Goal: Communication & Community: Answer question/provide support

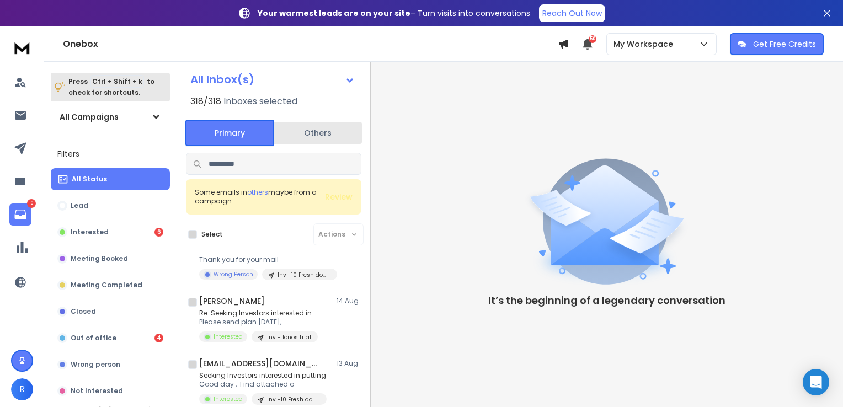
scroll to position [901, 0]
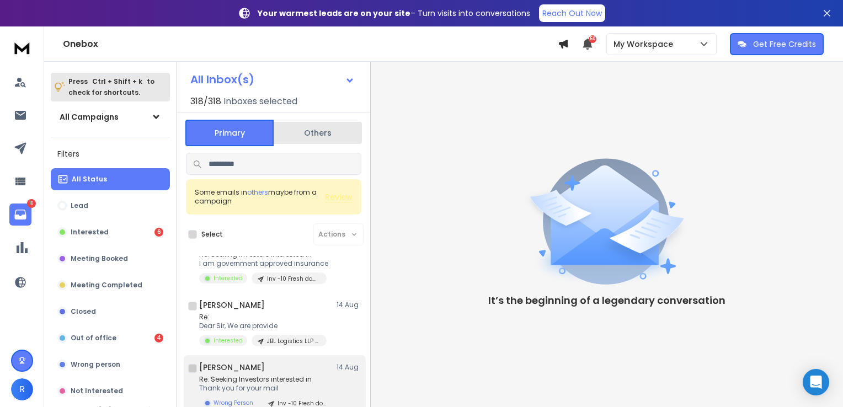
click at [266, 371] on div "[PERSON_NAME] [DATE]" at bounding box center [280, 367] width 162 height 11
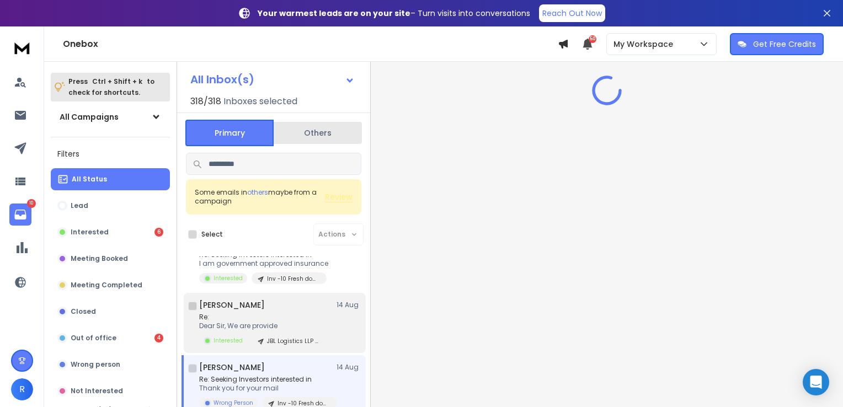
click at [262, 324] on p "Dear Sir, We are provide" at bounding box center [262, 326] width 127 height 9
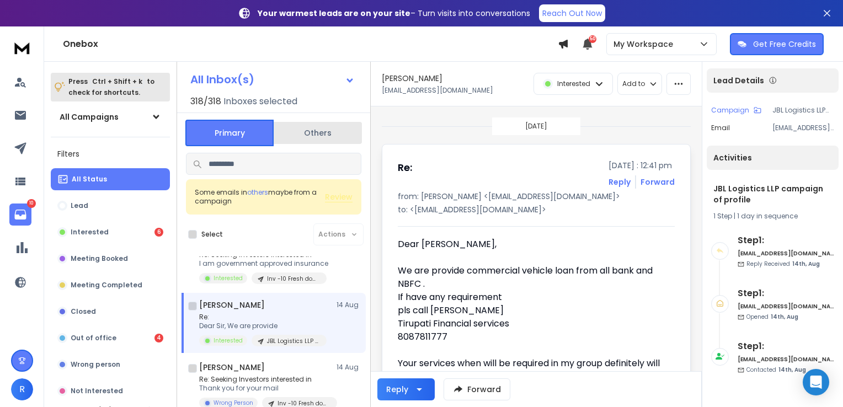
scroll to position [129, 0]
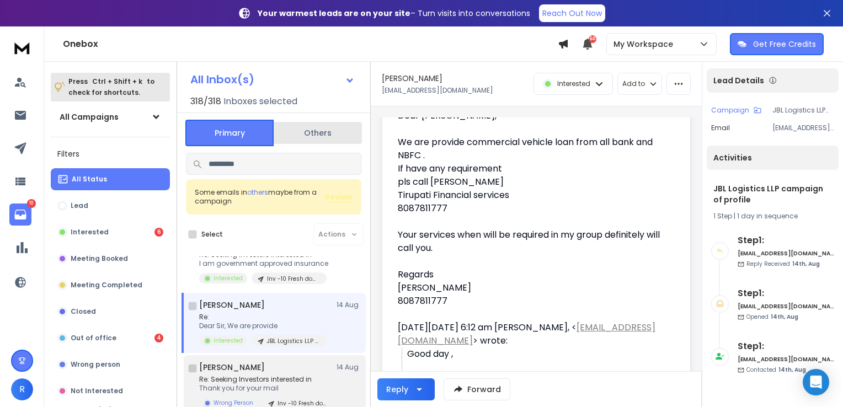
click at [258, 371] on div "[PERSON_NAME] [DATE]" at bounding box center [280, 367] width 162 height 11
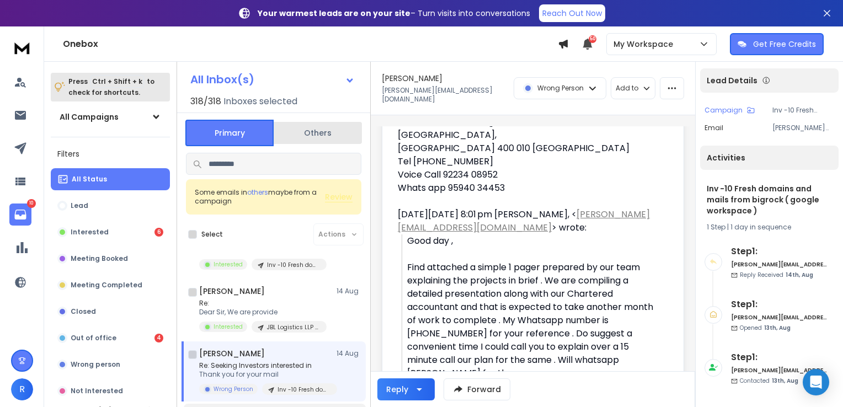
scroll to position [901, 0]
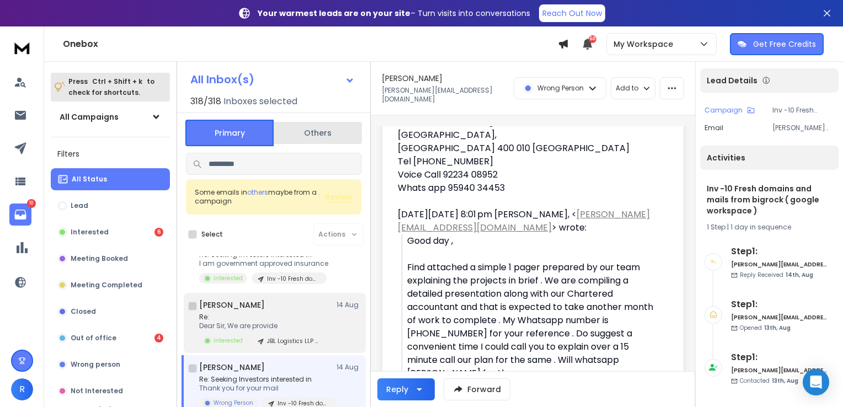
click at [259, 312] on div "[PERSON_NAME] [DATE] Re: Dear Sir, We are provide Interested JBL Logistics LLP …" at bounding box center [280, 323] width 162 height 47
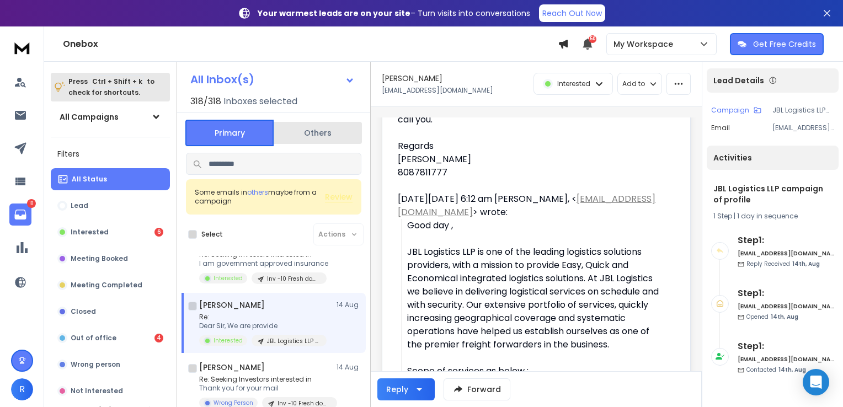
scroll to position [0, 0]
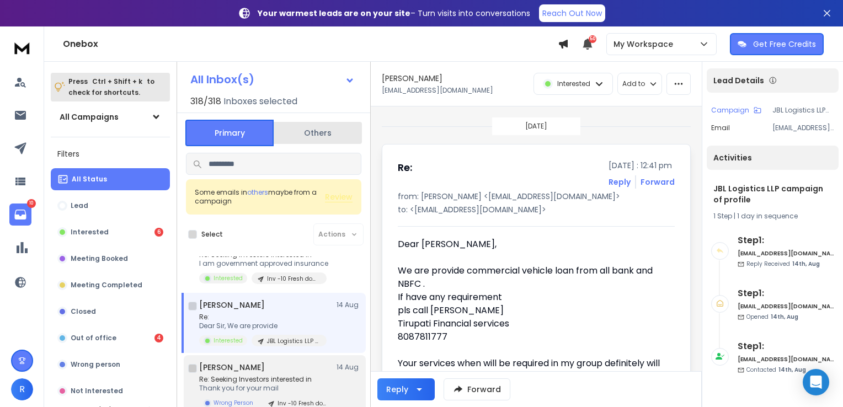
click at [230, 365] on h1 "[PERSON_NAME]" at bounding box center [232, 367] width 66 height 11
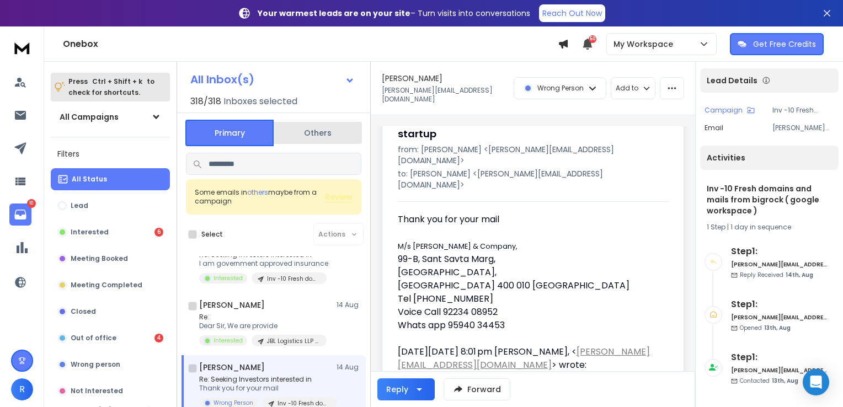
scroll to position [129, 0]
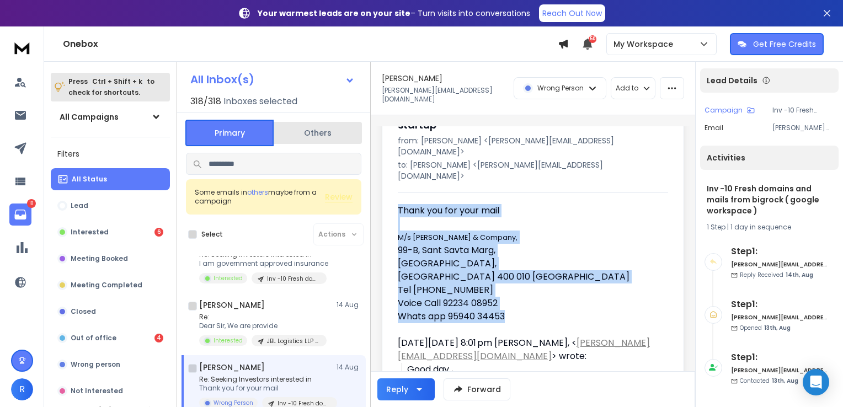
drag, startPoint x: 399, startPoint y: 178, endPoint x: 568, endPoint y: 289, distance: 201.5
click at [568, 289] on div "Thank you for your mail M/s [PERSON_NAME] & Company, [STREET_ADDRESS] Tel [PHON…" at bounding box center [529, 263] width 262 height 119
copy div "Thank you for your mail M/s [PERSON_NAME] & Company, [STREET_ADDRESS] Tel [PHON…"
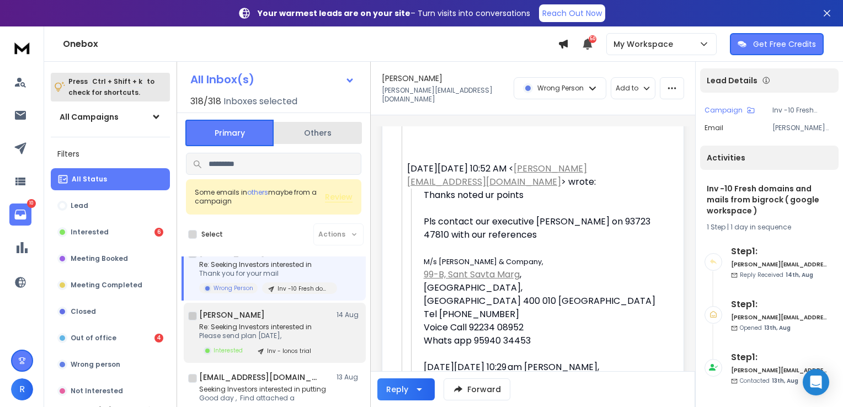
scroll to position [1030, 0]
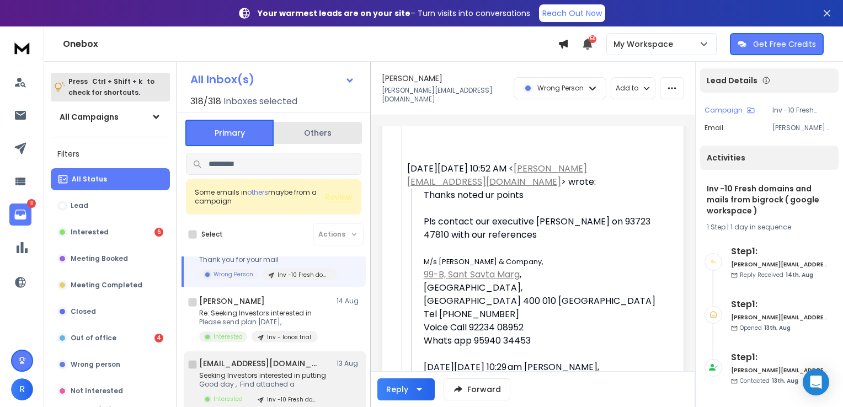
click at [271, 386] on p "Good day , Find attached a" at bounding box center [262, 384] width 127 height 9
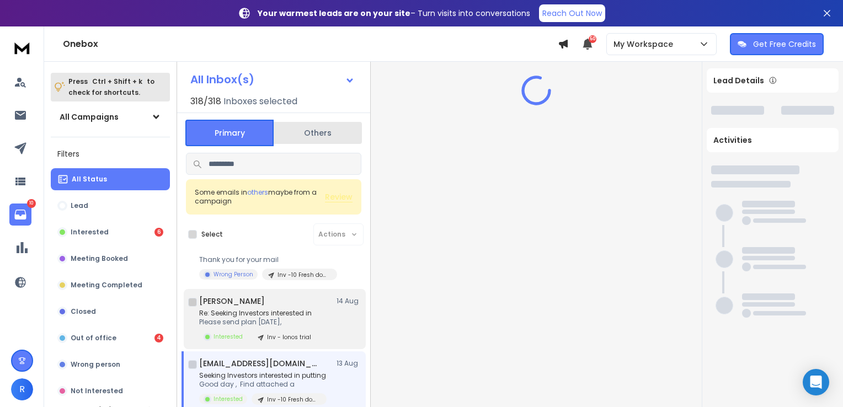
click at [262, 308] on div "[PERSON_NAME] [DATE] Re: Seeking Investors interested in Please send plan [DATE…" at bounding box center [280, 319] width 162 height 47
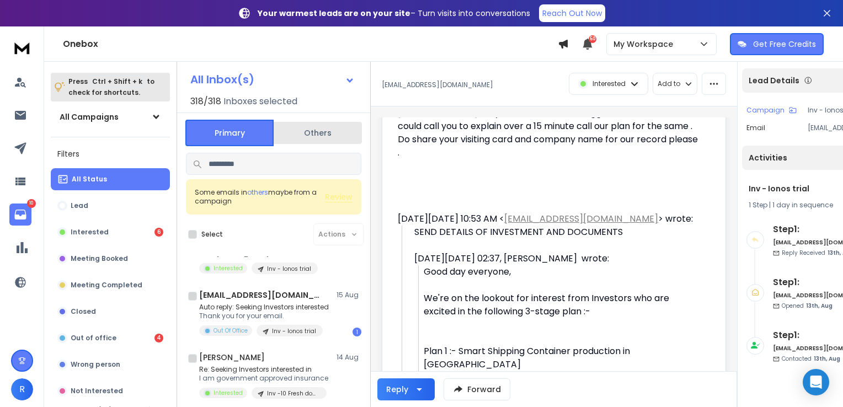
scroll to position [772, 0]
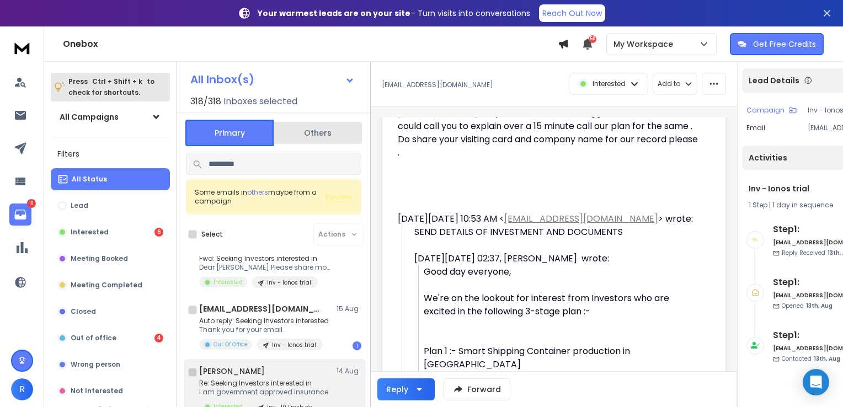
click at [269, 370] on div "[PERSON_NAME] [DATE]" at bounding box center [280, 371] width 162 height 11
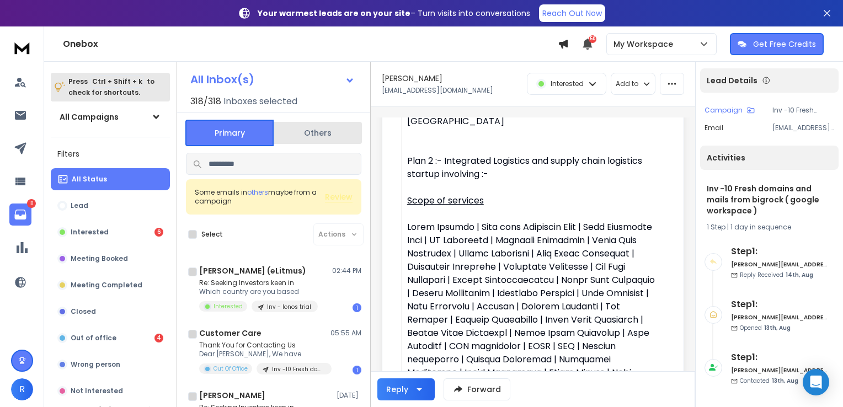
scroll to position [0, 0]
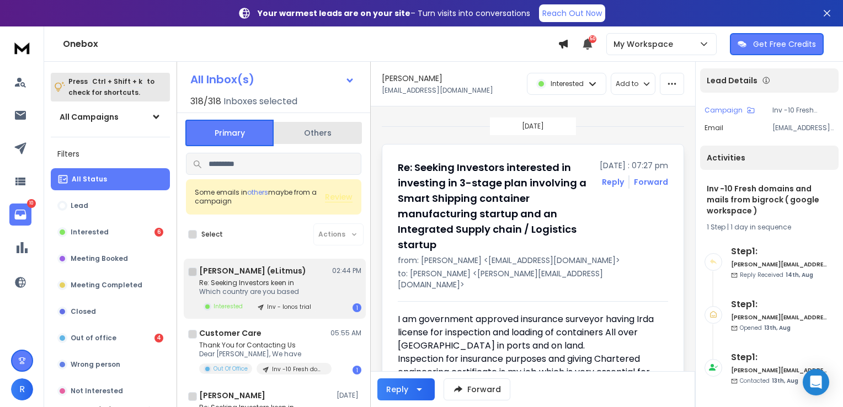
click at [270, 288] on p "Which country are you based" at bounding box center [258, 291] width 119 height 9
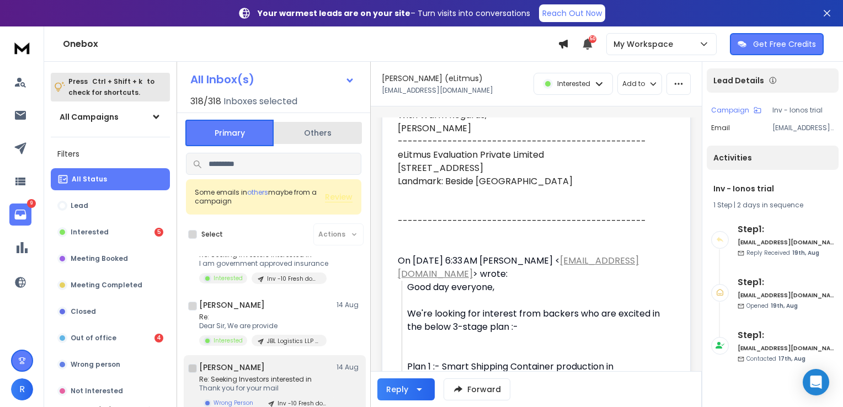
scroll to position [1030, 0]
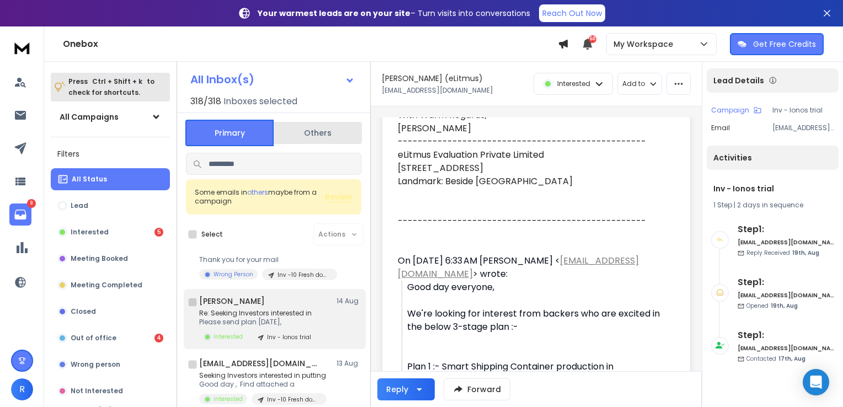
click at [261, 306] on div "[PERSON_NAME] [DATE] Re: Seeking Investors interested in Please send plan [DATE…" at bounding box center [280, 319] width 162 height 47
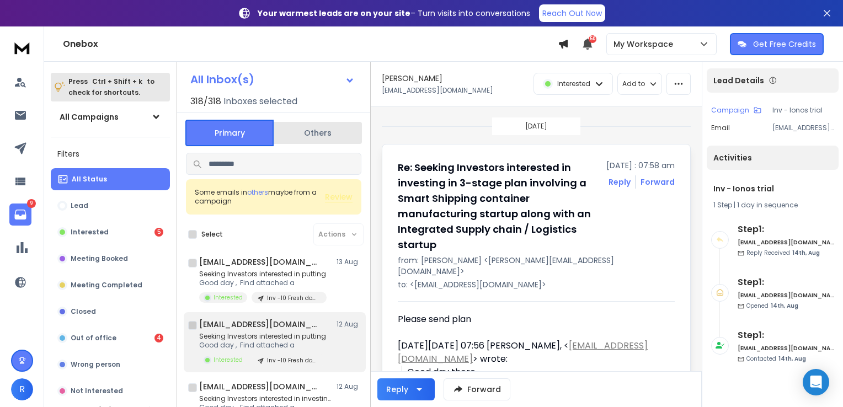
scroll to position [1159, 0]
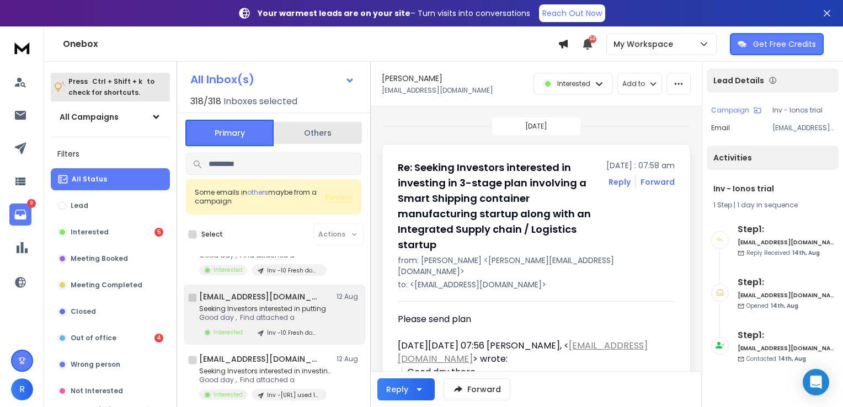
click at [271, 303] on div "[EMAIL_ADDRESS][DOMAIN_NAME] [DATE] Seeking Investors interested in putting Goo…" at bounding box center [280, 314] width 162 height 47
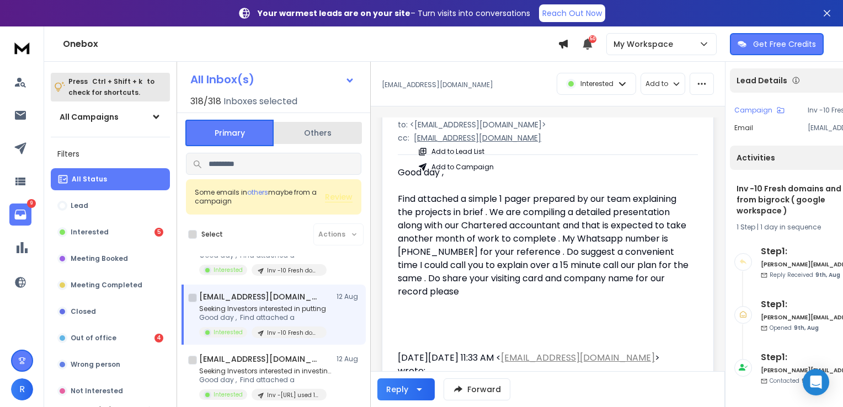
scroll to position [129, 0]
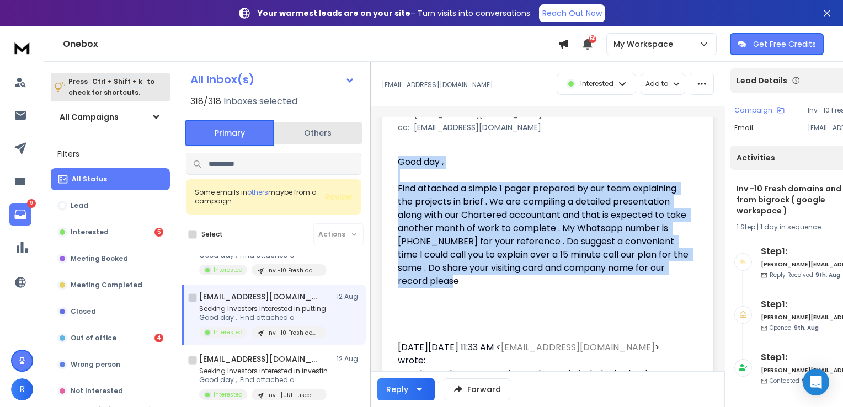
drag, startPoint x: 464, startPoint y: 291, endPoint x: 385, endPoint y: 174, distance: 141.9
copy div "Good day , Find attached a simple 1 pager prepared by our team explaining the p…"
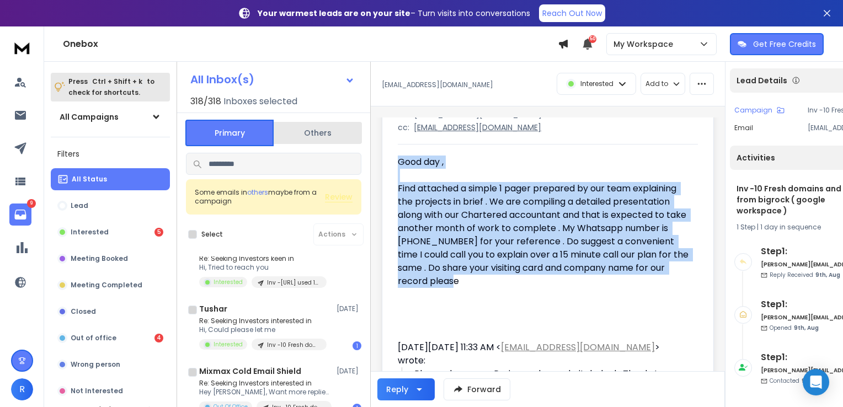
scroll to position [0, 0]
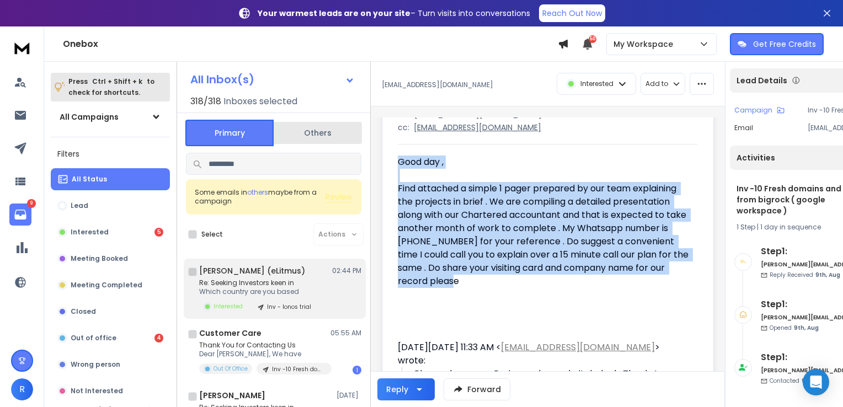
click at [225, 279] on p "Re: Seeking Investors keen in" at bounding box center [258, 283] width 119 height 9
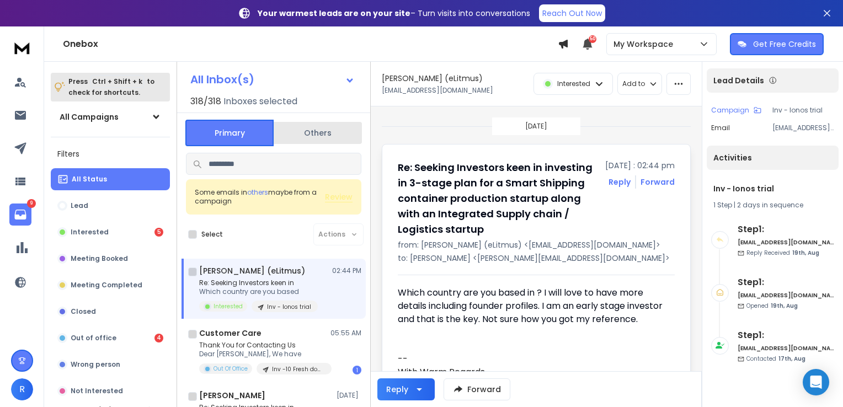
click at [614, 185] on button "Reply" at bounding box center [620, 182] width 22 height 11
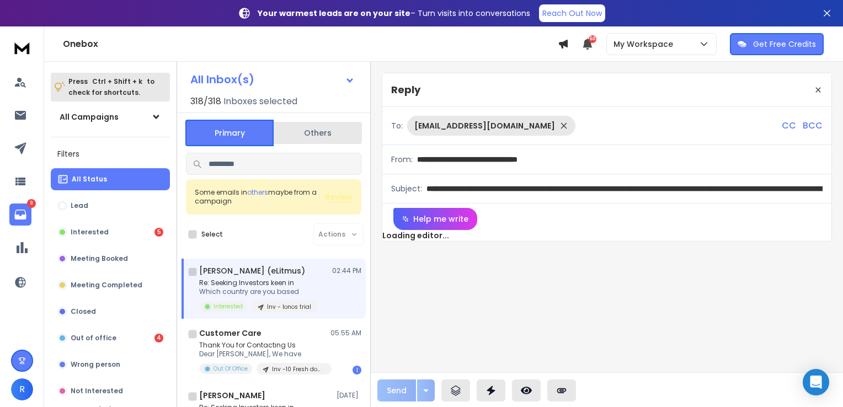
click at [435, 180] on div "**********" at bounding box center [606, 188] width 449 height 29
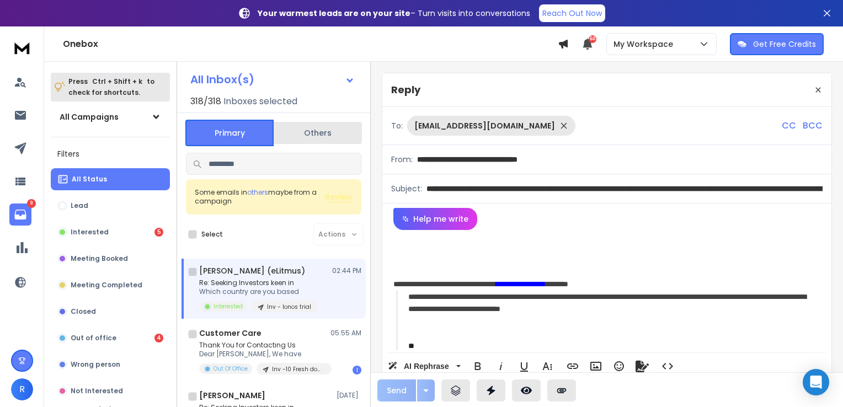
click at [440, 187] on input "**********" at bounding box center [624, 188] width 396 height 11
type input "**********"
click at [417, 249] on div at bounding box center [606, 247] width 427 height 12
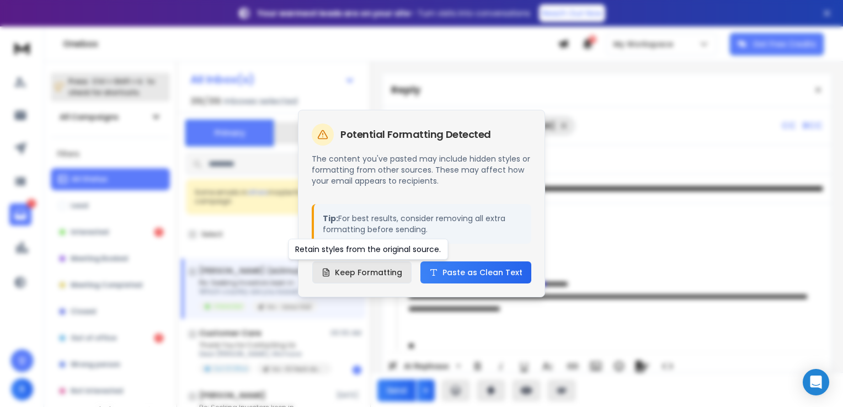
click at [367, 282] on button "Keep Formatting" at bounding box center [361, 273] width 99 height 22
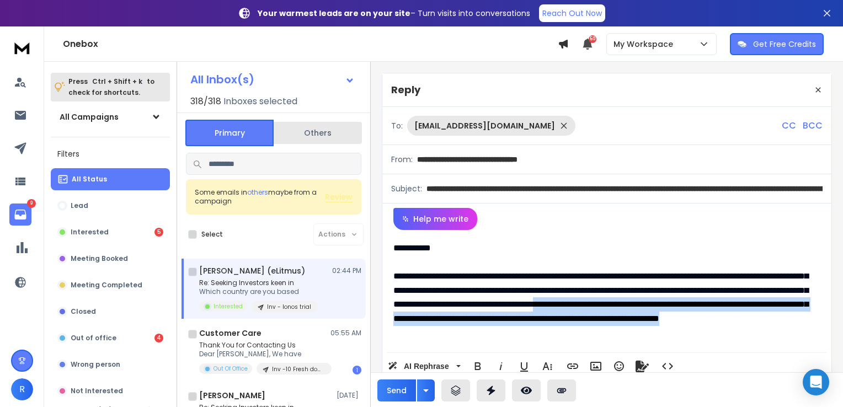
drag, startPoint x: 800, startPoint y: 336, endPoint x: 472, endPoint y: 326, distance: 328.5
click at [472, 326] on div "**********" at bounding box center [601, 304] width 416 height 71
click at [798, 332] on div "**********" at bounding box center [601, 304] width 416 height 71
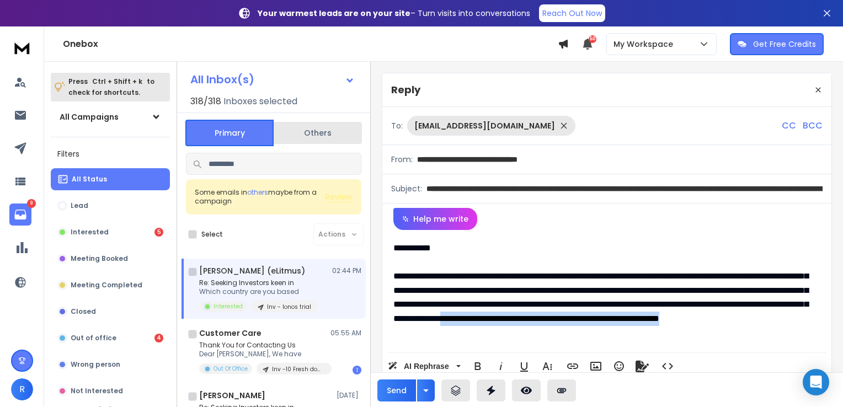
drag, startPoint x: 791, startPoint y: 329, endPoint x: 478, endPoint y: 334, distance: 313.4
click at [478, 334] on div "**********" at bounding box center [601, 304] width 416 height 71
click at [561, 398] on button at bounding box center [561, 391] width 29 height 22
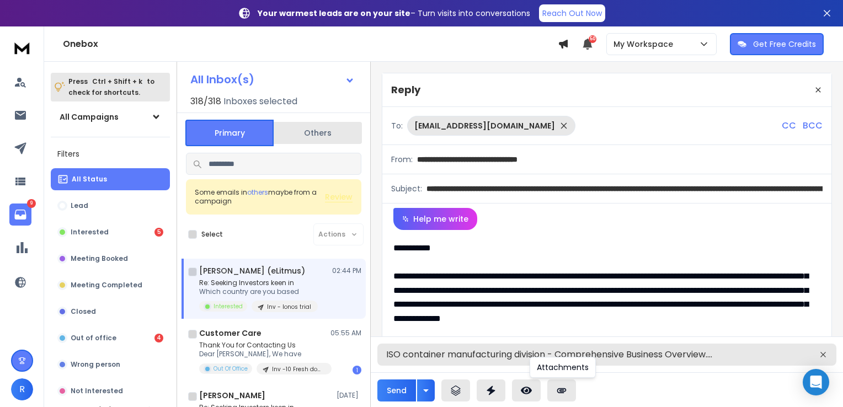
click at [567, 388] on button at bounding box center [561, 391] width 29 height 22
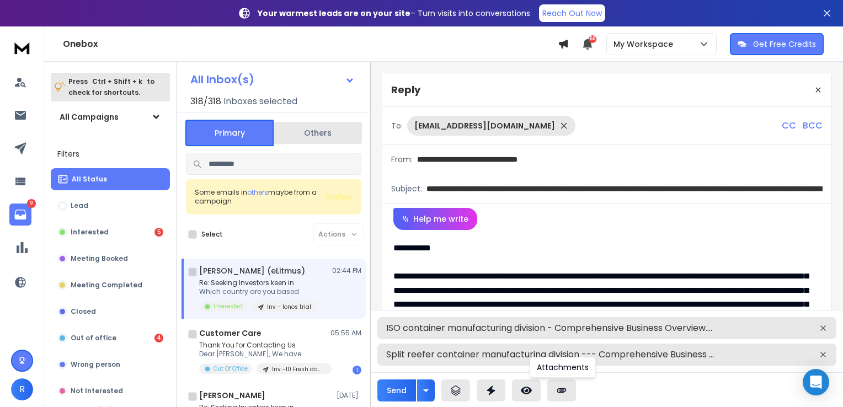
click at [558, 387] on icon at bounding box center [561, 390] width 11 height 11
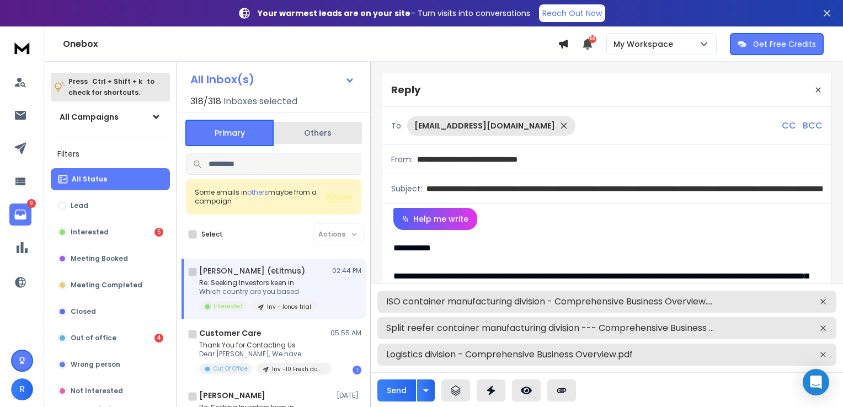
click at [784, 125] on p "CC" at bounding box center [789, 125] width 14 height 13
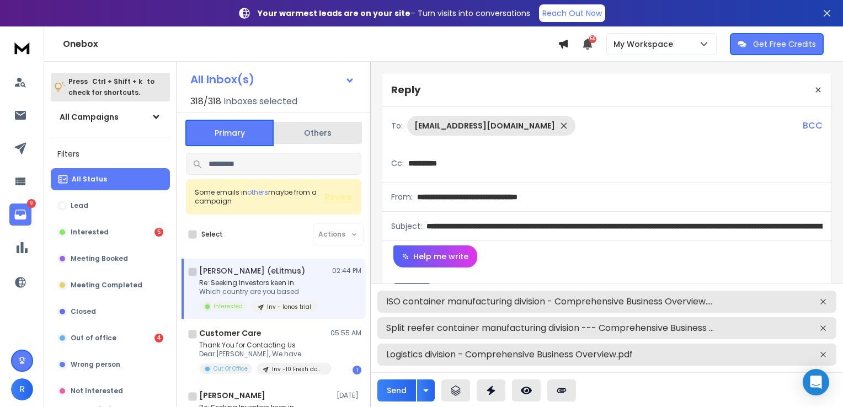
type input "**********"
click at [520, 274] on div "**********" at bounding box center [605, 328] width 446 height 120
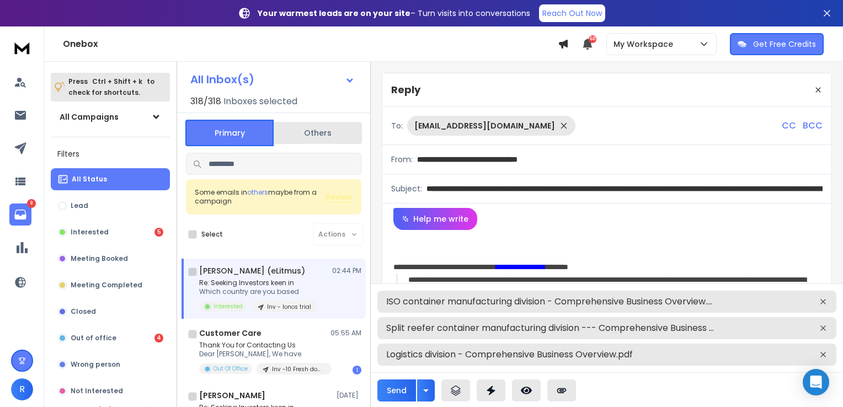
scroll to position [129, 0]
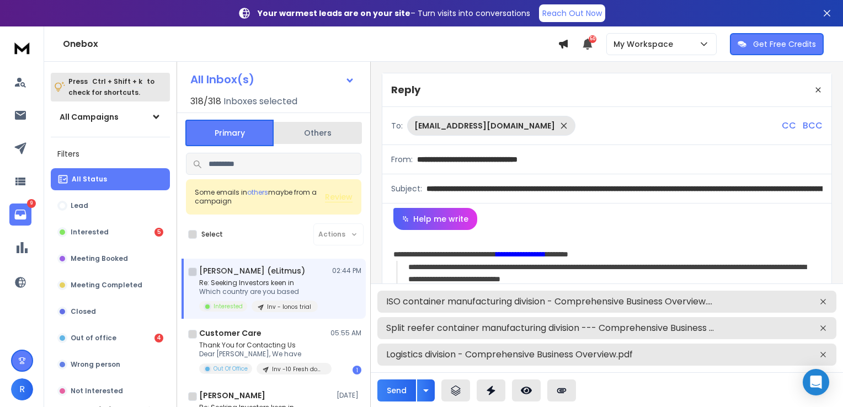
click at [782, 127] on p "CC" at bounding box center [789, 125] width 14 height 13
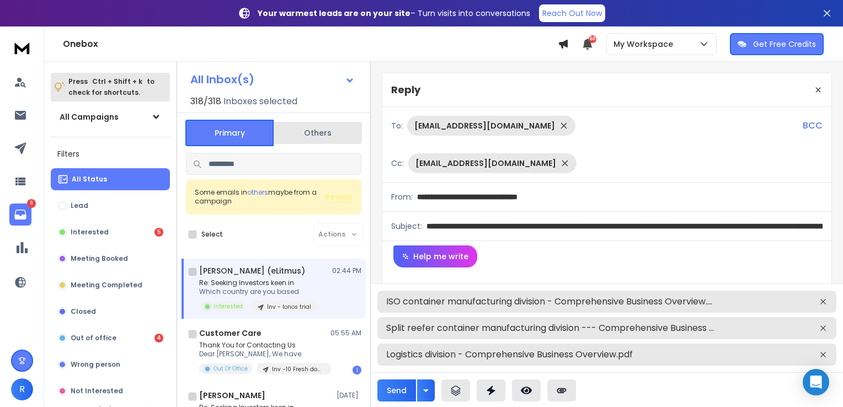
click at [393, 394] on button "Send" at bounding box center [396, 391] width 39 height 22
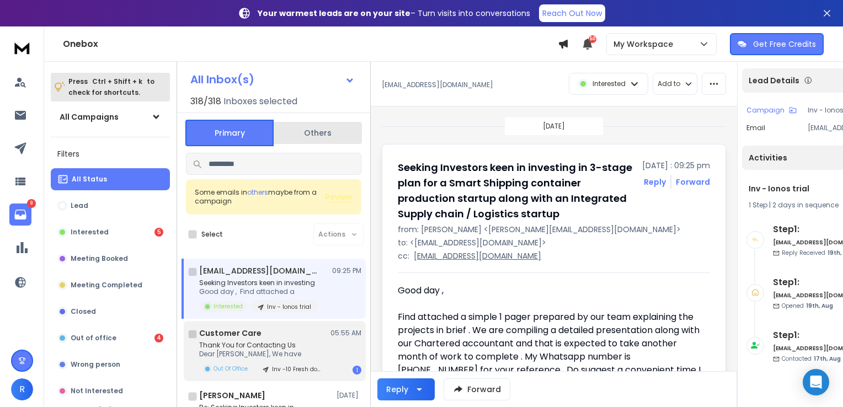
click at [265, 339] on div "Customer Care 05:55 AM Thank You for Contacting Us Dear [PERSON_NAME],﻿ We have…" at bounding box center [280, 351] width 162 height 47
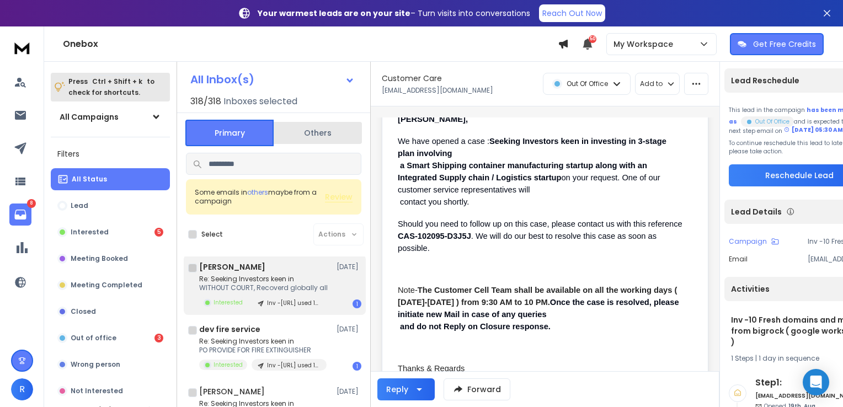
click at [274, 282] on p "Re: Seeking Investors keen in" at bounding box center [263, 279] width 129 height 9
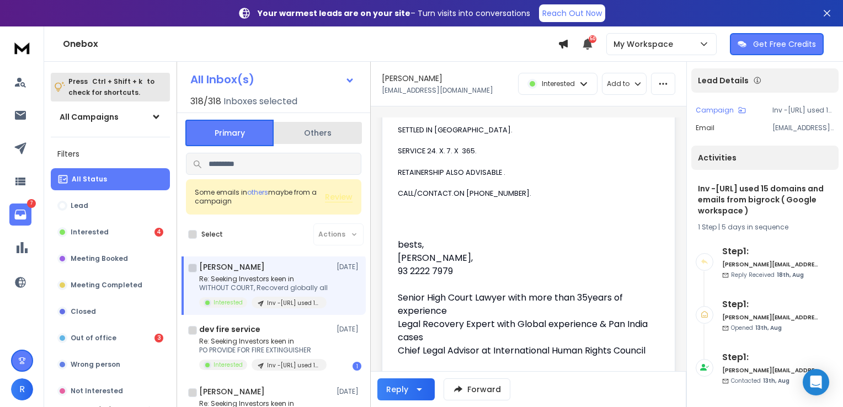
scroll to position [515, 0]
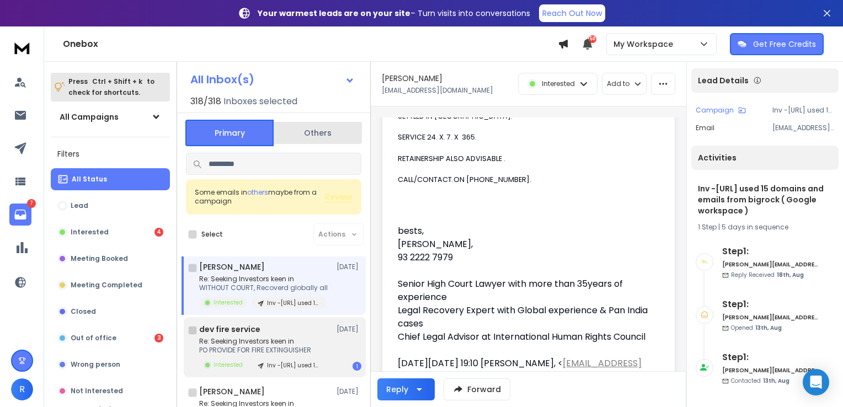
click at [274, 349] on p "PO PROVIDE FOR FIRE EXTINGUISHER" at bounding box center [262, 350] width 127 height 9
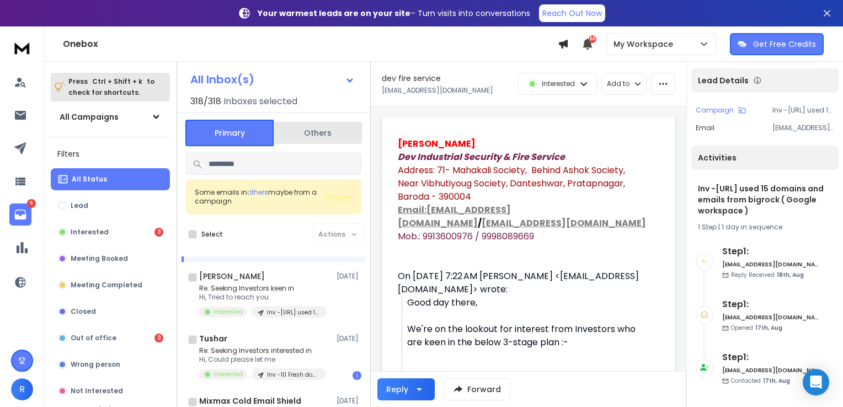
scroll to position [257, 0]
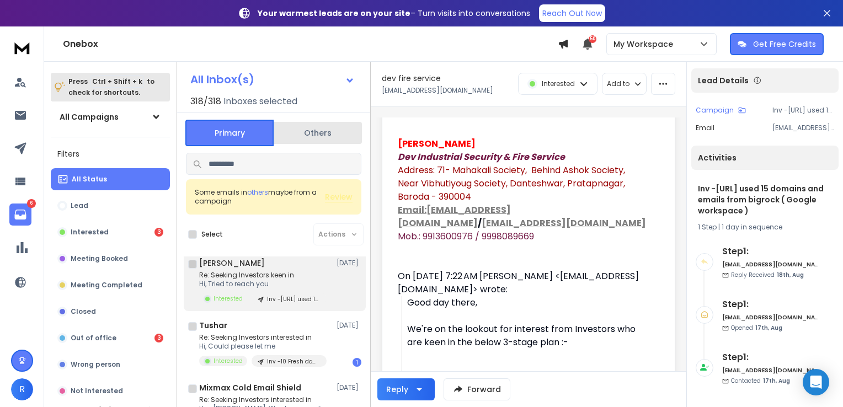
click at [269, 271] on p "Re: Seeking Investors keen in" at bounding box center [262, 275] width 127 height 9
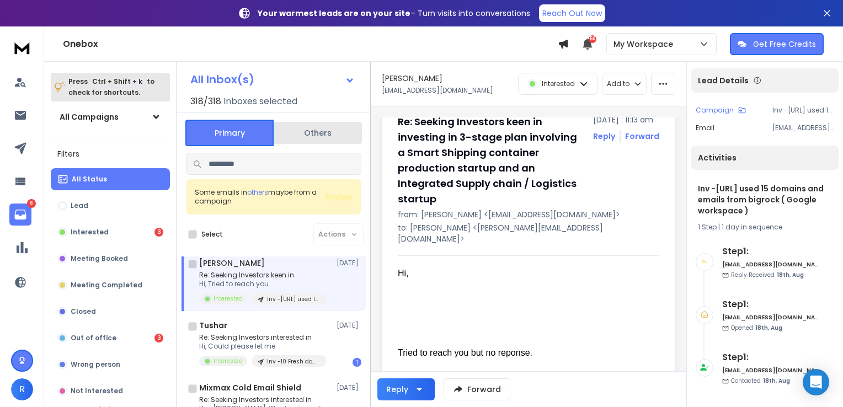
scroll to position [0, 0]
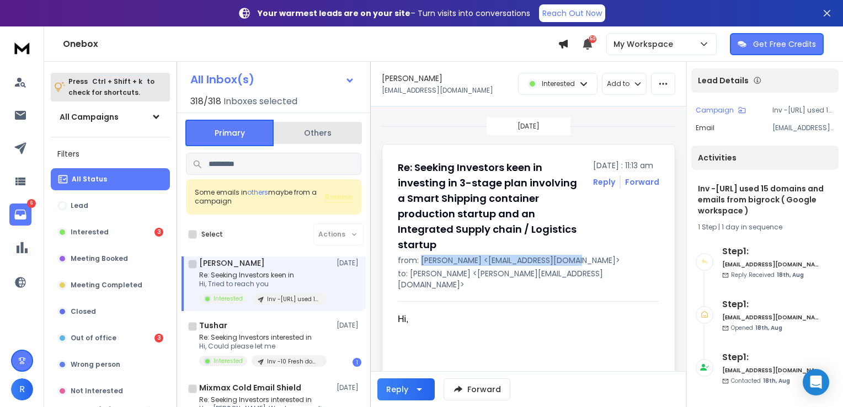
drag, startPoint x: 422, startPoint y: 257, endPoint x: 591, endPoint y: 257, distance: 169.4
click at [591, 257] on p "from: [PERSON_NAME] <[EMAIL_ADDRESS][DOMAIN_NAME]>" at bounding box center [529, 260] width 262 height 11
copy p "[PERSON_NAME] <[EMAIL_ADDRESS][DOMAIN_NAME]>"
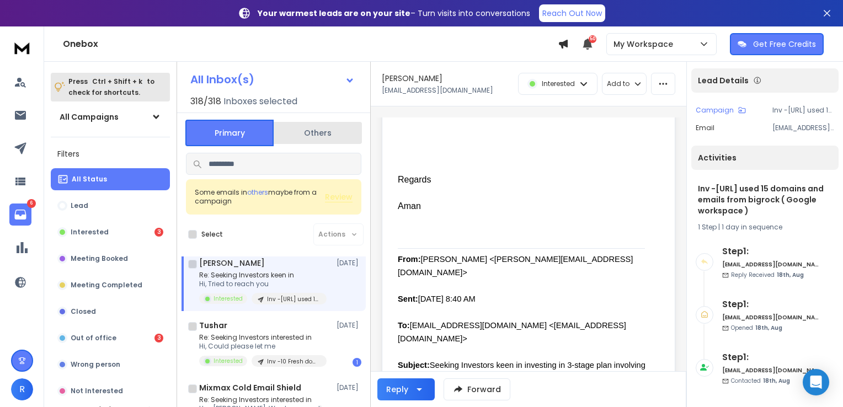
scroll to position [386, 0]
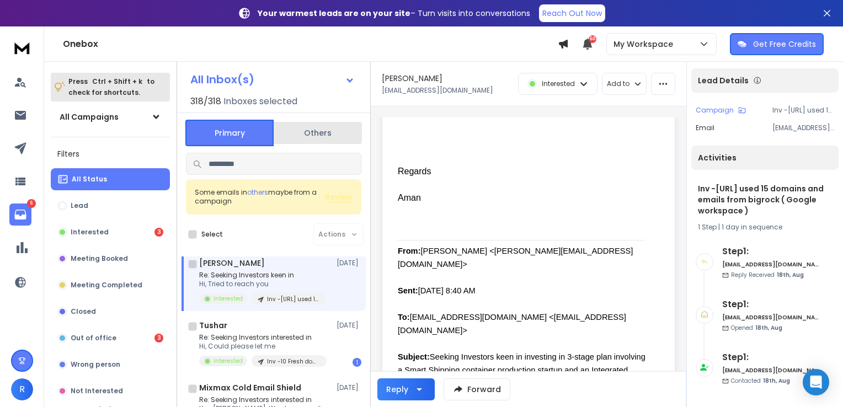
drag, startPoint x: 424, startPoint y: 254, endPoint x: 382, endPoint y: 219, distance: 54.9
copy div "Regards [PERSON_NAME]"
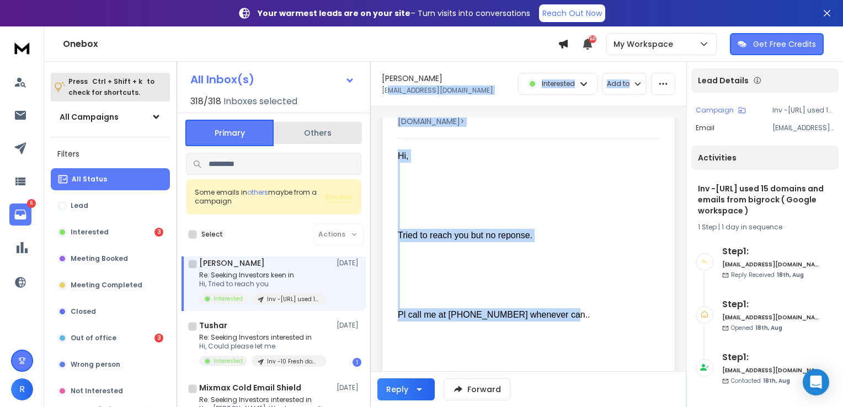
scroll to position [0, 0]
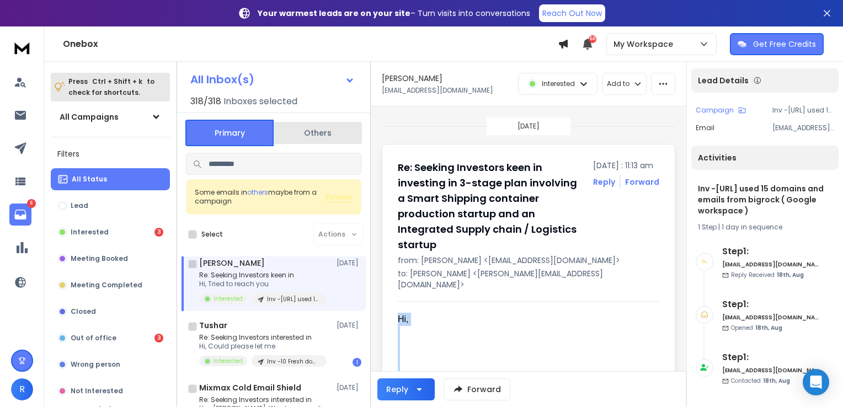
drag, startPoint x: 554, startPoint y: 249, endPoint x: 398, endPoint y: 312, distance: 168.0
copy div "Hi, Tried to reach you but no reponse. Pl call me at [PHONE_NUMBER] whenever ca…"
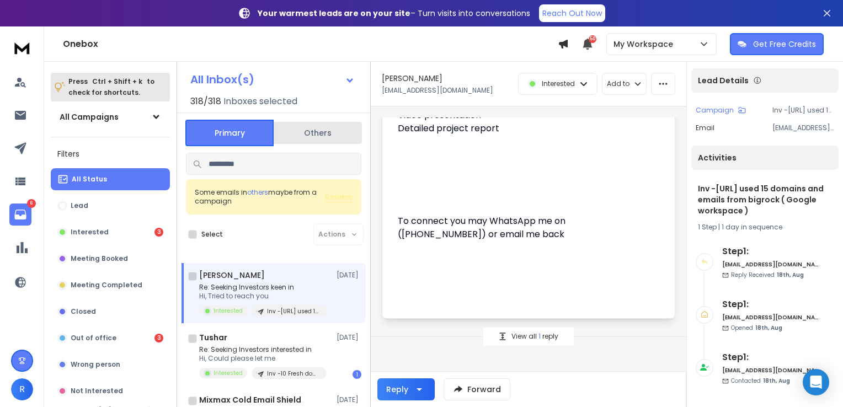
scroll to position [257, 0]
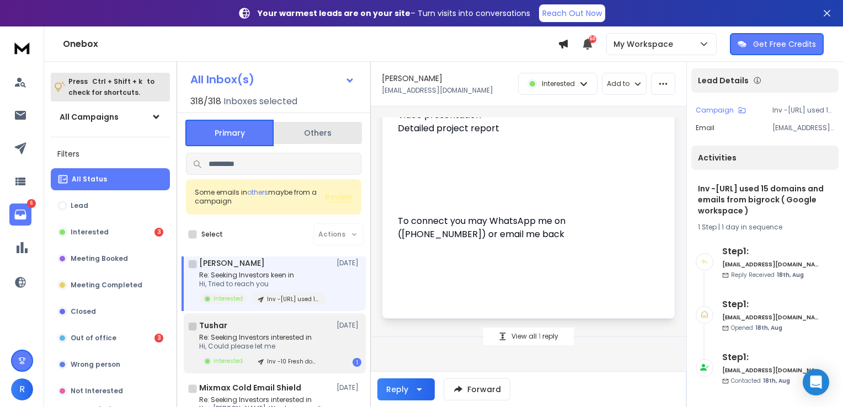
click at [252, 336] on p "Re: Seeking Investors interested in" at bounding box center [262, 337] width 127 height 9
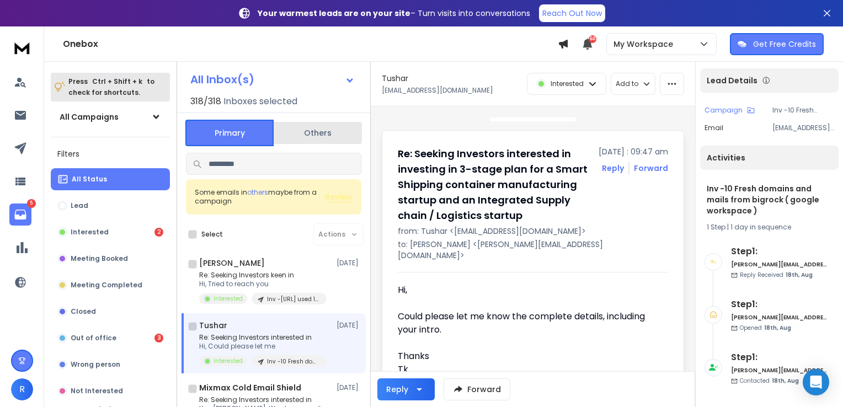
scroll to position [0, 0]
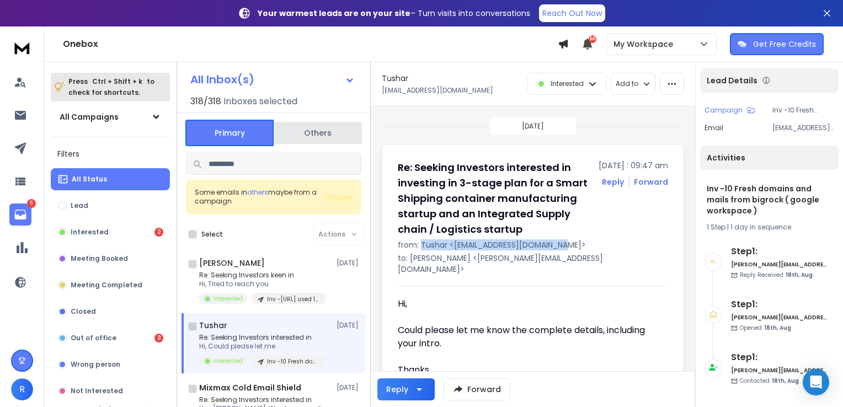
drag, startPoint x: 421, startPoint y: 256, endPoint x: 574, endPoint y: 255, distance: 152.8
click at [574, 250] on p "from: Tushar <[EMAIL_ADDRESS][DOMAIN_NAME]>" at bounding box center [533, 244] width 270 height 11
copy p "Tushar <[EMAIL_ADDRESS][DOMAIN_NAME]>"
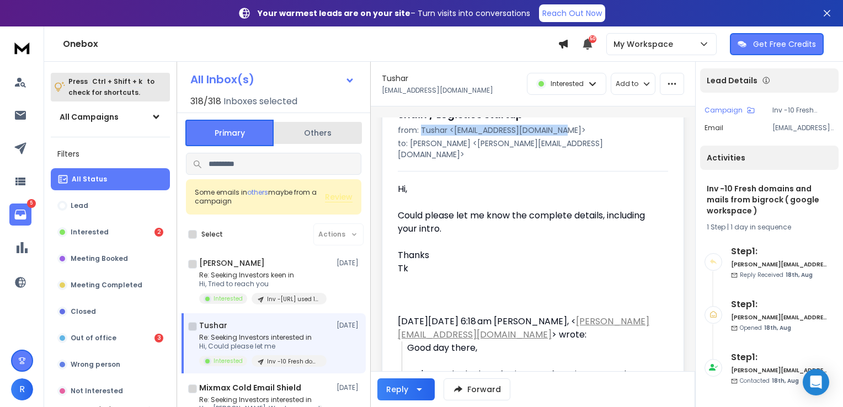
scroll to position [129, 0]
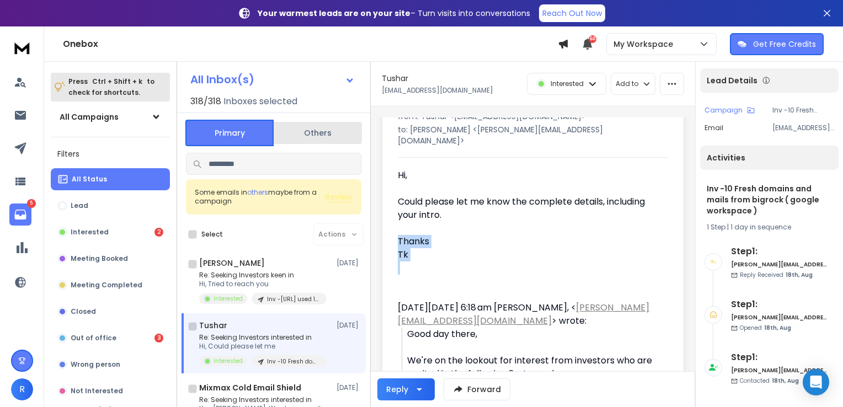
drag, startPoint x: 408, startPoint y: 265, endPoint x: 392, endPoint y: 243, distance: 27.3
copy div "Thanks Tk"
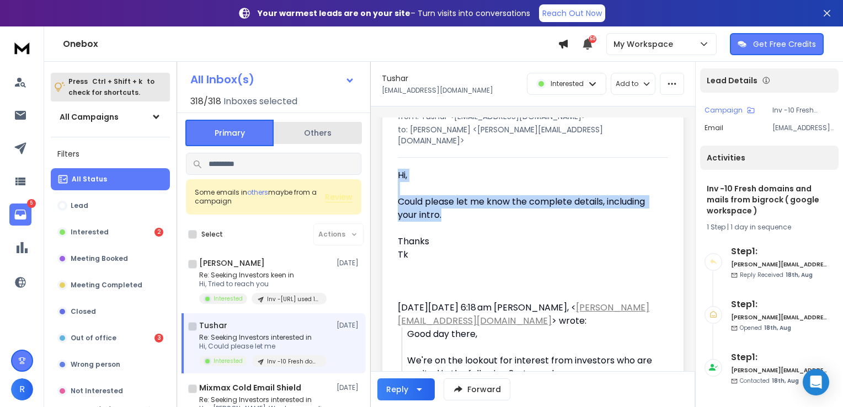
drag, startPoint x: 448, startPoint y: 217, endPoint x: 382, endPoint y: 182, distance: 75.0
copy div "Hi, Could please let me know the complete details, including your intro."
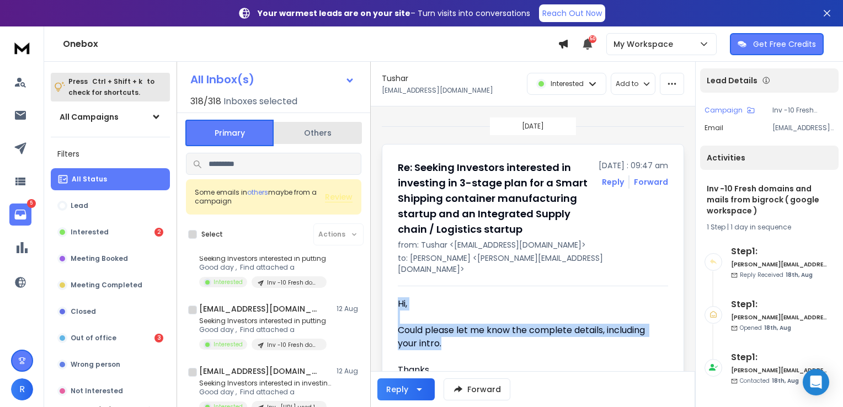
scroll to position [1159, 0]
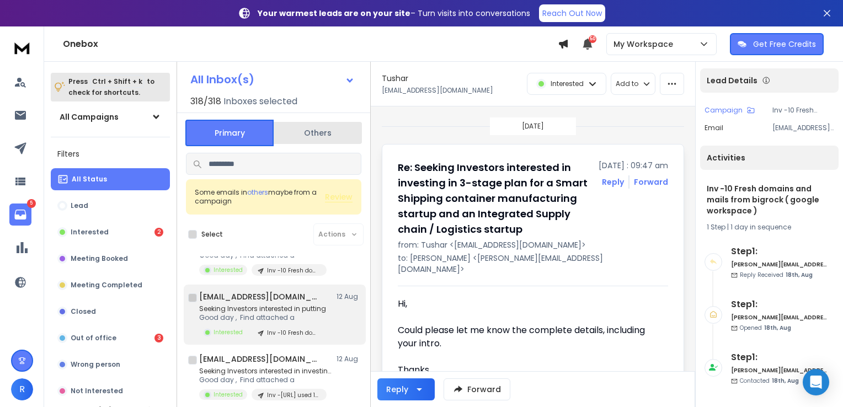
click at [253, 308] on p "Seeking Investors interested in putting" at bounding box center [262, 309] width 127 height 9
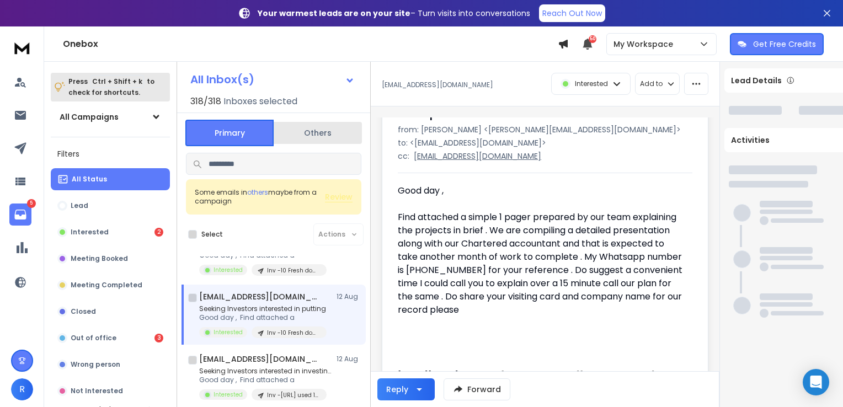
scroll to position [129, 0]
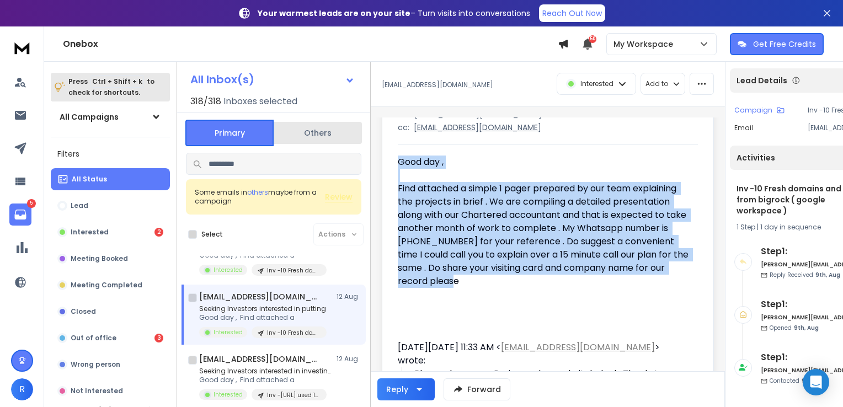
drag, startPoint x: 500, startPoint y: 295, endPoint x: 394, endPoint y: 179, distance: 157.0
copy div "Good day , Find attached a simple 1 pager prepared by our team explaining the p…"
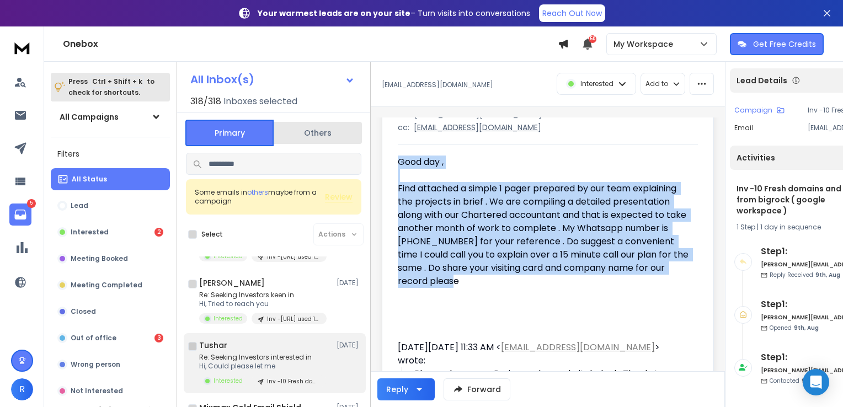
scroll to position [257, 0]
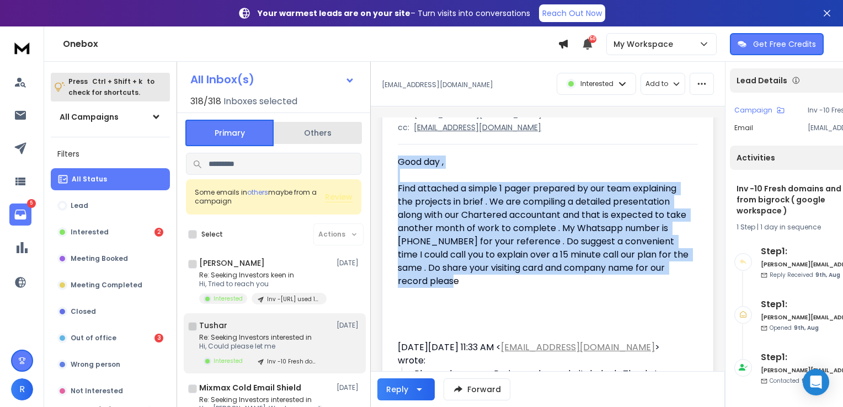
click at [248, 339] on p "Re: Seeking Investors interested in" at bounding box center [262, 337] width 127 height 9
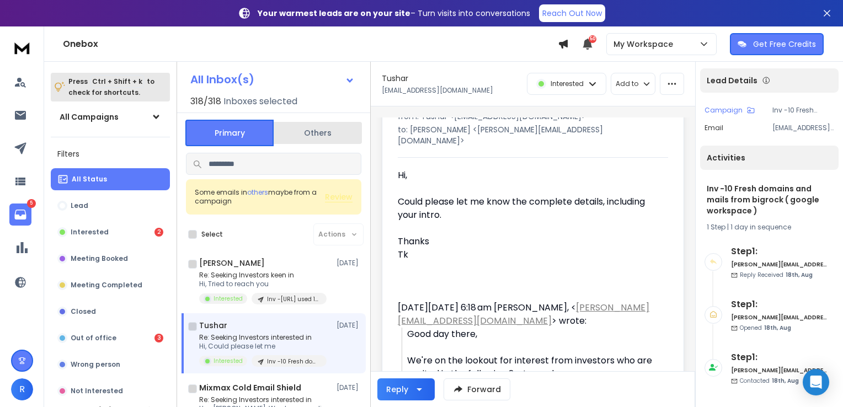
scroll to position [0, 0]
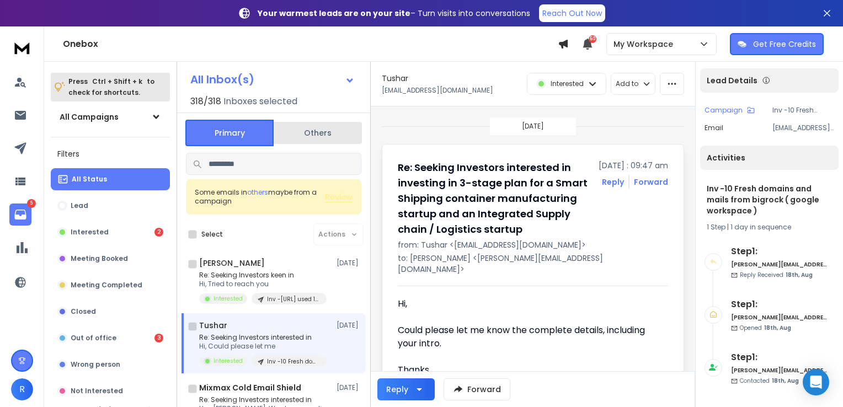
click at [609, 179] on button "Reply" at bounding box center [613, 182] width 22 height 11
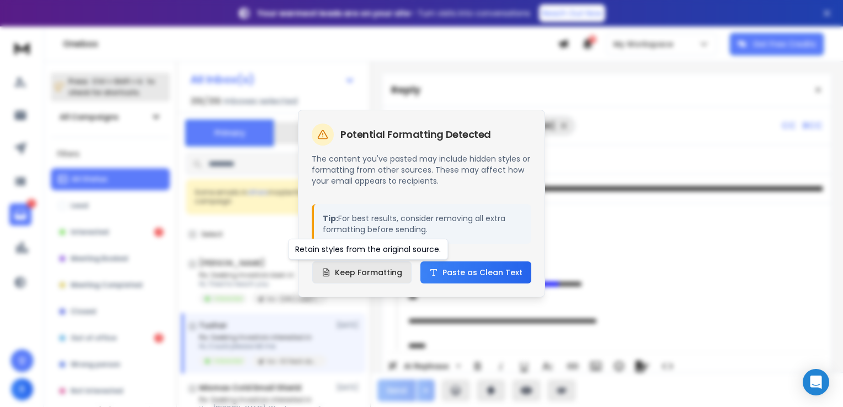
click at [380, 279] on button "Keep Formatting" at bounding box center [361, 273] width 99 height 22
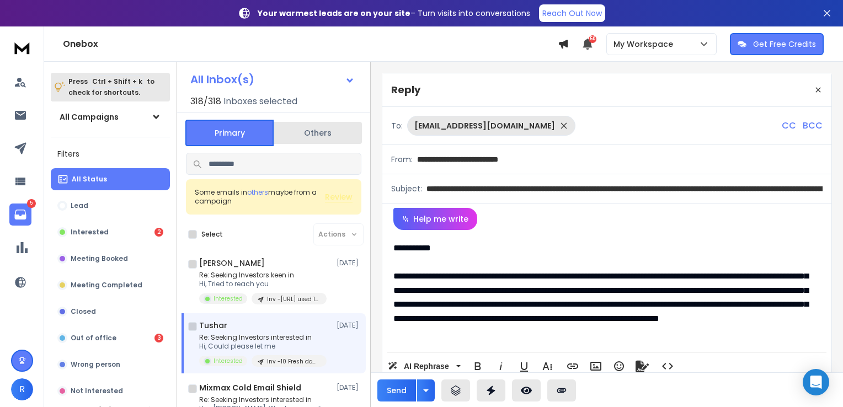
click at [440, 184] on input "**********" at bounding box center [624, 188] width 396 height 11
type input "**********"
click at [786, 122] on p "CC" at bounding box center [789, 125] width 14 height 13
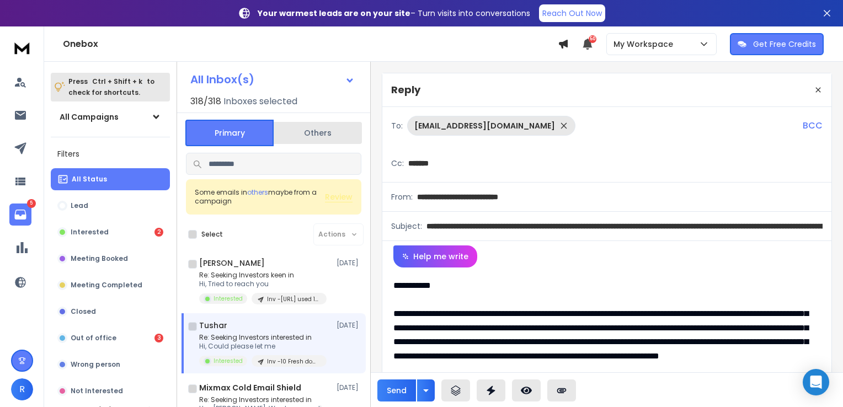
type input "**********"
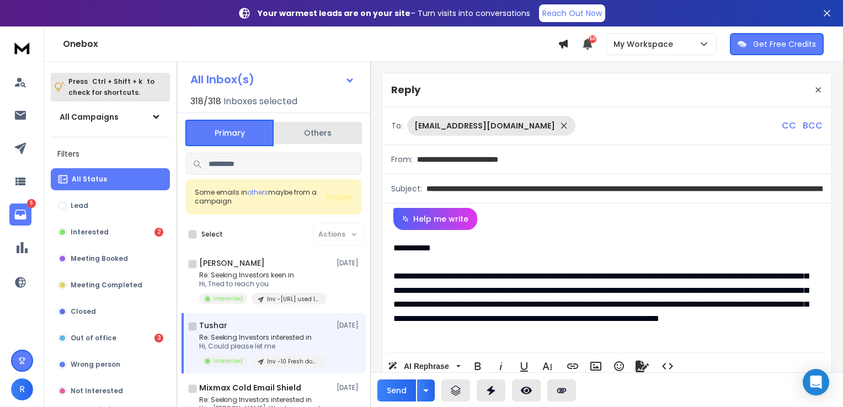
click at [463, 291] on div "**********" at bounding box center [606, 290] width 449 height 120
click at [558, 391] on icon at bounding box center [561, 390] width 11 height 11
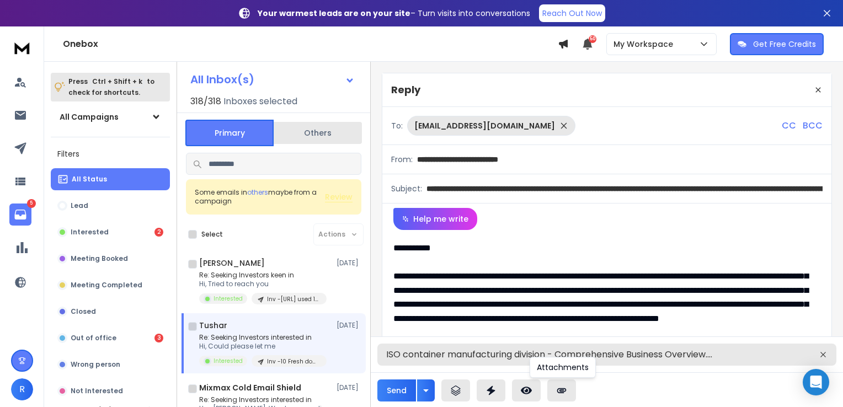
click at [568, 391] on button at bounding box center [561, 391] width 29 height 22
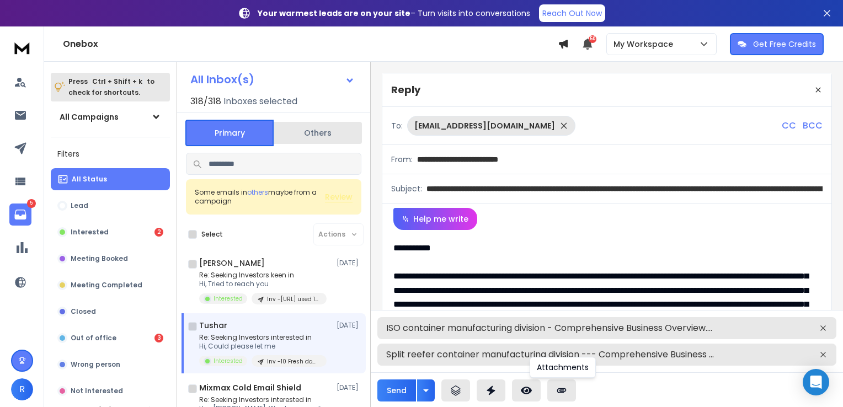
click at [557, 394] on icon at bounding box center [561, 390] width 11 height 11
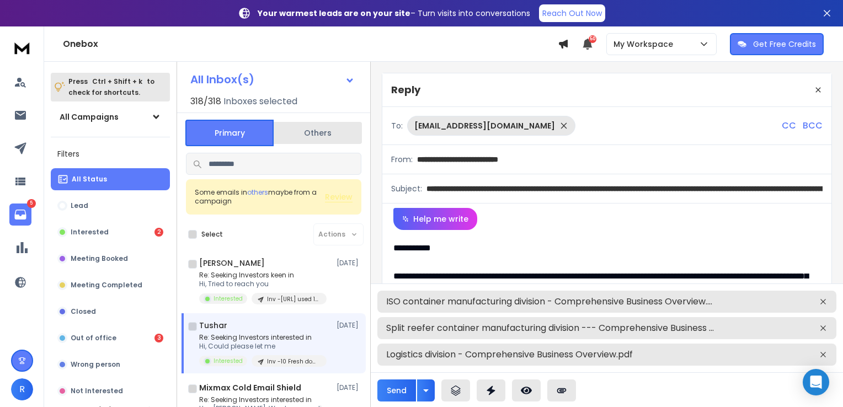
click at [788, 129] on p "CC" at bounding box center [789, 125] width 14 height 13
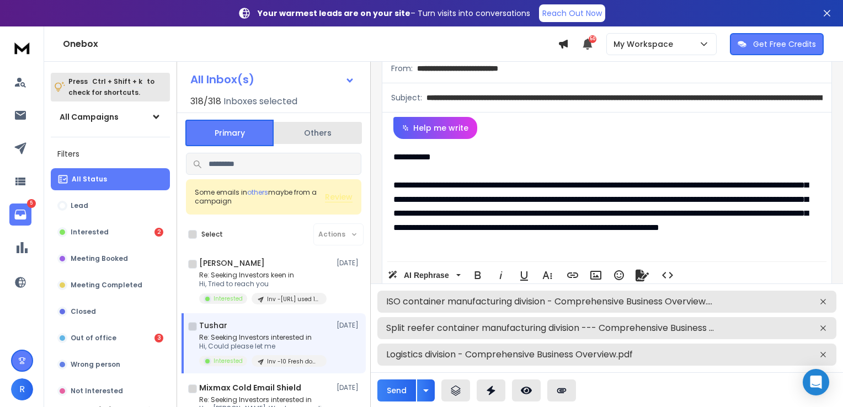
click at [493, 212] on div "**********" at bounding box center [601, 213] width 416 height 71
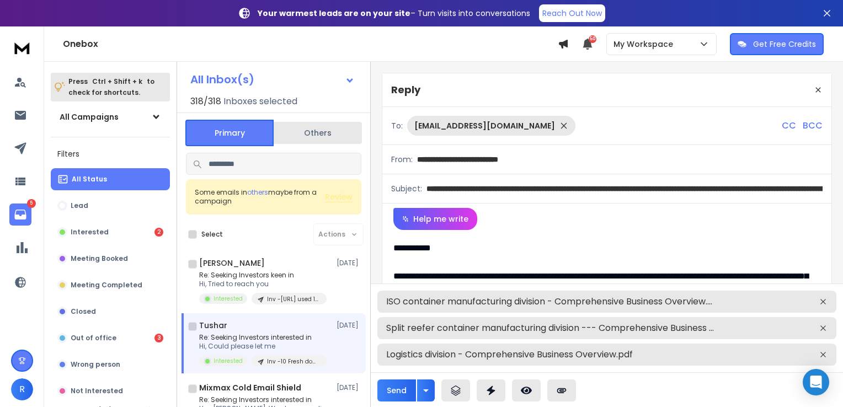
click at [778, 132] on div "To: [EMAIL_ADDRESS][DOMAIN_NAME] CC BCC" at bounding box center [606, 126] width 449 height 38
click at [786, 131] on p "CC" at bounding box center [789, 125] width 14 height 13
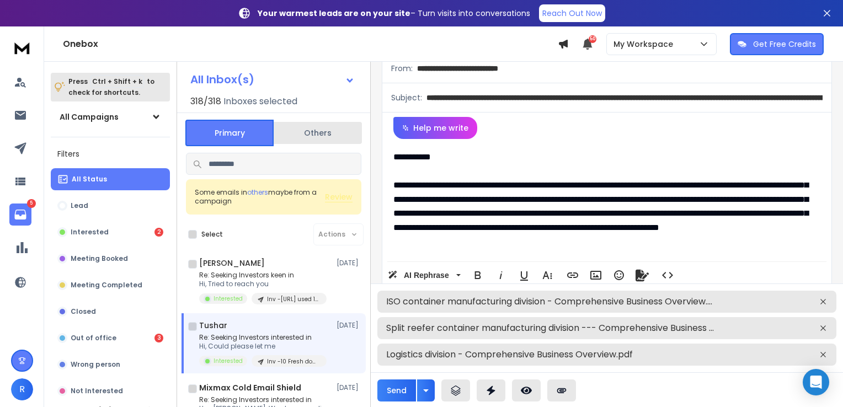
click at [511, 169] on div at bounding box center [605, 171] width 424 height 14
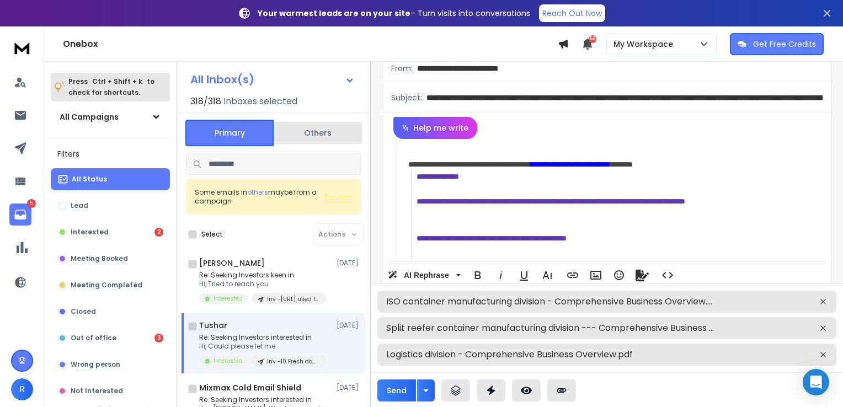
scroll to position [779, 0]
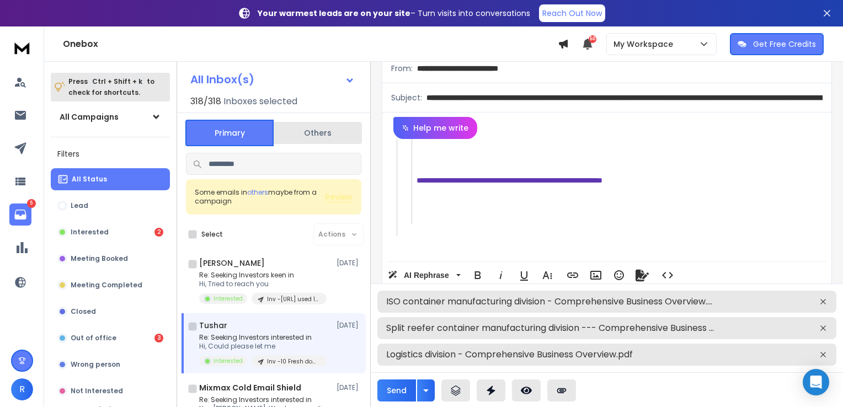
click at [410, 244] on div at bounding box center [605, 242] width 424 height 12
click at [410, 252] on div "**********" at bounding box center [605, 199] width 446 height 120
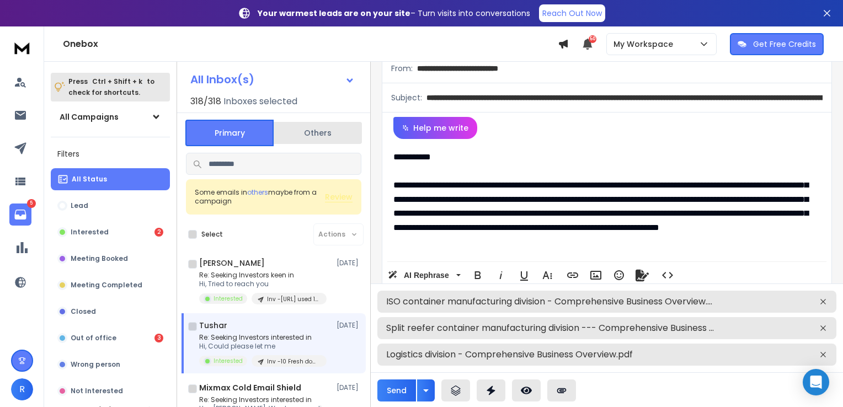
click at [450, 159] on div "**********" at bounding box center [605, 157] width 424 height 14
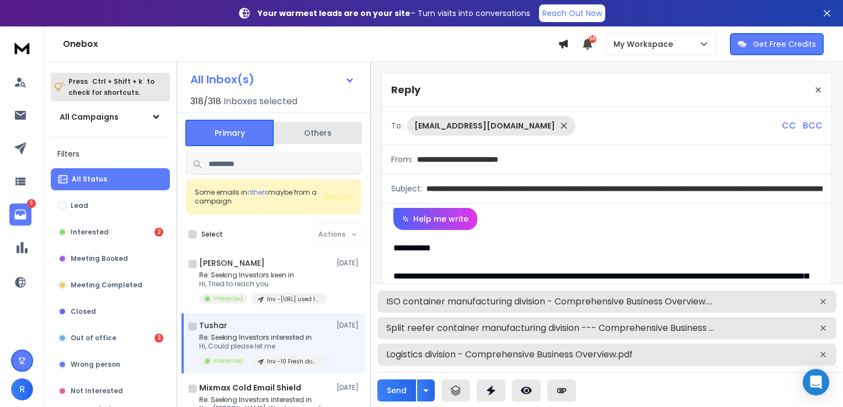
click at [609, 125] on input at bounding box center [618, 126] width 77 height 20
click at [782, 125] on p "CC" at bounding box center [789, 125] width 14 height 13
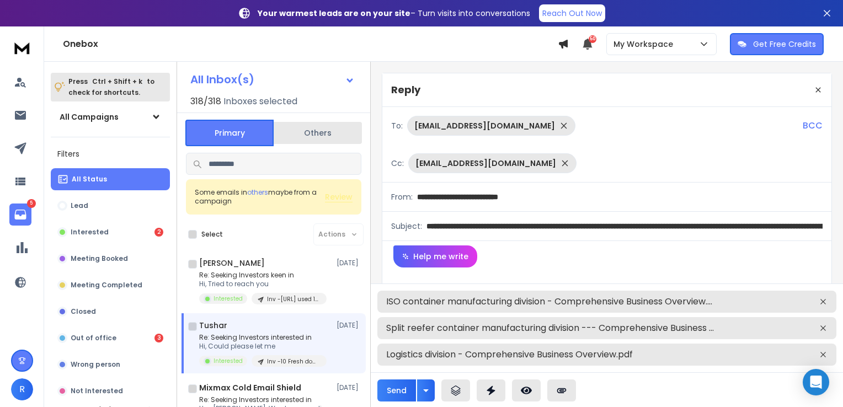
scroll to position [129, 0]
click at [506, 269] on div "**********" at bounding box center [605, 328] width 446 height 120
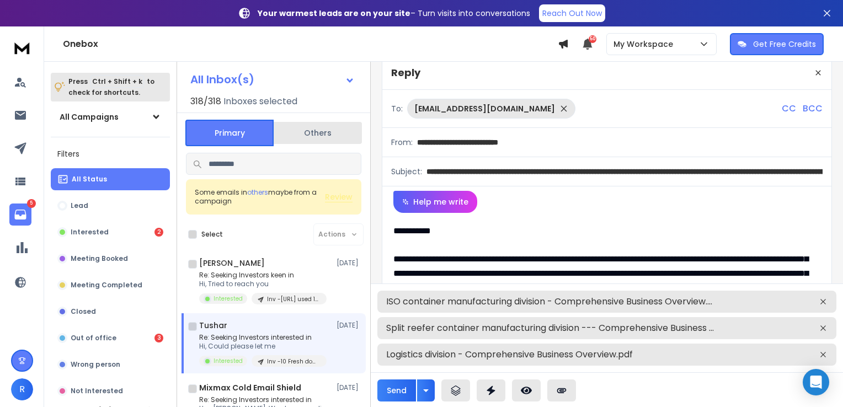
scroll to position [0, 0]
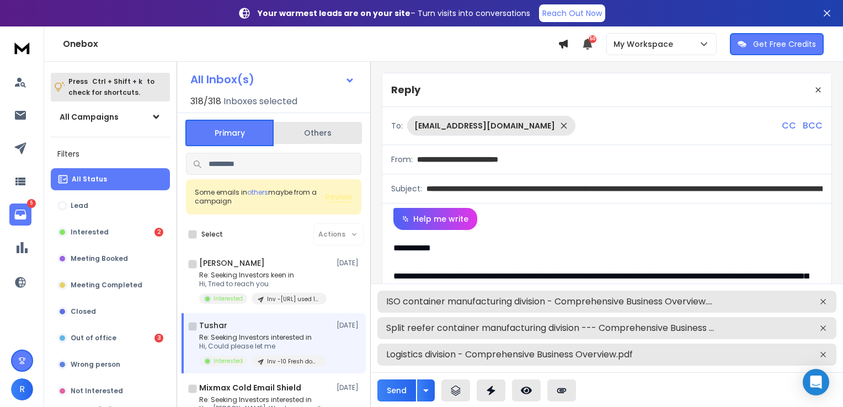
click at [697, 127] on div "[EMAIL_ADDRESS][DOMAIN_NAME]" at bounding box center [592, 126] width 370 height 20
click at [792, 130] on p "CC" at bounding box center [789, 125] width 14 height 13
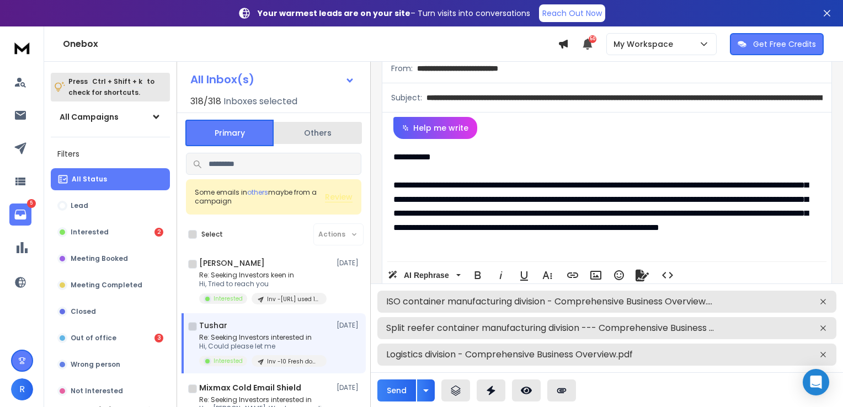
click at [531, 182] on div "**********" at bounding box center [601, 213] width 416 height 71
click at [407, 388] on button "Send" at bounding box center [396, 391] width 39 height 22
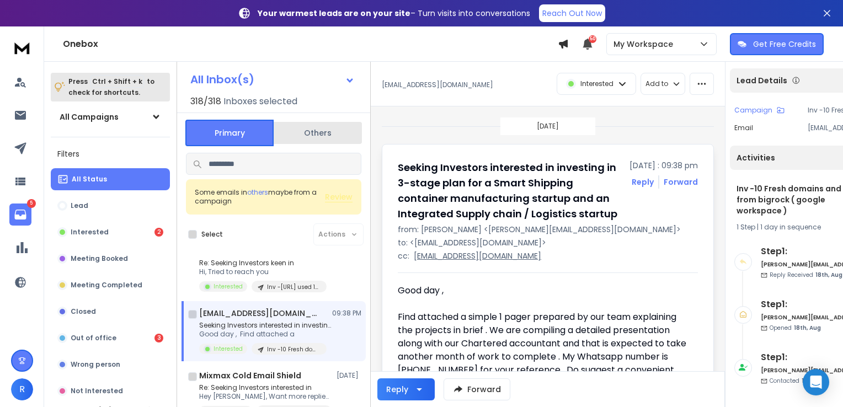
scroll to position [257, 0]
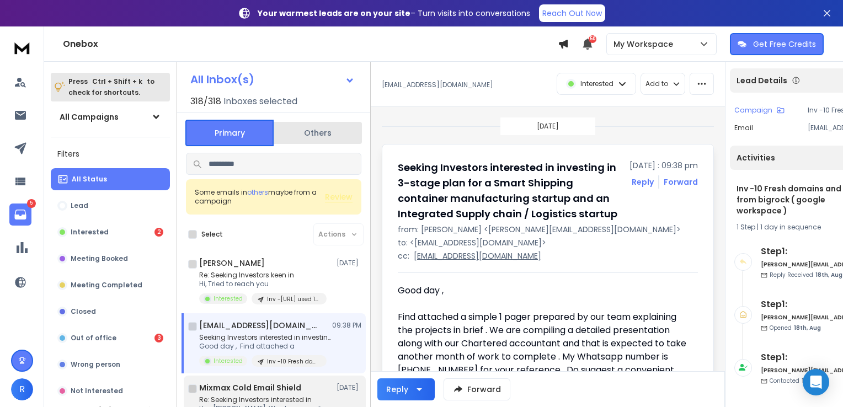
click at [258, 396] on p "Re: Seeking Investors interested in" at bounding box center [265, 400] width 132 height 9
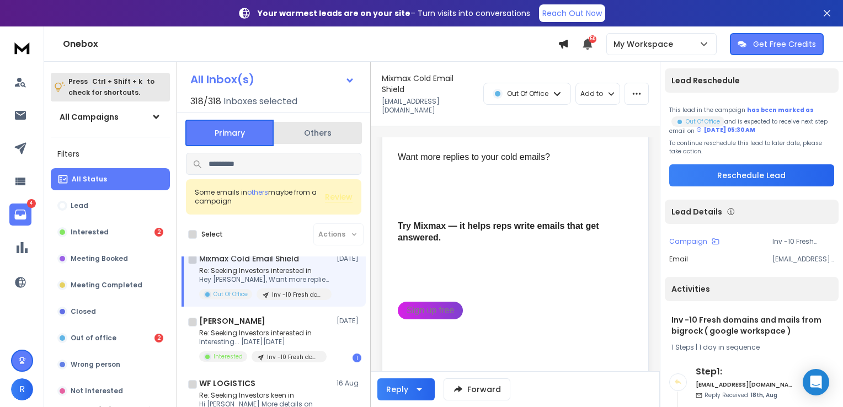
scroll to position [328, 0]
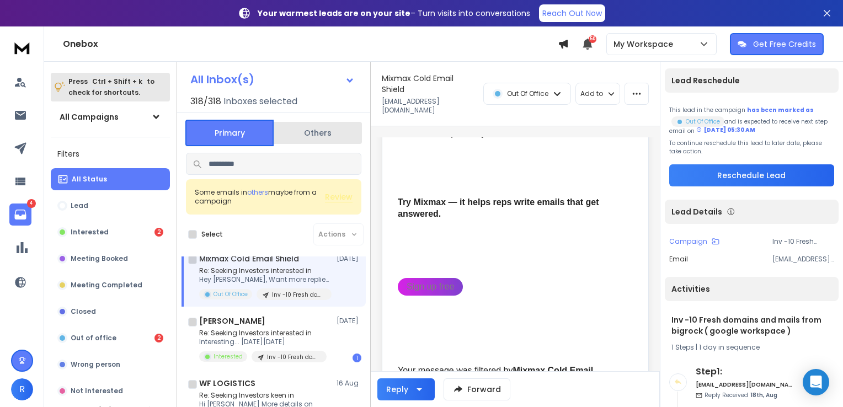
click at [422, 278] on link "Sign up free" at bounding box center [430, 287] width 65 height 18
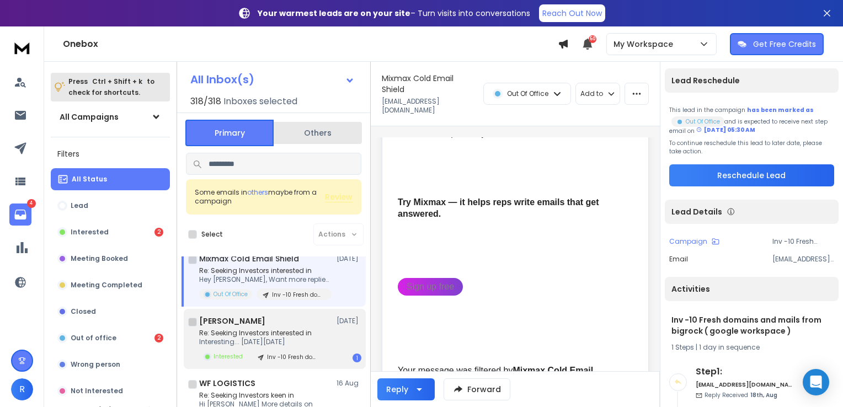
click at [273, 334] on p "Re: Seeking Investors interested in" at bounding box center [262, 333] width 127 height 9
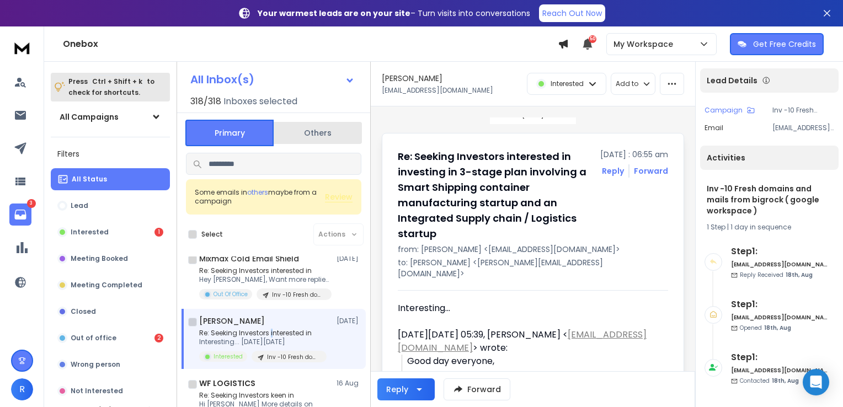
scroll to position [0, 0]
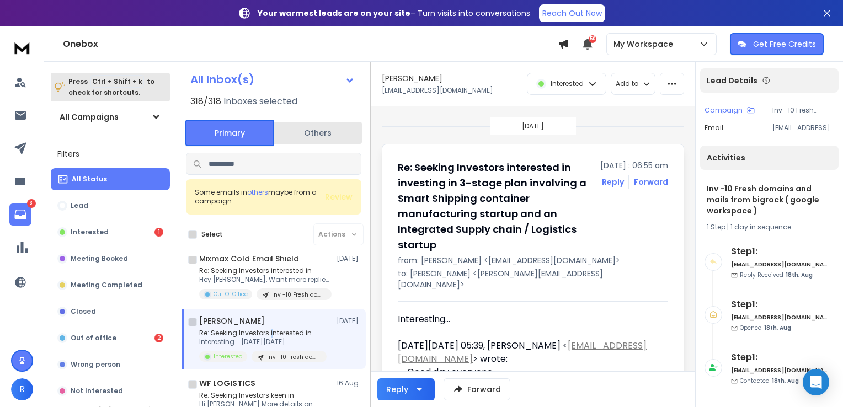
click at [613, 186] on button "Reply" at bounding box center [613, 182] width 22 height 11
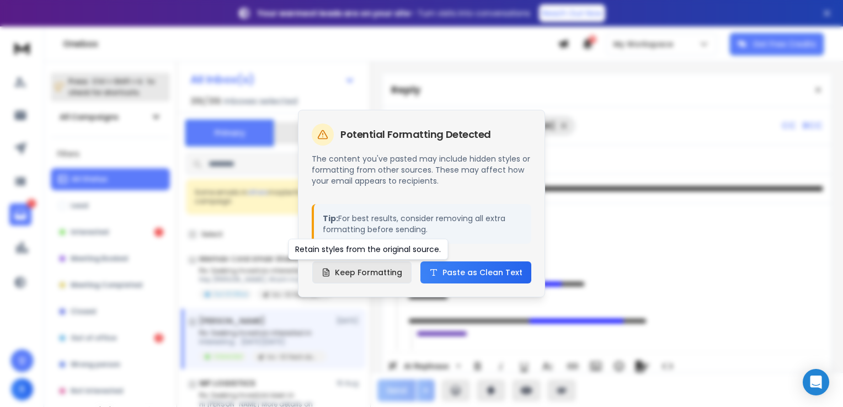
click at [382, 275] on button "Keep Formatting" at bounding box center [361, 273] width 99 height 22
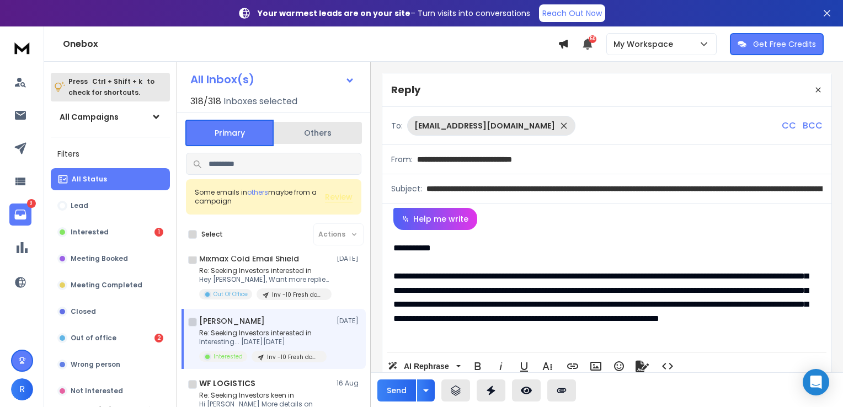
click at [439, 193] on input "**********" at bounding box center [624, 188] width 396 height 11
type input "**********"
click at [784, 122] on p "CC" at bounding box center [789, 125] width 14 height 13
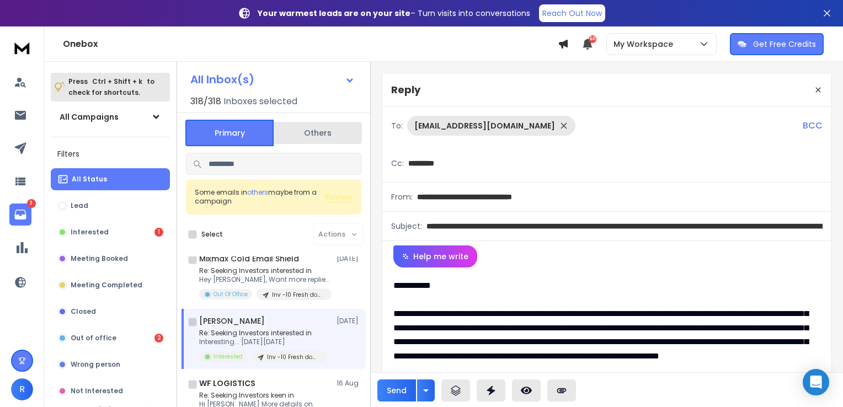
type input "*********"
click at [532, 149] on div "Cc: *********" at bounding box center [606, 164] width 449 height 38
click at [511, 160] on input at bounding box center [522, 163] width 77 height 20
click at [470, 162] on icon at bounding box center [467, 163] width 9 height 9
click at [455, 163] on input at bounding box center [446, 163] width 77 height 20
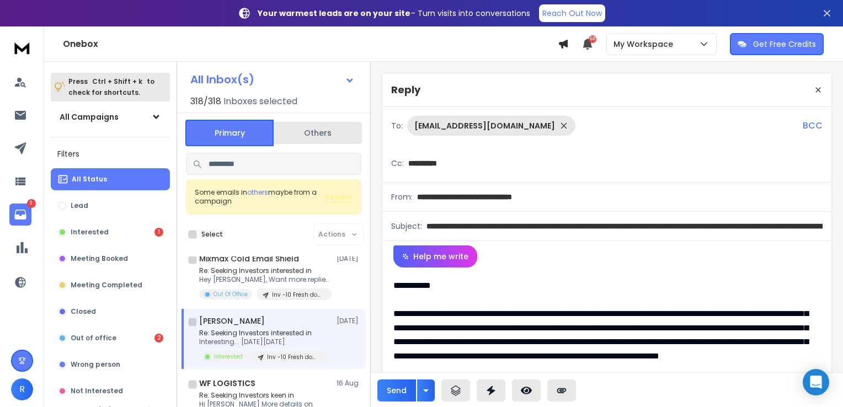
type input "**********"
click at [492, 292] on div "**********" at bounding box center [605, 328] width 446 height 120
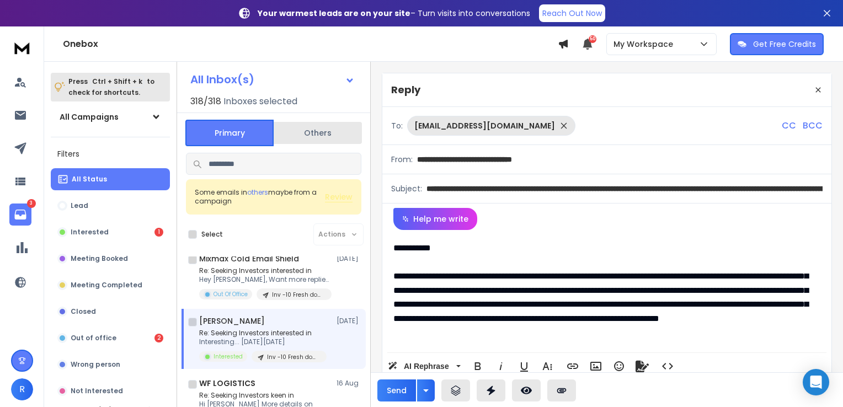
click at [584, 118] on input at bounding box center [618, 126] width 77 height 20
drag, startPoint x: 784, startPoint y: 129, endPoint x: 748, endPoint y: 138, distance: 37.2
click at [786, 130] on p "CC" at bounding box center [789, 125] width 14 height 13
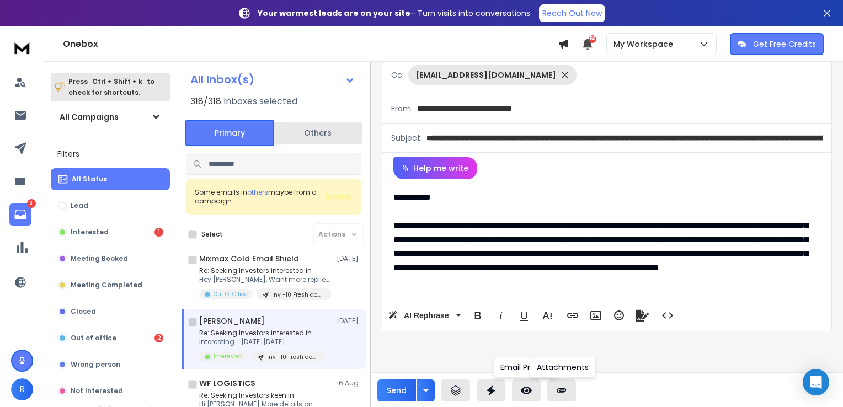
click at [572, 394] on button at bounding box center [561, 391] width 29 height 22
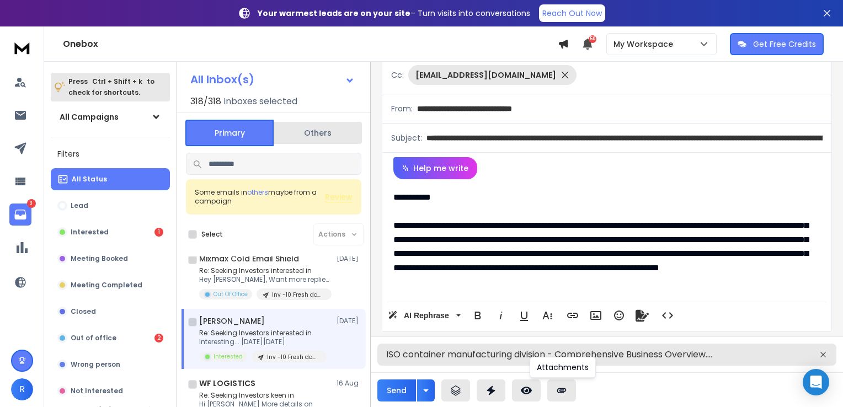
click at [560, 387] on icon at bounding box center [561, 390] width 11 height 11
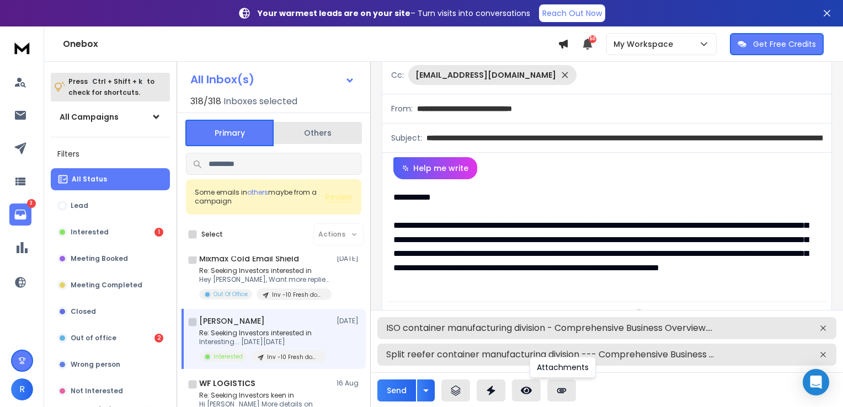
click at [565, 392] on icon at bounding box center [561, 390] width 11 height 11
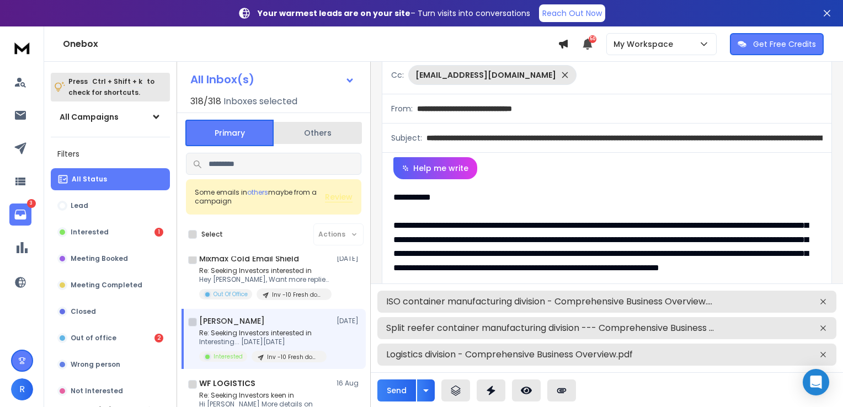
click at [670, 84] on div "Cc: [EMAIL_ADDRESS][DOMAIN_NAME]" at bounding box center [606, 75] width 449 height 38
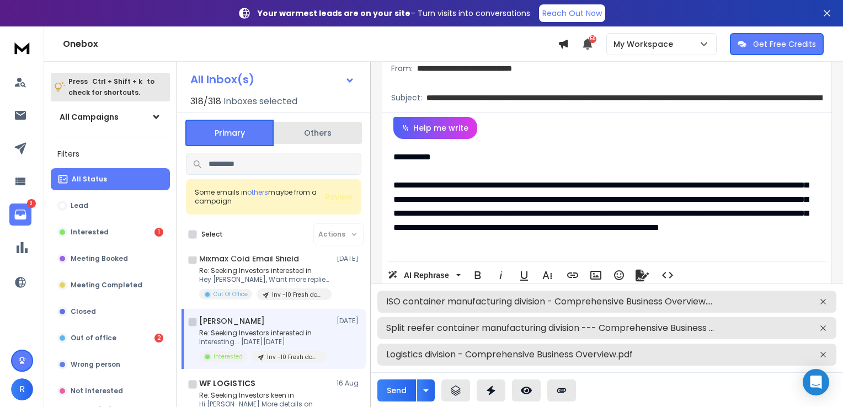
click at [466, 160] on div "**********" at bounding box center [605, 157] width 424 height 14
click at [392, 393] on button "Send" at bounding box center [396, 391] width 39 height 22
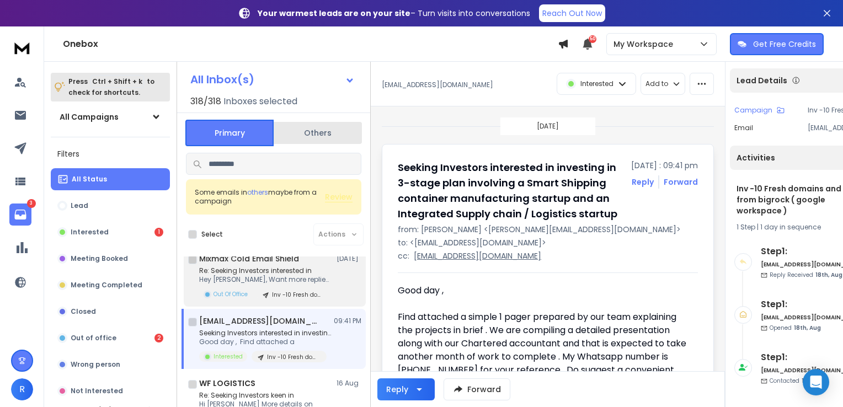
scroll to position [515, 0]
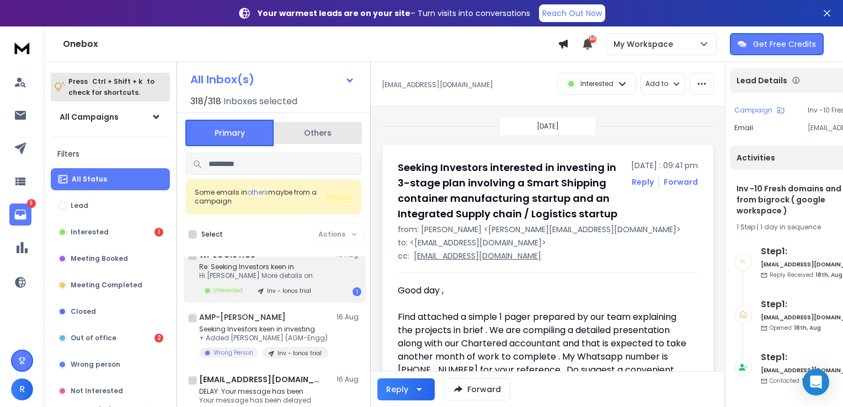
click at [248, 264] on p "Re: Seeking Investors keen in" at bounding box center [258, 267] width 119 height 9
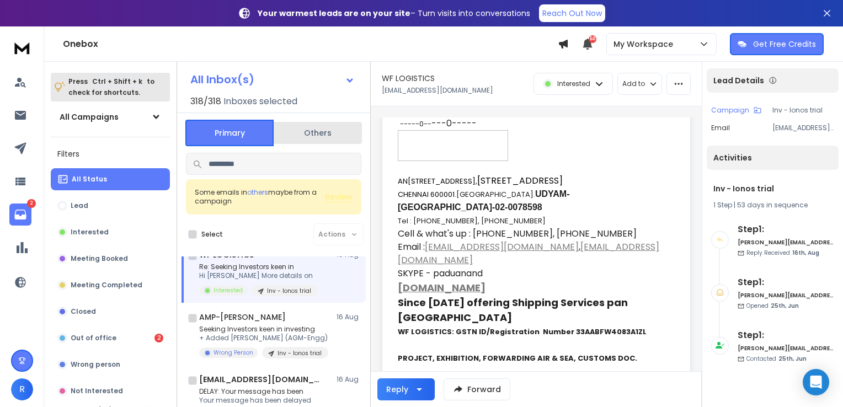
scroll to position [257, 0]
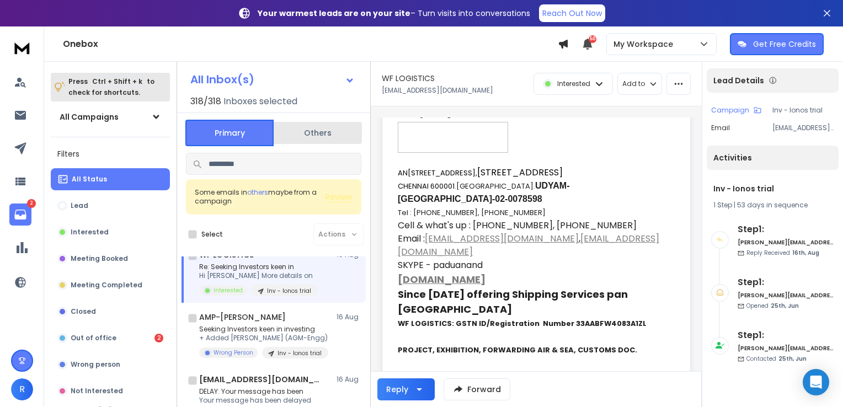
click at [479, 273] on link "[DOMAIN_NAME]" at bounding box center [442, 280] width 88 height 14
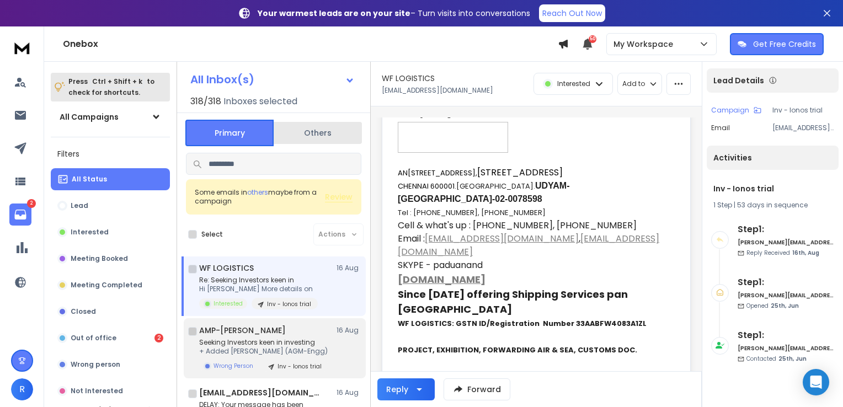
scroll to position [515, 0]
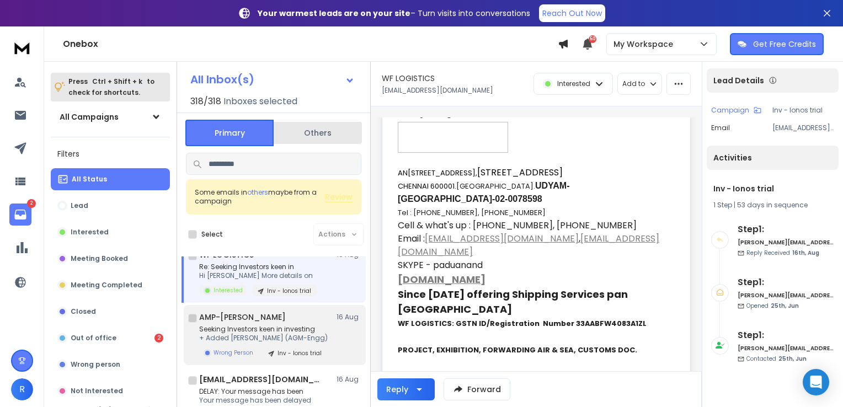
click at [282, 334] on p "+ Added [PERSON_NAME] (AGM-Engg)" at bounding box center [263, 338] width 129 height 9
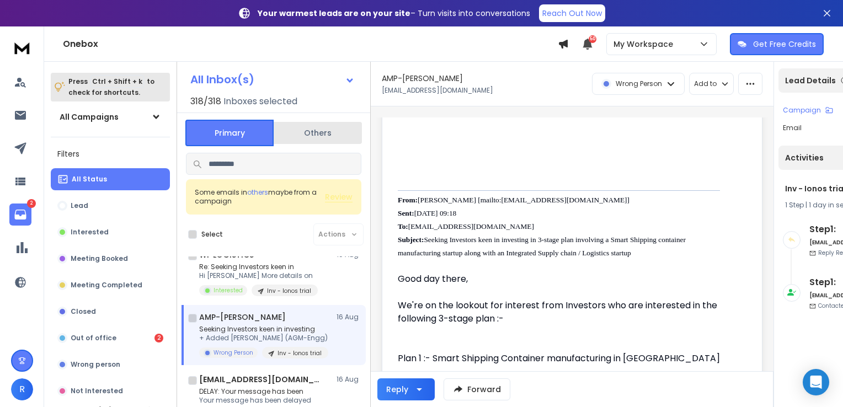
scroll to position [0, 0]
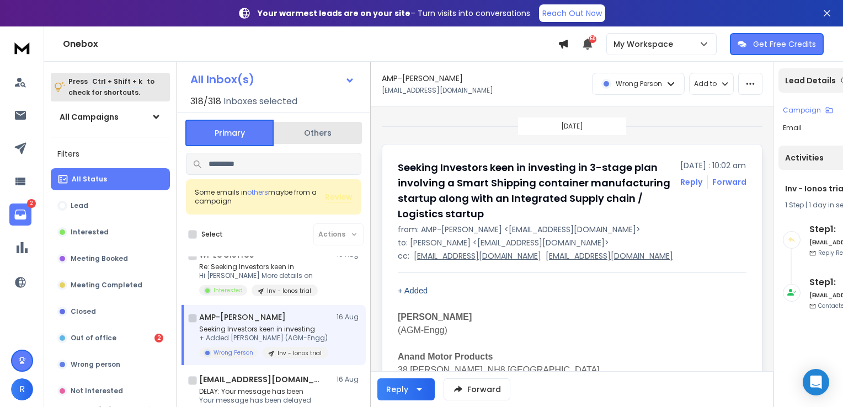
click at [700, 179] on button "Reply" at bounding box center [691, 182] width 22 height 11
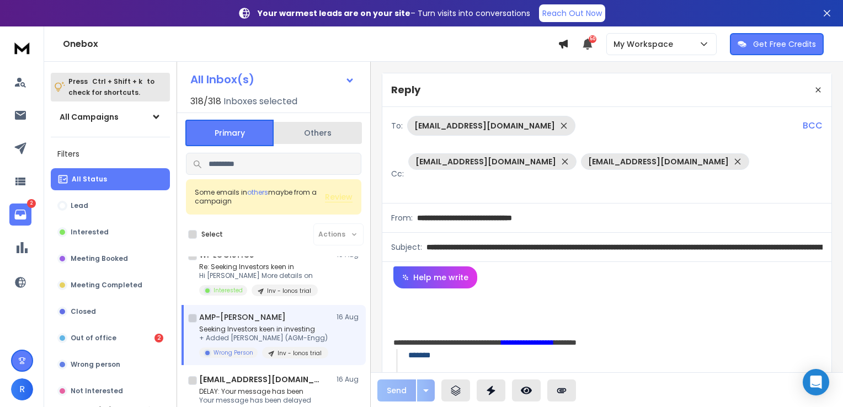
click at [486, 174] on input at bounding box center [446, 184] width 77 height 20
type input "*"
type input "**********"
click at [488, 174] on div "rustom_14@" at bounding box center [447, 184] width 79 height 20
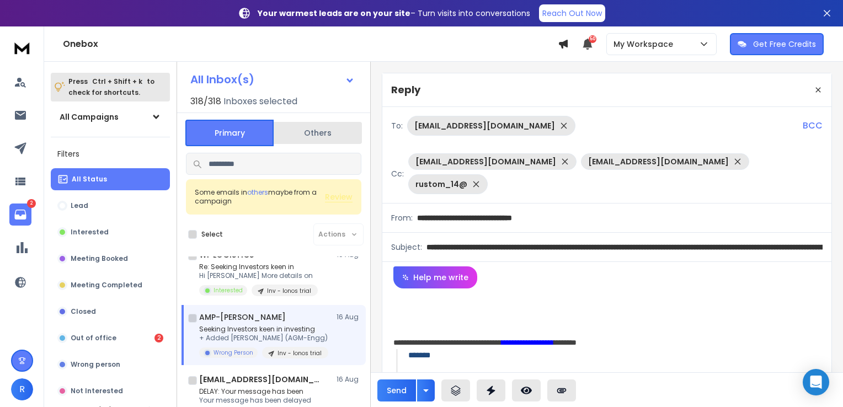
click at [481, 180] on icon at bounding box center [476, 184] width 9 height 9
click at [486, 174] on input at bounding box center [446, 184] width 77 height 20
type input "**********"
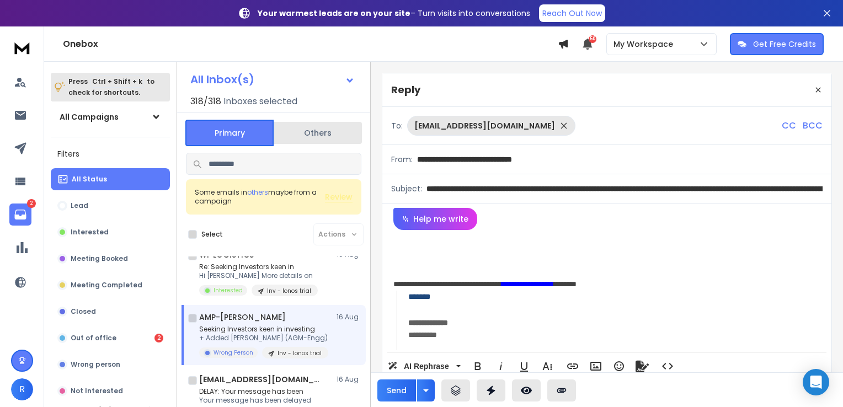
click at [441, 242] on div "**********" at bounding box center [607, 228] width 450 height 310
type input "**********"
click at [395, 260] on div at bounding box center [606, 259] width 427 height 12
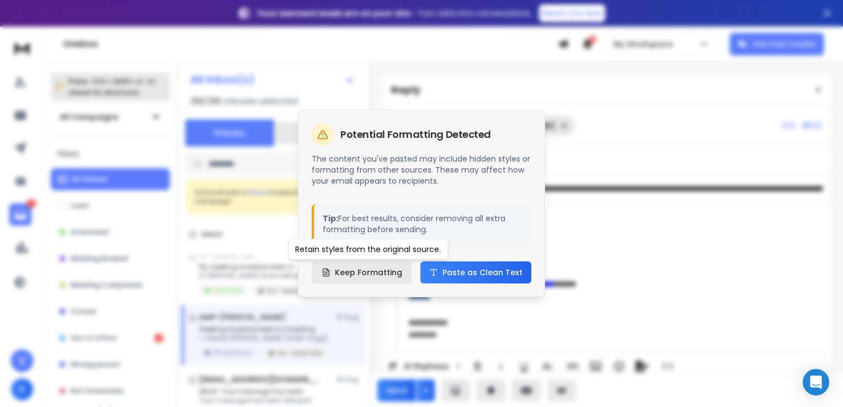
click at [378, 271] on button "Keep Formatting" at bounding box center [361, 273] width 99 height 22
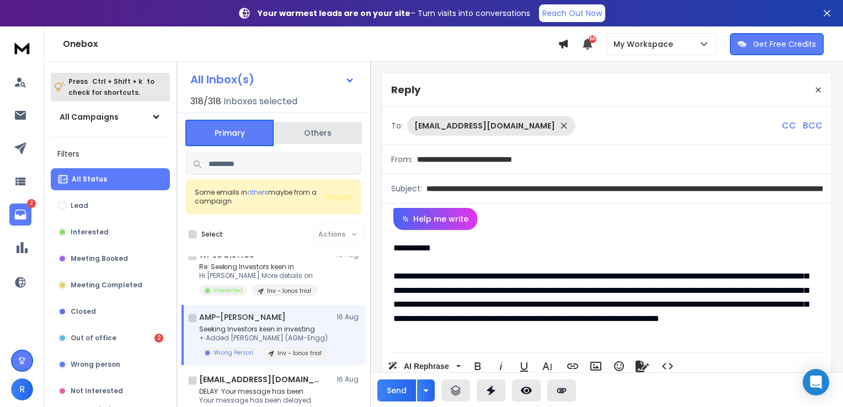
click at [791, 122] on p "CC" at bounding box center [789, 125] width 14 height 13
click at [467, 306] on div "**********" at bounding box center [606, 290] width 449 height 120
click at [563, 390] on icon at bounding box center [561, 390] width 9 height 5
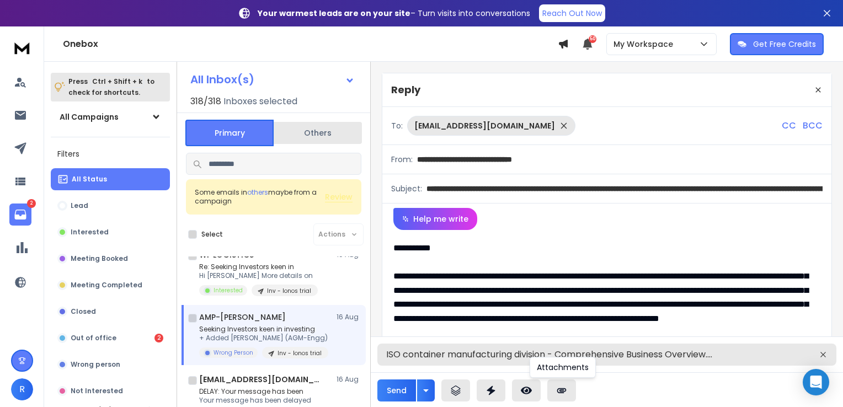
click at [563, 387] on icon at bounding box center [561, 390] width 11 height 11
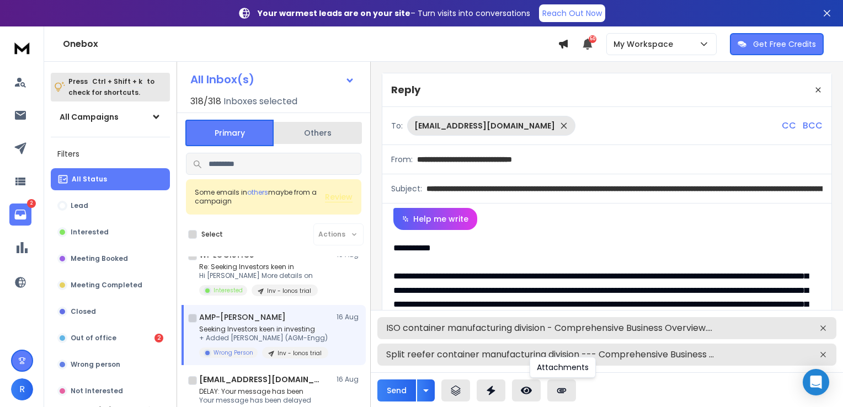
click at [568, 386] on button at bounding box center [561, 391] width 29 height 22
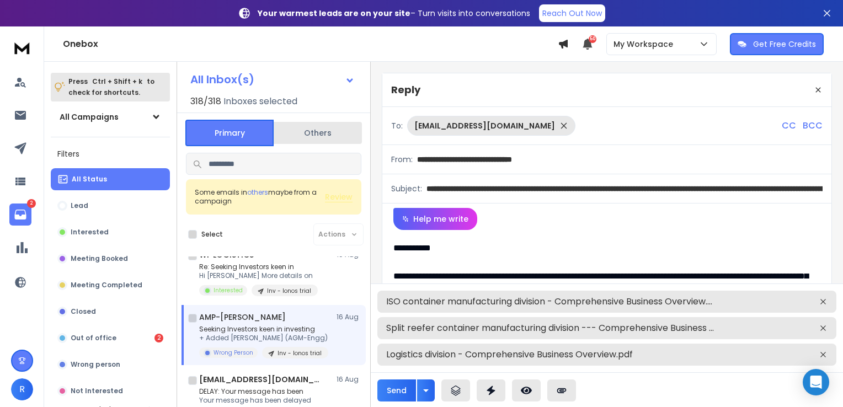
click at [686, 134] on div "[EMAIL_ADDRESS][DOMAIN_NAME]" at bounding box center [592, 126] width 370 height 20
click at [786, 126] on p "CC" at bounding box center [789, 125] width 14 height 13
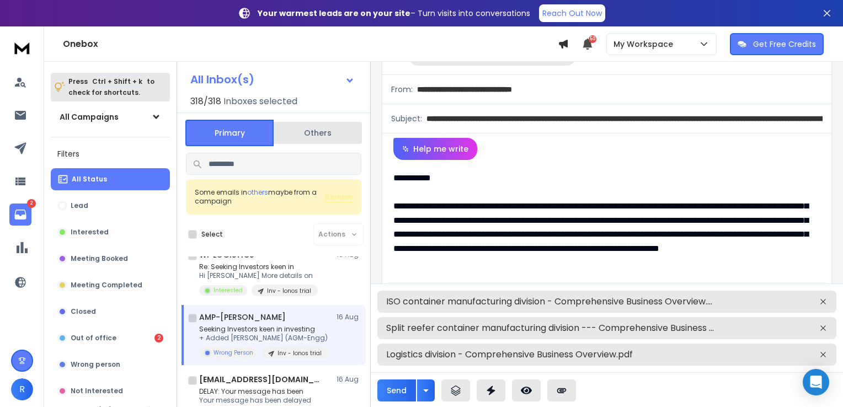
click at [484, 195] on div at bounding box center [605, 192] width 424 height 14
click at [478, 186] on div at bounding box center [605, 192] width 424 height 14
click at [480, 182] on div "**********" at bounding box center [605, 177] width 424 height 14
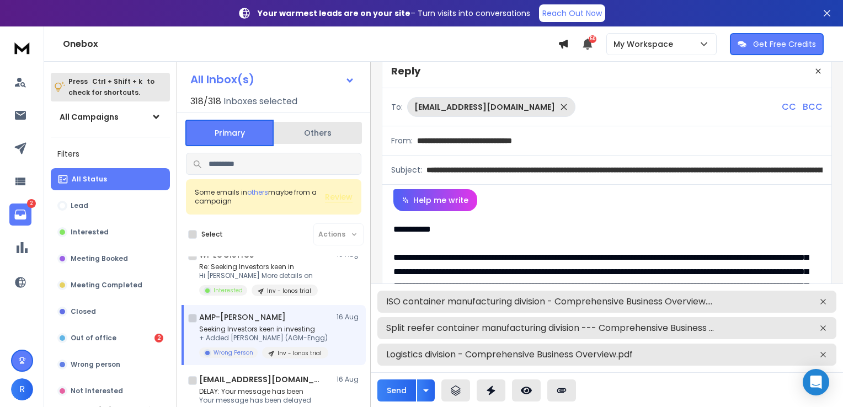
scroll to position [0, 0]
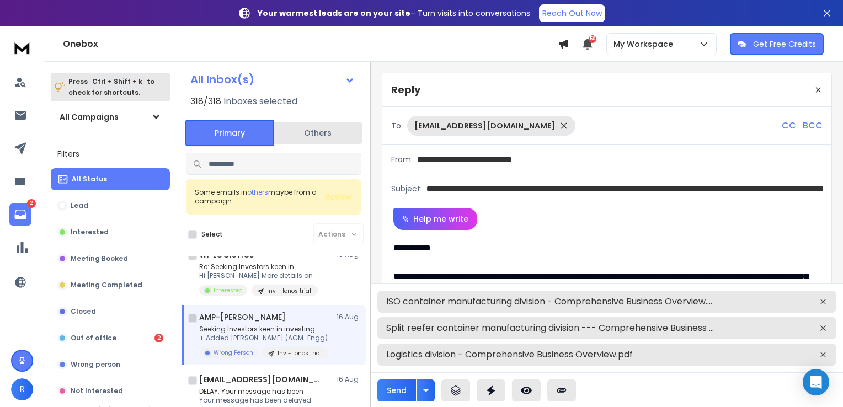
click at [787, 129] on p "CC" at bounding box center [789, 125] width 14 height 13
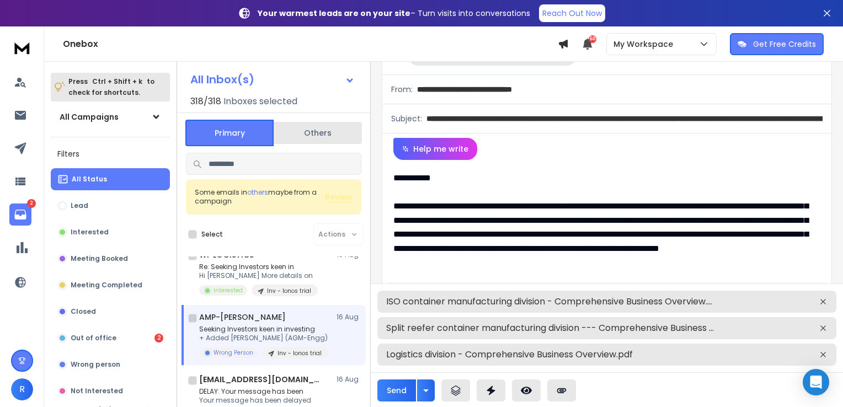
click at [479, 176] on div "**********" at bounding box center [605, 178] width 424 height 14
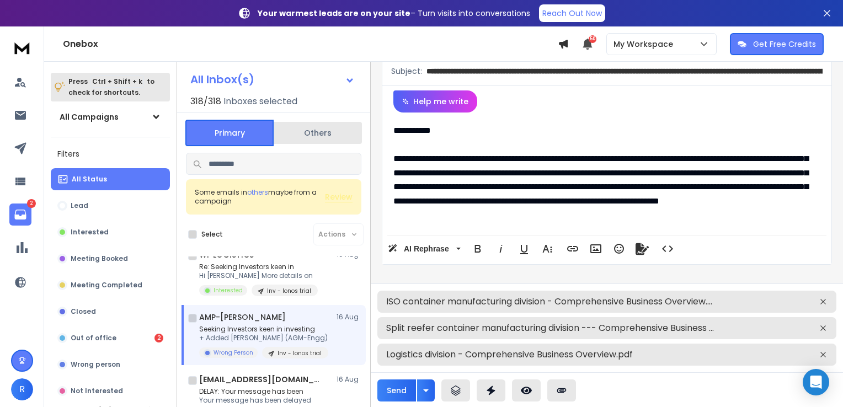
scroll to position [71, 0]
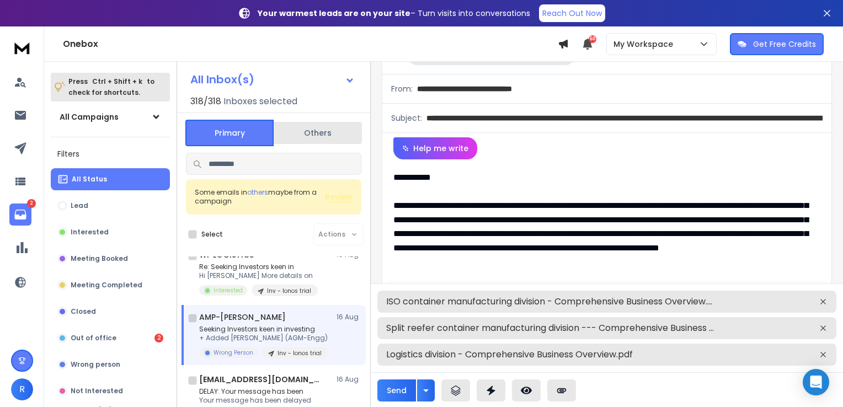
click at [398, 397] on button "Send" at bounding box center [396, 391] width 39 height 22
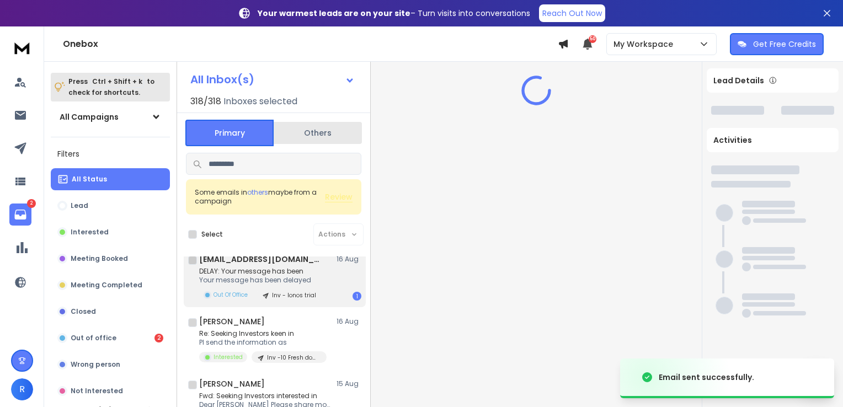
scroll to position [643, 0]
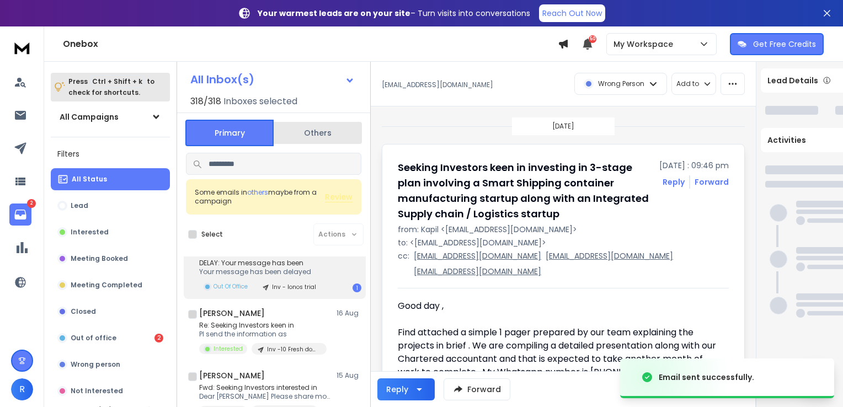
click at [242, 281] on div "Out Of Office Inv - Ionos trial" at bounding box center [261, 287] width 124 height 12
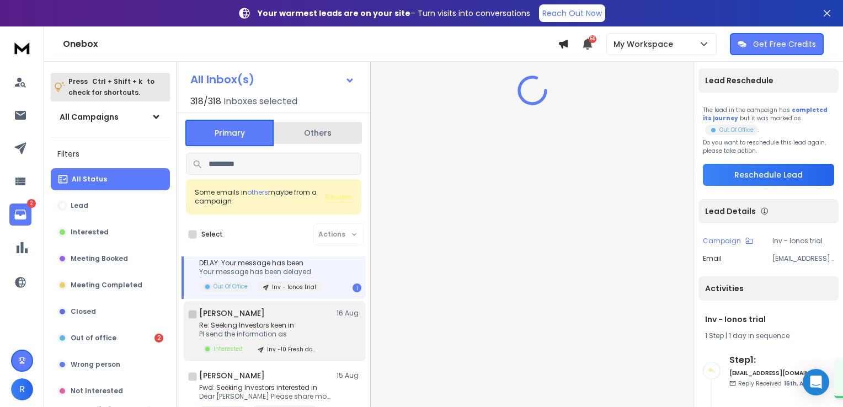
click at [266, 326] on p "Re: Seeking Investors keen in" at bounding box center [262, 325] width 127 height 9
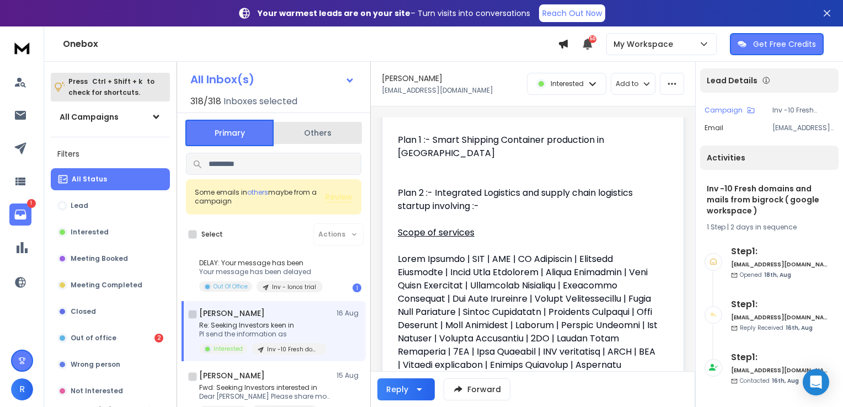
scroll to position [0, 0]
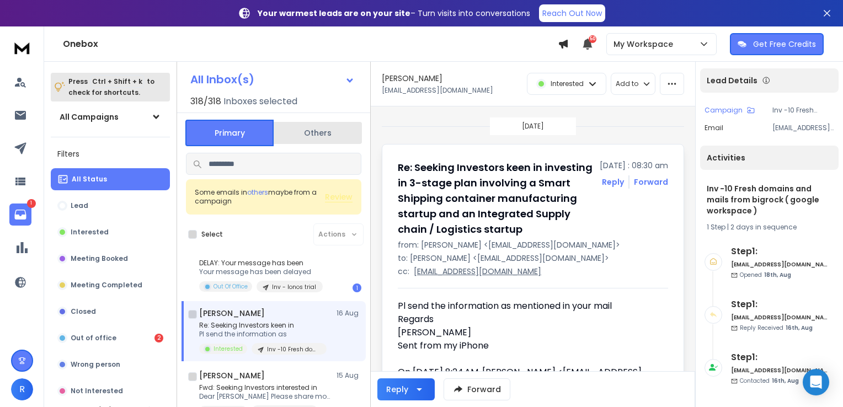
click at [610, 184] on button "Reply" at bounding box center [613, 182] width 22 height 11
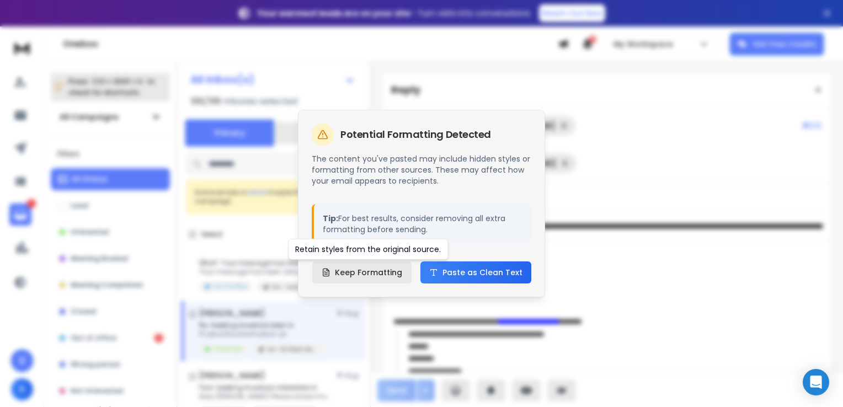
click at [382, 269] on button "Keep Formatting" at bounding box center [361, 273] width 99 height 22
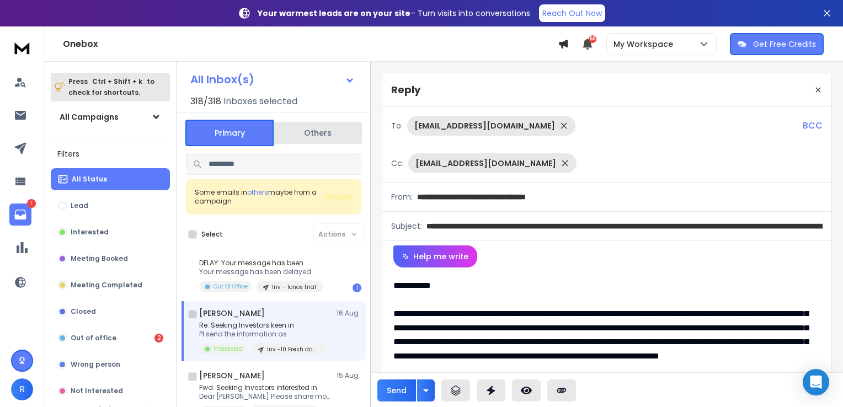
click at [441, 221] on div "**********" at bounding box center [607, 246] width 450 height 347
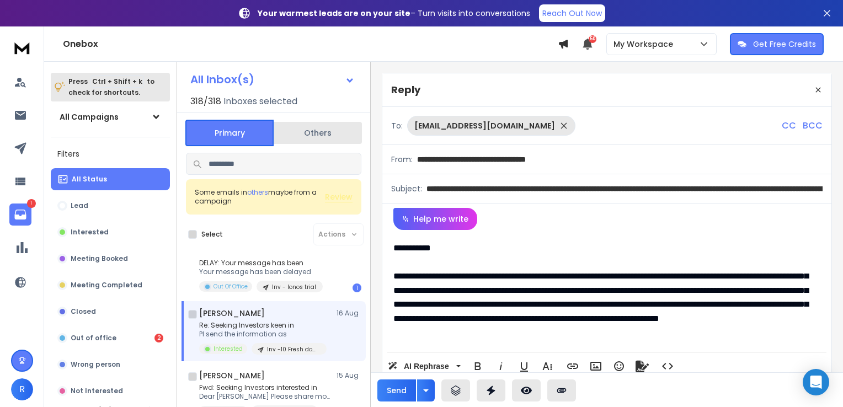
type input "**********"
click at [788, 120] on p "CC" at bounding box center [789, 125] width 14 height 13
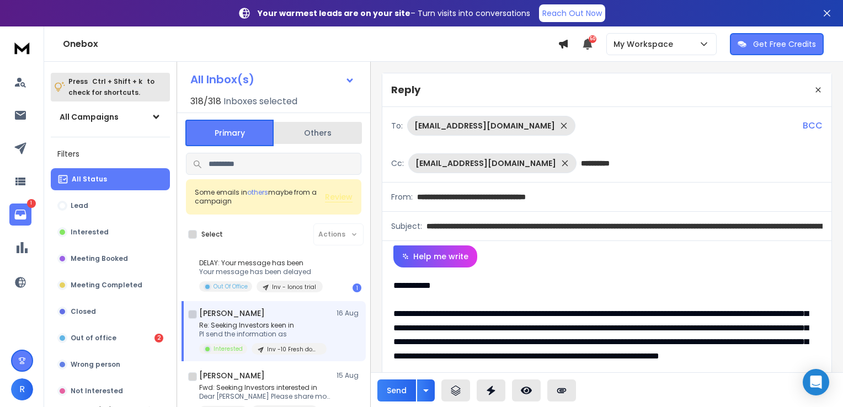
type input "**********"
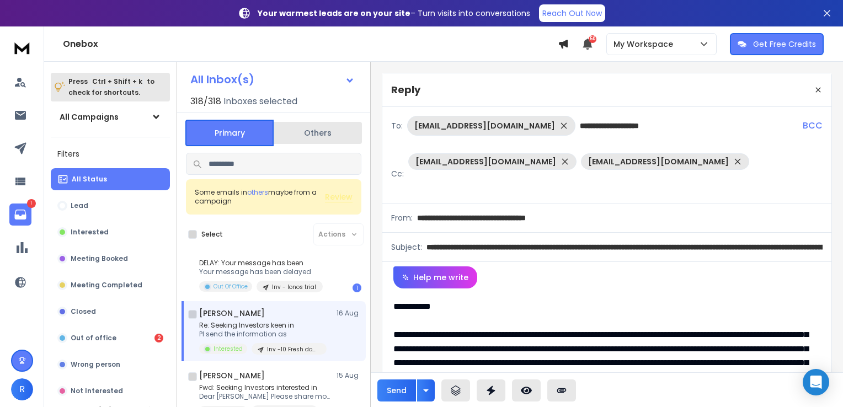
click at [658, 126] on div "**********" at bounding box center [602, 126] width 391 height 20
click at [643, 116] on div "**********" at bounding box center [602, 126] width 391 height 20
click at [637, 120] on input "**********" at bounding box center [618, 126] width 77 height 20
type input "*"
click at [461, 289] on div "**********" at bounding box center [606, 349] width 449 height 120
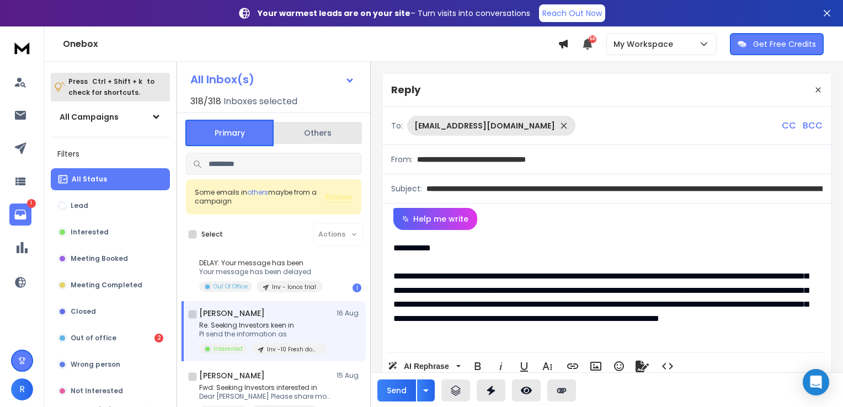
click at [788, 124] on p "CC" at bounding box center [789, 125] width 14 height 13
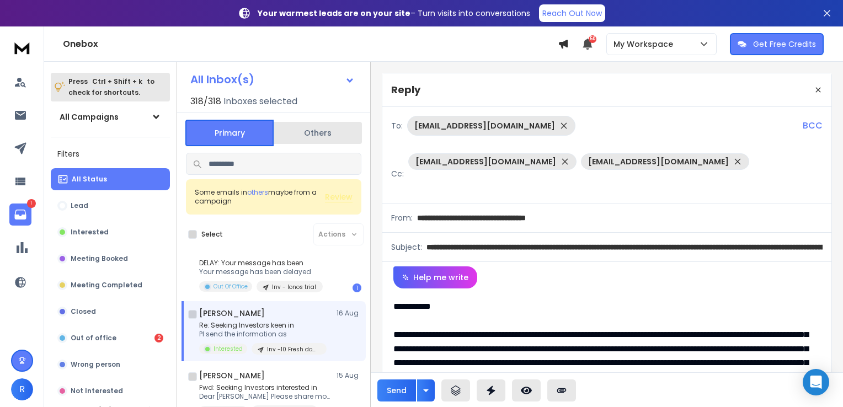
click at [481, 289] on div "**********" at bounding box center [606, 349] width 449 height 120
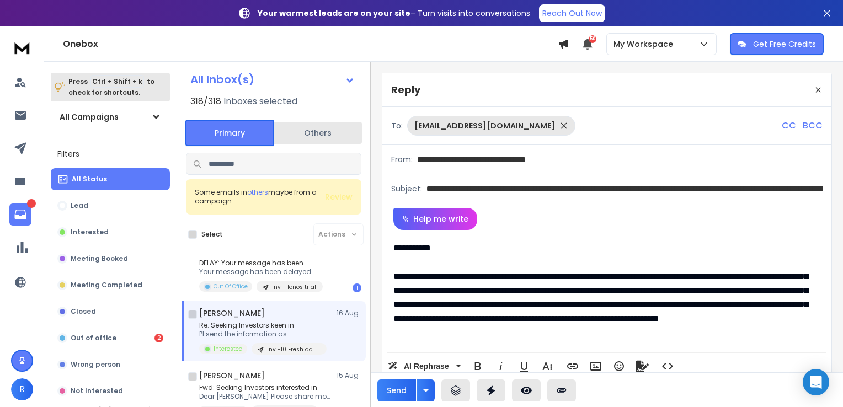
click at [496, 242] on div "**********" at bounding box center [605, 248] width 424 height 14
drag, startPoint x: 479, startPoint y: 333, endPoint x: 796, endPoint y: 315, distance: 317.2
click at [827, 332] on div "**********" at bounding box center [605, 290] width 446 height 120
click at [567, 393] on button at bounding box center [561, 391] width 29 height 22
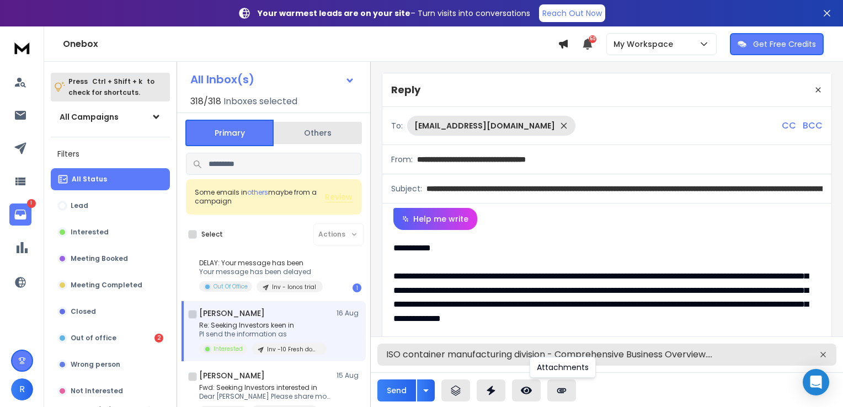
click at [562, 392] on icon at bounding box center [561, 390] width 9 height 5
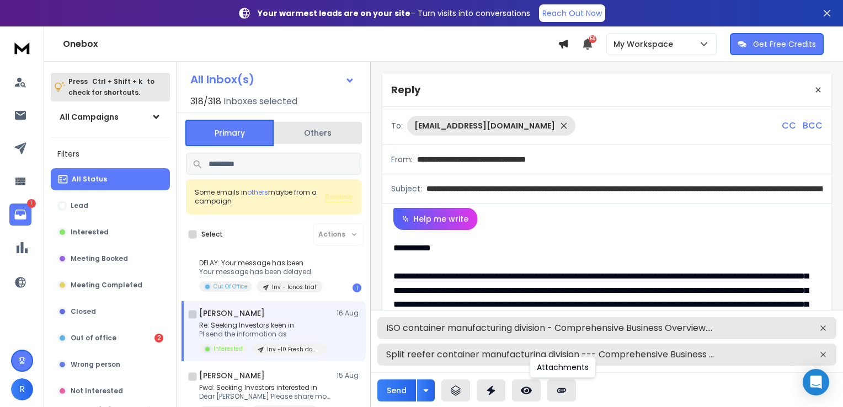
click at [559, 391] on icon at bounding box center [561, 390] width 11 height 11
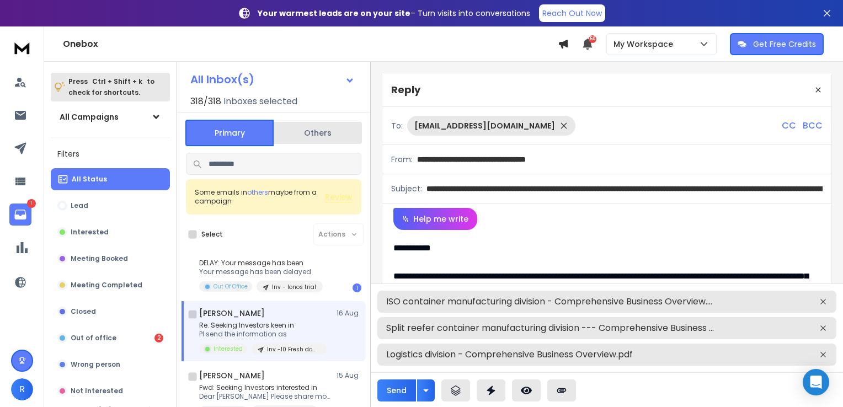
click at [782, 129] on p "CC" at bounding box center [789, 125] width 14 height 13
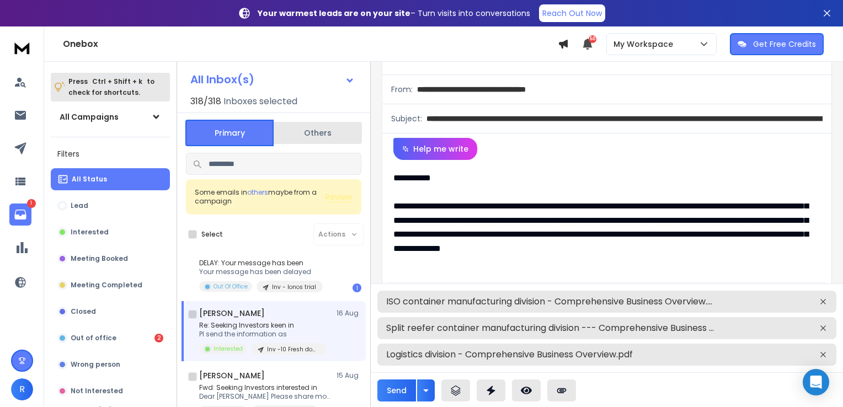
click at [508, 185] on div at bounding box center [605, 192] width 424 height 14
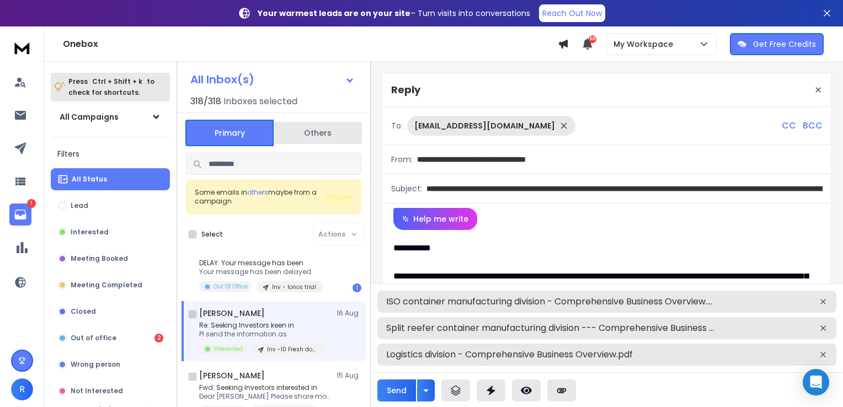
click at [399, 394] on button "Send" at bounding box center [396, 391] width 39 height 22
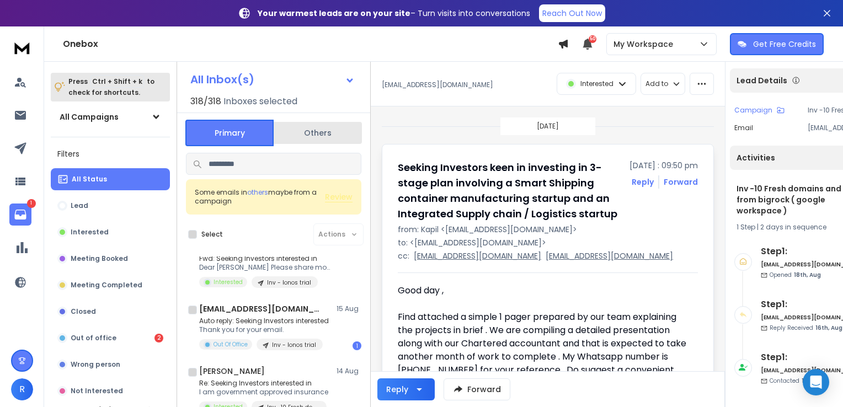
scroll to position [643, 0]
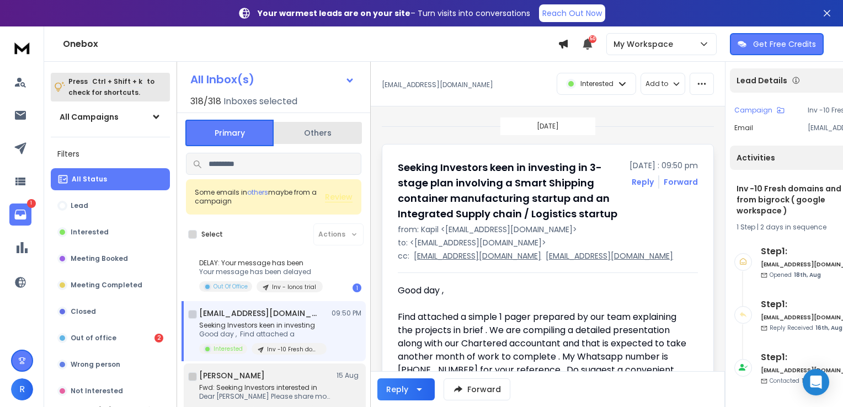
click at [246, 378] on h1 "[PERSON_NAME]" at bounding box center [232, 375] width 66 height 11
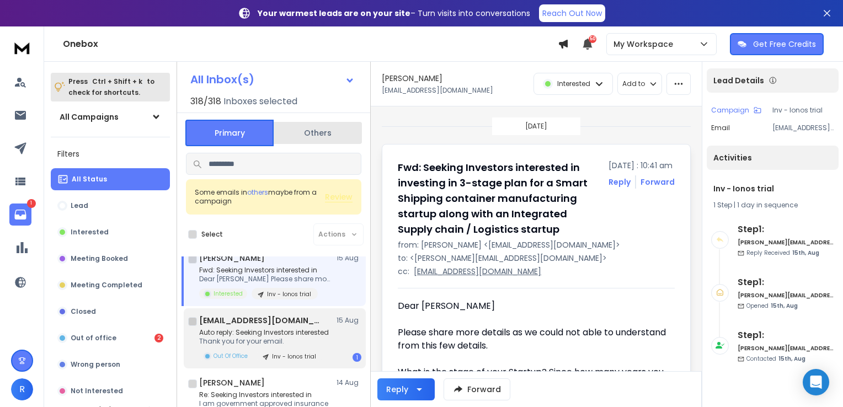
scroll to position [772, 0]
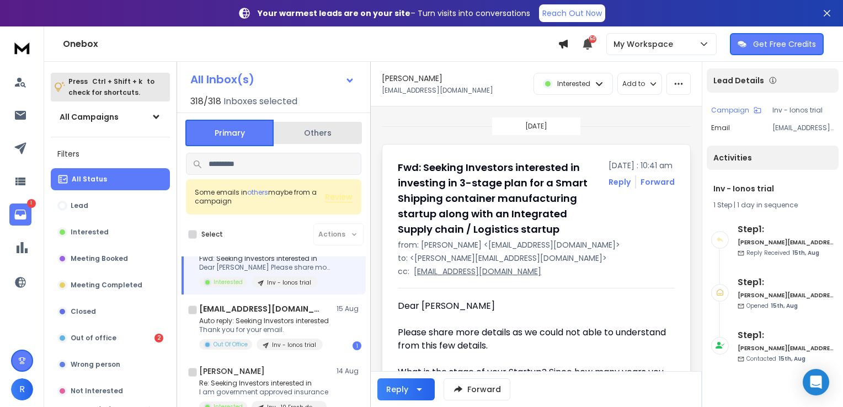
drag, startPoint x: 280, startPoint y: 266, endPoint x: 303, endPoint y: 263, distance: 23.3
click at [280, 264] on p "Dear [PERSON_NAME] Please share more" at bounding box center [265, 267] width 132 height 9
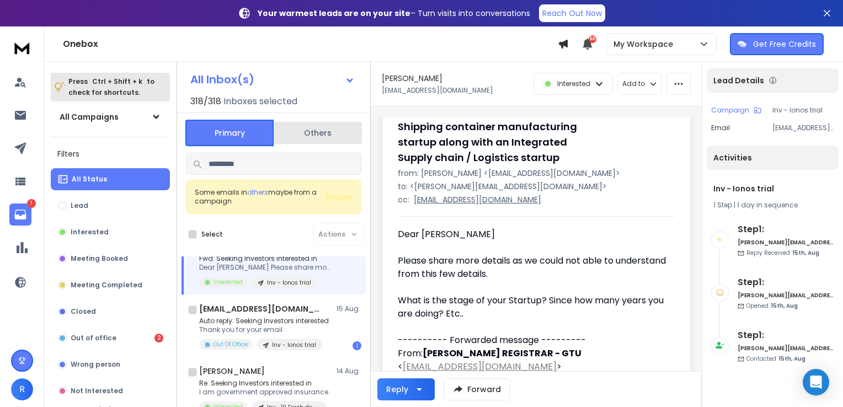
scroll to position [0, 0]
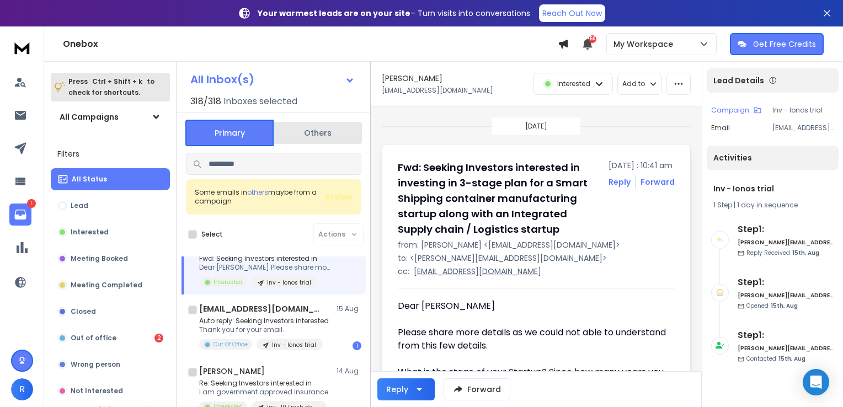
click at [618, 179] on button "Reply" at bounding box center [620, 182] width 22 height 11
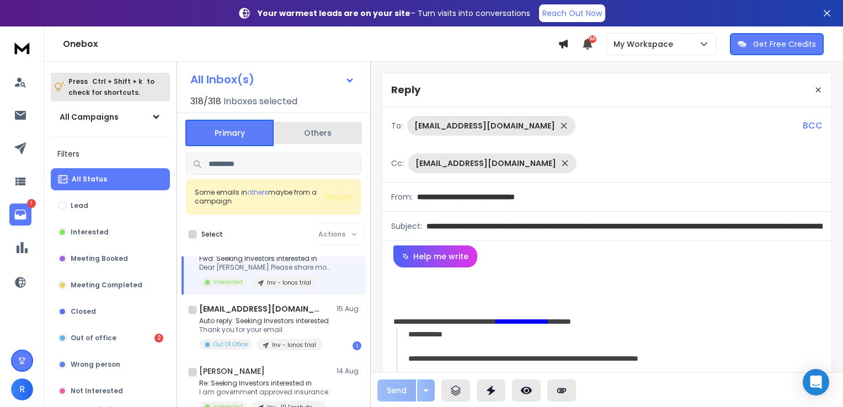
click at [440, 223] on div "**********" at bounding box center [607, 246] width 450 height 347
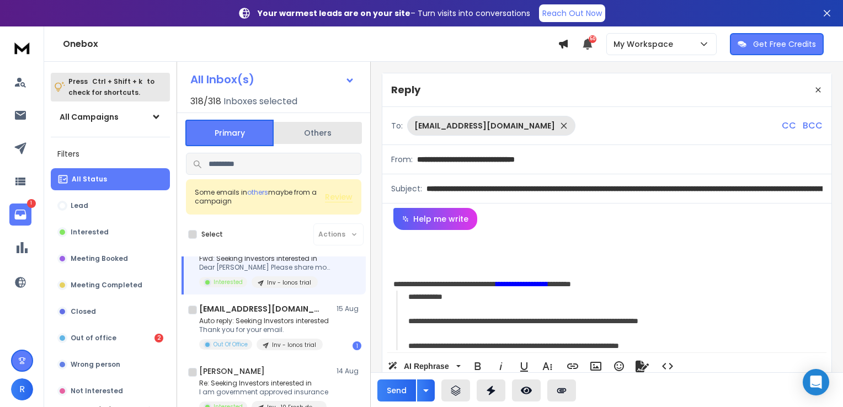
type input "**********"
click at [783, 122] on p "CC" at bounding box center [789, 125] width 14 height 13
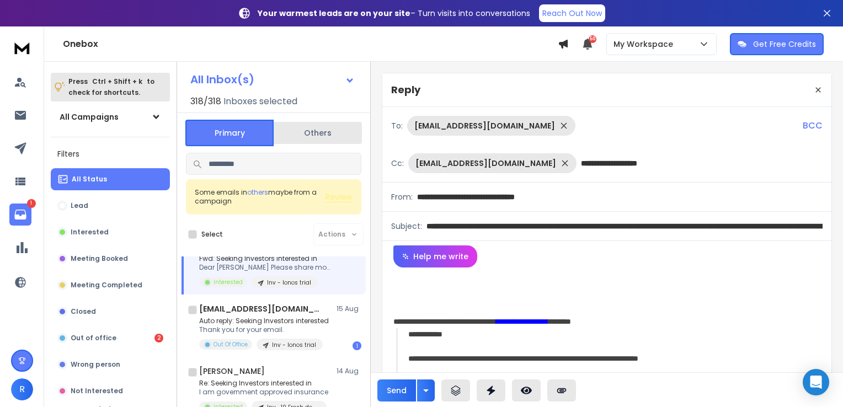
type input "**********"
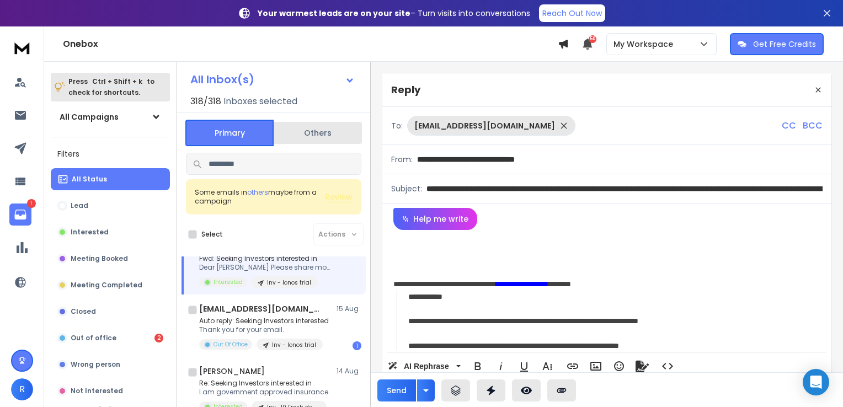
drag, startPoint x: 452, startPoint y: 288, endPoint x: 449, endPoint y: 268, distance: 20.1
click at [452, 288] on div "**********" at bounding box center [606, 290] width 449 height 120
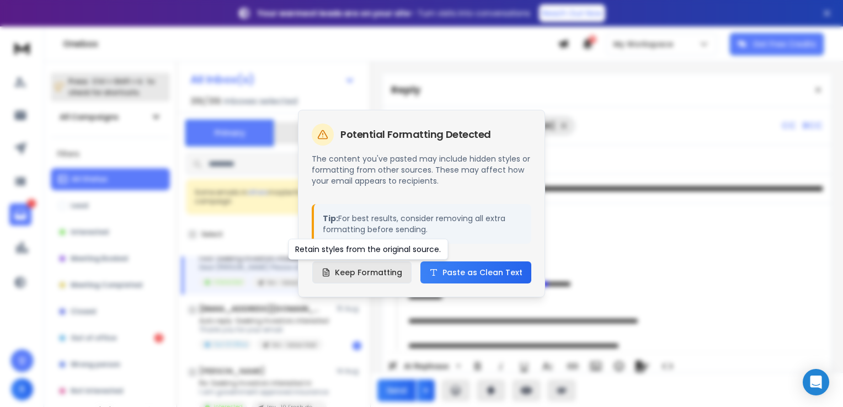
click at [366, 277] on button "Keep Formatting" at bounding box center [361, 273] width 99 height 22
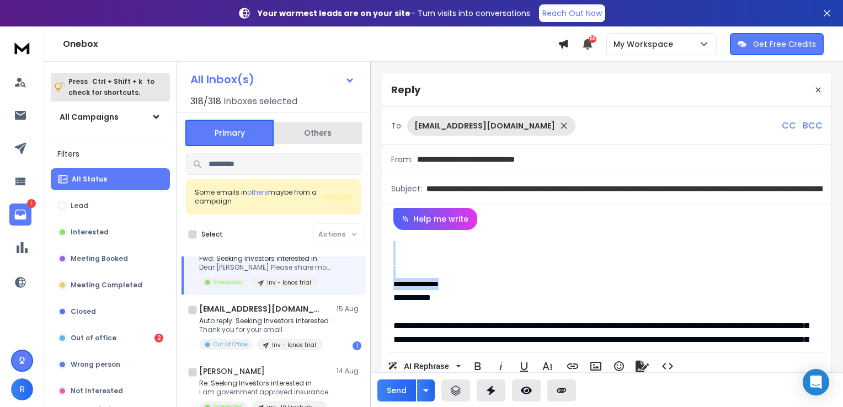
drag, startPoint x: 457, startPoint y: 284, endPoint x: 388, endPoint y: 249, distance: 77.7
click at [388, 249] on div "**********" at bounding box center [606, 290] width 449 height 120
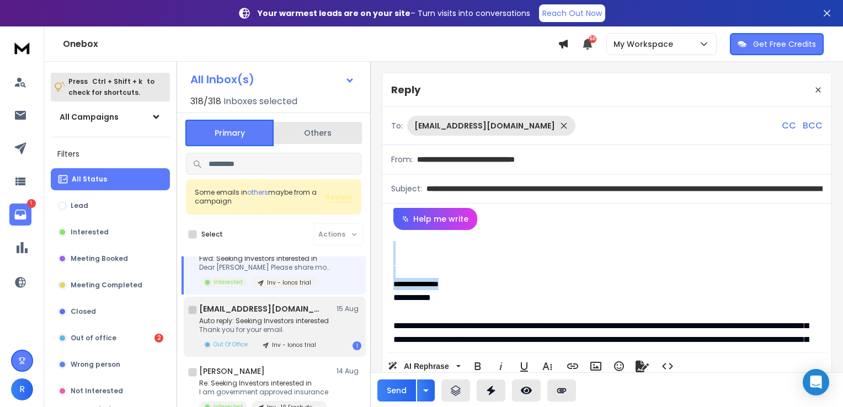
click at [276, 318] on p "Auto reply: Seeking Investors interested" at bounding box center [264, 321] width 130 height 9
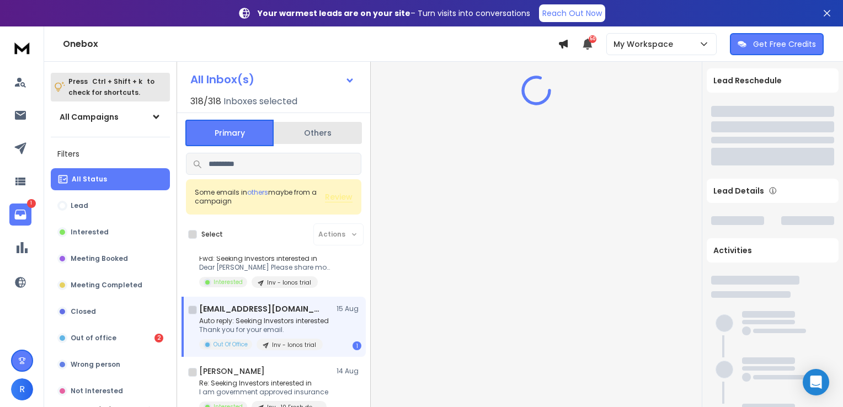
scroll to position [643, 0]
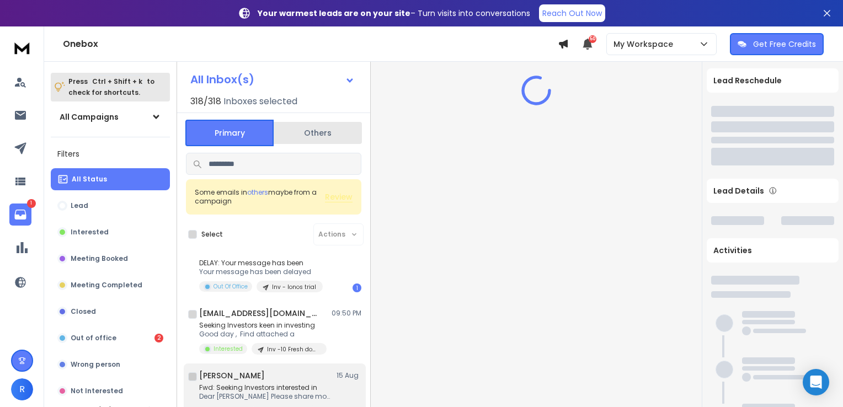
click at [263, 386] on p "Fwd: Seeking Investors interested in" at bounding box center [265, 387] width 132 height 9
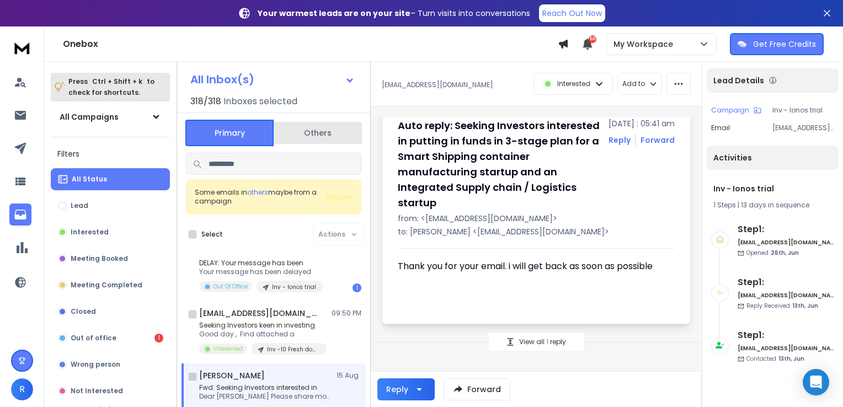
scroll to position [62, 0]
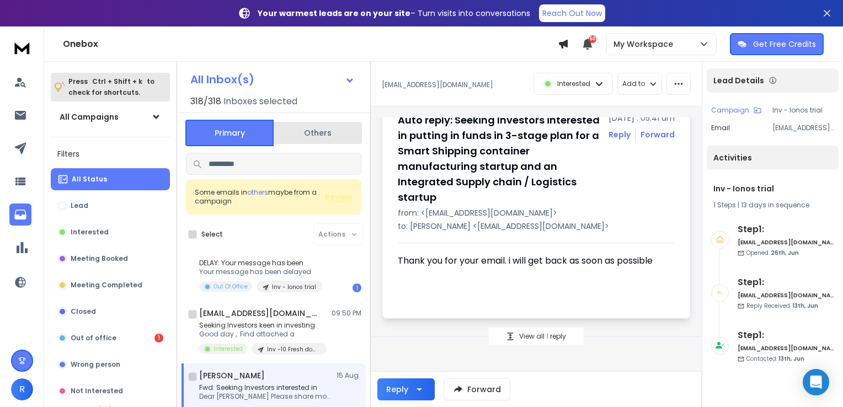
click at [239, 381] on h1 "[PERSON_NAME]" at bounding box center [232, 375] width 66 height 11
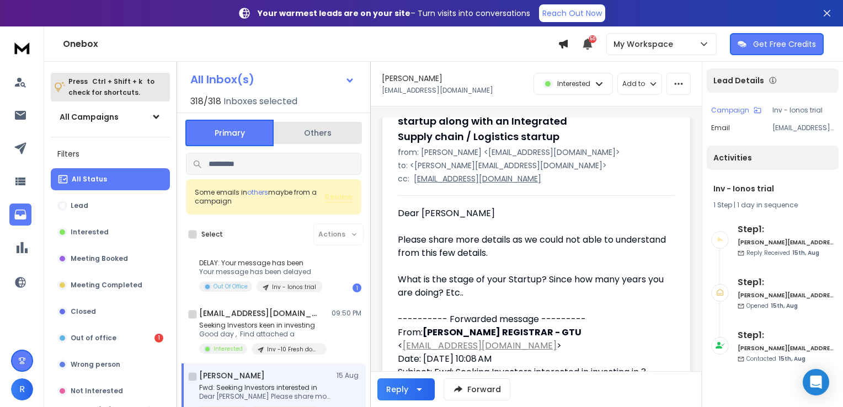
scroll to position [0, 0]
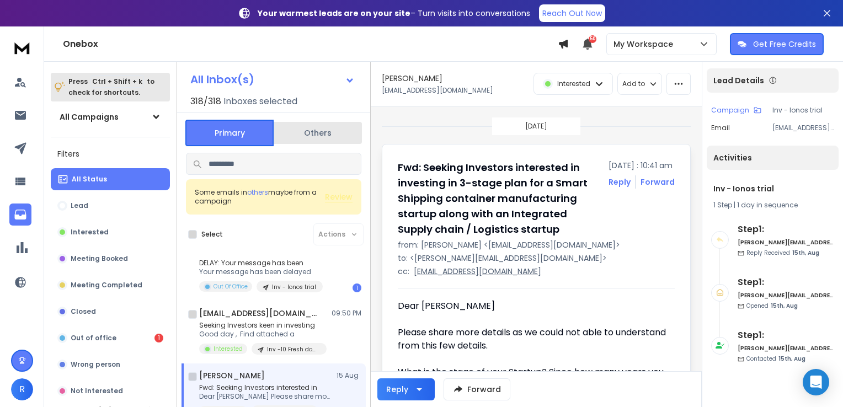
click at [616, 185] on button "Reply" at bounding box center [620, 182] width 22 height 11
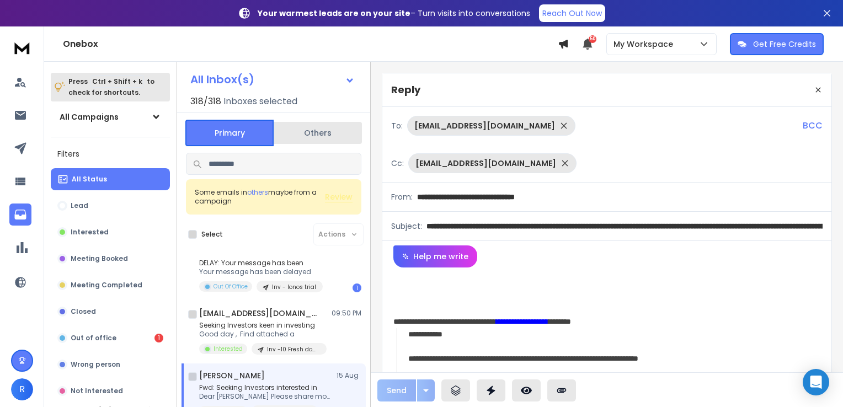
click at [581, 156] on input at bounding box center [619, 163] width 77 height 20
type input "**********"
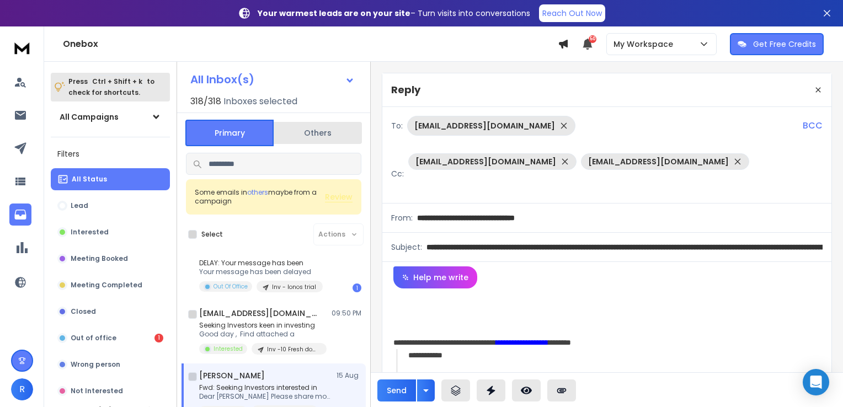
click at [439, 295] on div "**********" at bounding box center [606, 349] width 449 height 120
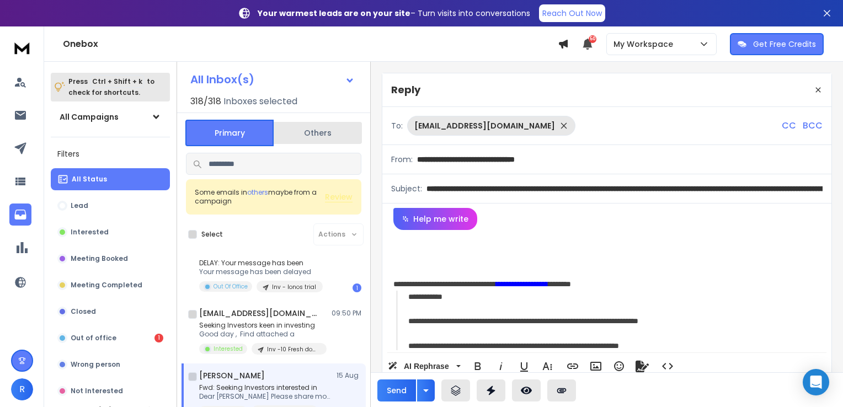
click at [410, 247] on div at bounding box center [606, 247] width 427 height 12
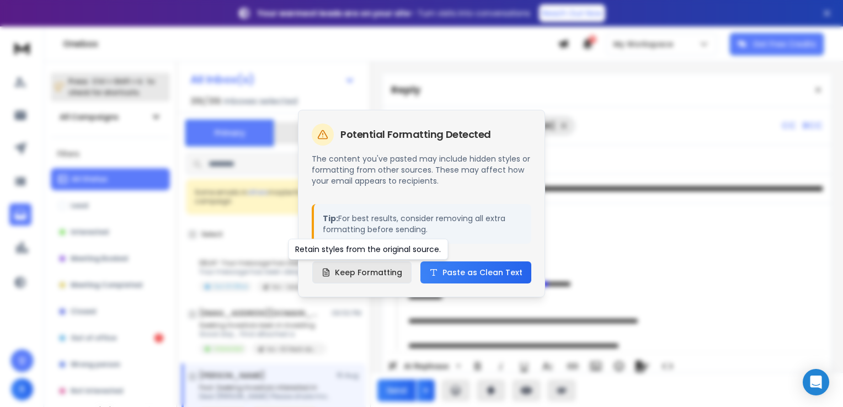
click at [377, 266] on button "Keep Formatting" at bounding box center [361, 273] width 99 height 22
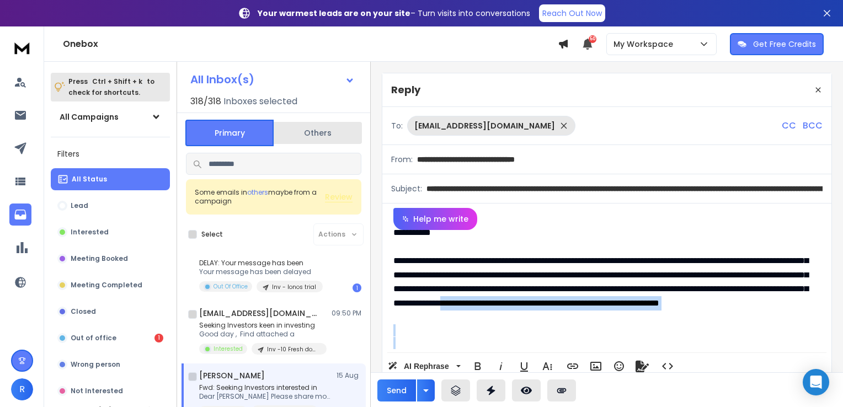
scroll to position [20, 0]
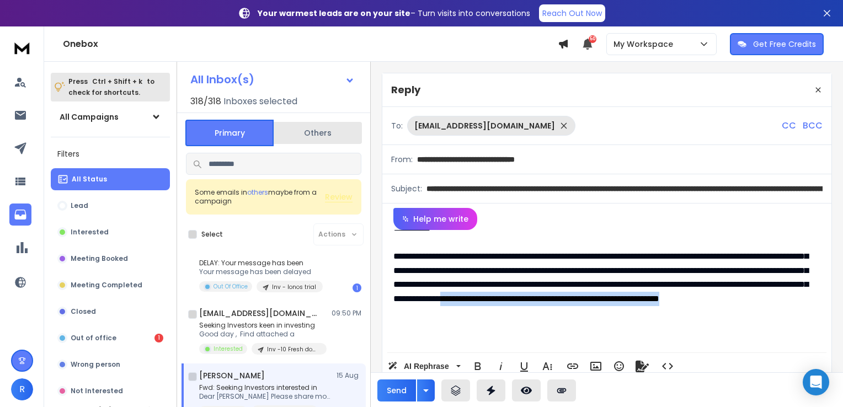
drag, startPoint x: 479, startPoint y: 333, endPoint x: 799, endPoint y: 319, distance: 320.3
click at [799, 319] on div "**********" at bounding box center [605, 290] width 446 height 120
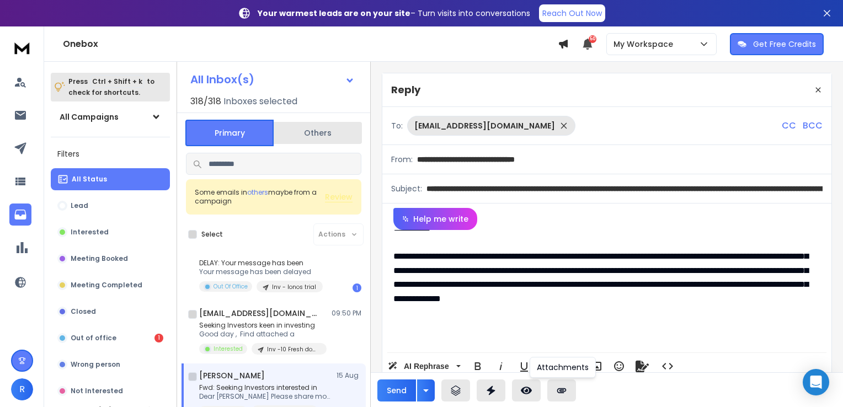
click at [568, 390] on button at bounding box center [561, 391] width 29 height 22
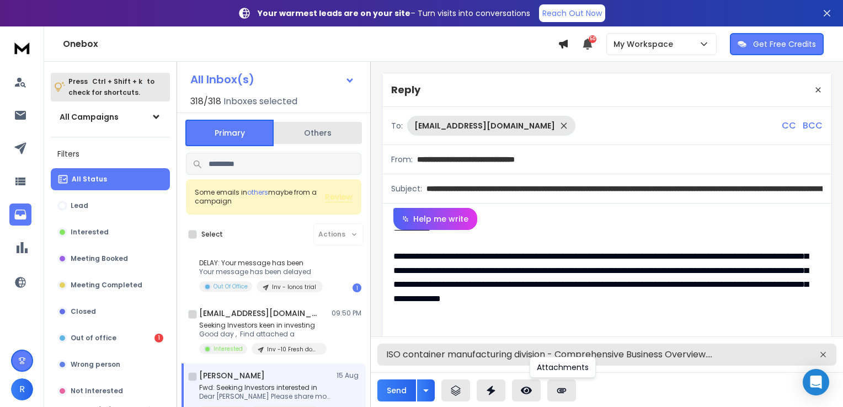
click at [559, 396] on icon at bounding box center [561, 390] width 11 height 11
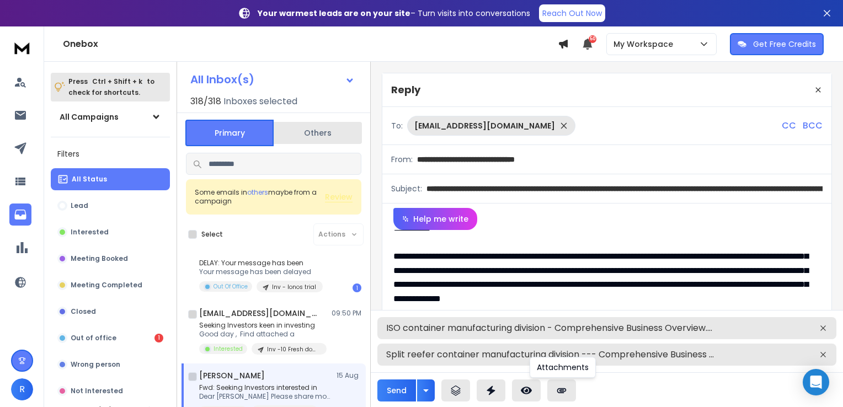
click at [565, 396] on icon at bounding box center [561, 390] width 11 height 11
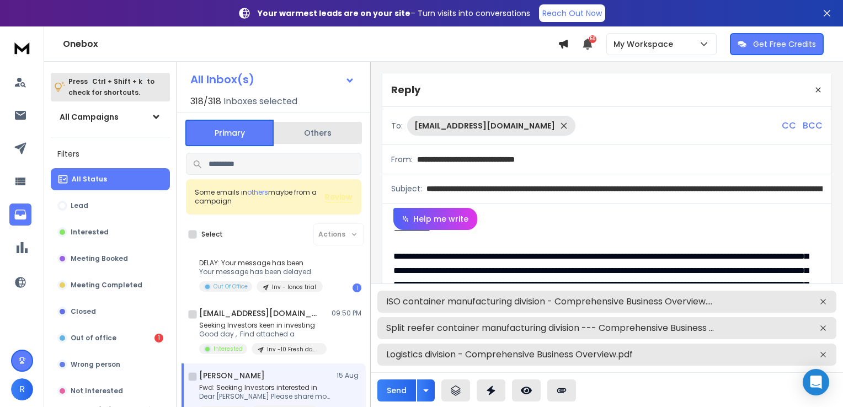
click at [440, 184] on input "**********" at bounding box center [624, 188] width 396 height 11
type input "**********"
click at [580, 122] on input at bounding box center [618, 126] width 77 height 20
click at [788, 120] on p "CC" at bounding box center [789, 125] width 14 height 13
click at [480, 275] on div "**********" at bounding box center [605, 290] width 446 height 120
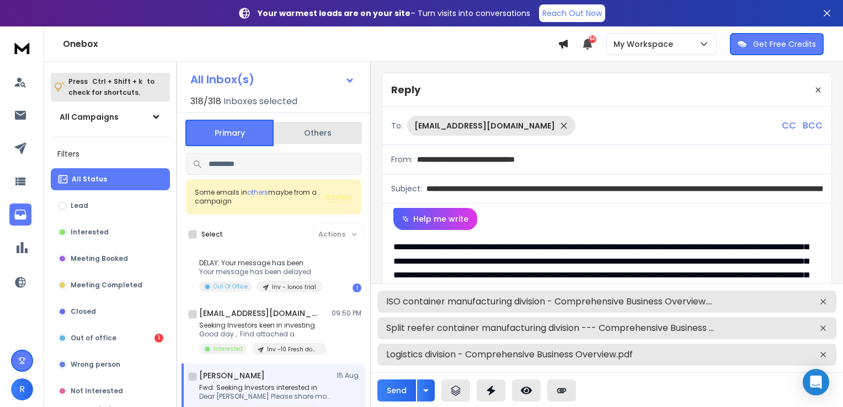
scroll to position [0, 0]
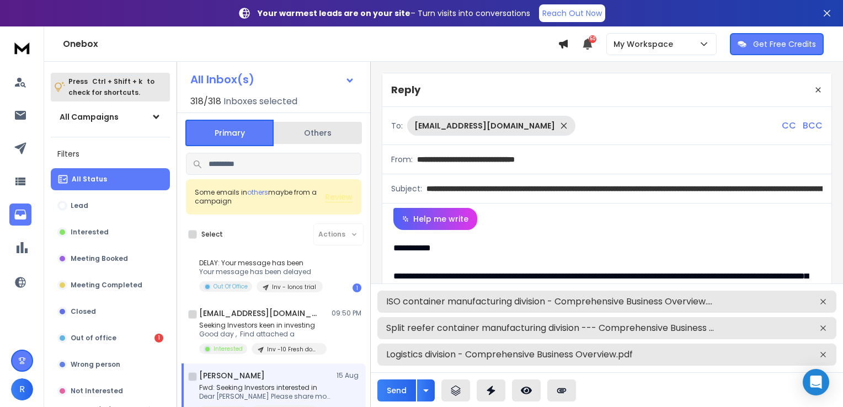
click at [400, 392] on button "Send" at bounding box center [396, 391] width 39 height 22
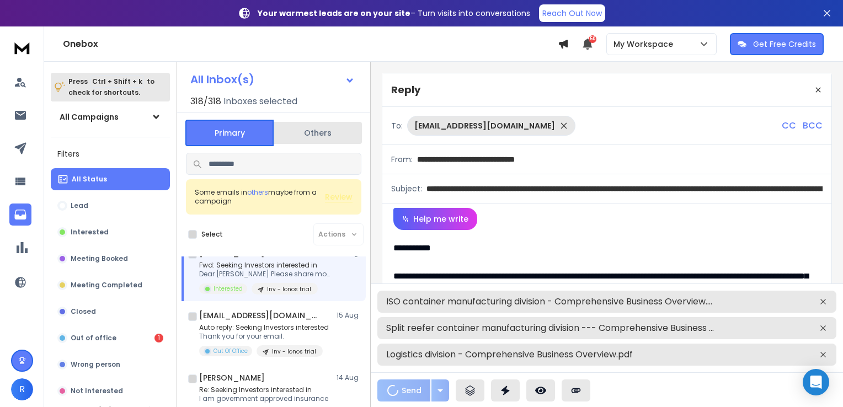
scroll to position [772, 0]
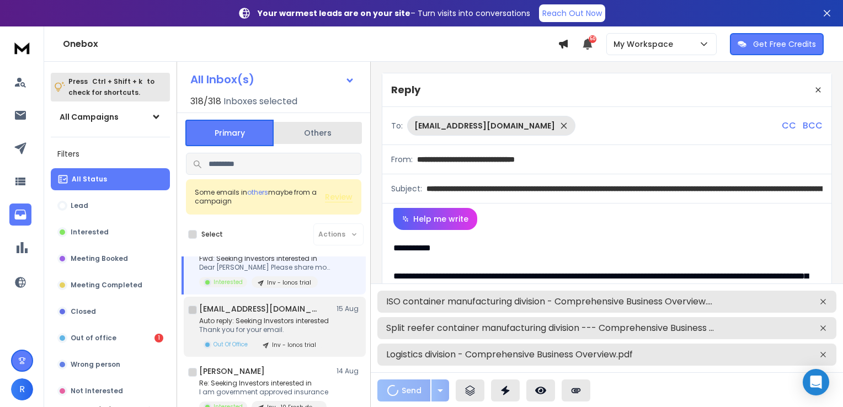
click at [270, 322] on p "Auto reply: Seeking Investors interested" at bounding box center [264, 321] width 130 height 9
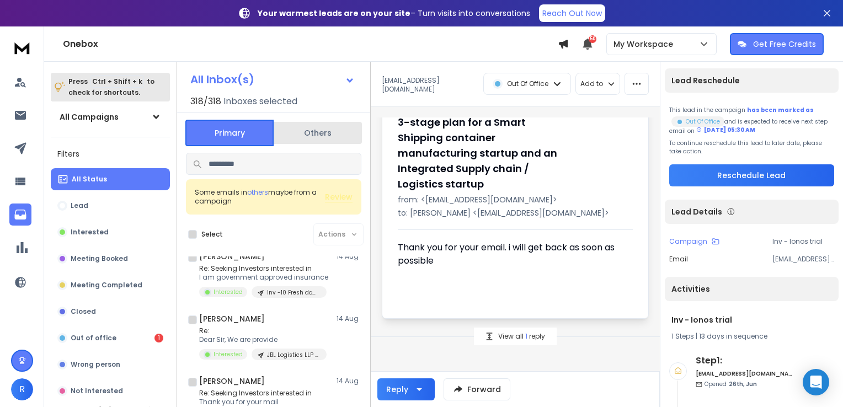
scroll to position [901, 0]
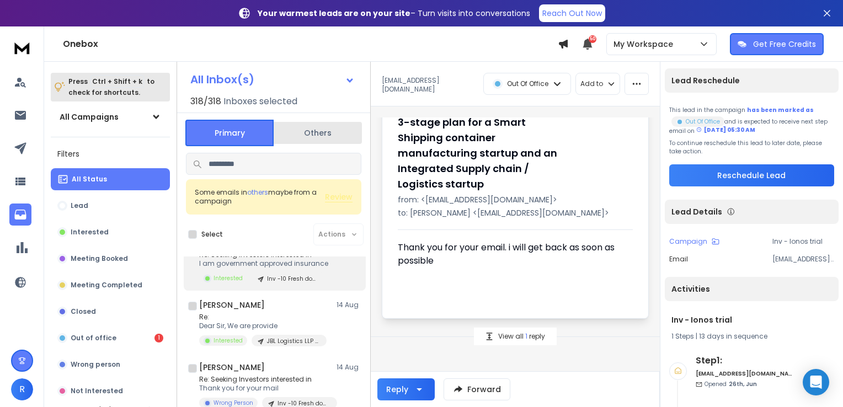
click at [256, 260] on p "I am government approved insurance" at bounding box center [263, 263] width 129 height 9
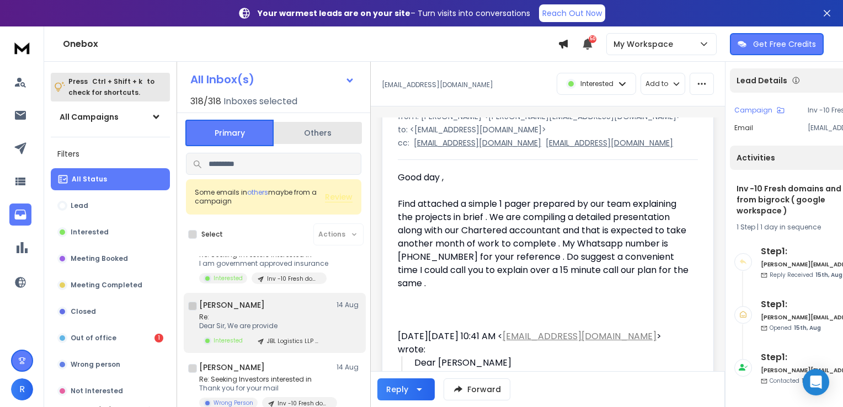
scroll to position [772, 0]
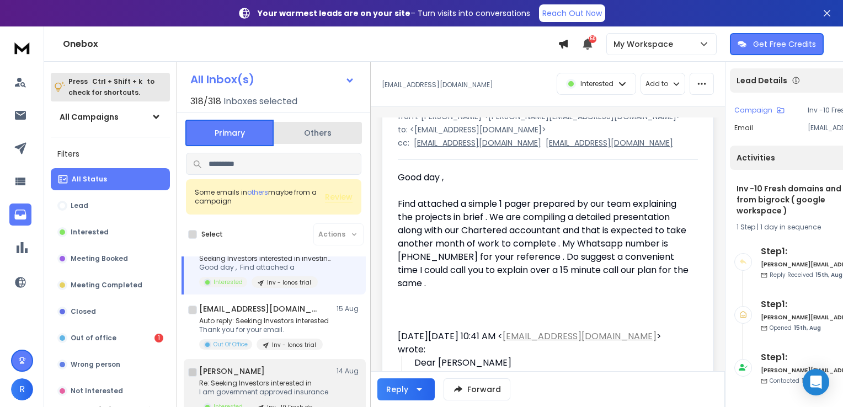
click at [262, 381] on p "Re: Seeking Investors interested in" at bounding box center [263, 383] width 129 height 9
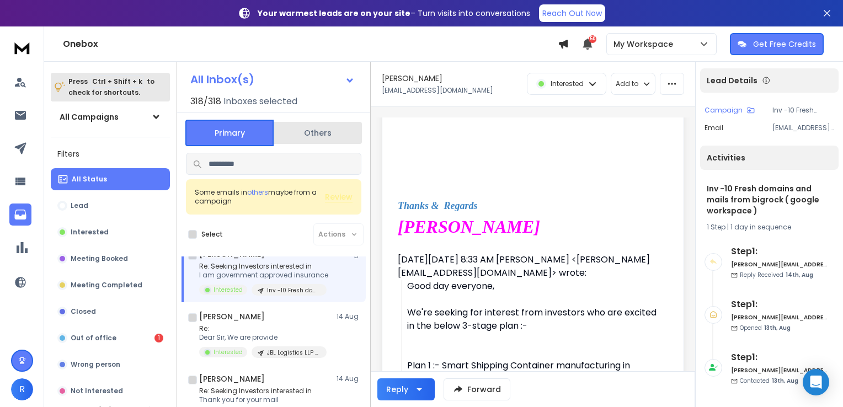
scroll to position [901, 0]
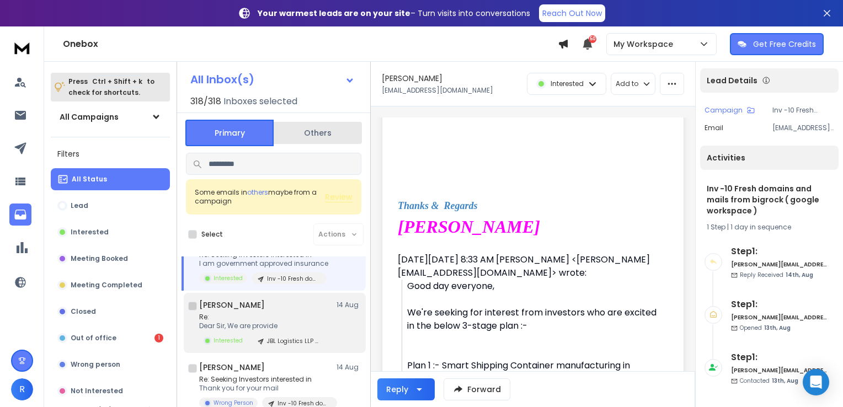
click at [258, 323] on p "Dear Sir, We are provide" at bounding box center [262, 326] width 127 height 9
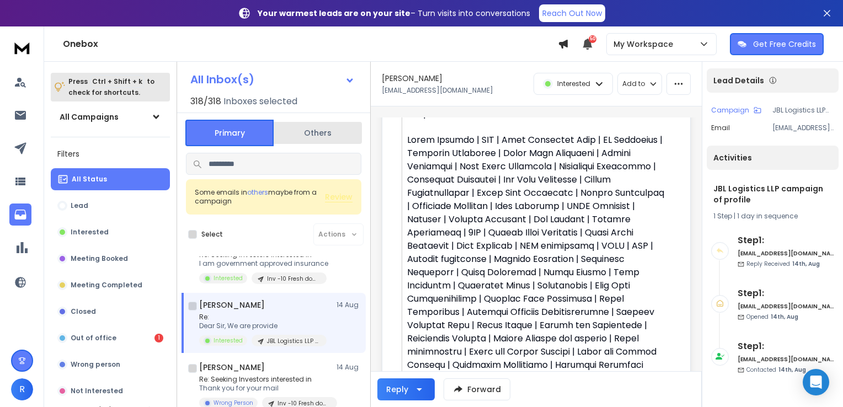
scroll to position [0, 0]
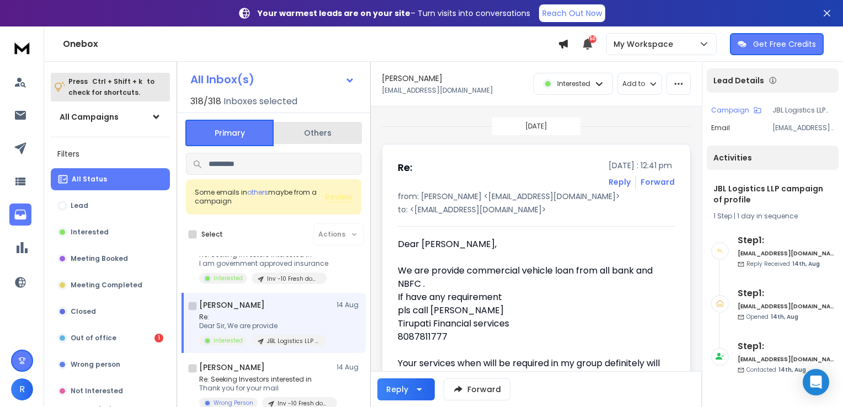
click at [621, 184] on button "Reply" at bounding box center [620, 182] width 22 height 11
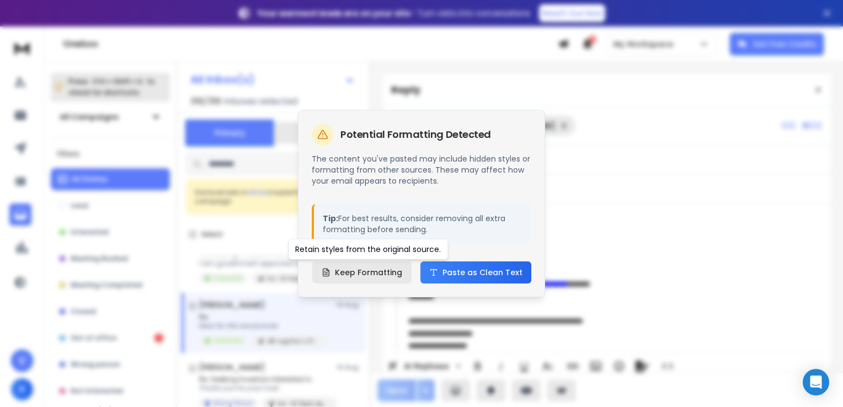
click at [381, 269] on button "Keep Formatting" at bounding box center [361, 273] width 99 height 22
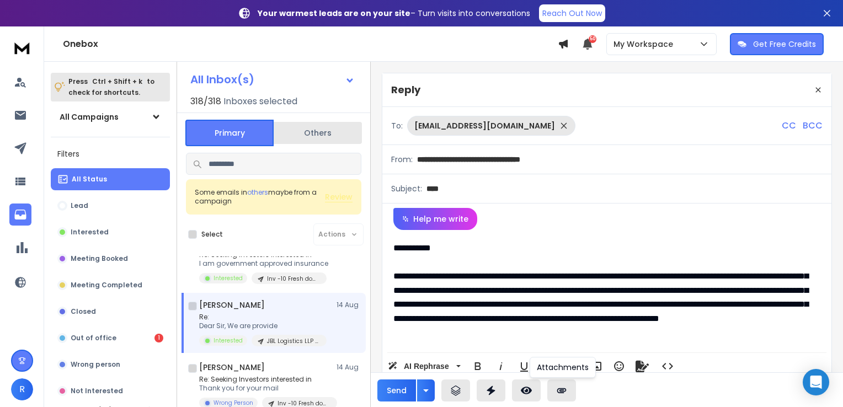
click at [562, 396] on icon at bounding box center [561, 390] width 11 height 11
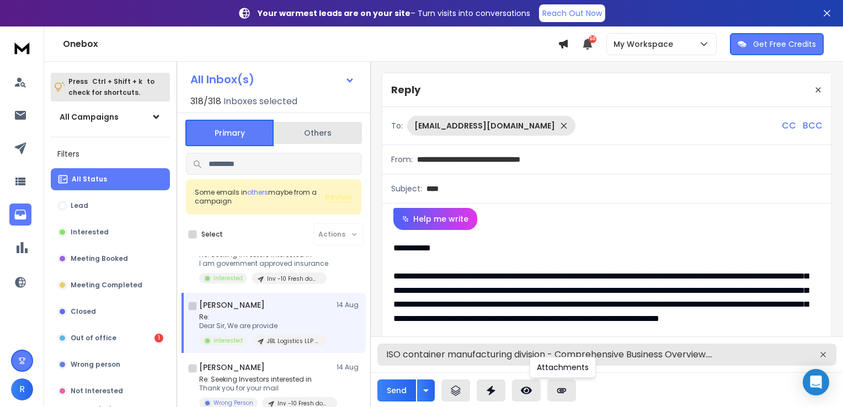
click at [558, 396] on icon at bounding box center [561, 390] width 11 height 11
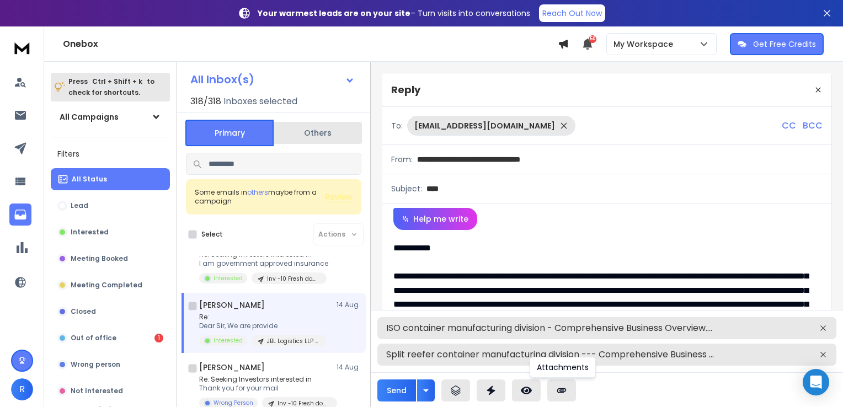
click at [557, 391] on icon at bounding box center [561, 390] width 9 height 5
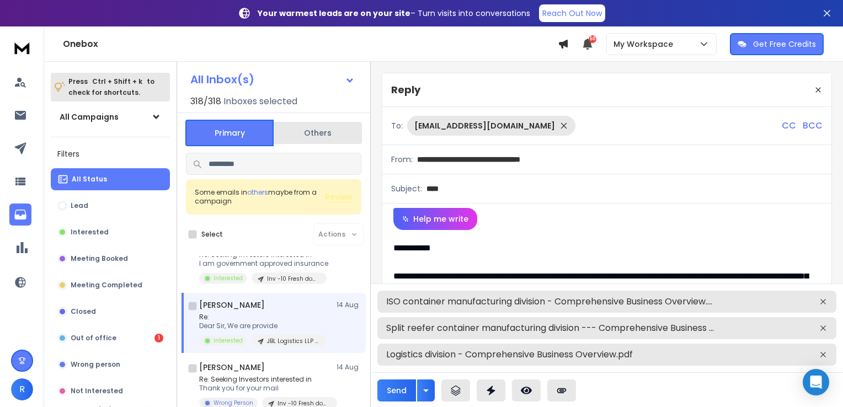
click at [784, 126] on p "CC" at bounding box center [789, 125] width 14 height 13
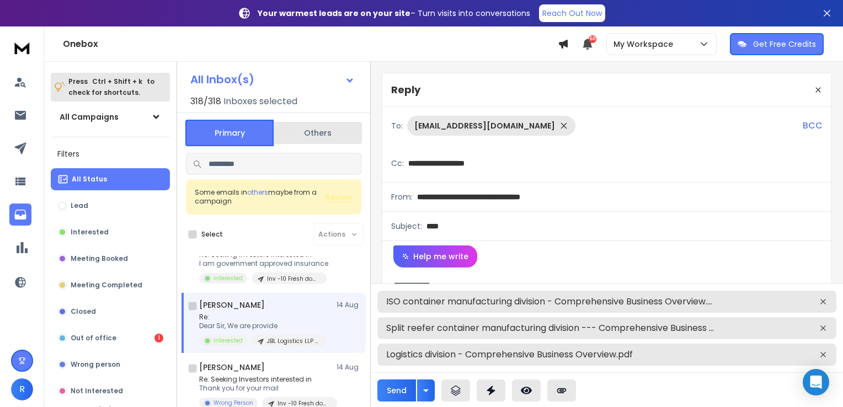
type input "**********"
click at [504, 274] on div "**********" at bounding box center [606, 328] width 449 height 120
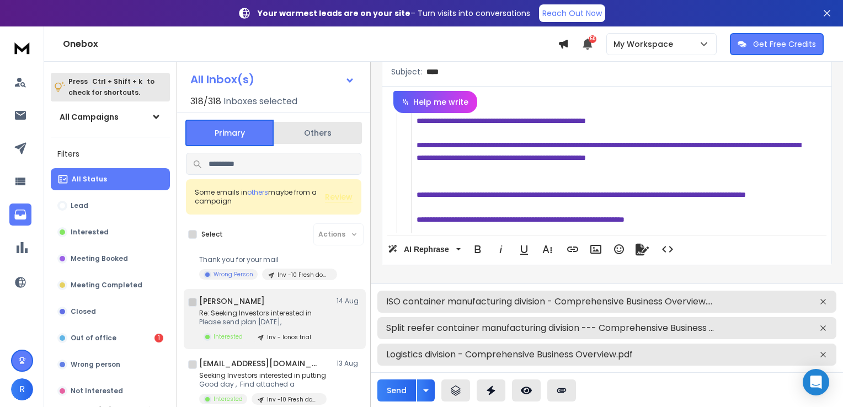
scroll to position [901, 0]
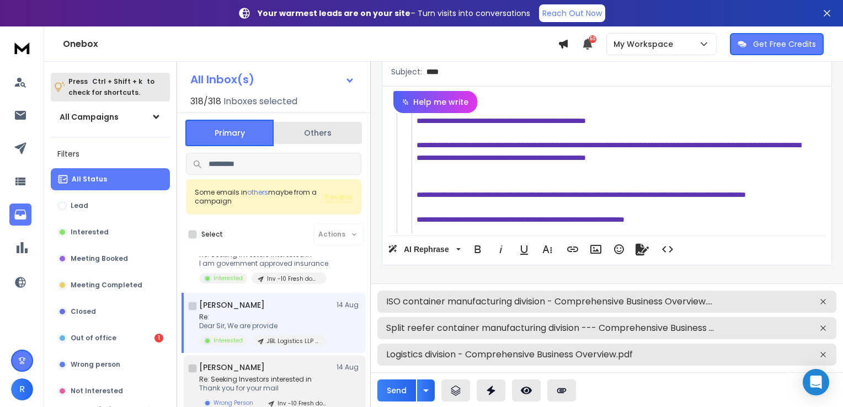
click at [252, 370] on div "[PERSON_NAME] [DATE]" at bounding box center [280, 367] width 162 height 11
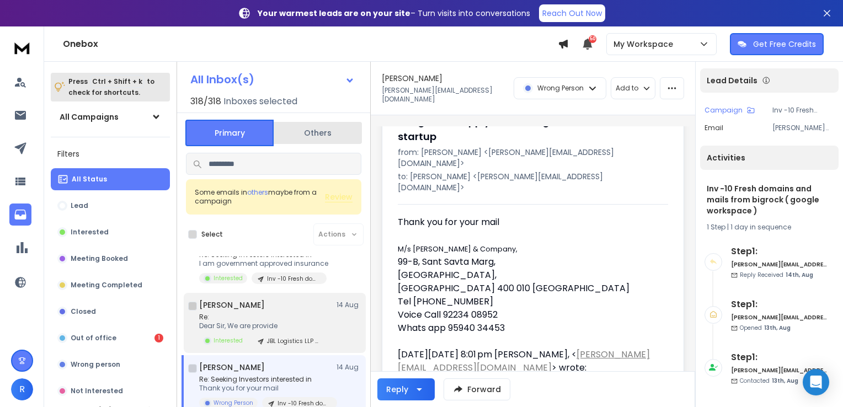
click at [273, 309] on div "[PERSON_NAME] [DATE]" at bounding box center [280, 305] width 162 height 11
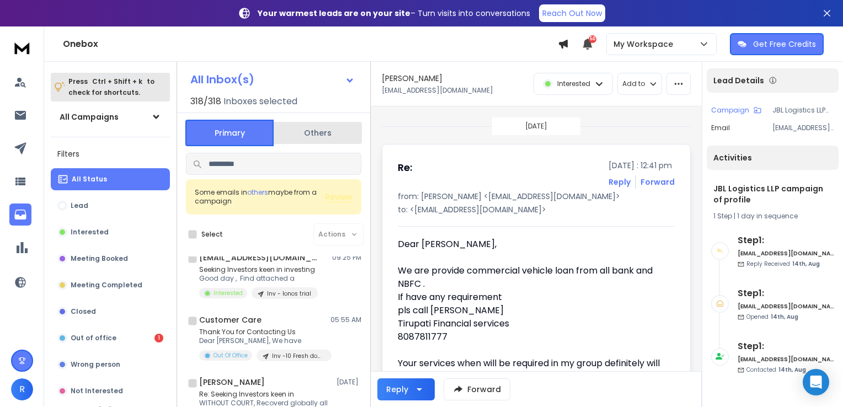
scroll to position [0, 0]
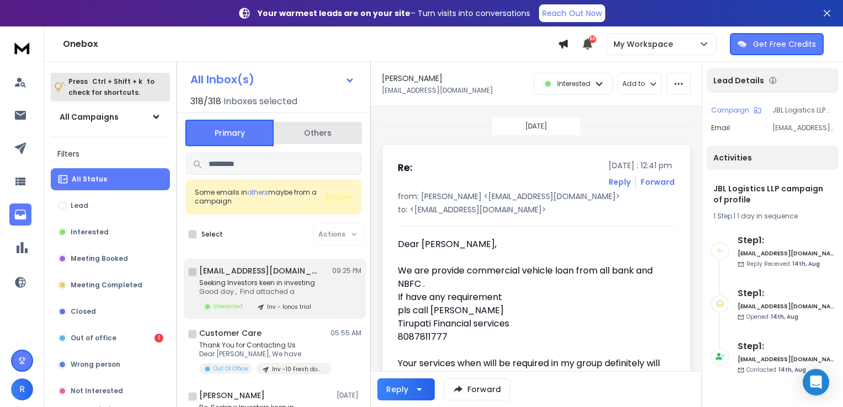
click at [247, 274] on h1 "[EMAIL_ADDRESS][DOMAIN_NAME]" at bounding box center [259, 270] width 121 height 11
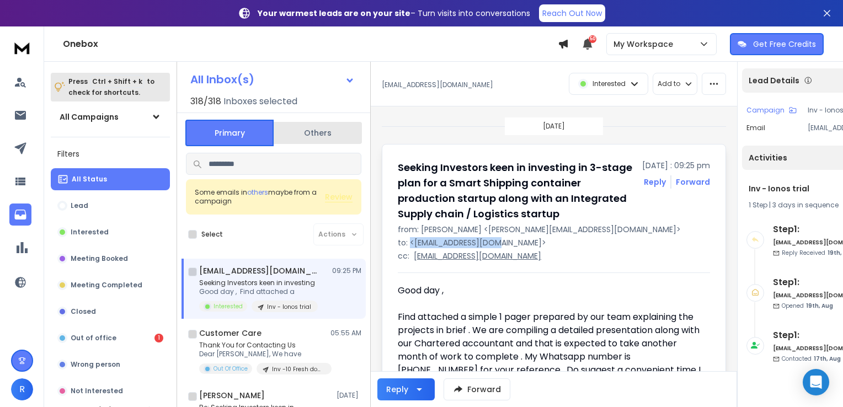
drag, startPoint x: 410, startPoint y: 256, endPoint x: 522, endPoint y: 261, distance: 111.6
click at [522, 248] on p "to: <[EMAIL_ADDRESS][DOMAIN_NAME]>" at bounding box center [554, 242] width 312 height 11
copy p "<[EMAIL_ADDRESS][DOMAIN_NAME]>"
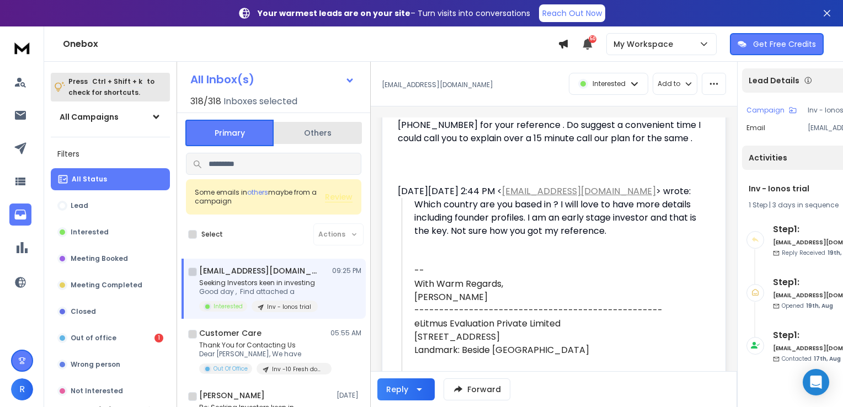
scroll to position [257, 0]
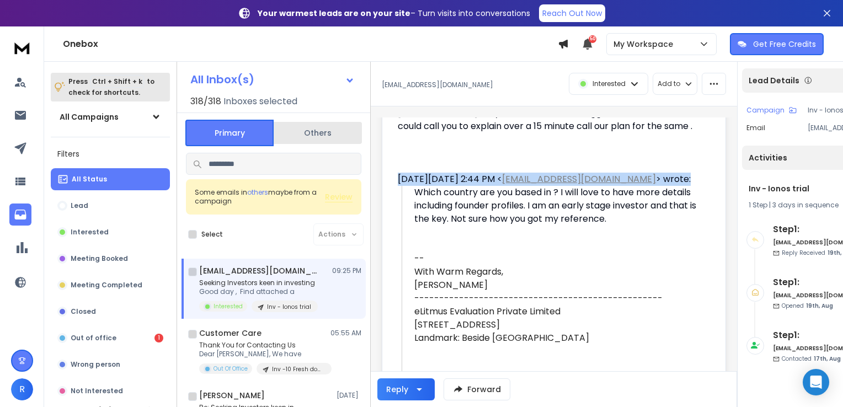
drag, startPoint x: 400, startPoint y: 193, endPoint x: 713, endPoint y: 196, distance: 312.9
drag, startPoint x: 418, startPoint y: 204, endPoint x: 646, endPoint y: 237, distance: 230.2
click at [646, 226] on div "Which country are you based in ? I will love to have more details including fou…" at bounding box center [557, 206] width 287 height 40
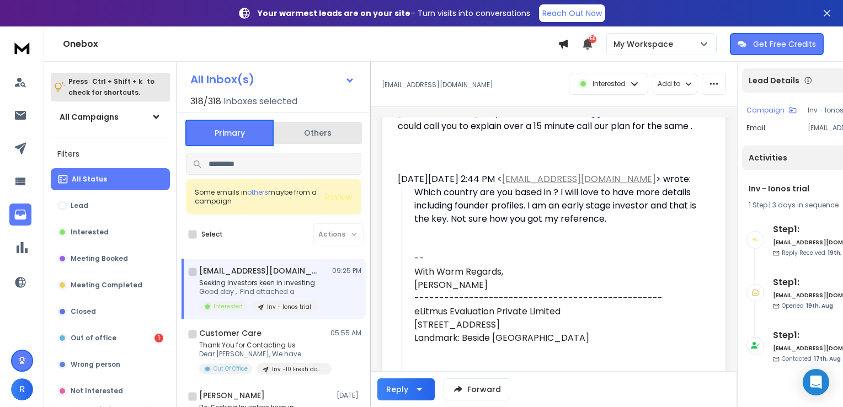
drag, startPoint x: 646, startPoint y: 237, endPoint x: 629, endPoint y: 243, distance: 18.1
click at [629, 239] on div at bounding box center [557, 232] width 287 height 13
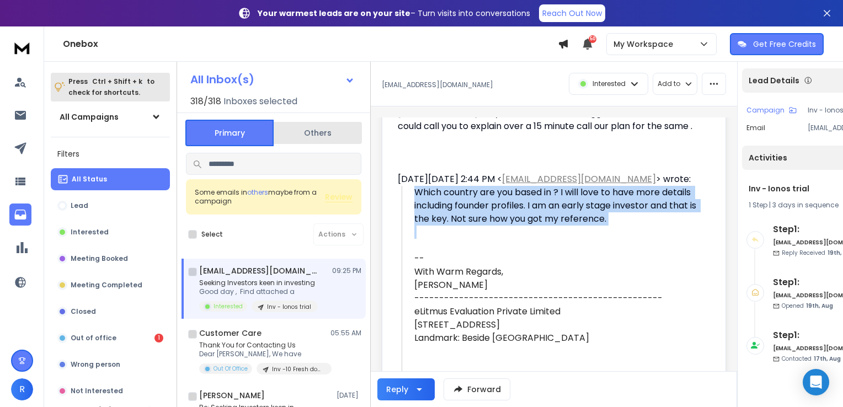
drag, startPoint x: 580, startPoint y: 238, endPoint x: 394, endPoint y: 204, distance: 189.6
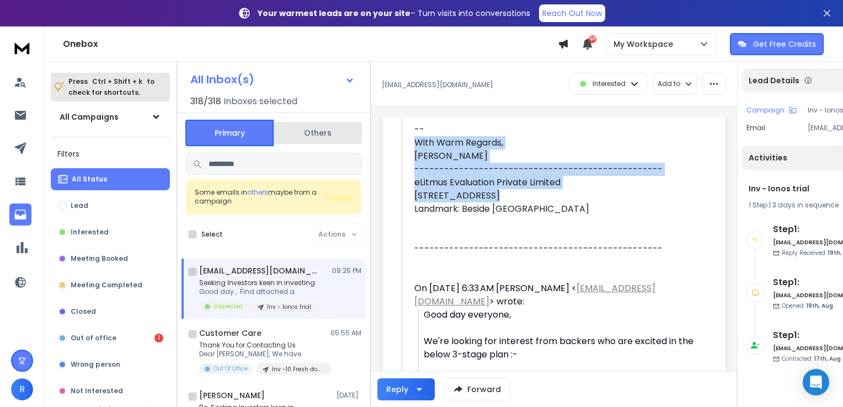
drag, startPoint x: 415, startPoint y: 160, endPoint x: 557, endPoint y: 246, distance: 165.9
click at [557, 246] on div "-- With Warm Regards, [GEOGRAPHIC_DATA][PERSON_NAME] --------------------------…" at bounding box center [557, 189] width 287 height 132
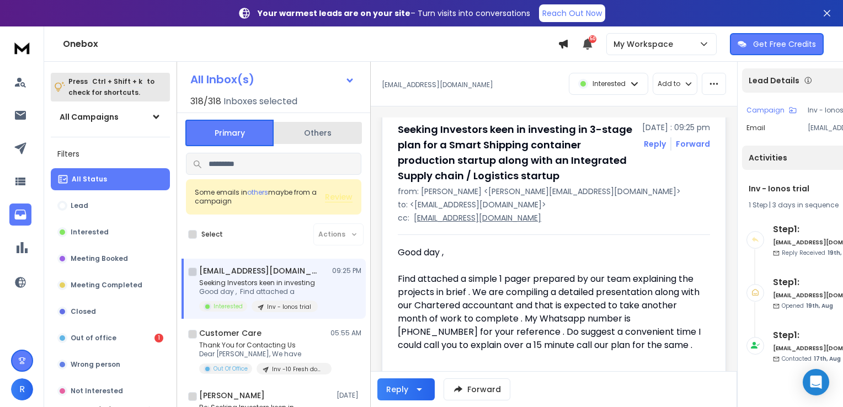
scroll to position [0, 0]
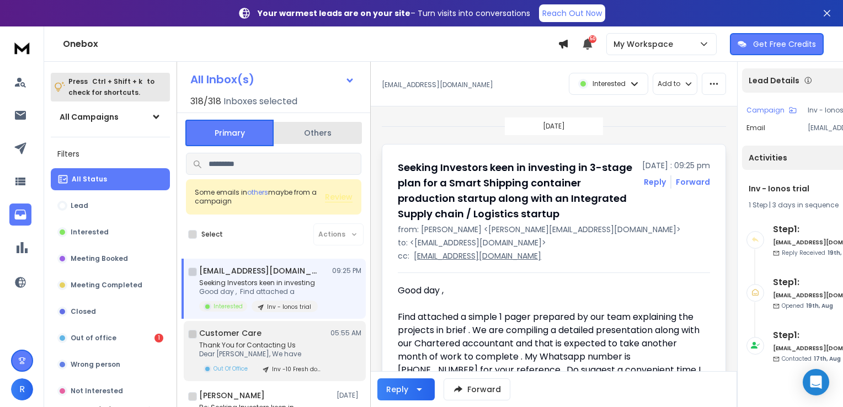
drag, startPoint x: 265, startPoint y: 345, endPoint x: 271, endPoint y: 345, distance: 6.6
click at [265, 345] on p "Thank You for Contacting Us" at bounding box center [265, 345] width 132 height 9
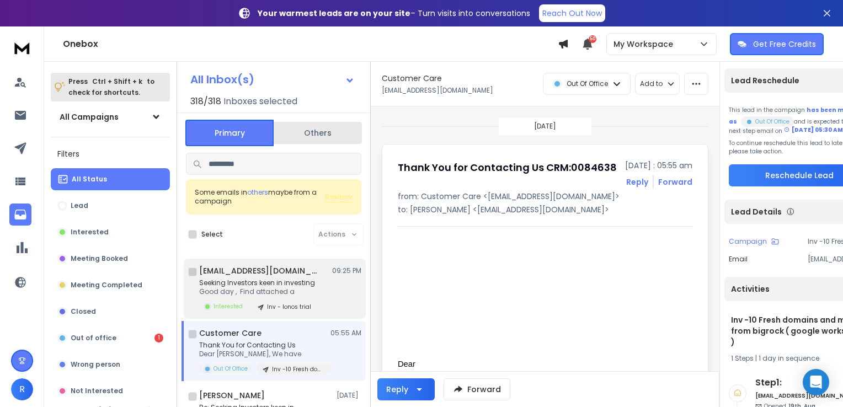
scroll to position [129, 0]
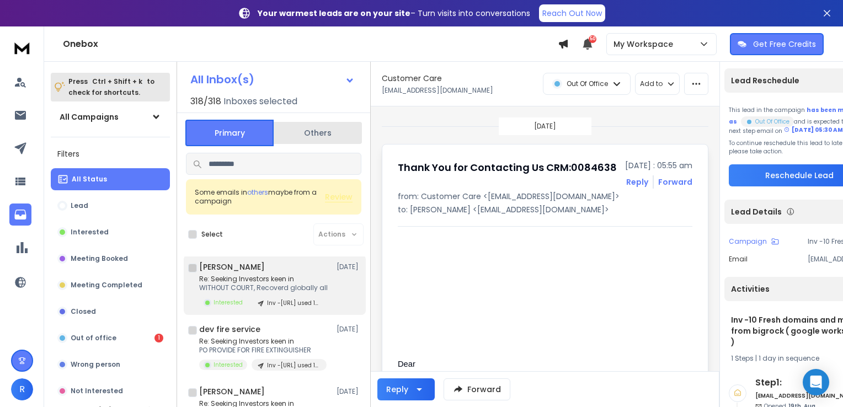
click at [279, 284] on p "WITHOUT COURT, Recoverd globally all" at bounding box center [263, 288] width 129 height 9
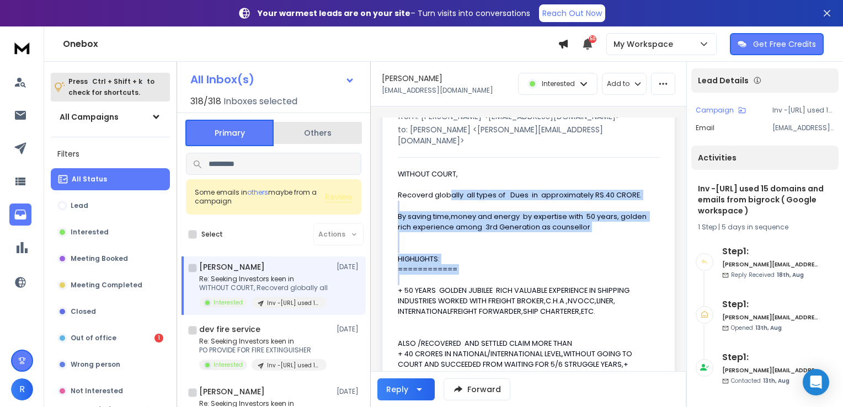
drag, startPoint x: 448, startPoint y: 218, endPoint x: 577, endPoint y: 295, distance: 149.4
click at [577, 295] on div "WITHOUT COURT, Recoverd globally all types of Dues in approximately RS.40 CRORE…" at bounding box center [524, 370] width 253 height 402
drag, startPoint x: 577, startPoint y: 295, endPoint x: 475, endPoint y: 243, distance: 113.8
click at [477, 232] on div "By saving time,money and energy by expertise with 50 years, golden rich experie…" at bounding box center [524, 221] width 253 height 21
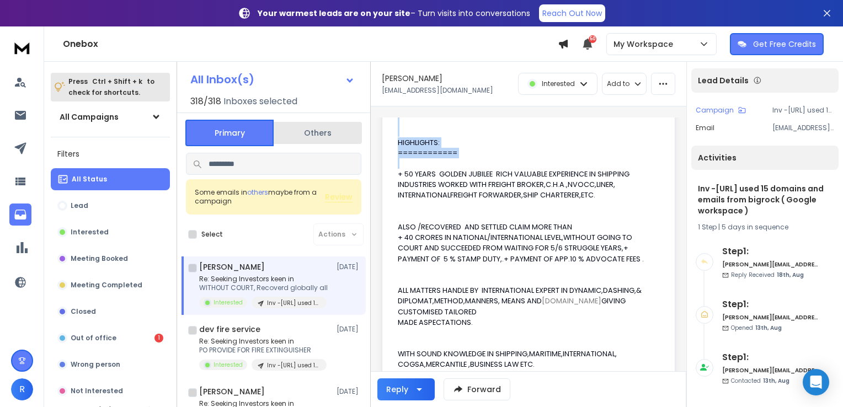
scroll to position [257, 0]
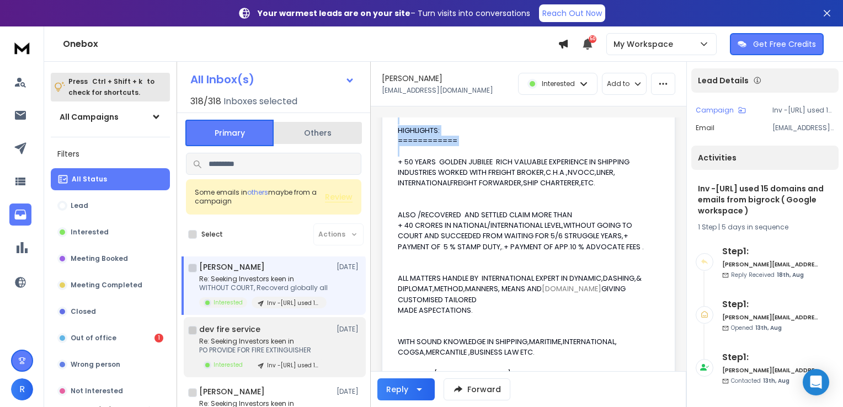
click at [246, 342] on p "Re: Seeking Investors keen in" at bounding box center [262, 341] width 127 height 9
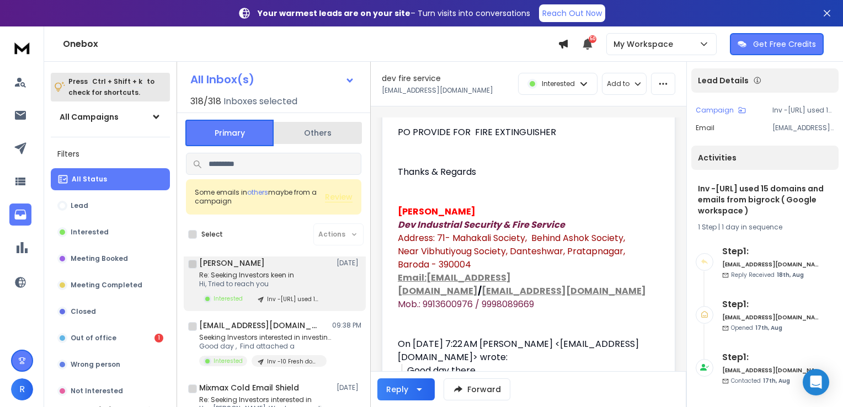
scroll to position [129, 0]
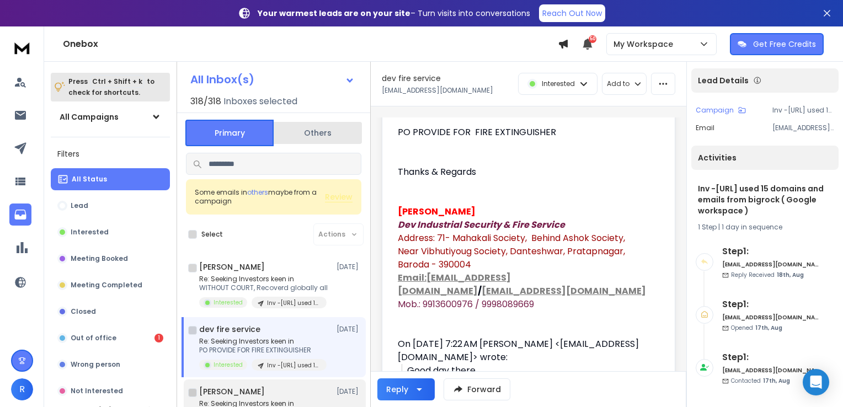
click at [261, 386] on div "[PERSON_NAME] [DATE]" at bounding box center [280, 391] width 162 height 11
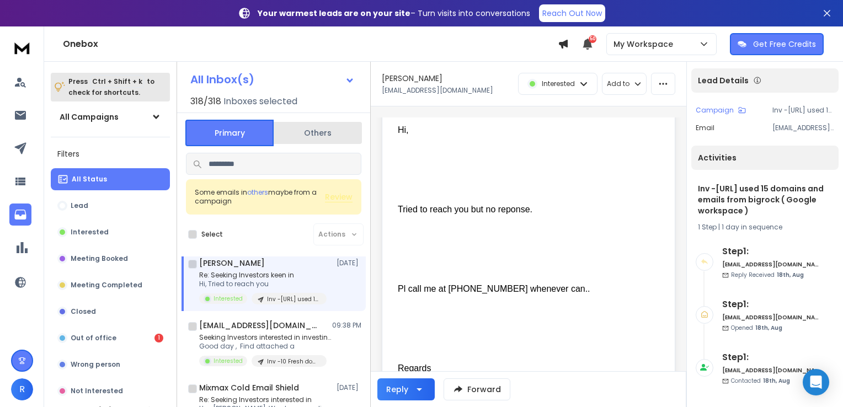
scroll to position [0, 0]
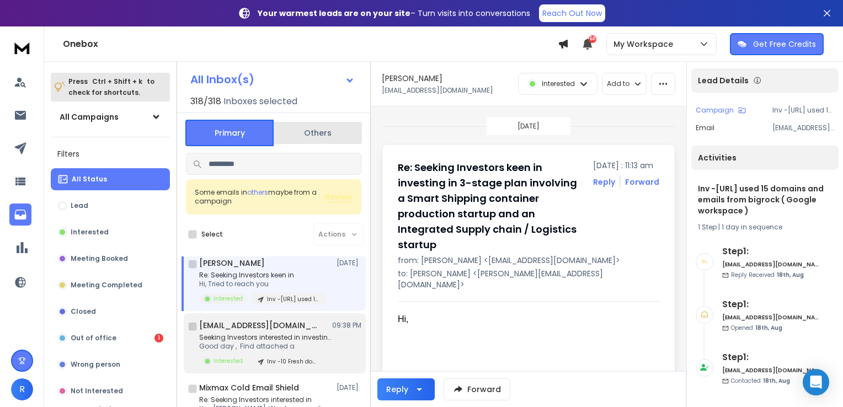
click at [253, 338] on p "Seeking Investors interested in investing" at bounding box center [265, 337] width 132 height 9
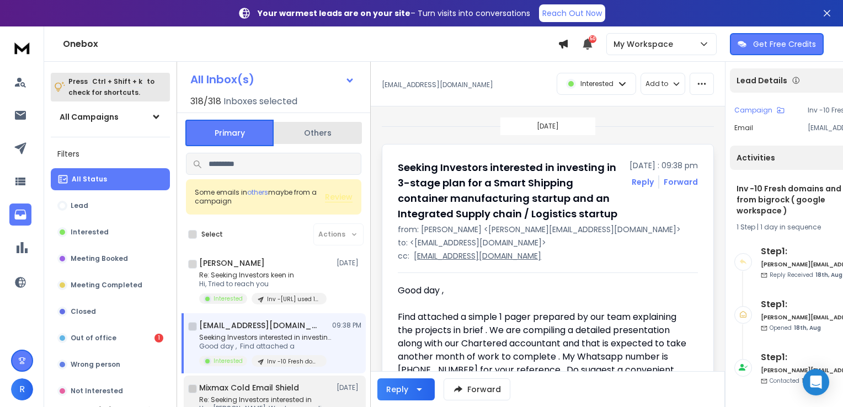
click at [248, 397] on p "Re: Seeking Investors interested in" at bounding box center [265, 400] width 132 height 9
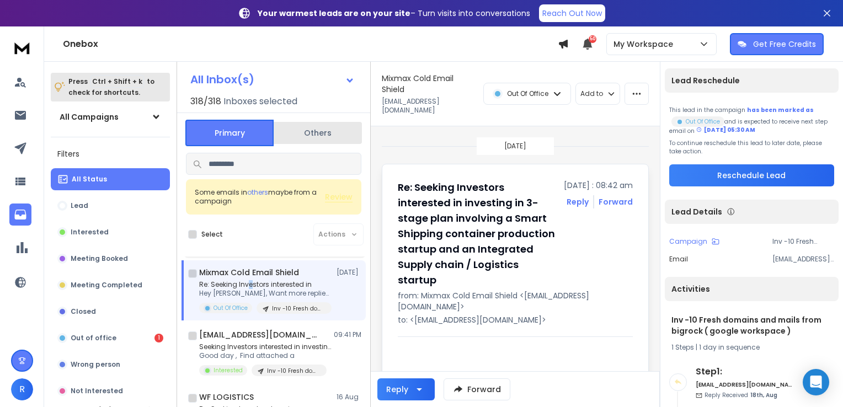
scroll to position [386, 0]
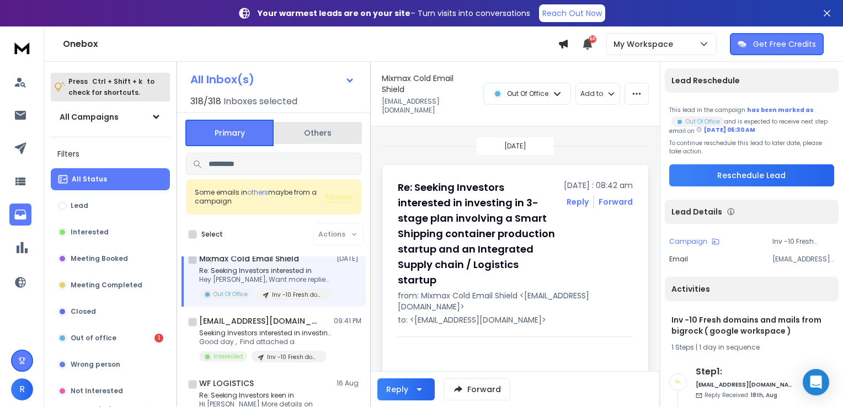
click at [298, 272] on p "Re: Seeking Investors interested in" at bounding box center [265, 270] width 132 height 9
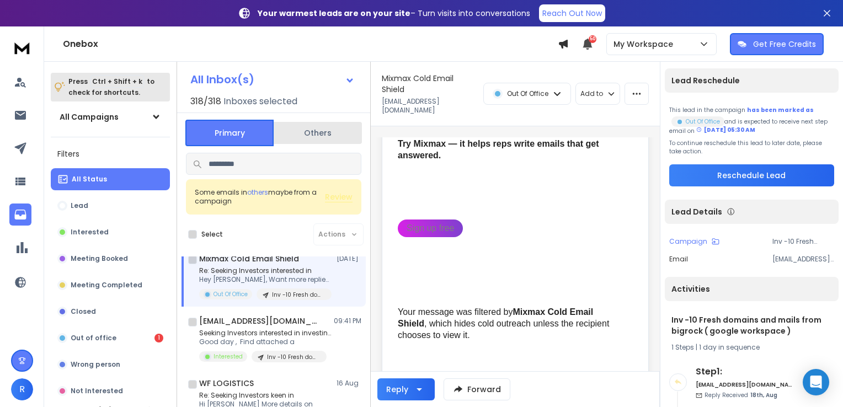
scroll to position [515, 0]
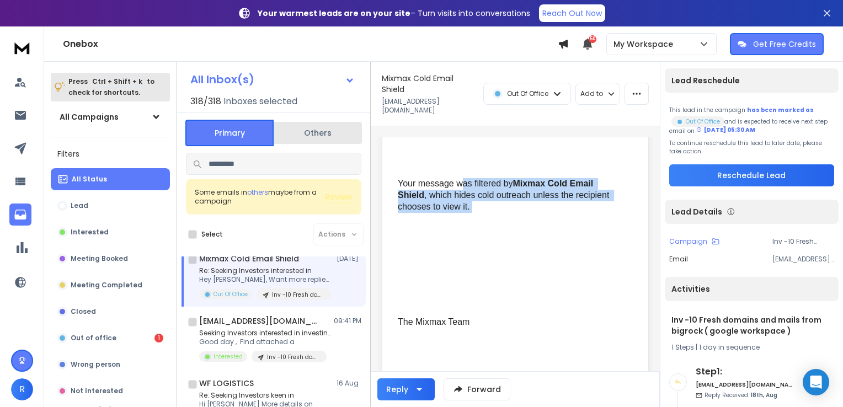
drag, startPoint x: 462, startPoint y: 174, endPoint x: 537, endPoint y: 217, distance: 86.0
click at [537, 217] on td "Hey [PERSON_NAME], Want more replies to your cold emails? Try Mixmax — it helps…" at bounding box center [511, 135] width 226 height 596
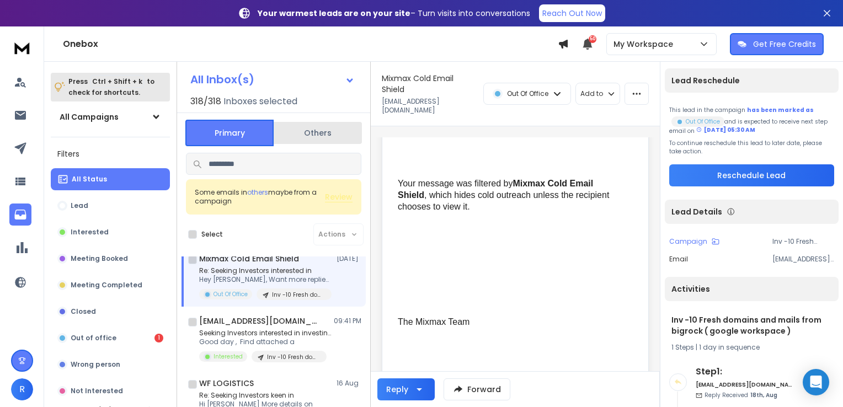
drag, startPoint x: 537, startPoint y: 217, endPoint x: 481, endPoint y: 220, distance: 56.4
click at [483, 220] on td "Hey [PERSON_NAME], Want more replies to your cold emails? Try Mixmax — it helps…" at bounding box center [511, 135] width 226 height 596
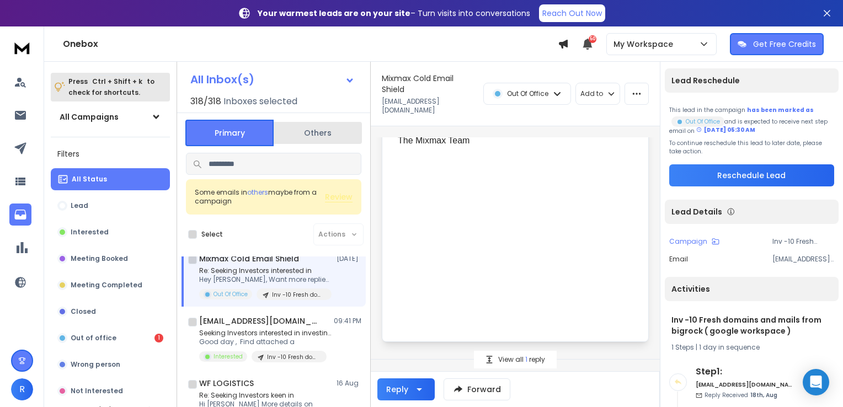
scroll to position [714, 0]
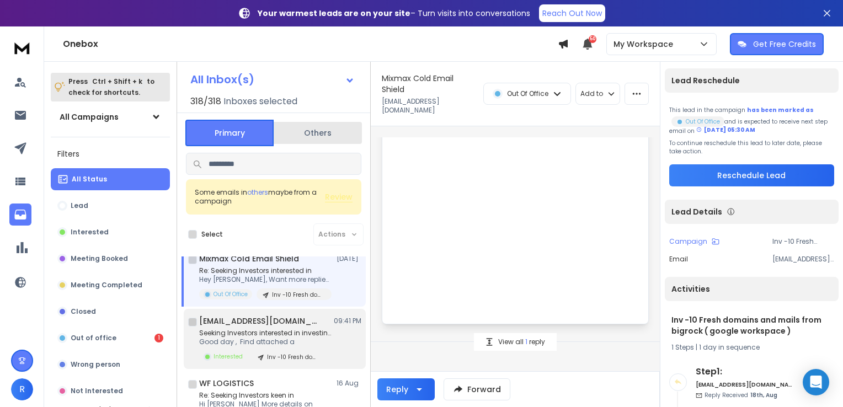
click at [253, 316] on h1 "[EMAIL_ADDRESS][DOMAIN_NAME]" at bounding box center [259, 321] width 121 height 11
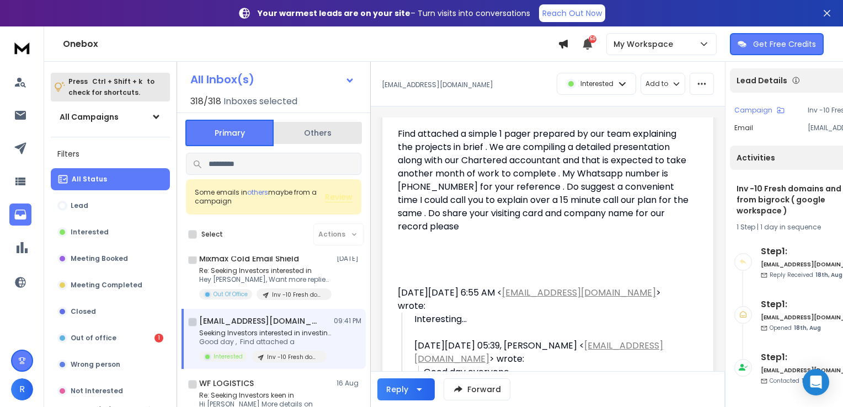
scroll to position [257, 0]
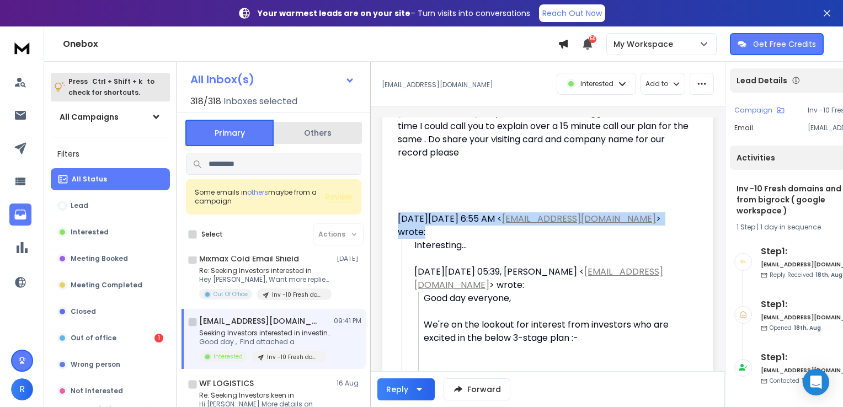
drag, startPoint x: 399, startPoint y: 249, endPoint x: 444, endPoint y: 260, distance: 46.6
click at [444, 239] on div "[DATE][DATE] 6:55 AM < [EMAIL_ADDRESS][DOMAIN_NAME] > wrote:" at bounding box center [543, 225] width 291 height 26
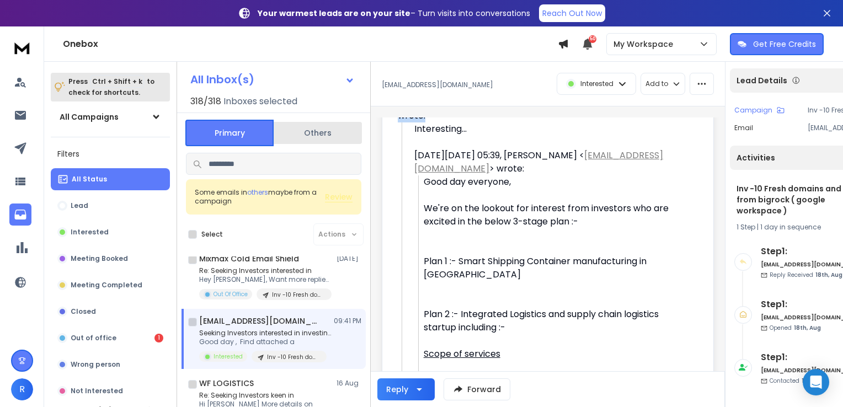
scroll to position [386, 0]
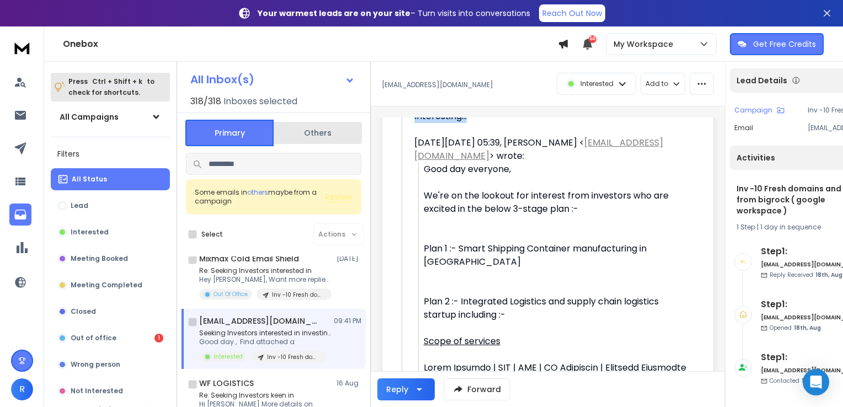
drag, startPoint x: 406, startPoint y: 150, endPoint x: 473, endPoint y: 150, distance: 66.8
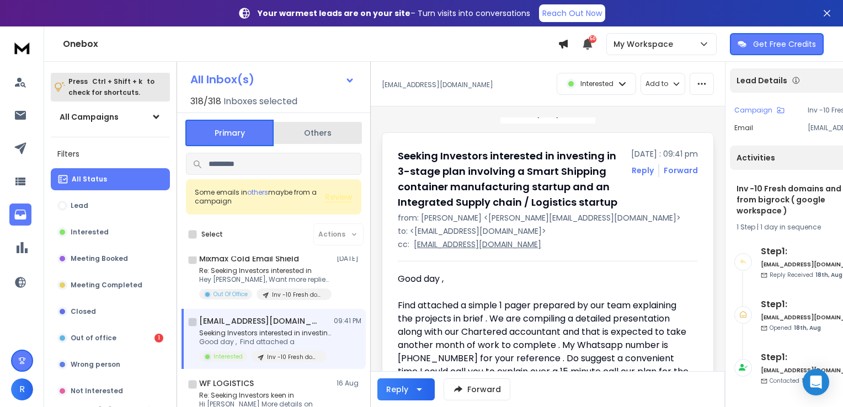
scroll to position [0, 0]
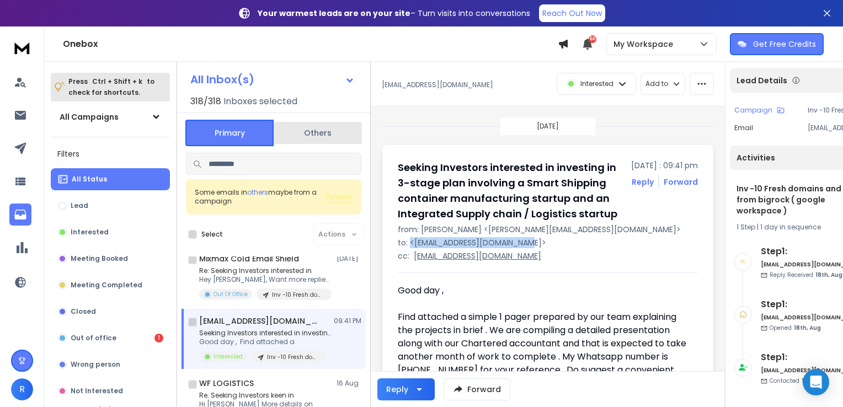
drag, startPoint x: 409, startPoint y: 277, endPoint x: 535, endPoint y: 268, distance: 125.6
click at [535, 248] on p "to: <[EMAIL_ADDRESS][DOMAIN_NAME]>" at bounding box center [548, 242] width 300 height 11
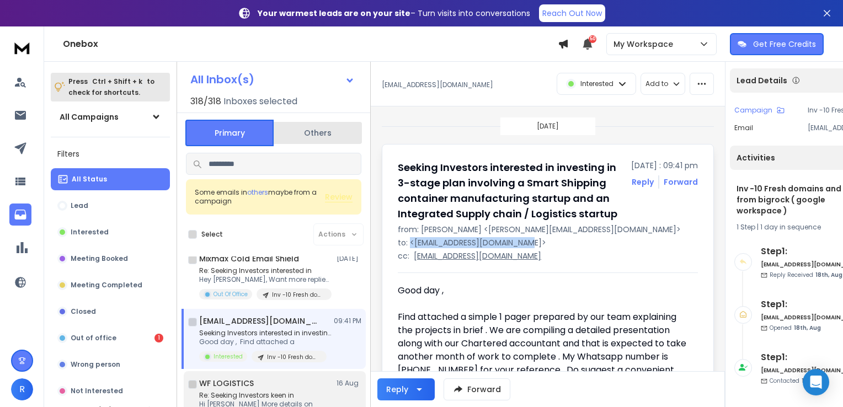
click at [238, 402] on p "Hi [PERSON_NAME] More details on" at bounding box center [258, 404] width 119 height 9
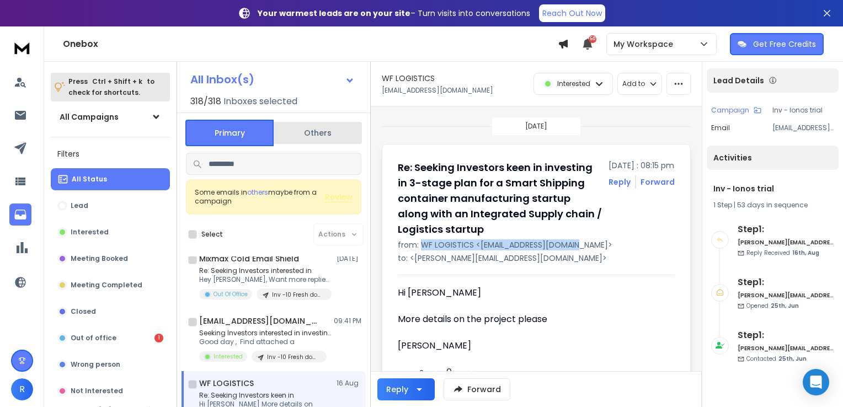
drag, startPoint x: 419, startPoint y: 258, endPoint x: 578, endPoint y: 264, distance: 159.5
click at [578, 250] on p "from: WF LOGISTICS <[EMAIL_ADDRESS][DOMAIN_NAME]>" at bounding box center [536, 244] width 277 height 11
click at [413, 326] on div "More details on the project please" at bounding box center [532, 319] width 268 height 13
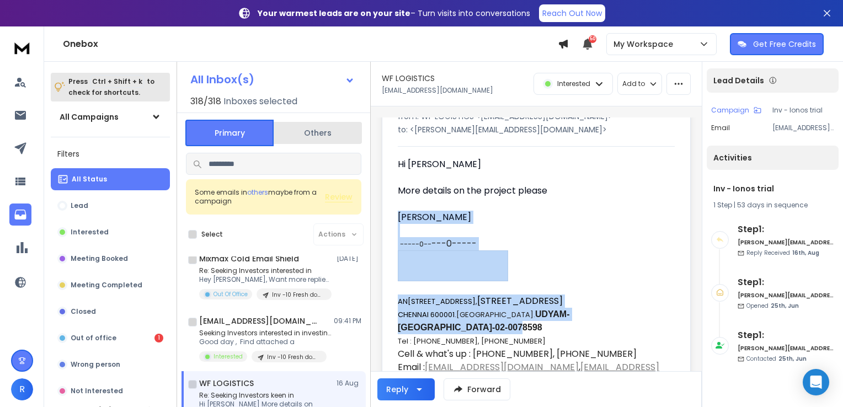
drag, startPoint x: 396, startPoint y: 232, endPoint x: 568, endPoint y: 329, distance: 197.4
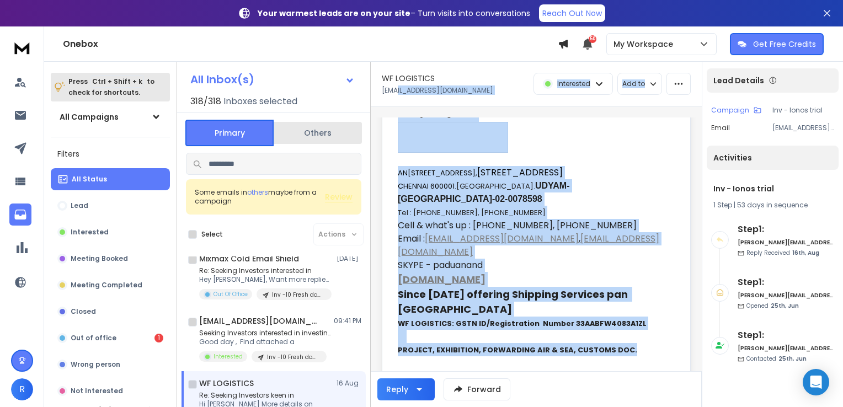
scroll to position [0, 0]
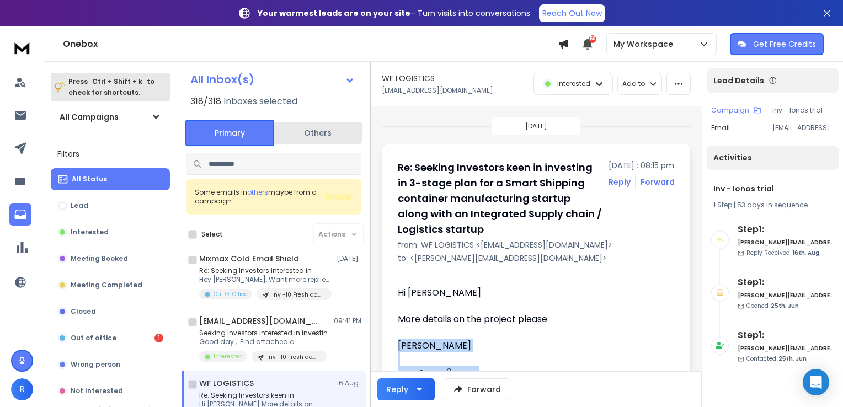
drag, startPoint x: 630, startPoint y: 321, endPoint x: 394, endPoint y: 357, distance: 237.8
click at [556, 326] on div "More details on the project please" at bounding box center [532, 319] width 268 height 13
drag, startPoint x: 503, startPoint y: 319, endPoint x: 387, endPoint y: 279, distance: 122.5
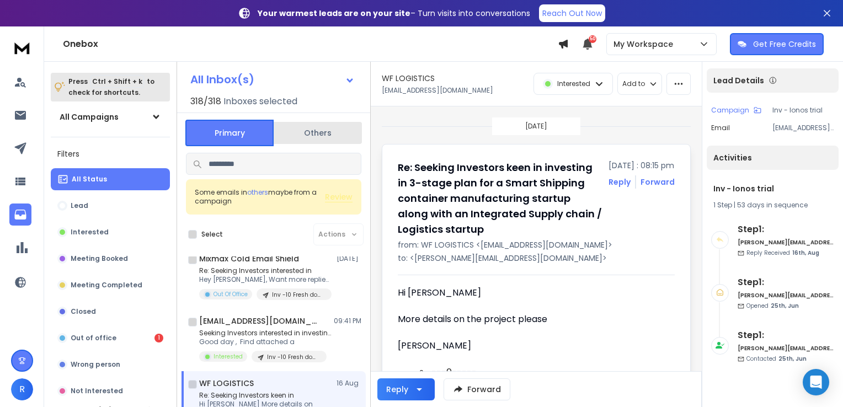
drag, startPoint x: 387, startPoint y: 279, endPoint x: 396, endPoint y: 321, distance: 42.3
click at [402, 326] on div "More details on the project please" at bounding box center [532, 319] width 268 height 13
drag, startPoint x: 397, startPoint y: 310, endPoint x: 587, endPoint y: 341, distance: 192.3
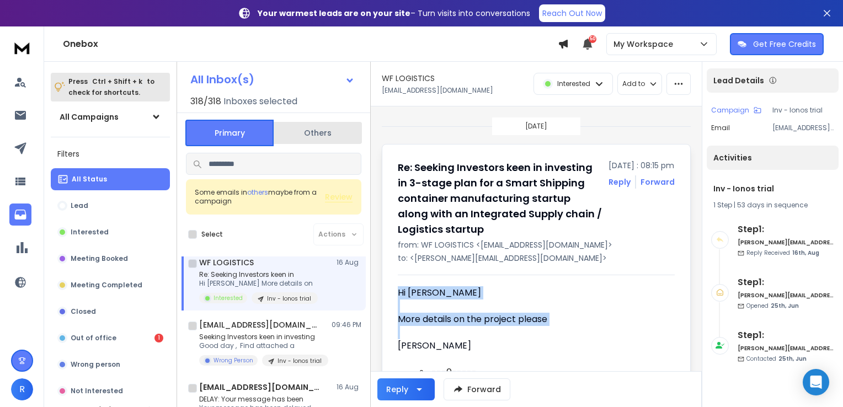
scroll to position [515, 0]
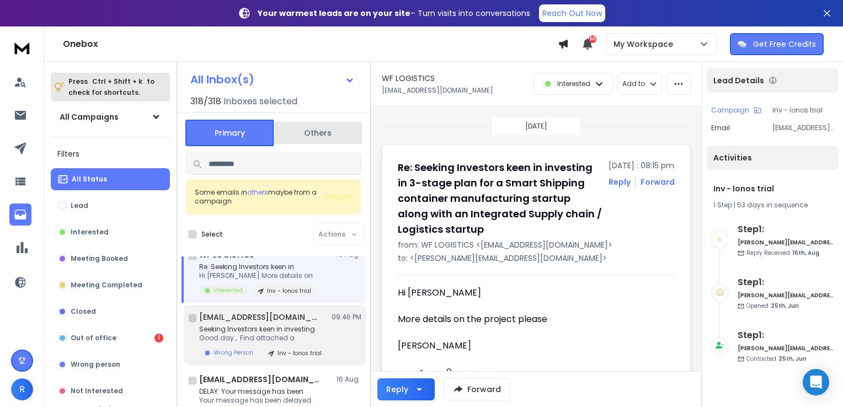
click at [267, 326] on p "Seeking Investors keen in investing" at bounding box center [263, 329] width 129 height 9
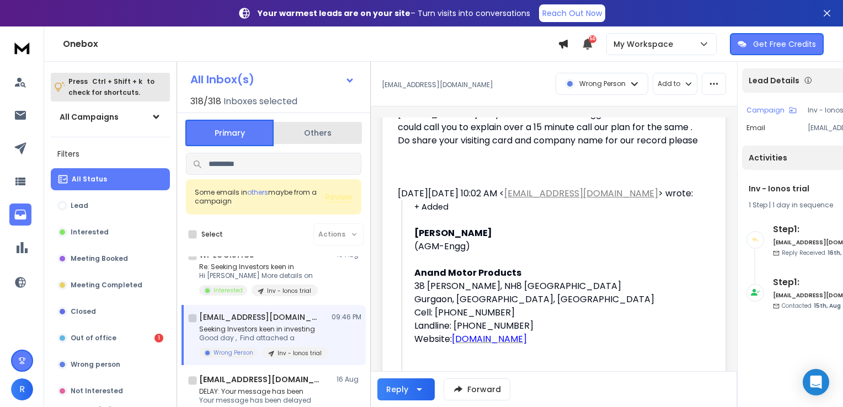
scroll to position [257, 0]
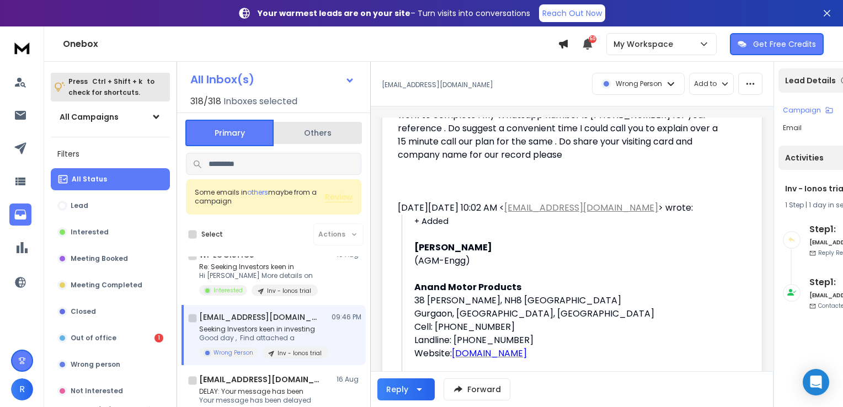
drag, startPoint x: 557, startPoint y: 342, endPoint x: 413, endPoint y: 233, distance: 180.9
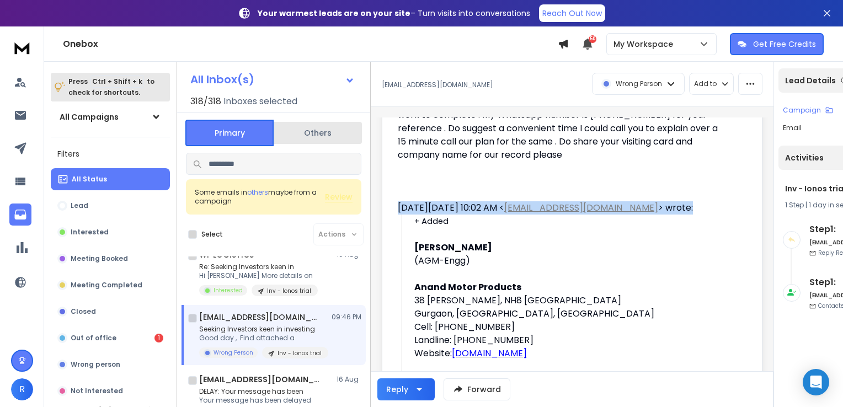
drag, startPoint x: 399, startPoint y: 194, endPoint x: 712, endPoint y: 191, distance: 312.8
click at [712, 201] on div "[DATE][DATE] 10:02 AM < [EMAIL_ADDRESS][DOMAIN_NAME] > wrote:" at bounding box center [559, 207] width 322 height 13
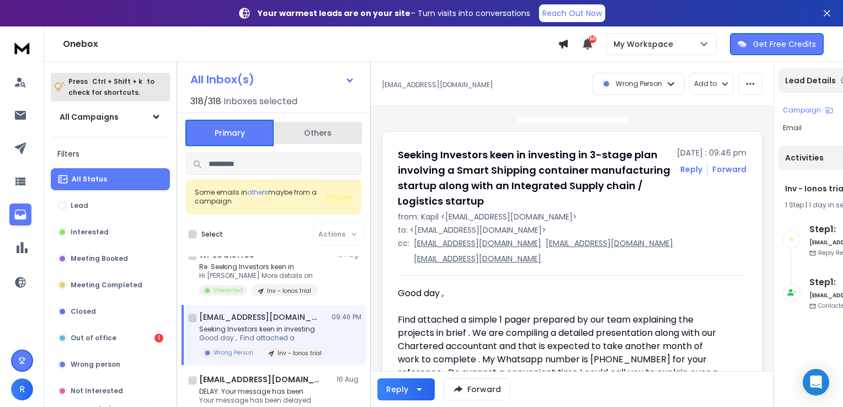
scroll to position [0, 0]
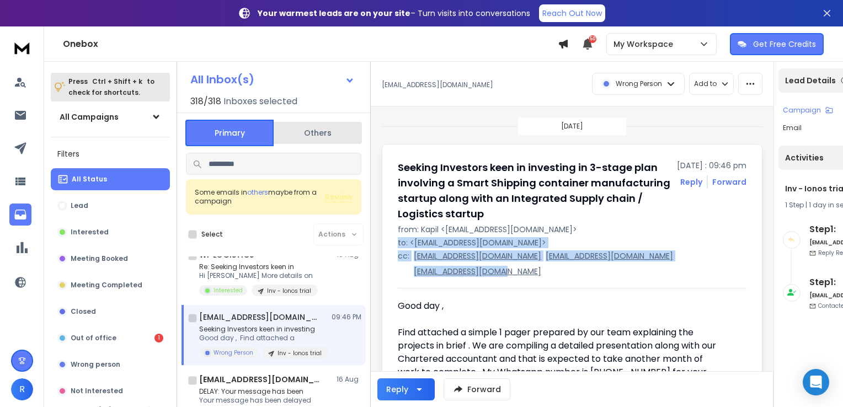
drag, startPoint x: 397, startPoint y: 239, endPoint x: 516, endPoint y: 283, distance: 126.9
click at [516, 277] on div "Seeking Investors keen in investing in 3-stage plan involving a Smart Shipping …" at bounding box center [572, 218] width 349 height 117
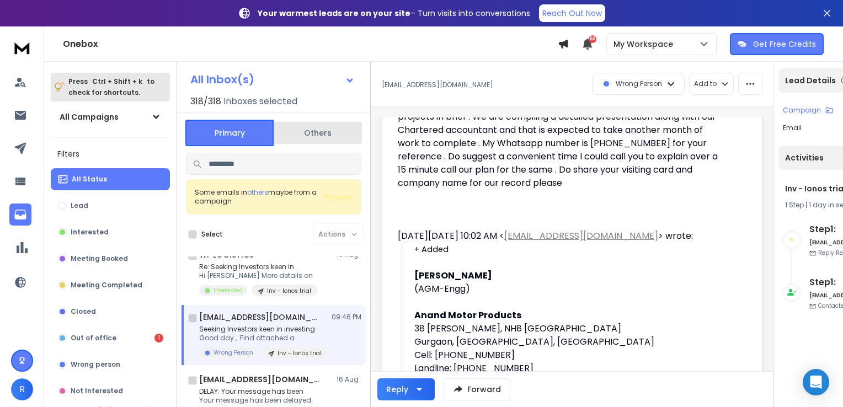
scroll to position [242, 0]
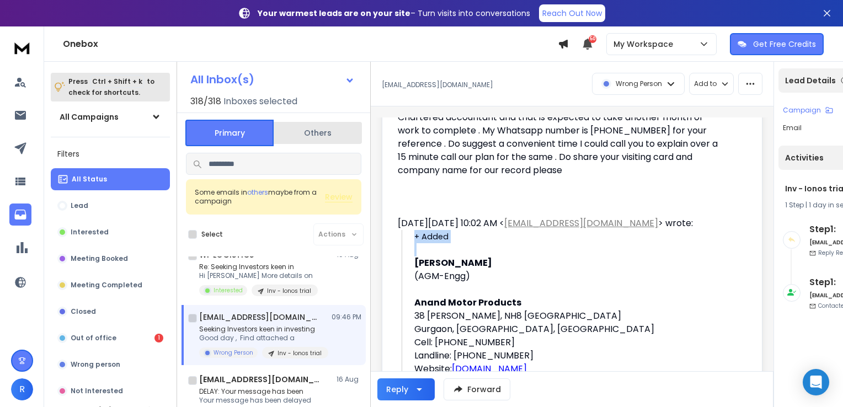
drag, startPoint x: 410, startPoint y: 221, endPoint x: 455, endPoint y: 228, distance: 45.3
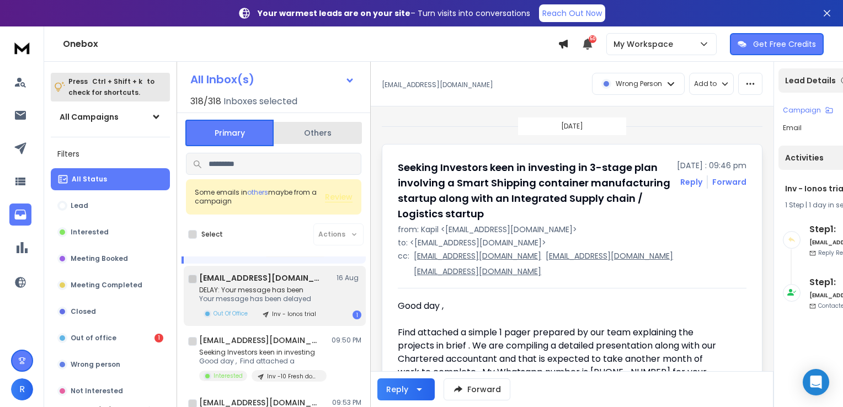
scroll to position [643, 0]
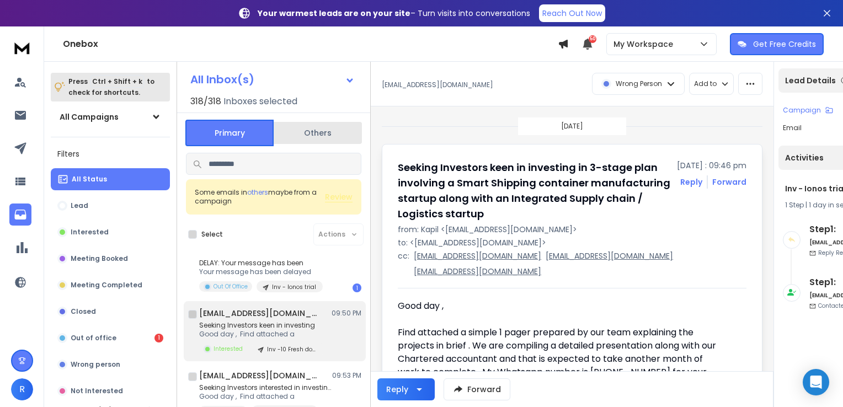
click at [280, 321] on p "Seeking Investors keen in investing" at bounding box center [262, 325] width 127 height 9
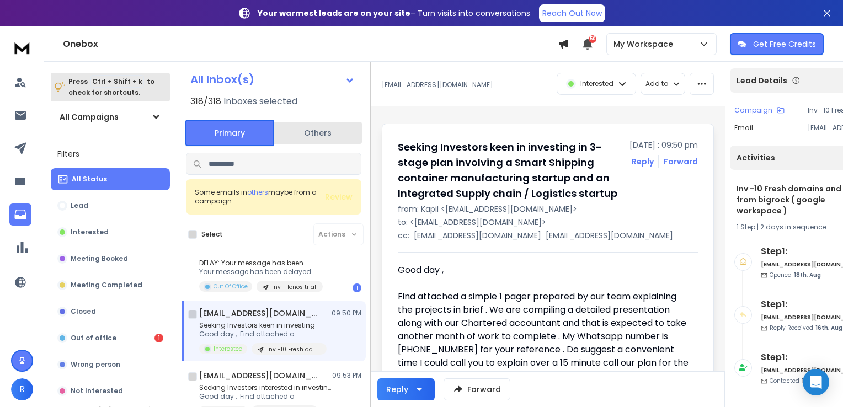
scroll to position [0, 0]
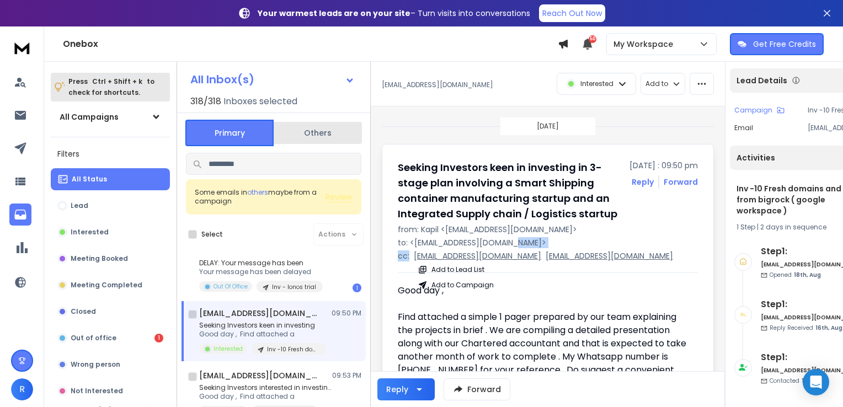
drag, startPoint x: 520, startPoint y: 254, endPoint x: 426, endPoint y: 278, distance: 96.7
click at [426, 262] on div "Seeking Investors keen in investing in 3-stage plan involving a Smart Shipping …" at bounding box center [548, 211] width 300 height 102
drag, startPoint x: 426, startPoint y: 278, endPoint x: 387, endPoint y: 258, distance: 43.4
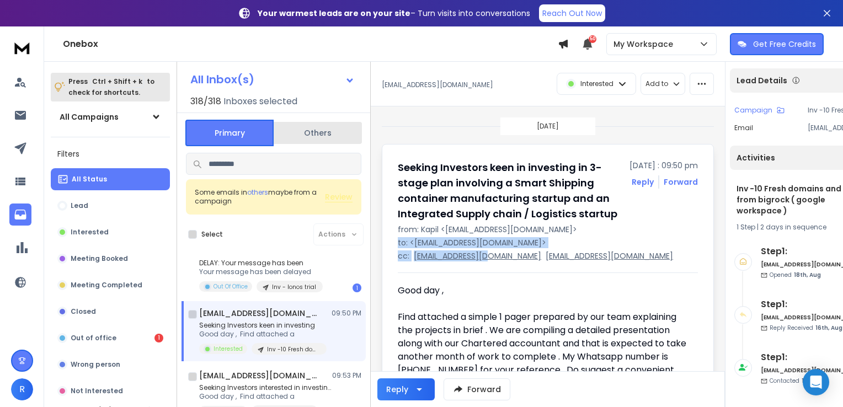
drag, startPoint x: 397, startPoint y: 258, endPoint x: 490, endPoint y: 274, distance: 94.6
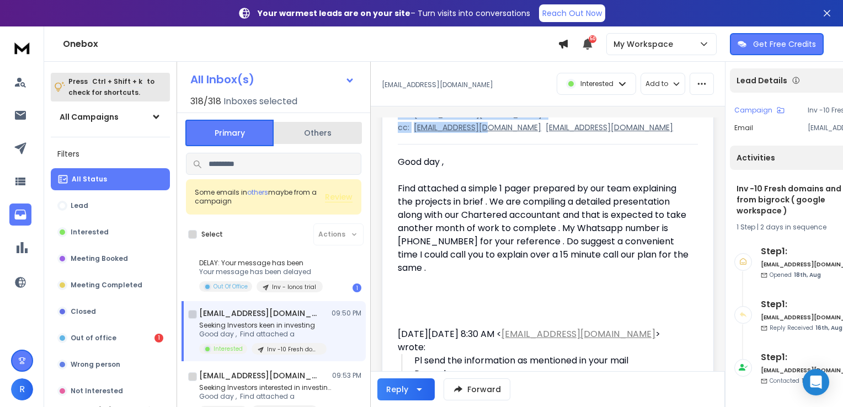
scroll to position [257, 0]
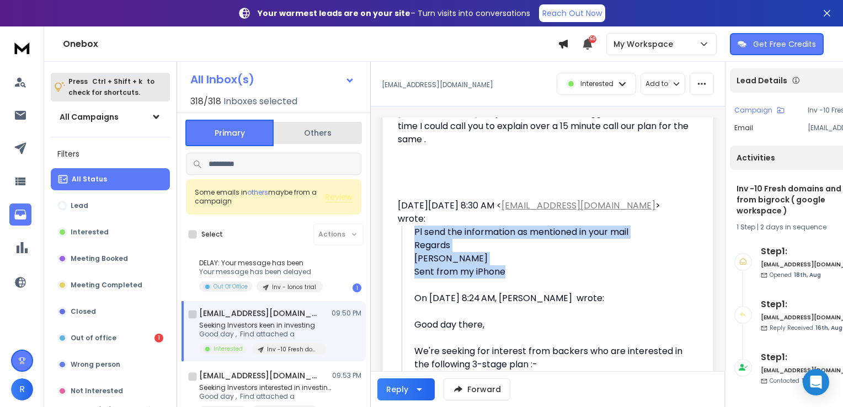
drag, startPoint x: 413, startPoint y: 247, endPoint x: 531, endPoint y: 286, distance: 124.6
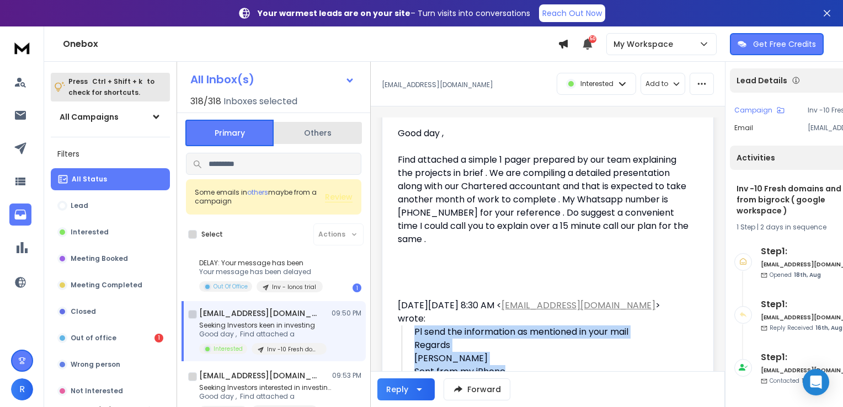
scroll to position [129, 0]
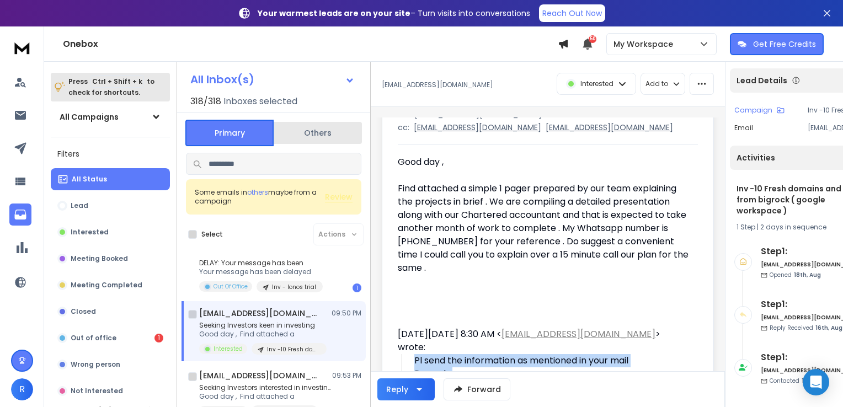
drag, startPoint x: 398, startPoint y: 351, endPoint x: 562, endPoint y: 345, distance: 164.0
click at [562, 345] on div "[DATE][DATE] 8:30 AM < [EMAIL_ADDRESS][DOMAIN_NAME] > wrote:" at bounding box center [543, 341] width 291 height 26
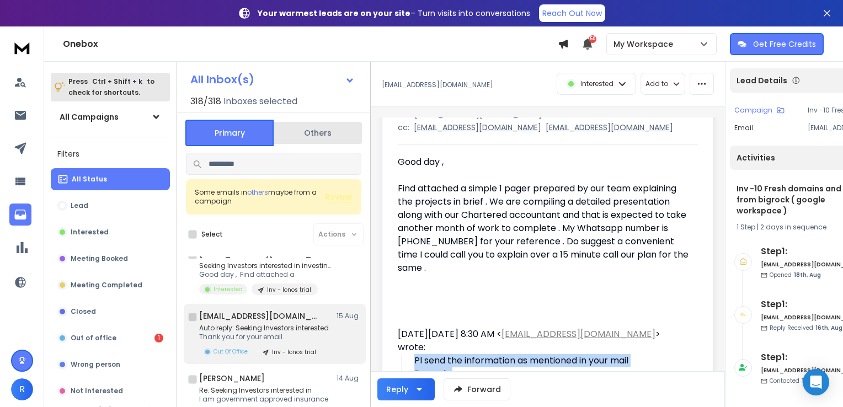
scroll to position [772, 0]
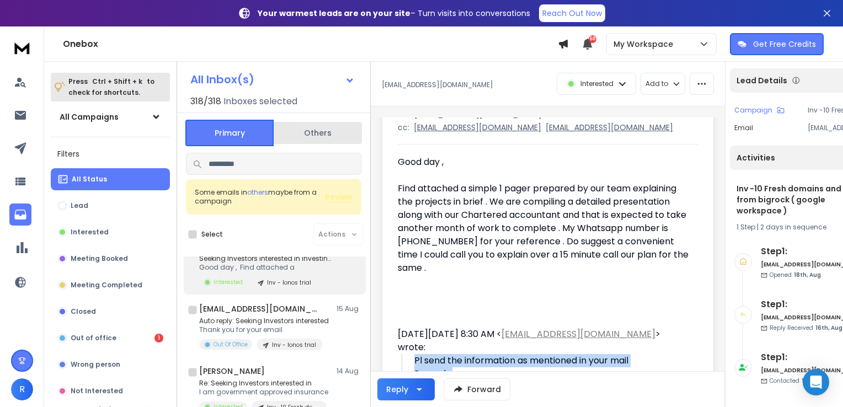
click at [270, 269] on p "Good day , Find attached a" at bounding box center [265, 267] width 132 height 9
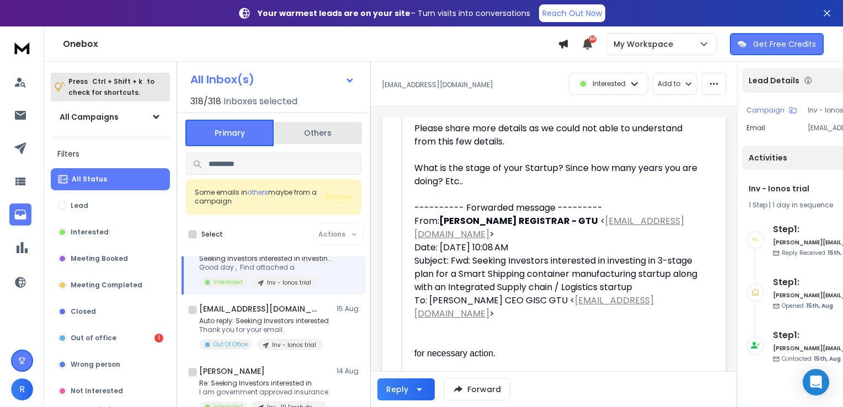
scroll to position [386, 0]
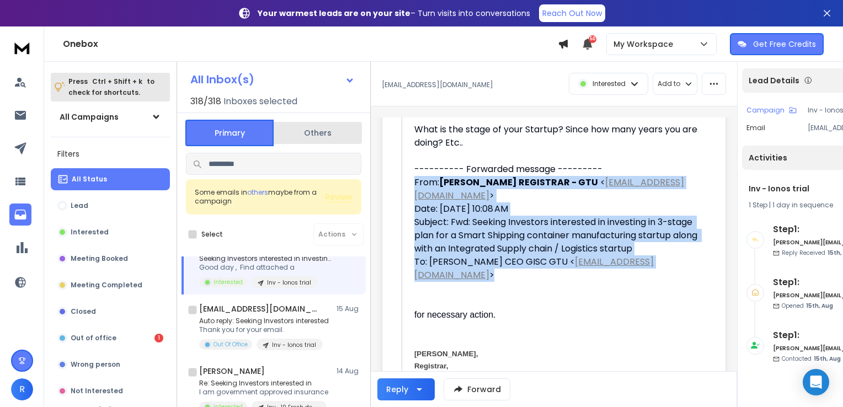
drag, startPoint x: 413, startPoint y: 198, endPoint x: 679, endPoint y: 268, distance: 274.3
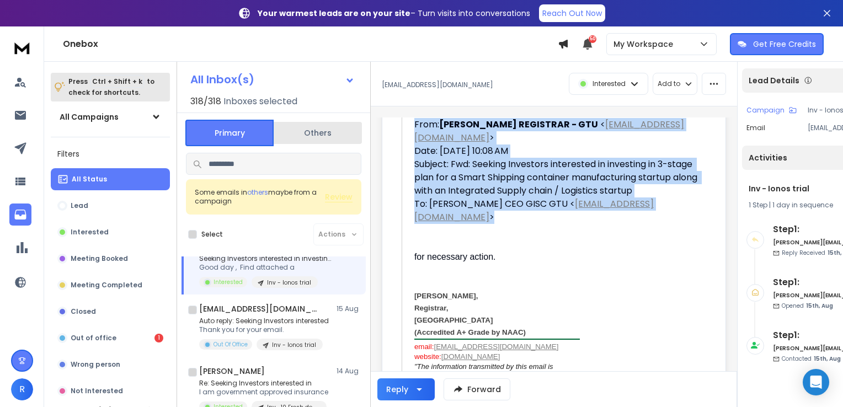
scroll to position [515, 0]
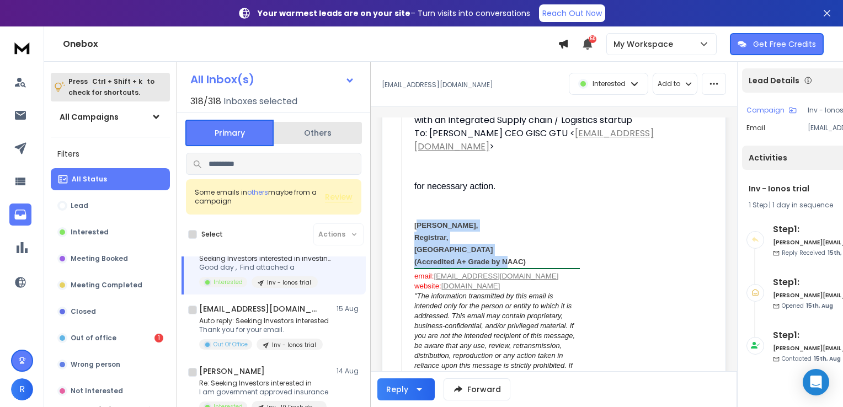
drag, startPoint x: 417, startPoint y: 215, endPoint x: 529, endPoint y: 246, distance: 115.8
click at [526, 246] on span "[PERSON_NAME], Registrar, Gujarat Technological University (Accredited A+ Grade…" at bounding box center [469, 243] width 111 height 45
drag, startPoint x: 529, startPoint y: 246, endPoint x: 545, endPoint y: 253, distance: 17.3
click at [543, 246] on td "[PERSON_NAME], Registrar, Gujarat Technological University (Accredited A+ Grade…" at bounding box center [497, 244] width 166 height 49
drag, startPoint x: 418, startPoint y: 213, endPoint x: 488, endPoint y: 269, distance: 90.3
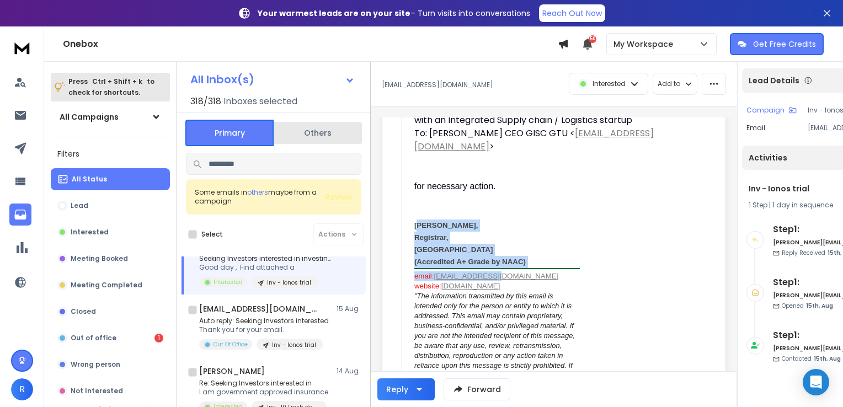
click at [488, 269] on tbody "[PERSON_NAME], Registrar, Gujarat Technological University (Accredited A+ Grade…" at bounding box center [497, 305] width 166 height 171
drag, startPoint x: 488, startPoint y: 269, endPoint x: 518, endPoint y: 275, distance: 29.8
click at [525, 278] on td "email: [EMAIL_ADDRESS][DOMAIN_NAME] website: [DOMAIN_NAME] "The information tra…" at bounding box center [497, 330] width 166 height 122
drag, startPoint x: 496, startPoint y: 275, endPoint x: 410, endPoint y: 227, distance: 98.3
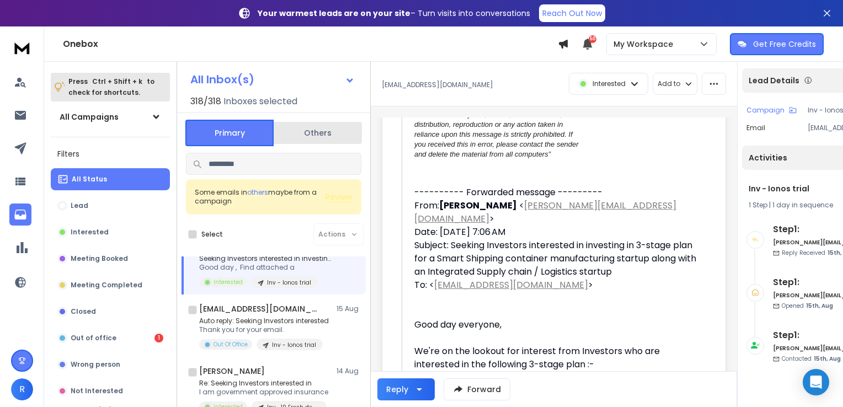
scroll to position [772, 0]
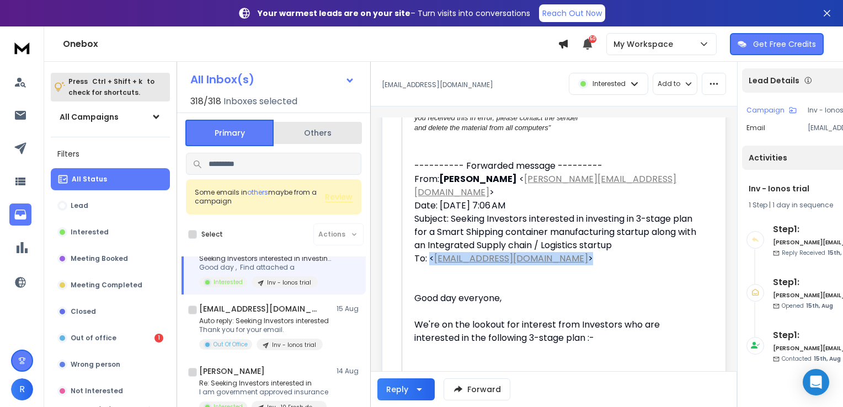
drag, startPoint x: 530, startPoint y: 243, endPoint x: 430, endPoint y: 235, distance: 99.6
click at [430, 235] on div "---------- Forwarded message --------- From: [PERSON_NAME] < [PERSON_NAME][EMAI…" at bounding box center [557, 212] width 287 height 106
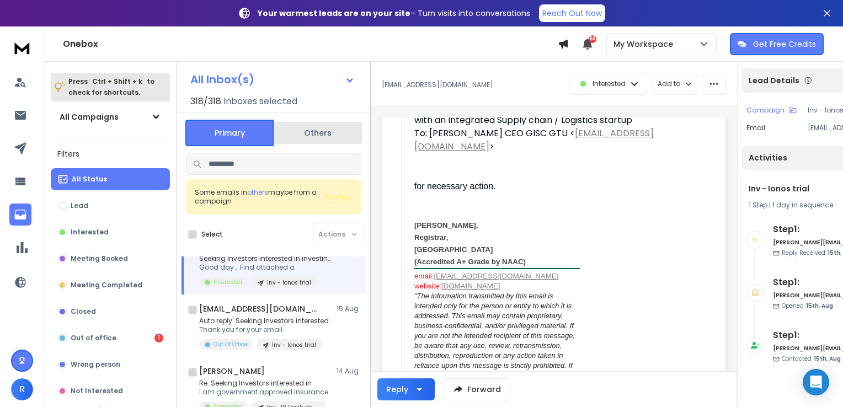
scroll to position [386, 0]
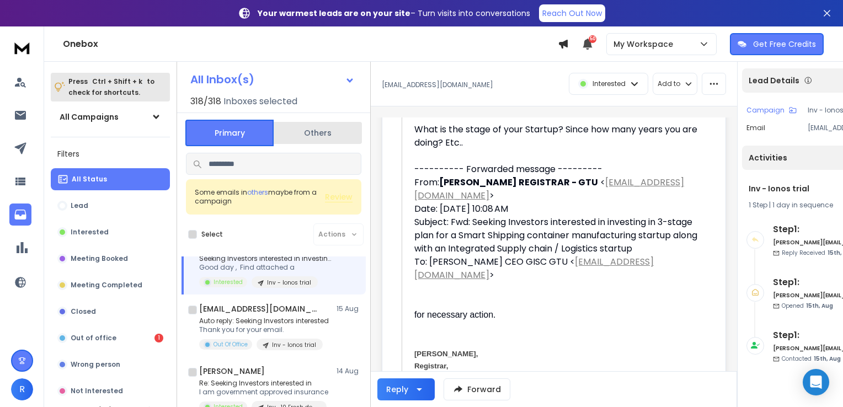
drag, startPoint x: 521, startPoint y: 306, endPoint x: 418, endPoint y: 301, distance: 102.7
click at [418, 308] on div "for necessary action." at bounding box center [557, 314] width 287 height 13
click at [419, 319] on div "for necessary action." at bounding box center [557, 321] width 287 height 26
drag, startPoint x: 413, startPoint y: 308, endPoint x: 514, endPoint y: 308, distance: 101.0
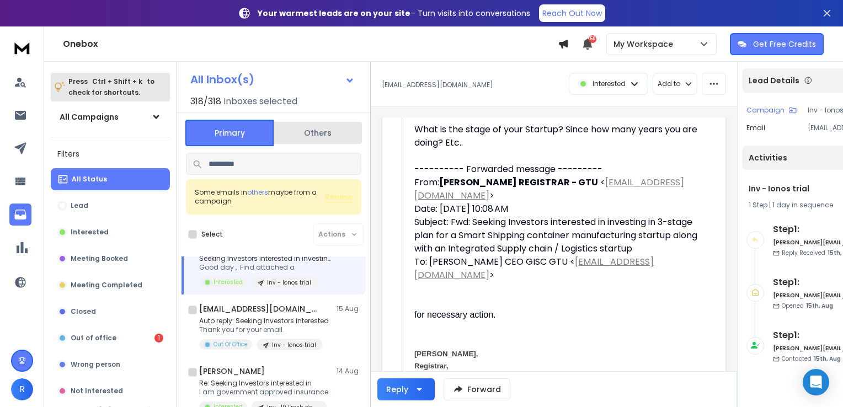
drag, startPoint x: 415, startPoint y: 200, endPoint x: 566, endPoint y: 209, distance: 150.9
click at [566, 209] on div "---------- Forwarded message --------- From: [PERSON_NAME] REGISTRAR - GTU < [E…" at bounding box center [557, 222] width 287 height 119
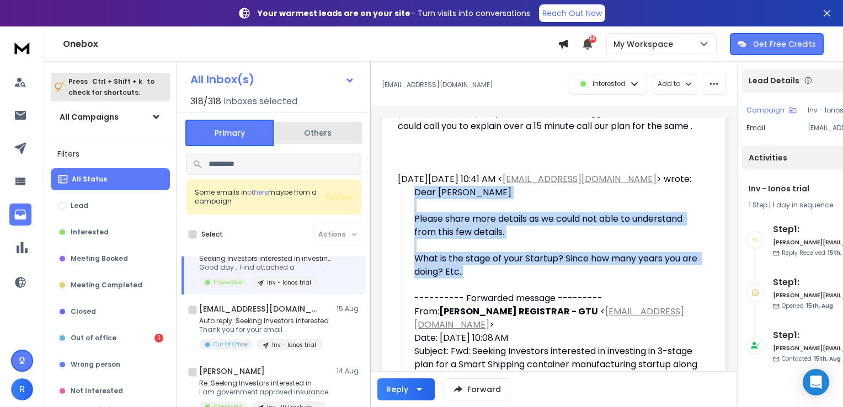
drag, startPoint x: 466, startPoint y: 288, endPoint x: 398, endPoint y: 211, distance: 102.8
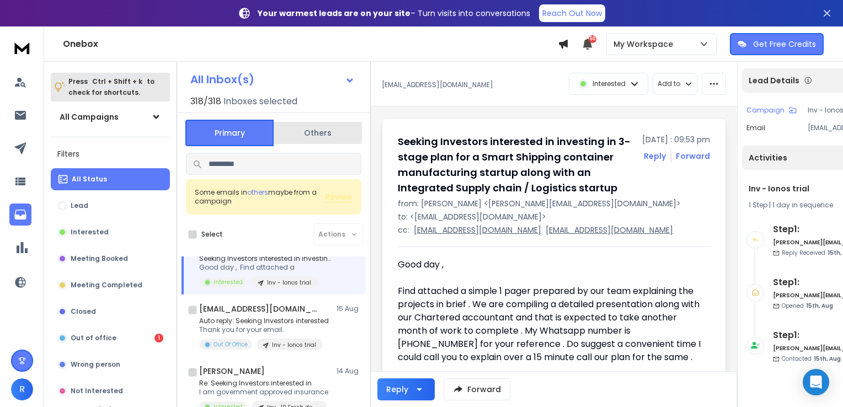
scroll to position [0, 0]
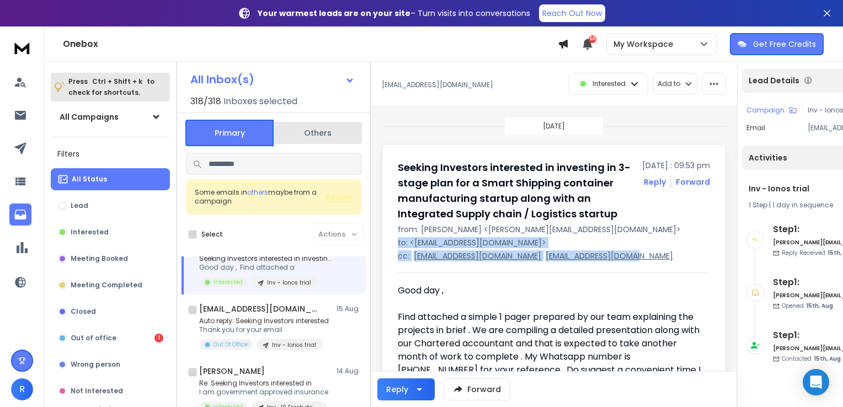
drag, startPoint x: 597, startPoint y: 272, endPoint x: 386, endPoint y: 253, distance: 211.6
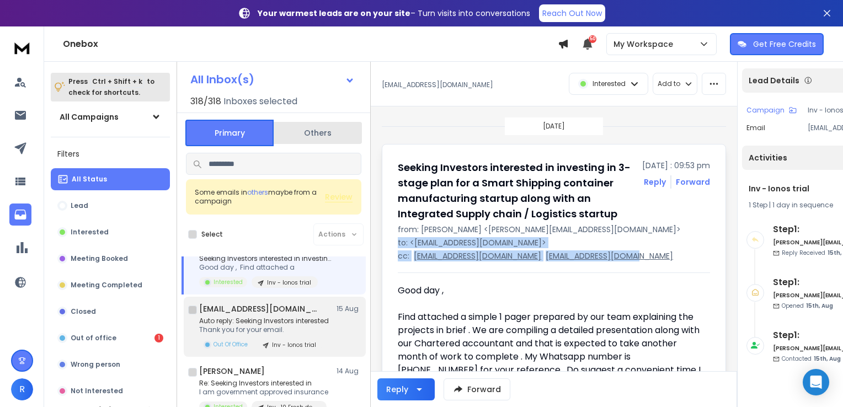
click at [276, 318] on p "Auto reply: Seeking Investors interested" at bounding box center [264, 321] width 130 height 9
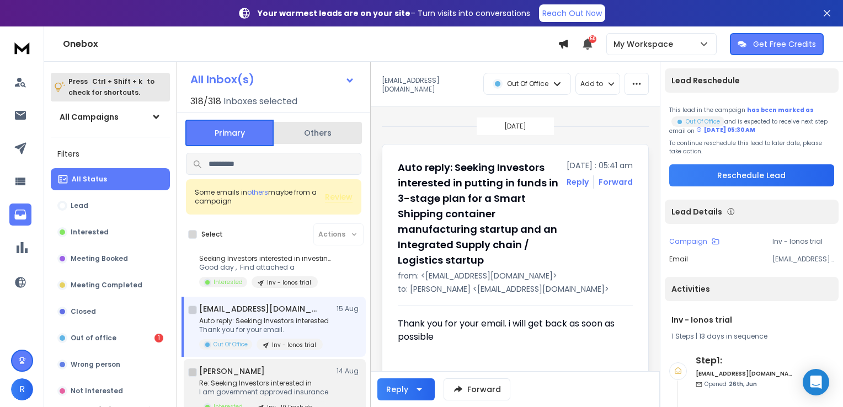
click at [258, 392] on p "I am government approved insurance" at bounding box center [263, 392] width 129 height 9
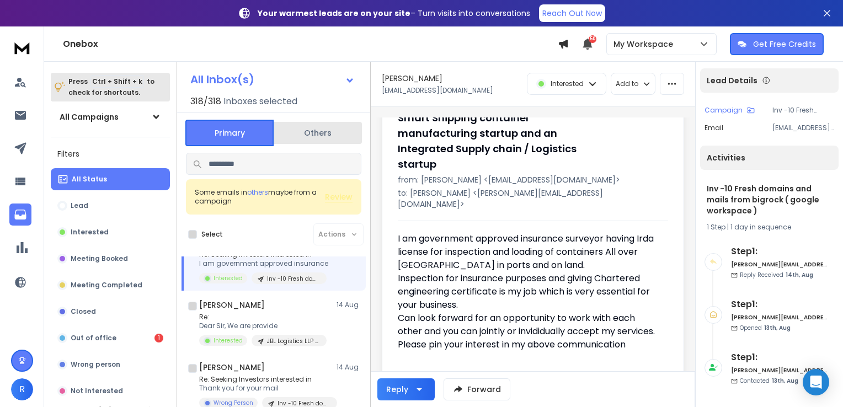
scroll to position [129, 0]
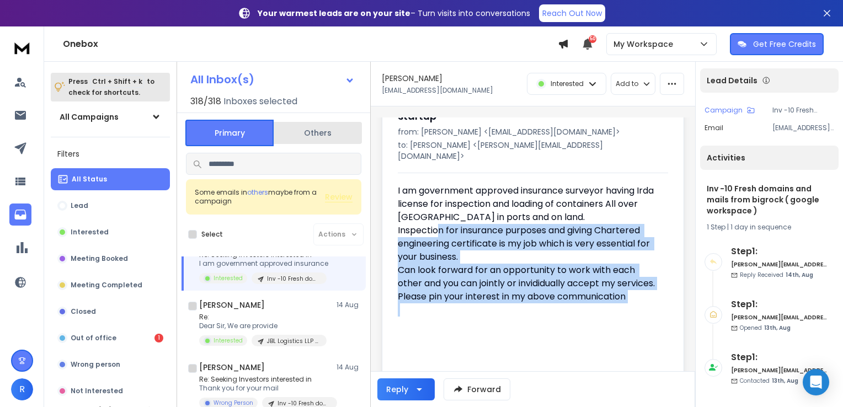
drag, startPoint x: 439, startPoint y: 222, endPoint x: 624, endPoint y: 317, distance: 208.0
click at [624, 317] on div "I am government approved insurance surveyor having Irda license for inspection …" at bounding box center [529, 405] width 262 height 442
drag, startPoint x: 624, startPoint y: 317, endPoint x: 521, endPoint y: 274, distance: 111.3
click at [505, 270] on div "Can look forward for an opportunity to work with each other and you can jointly…" at bounding box center [529, 277] width 262 height 26
click at [561, 264] on div "Can look forward for an opportunity to work with each other and you can jointly…" at bounding box center [529, 277] width 262 height 26
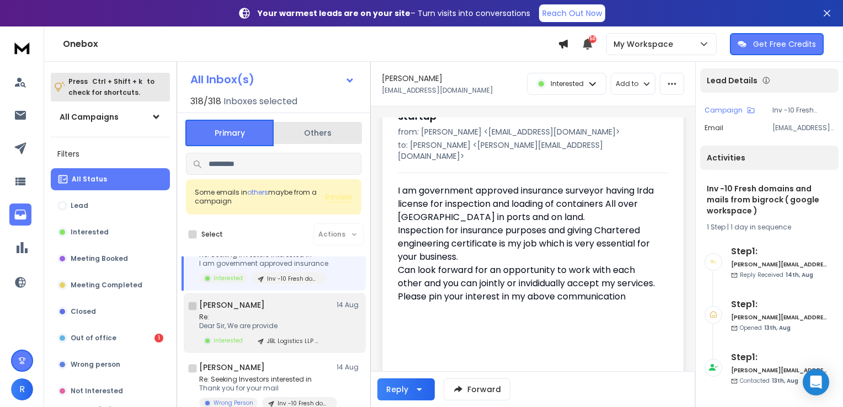
click at [249, 326] on p "Dear Sir, We are provide" at bounding box center [262, 326] width 127 height 9
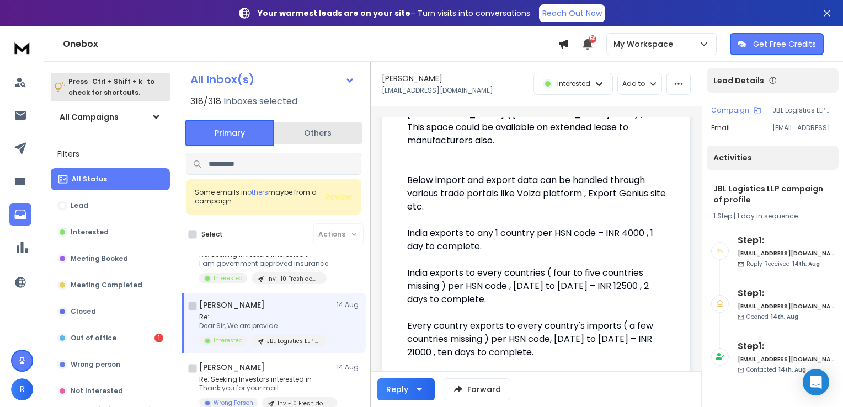
scroll to position [1159, 0]
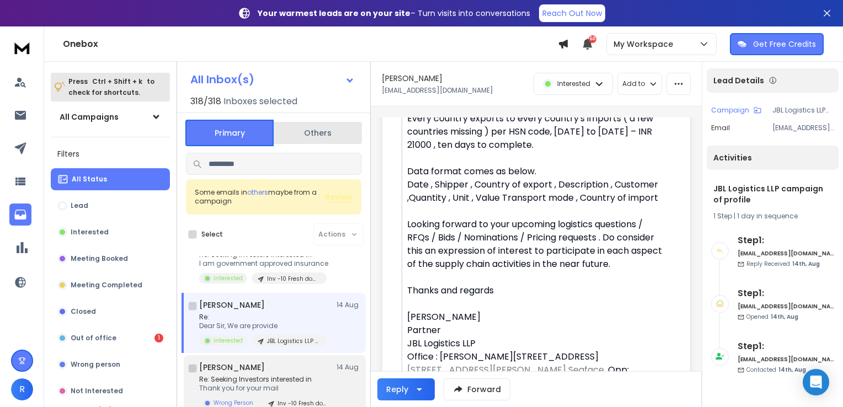
click at [259, 366] on div "[PERSON_NAME] [DATE]" at bounding box center [280, 367] width 162 height 11
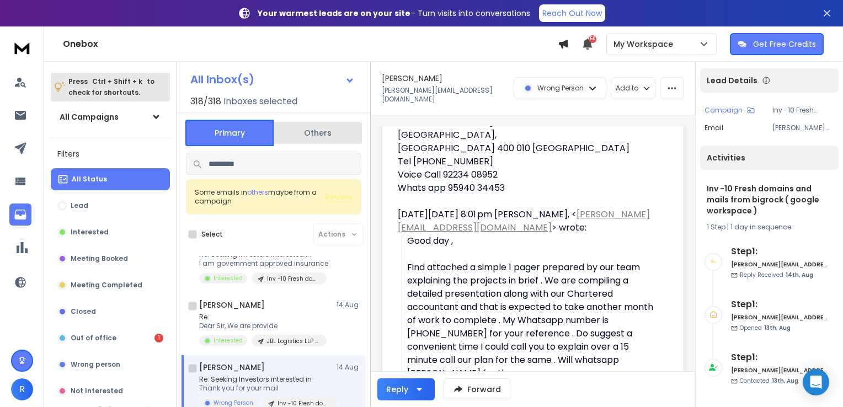
scroll to position [129, 0]
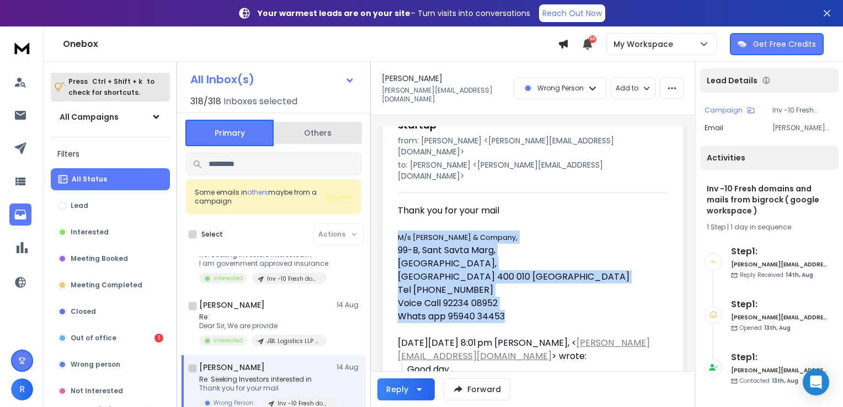
drag, startPoint x: 514, startPoint y: 286, endPoint x: 386, endPoint y: 207, distance: 150.2
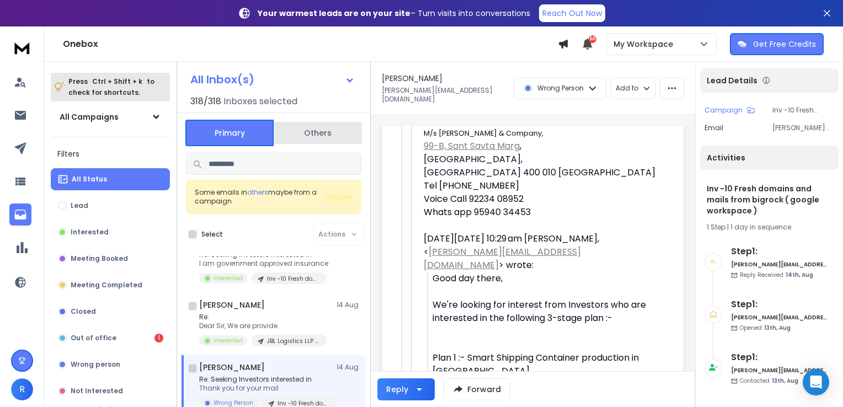
scroll to position [515, 0]
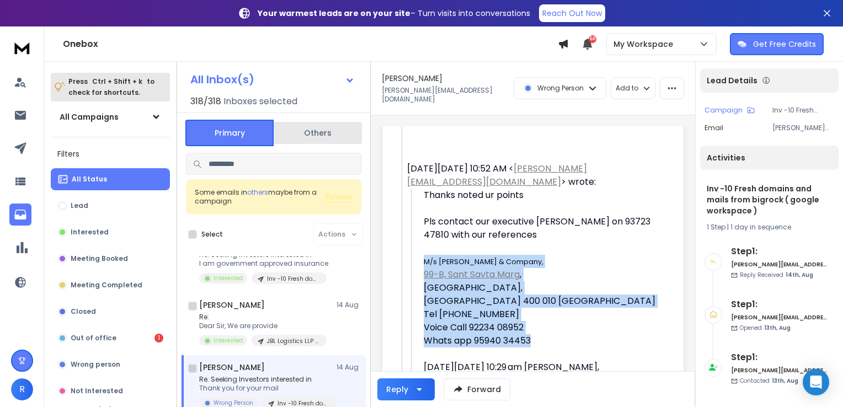
drag, startPoint x: 534, startPoint y: 306, endPoint x: 418, endPoint y: 231, distance: 138.3
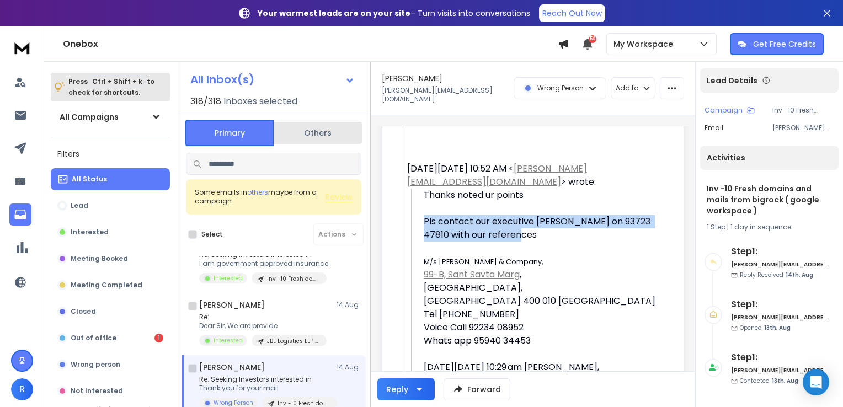
drag, startPoint x: 509, startPoint y: 199, endPoint x: 383, endPoint y: 191, distance: 125.5
drag, startPoint x: 383, startPoint y: 191, endPoint x: 535, endPoint y: 184, distance: 151.3
click at [535, 189] on div "Thanks noted ur points Pls contact our executive [PERSON_NAME] on 93723 47810 w…" at bounding box center [542, 268] width 236 height 159
drag, startPoint x: 535, startPoint y: 184, endPoint x: 514, endPoint y: 209, distance: 32.1
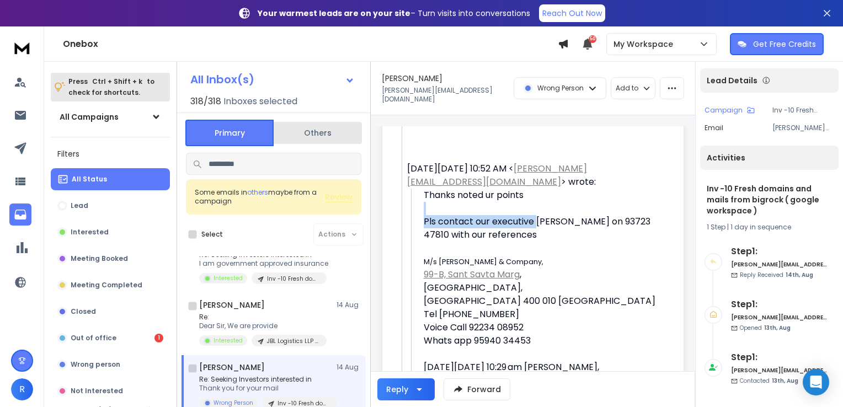
click at [515, 210] on div "Thanks noted ur points Pls contact our executive [PERSON_NAME] on 93723 47810 w…" at bounding box center [542, 268] width 236 height 159
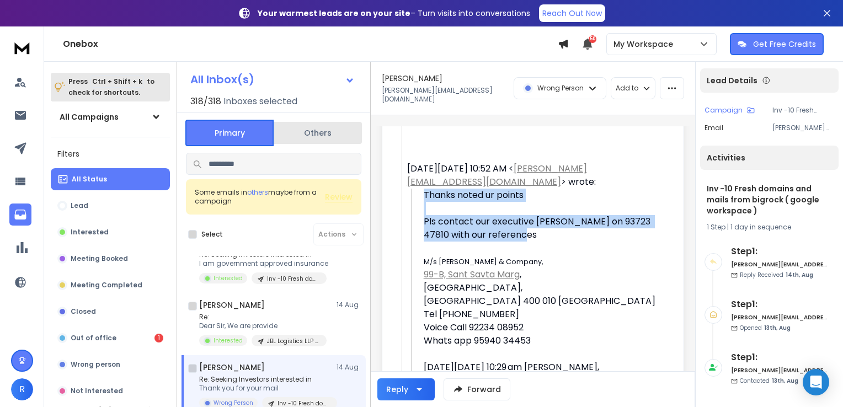
drag, startPoint x: 482, startPoint y: 193, endPoint x: 407, endPoint y: 165, distance: 79.4
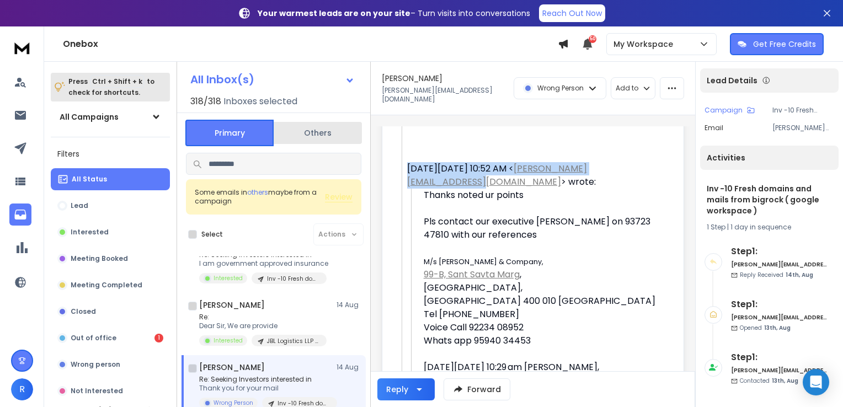
drag, startPoint x: 559, startPoint y: 151, endPoint x: 407, endPoint y: 143, distance: 152.5
click at [407, 162] on div "[DATE][DATE] 10:52 AM < [PERSON_NAME][EMAIL_ADDRESS][DOMAIN_NAME] > wrote:" at bounding box center [533, 175] width 252 height 26
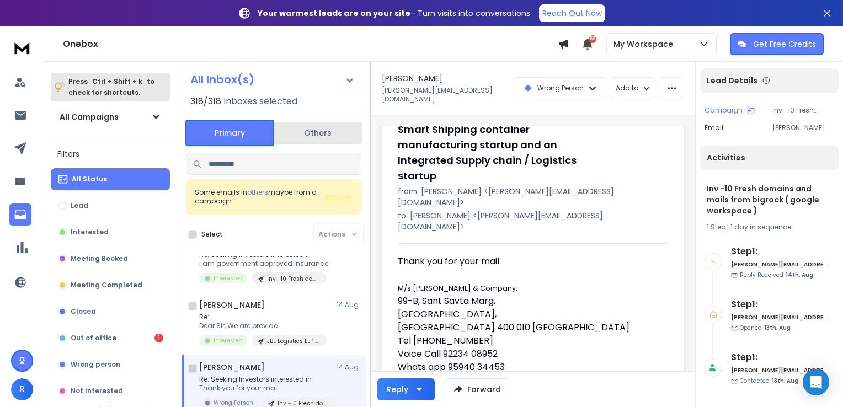
scroll to position [129, 0]
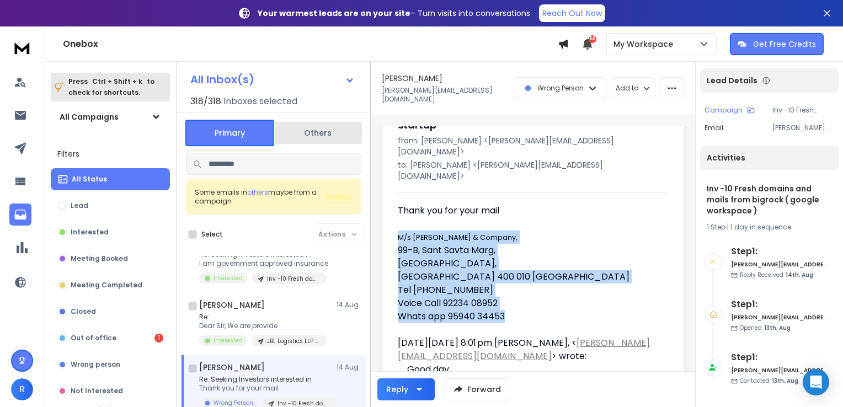
drag, startPoint x: 505, startPoint y: 287, endPoint x: 389, endPoint y: 204, distance: 142.8
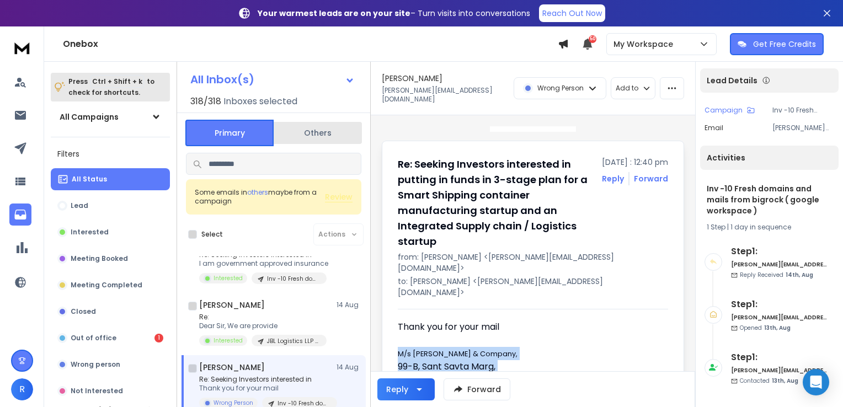
scroll to position [0, 0]
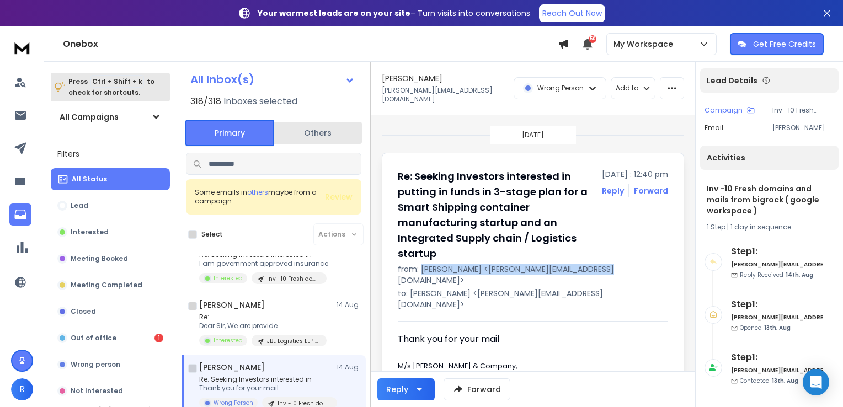
drag, startPoint x: 421, startPoint y: 257, endPoint x: 616, endPoint y: 259, distance: 194.8
click at [616, 264] on p "from: [PERSON_NAME] <[PERSON_NAME][EMAIL_ADDRESS][DOMAIN_NAME]>" at bounding box center [533, 275] width 270 height 22
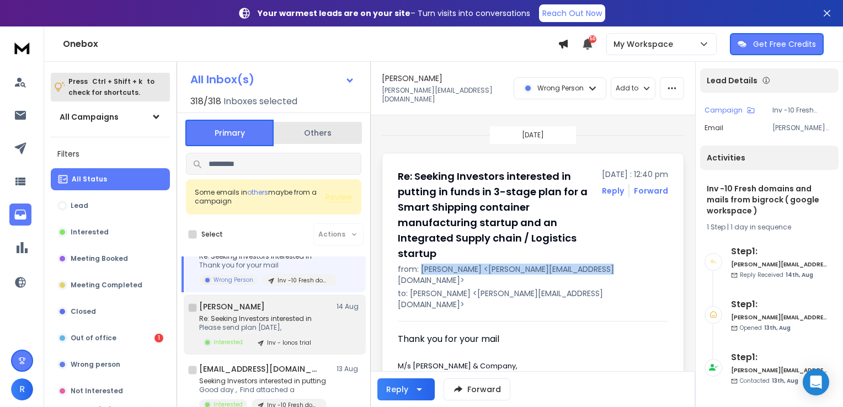
scroll to position [1030, 0]
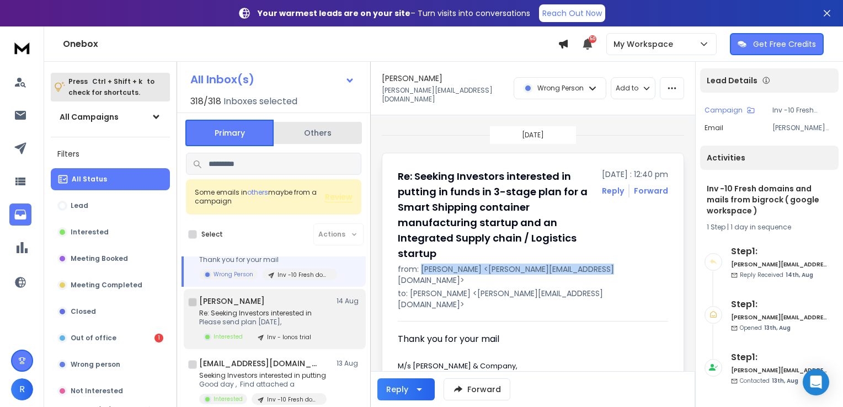
drag, startPoint x: 271, startPoint y: 307, endPoint x: 333, endPoint y: 322, distance: 63.7
click at [271, 307] on div "[PERSON_NAME] [DATE] Re: Seeking Investors interested in Please send plan [DATE…" at bounding box center [280, 319] width 162 height 47
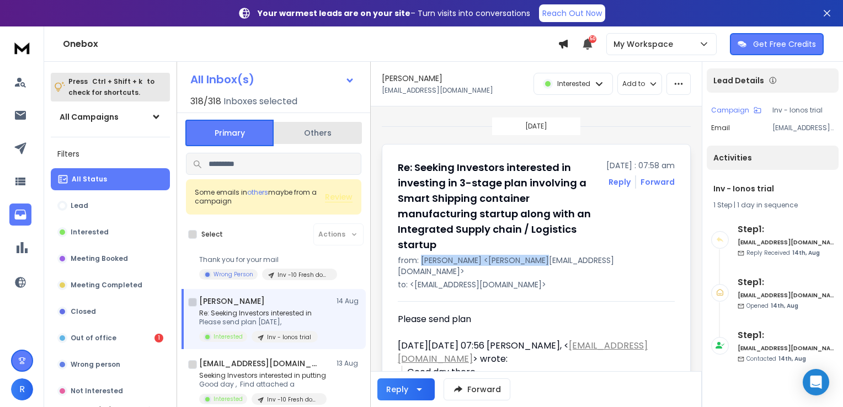
drag, startPoint x: 421, startPoint y: 258, endPoint x: 558, endPoint y: 262, distance: 137.4
click at [558, 262] on p "from: [PERSON_NAME] <[PERSON_NAME][EMAIL_ADDRESS][DOMAIN_NAME]>" at bounding box center [536, 266] width 277 height 22
drag, startPoint x: 558, startPoint y: 262, endPoint x: 452, endPoint y: 257, distance: 106.6
click at [452, 257] on p "from: [PERSON_NAME] <[PERSON_NAME][EMAIL_ADDRESS][DOMAIN_NAME]>" at bounding box center [536, 266] width 277 height 22
click at [479, 265] on p "from: [PERSON_NAME] <[PERSON_NAME][EMAIL_ADDRESS][DOMAIN_NAME]>" at bounding box center [536, 266] width 277 height 22
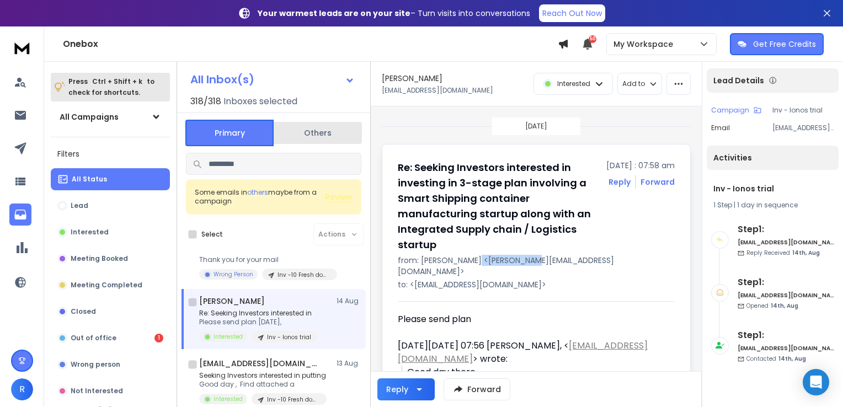
drag, startPoint x: 478, startPoint y: 259, endPoint x: 534, endPoint y: 255, distance: 55.9
click at [534, 255] on p "from: [PERSON_NAME] <[PERSON_NAME][EMAIL_ADDRESS][DOMAIN_NAME]>" at bounding box center [536, 266] width 277 height 22
click at [415, 253] on div "Re: Seeking Investors interested in investing in 3-stage plan involving a Smart…" at bounding box center [536, 225] width 277 height 130
drag, startPoint x: 420, startPoint y: 259, endPoint x: 580, endPoint y: 259, distance: 160.0
click at [580, 259] on p "from: [PERSON_NAME] <[PERSON_NAME][EMAIL_ADDRESS][DOMAIN_NAME]>" at bounding box center [536, 266] width 277 height 22
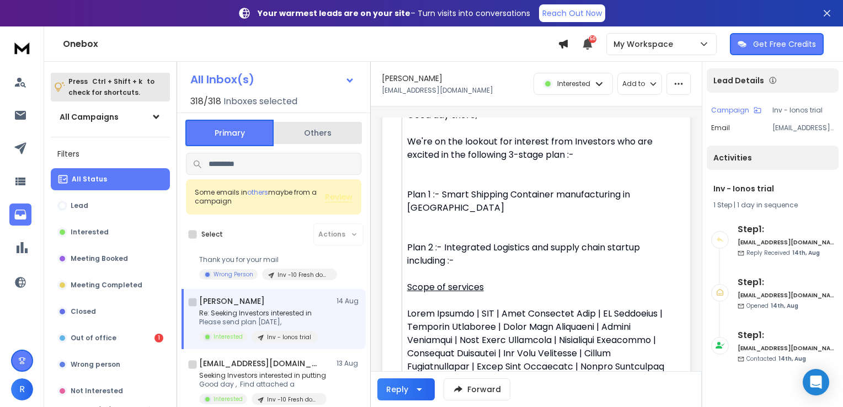
scroll to position [129, 0]
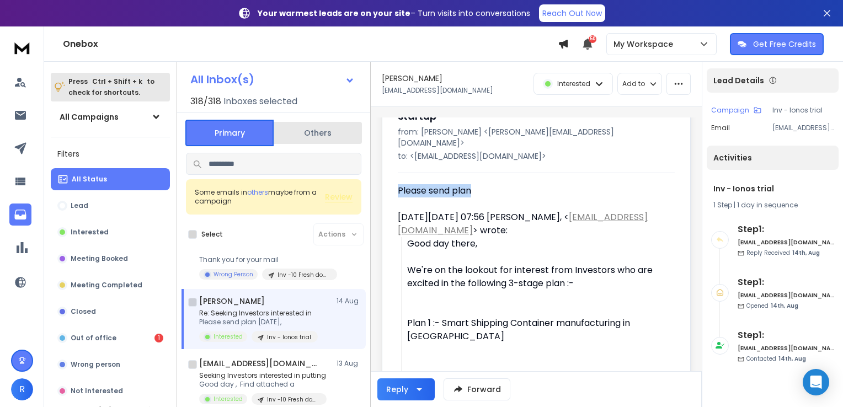
drag, startPoint x: 394, startPoint y: 176, endPoint x: 494, endPoint y: 171, distance: 99.4
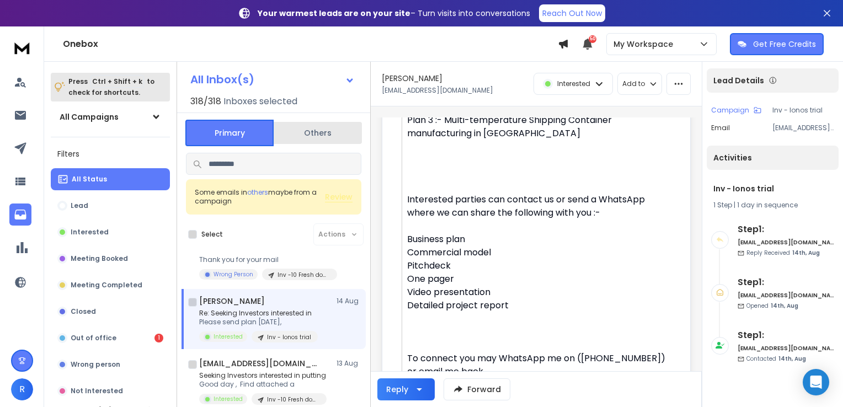
scroll to position [901, 0]
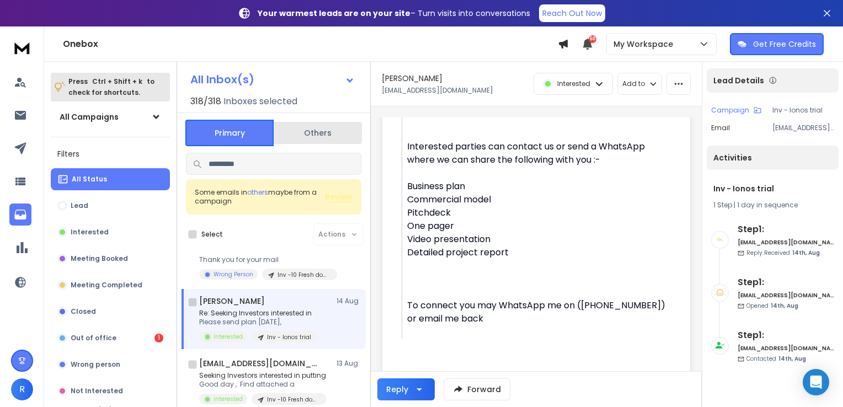
drag, startPoint x: 252, startPoint y: 370, endPoint x: 294, endPoint y: 308, distance: 74.7
click at [252, 370] on div "[EMAIL_ADDRESS][DOMAIN_NAME] [DATE] Seeking Investors interested in putting Goo…" at bounding box center [280, 381] width 162 height 47
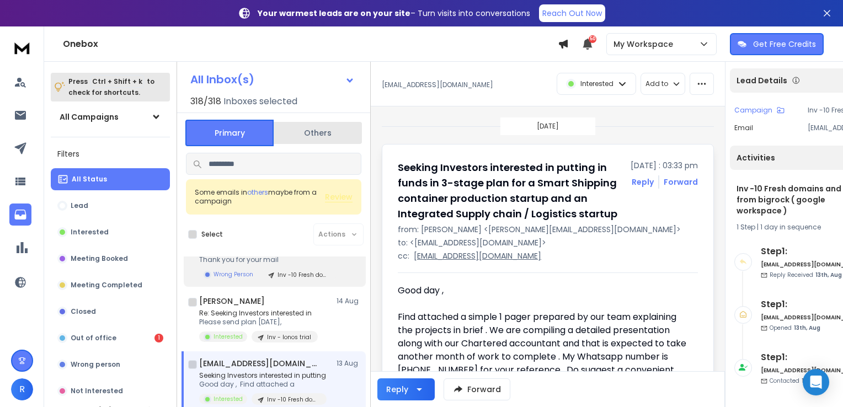
scroll to position [1159, 0]
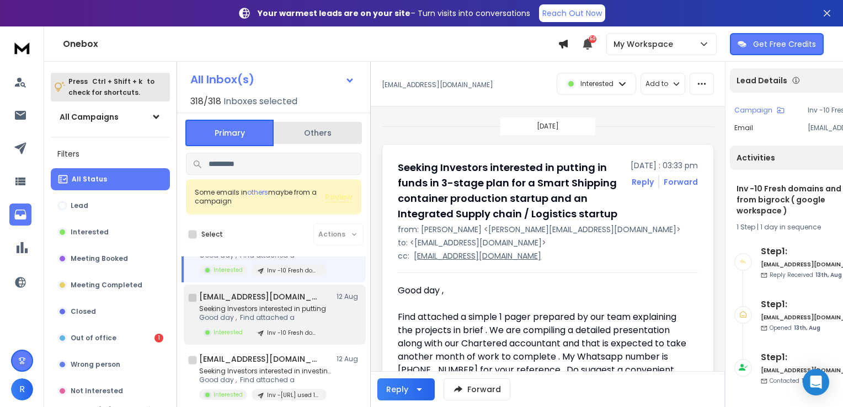
click at [247, 305] on p "Seeking Investors interested in putting" at bounding box center [262, 309] width 127 height 9
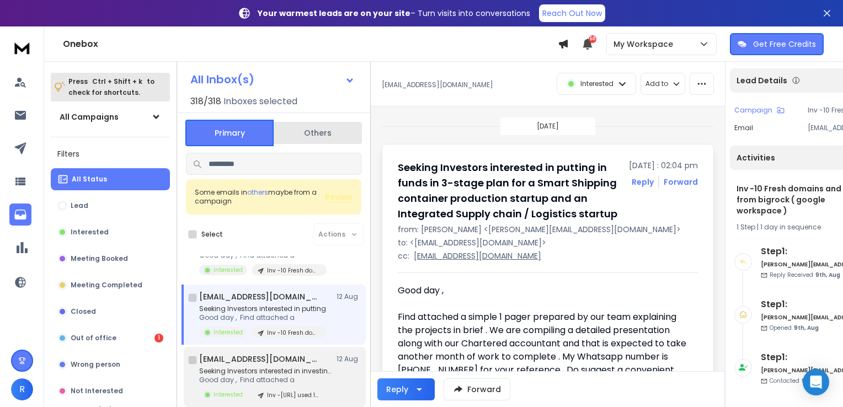
click at [257, 376] on p "Good day , Find attached a" at bounding box center [265, 380] width 132 height 9
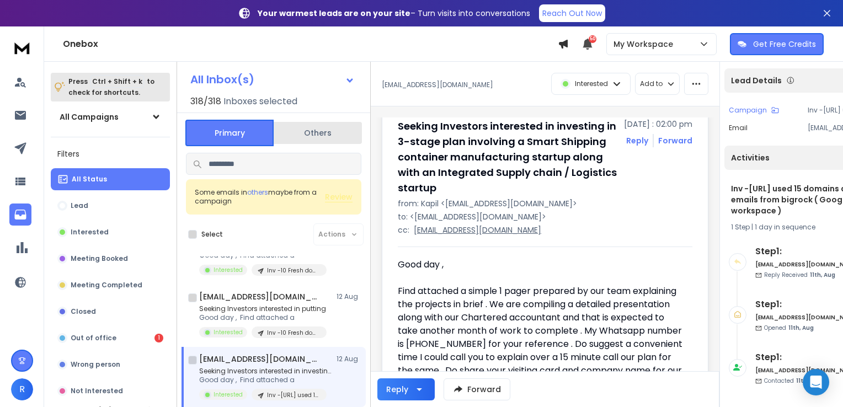
scroll to position [0, 0]
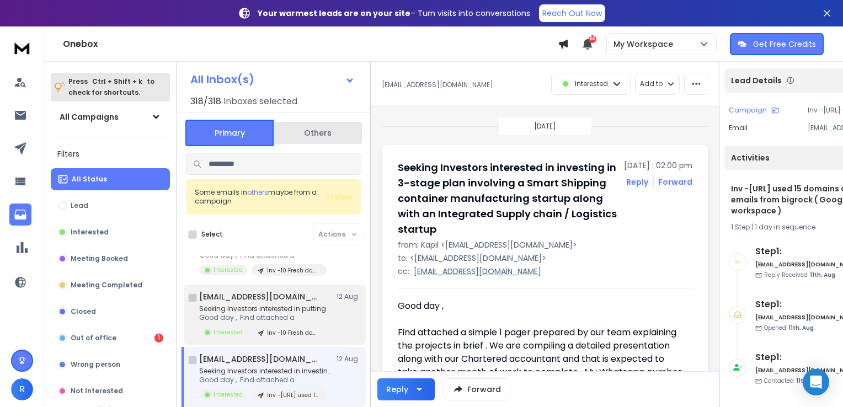
click at [256, 308] on p "Seeking Investors interested in putting" at bounding box center [262, 309] width 127 height 9
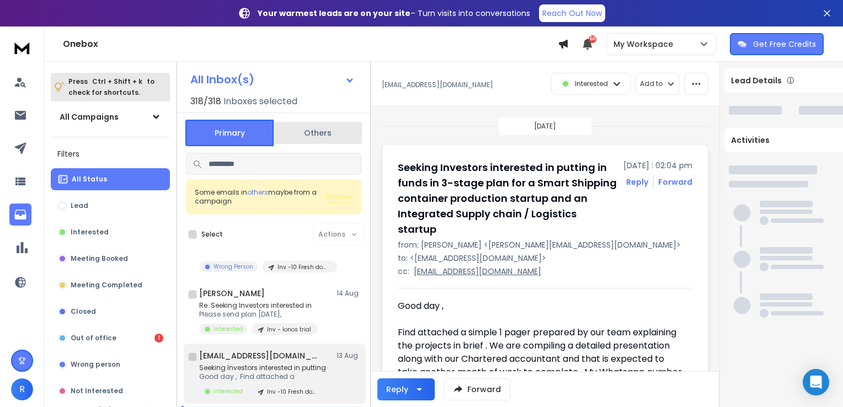
scroll to position [1030, 0]
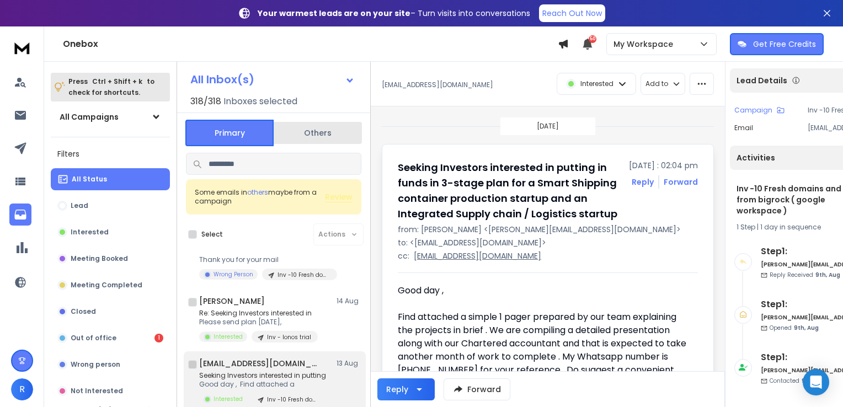
click at [265, 358] on h1 "[EMAIL_ADDRESS][DOMAIN_NAME]" at bounding box center [259, 363] width 121 height 11
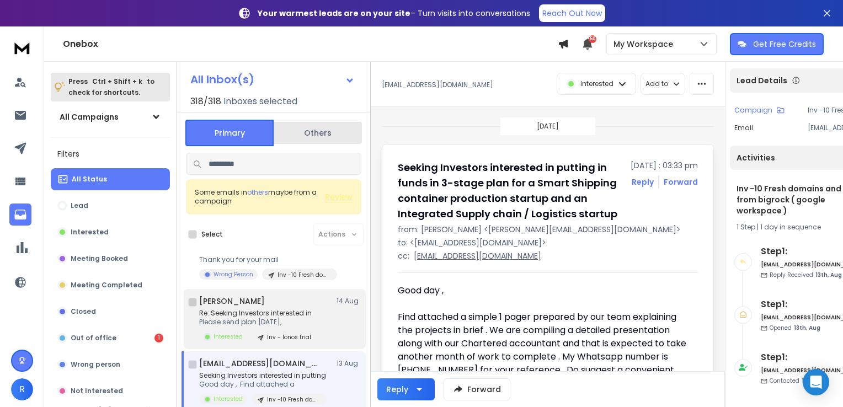
click at [257, 326] on div "Re: Seeking Investors interested in Please send plan [DATE], Interested Inv - I…" at bounding box center [258, 326] width 119 height 34
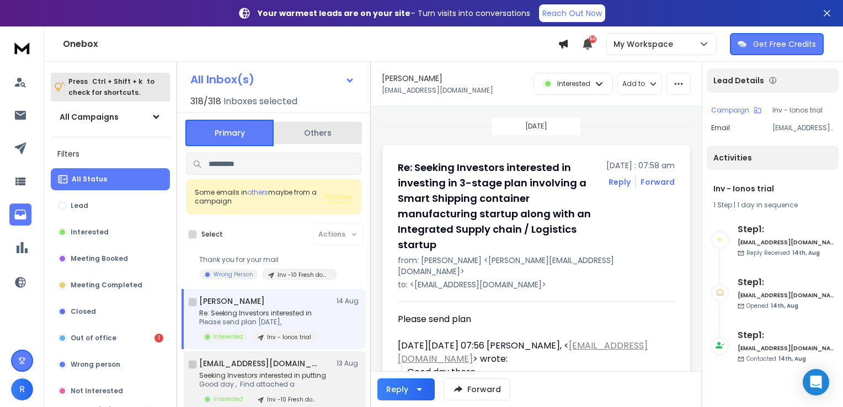
click at [257, 367] on h1 "[EMAIL_ADDRESS][DOMAIN_NAME]" at bounding box center [259, 363] width 121 height 11
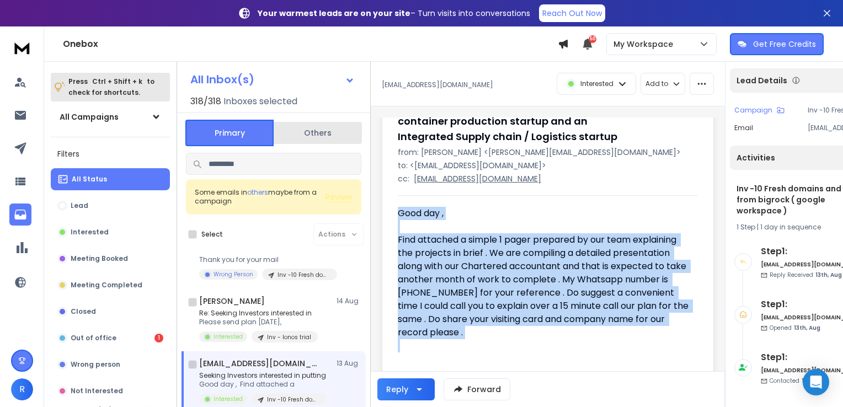
scroll to position [129, 0]
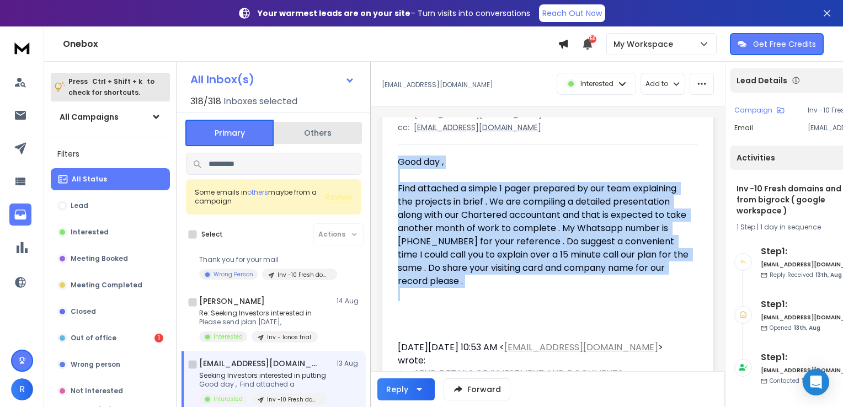
drag, startPoint x: 399, startPoint y: 304, endPoint x: 488, endPoint y: 313, distance: 89.3
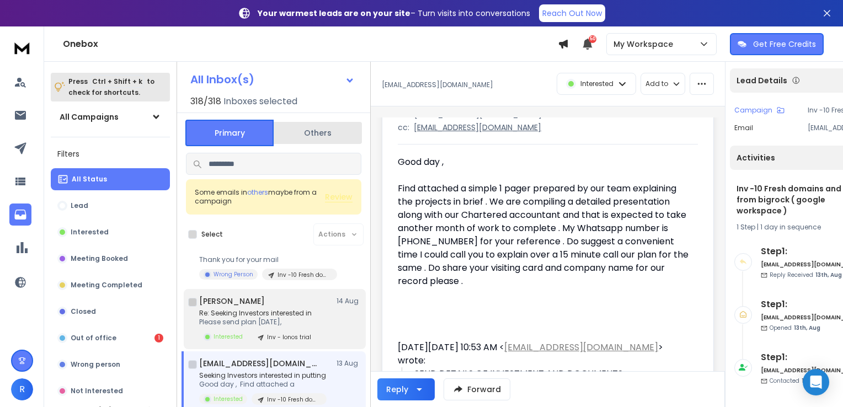
click at [263, 312] on p "Re: Seeking Investors interested in" at bounding box center [258, 313] width 119 height 9
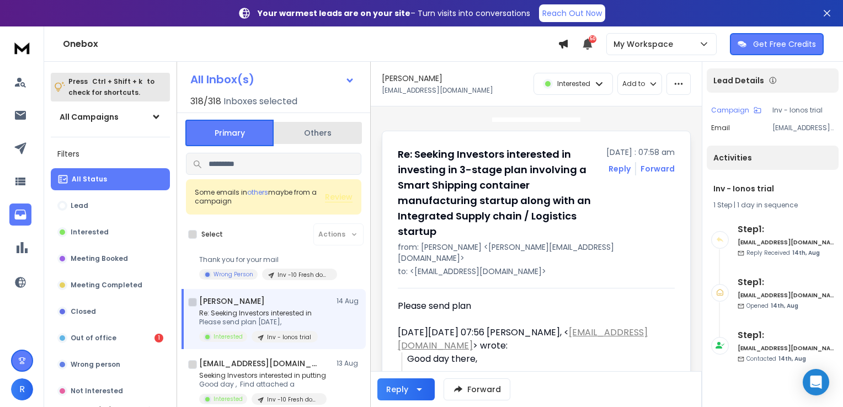
scroll to position [0, 0]
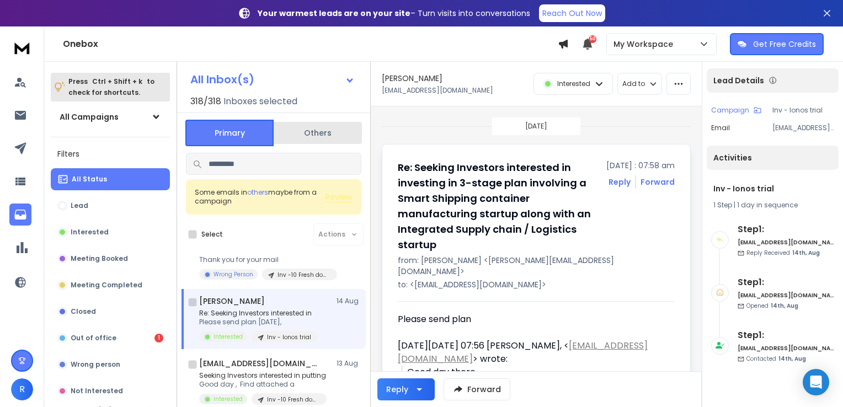
click at [619, 182] on button "Reply" at bounding box center [620, 182] width 22 height 11
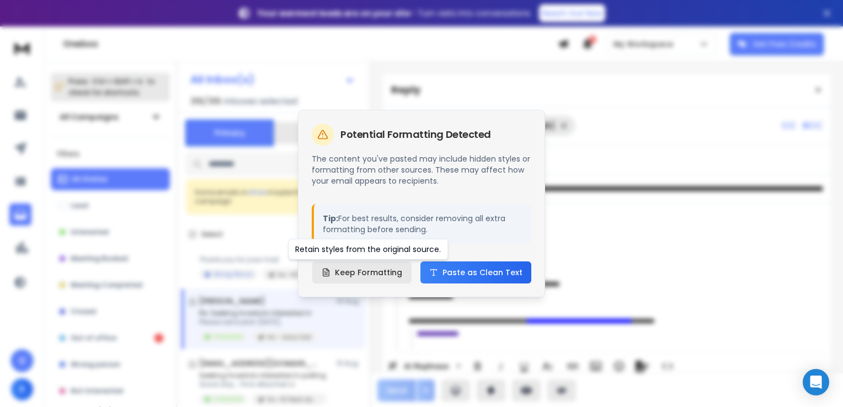
click at [384, 271] on button "Keep Formatting" at bounding box center [361, 273] width 99 height 22
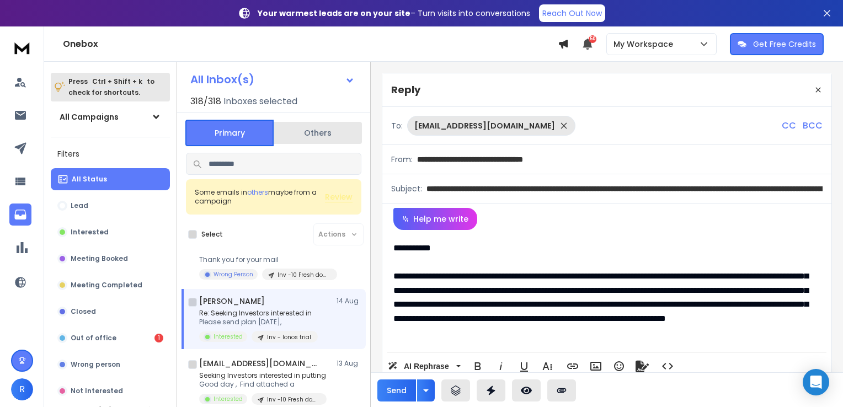
click at [440, 182] on div "**********" at bounding box center [606, 188] width 449 height 29
click at [441, 188] on input "**********" at bounding box center [624, 188] width 396 height 11
type input "**********"
click at [782, 130] on p "CC" at bounding box center [789, 125] width 14 height 13
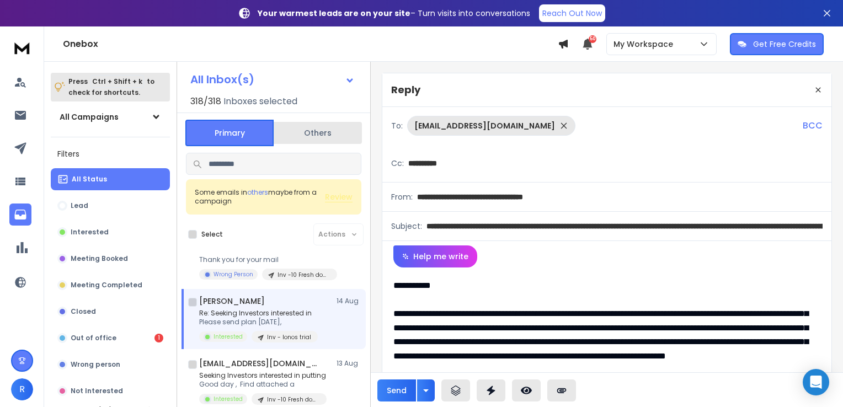
type input "**********"
click at [519, 277] on div "**********" at bounding box center [606, 328] width 449 height 120
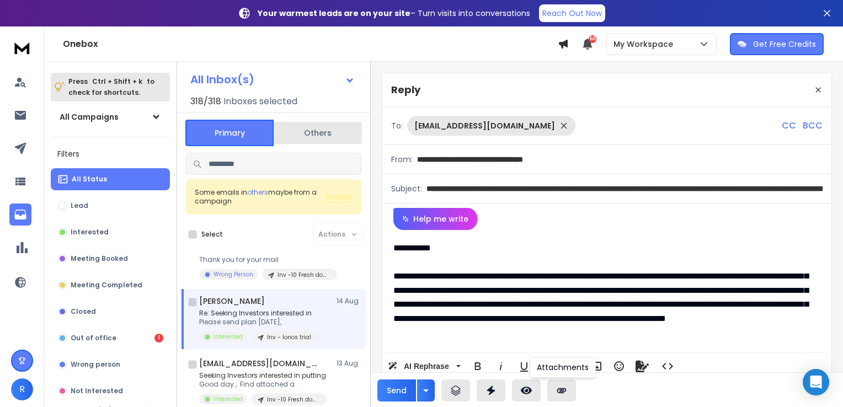
click at [563, 396] on icon at bounding box center [561, 390] width 11 height 11
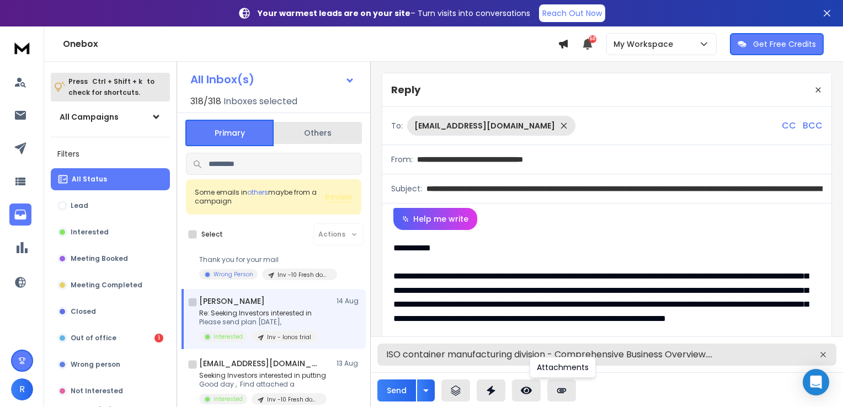
click at [563, 397] on button at bounding box center [561, 391] width 29 height 22
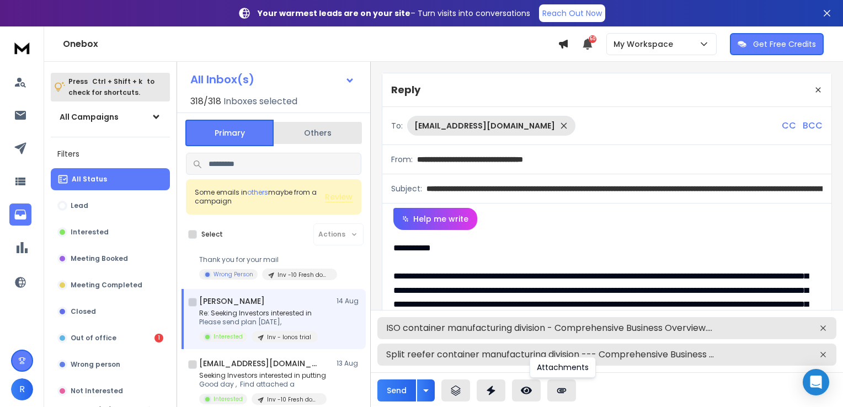
click at [558, 397] on button at bounding box center [561, 391] width 29 height 22
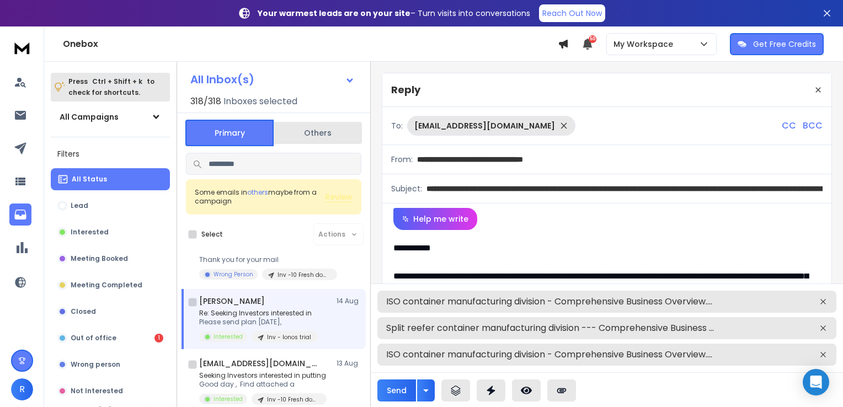
click at [397, 390] on button "Send" at bounding box center [396, 391] width 39 height 22
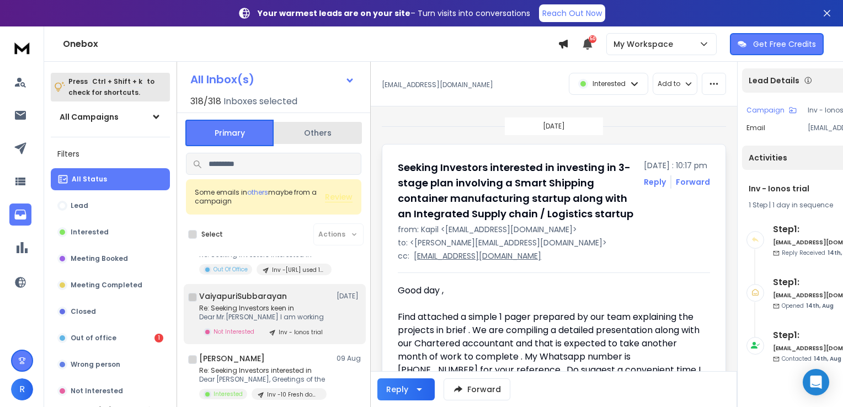
scroll to position [1416, 0]
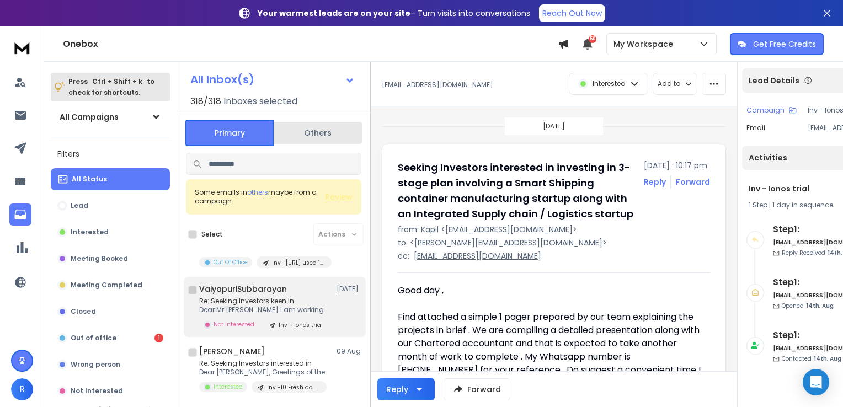
click at [261, 294] on h1 "VaiyapuriSubbarayan" at bounding box center [243, 289] width 88 height 11
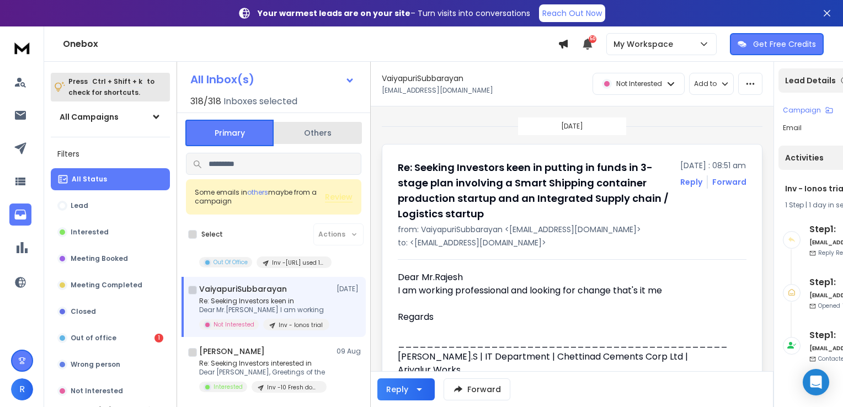
scroll to position [1287, 0]
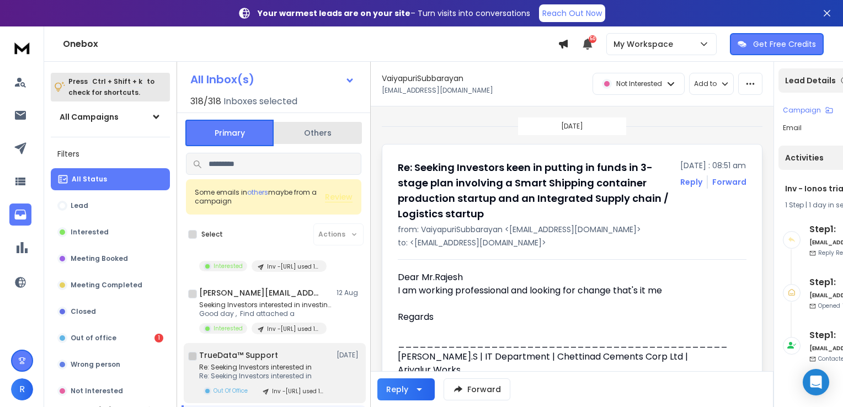
click at [255, 357] on h1 "TrueData™ Support" at bounding box center [238, 355] width 79 height 11
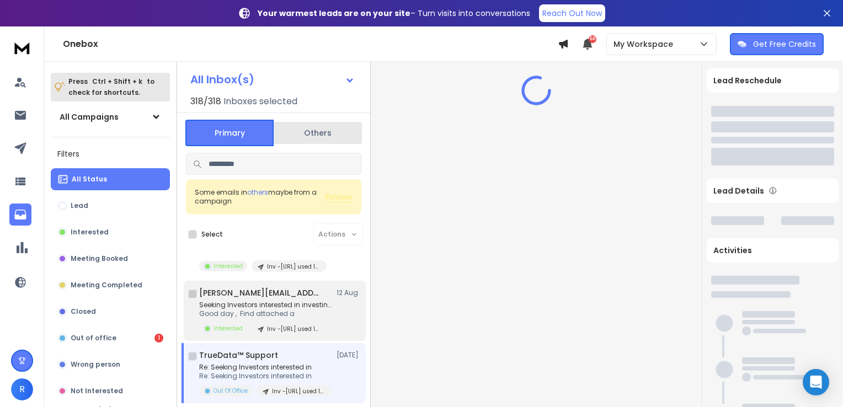
click at [242, 301] on p "Seeking Investors interested in investing" at bounding box center [265, 305] width 132 height 9
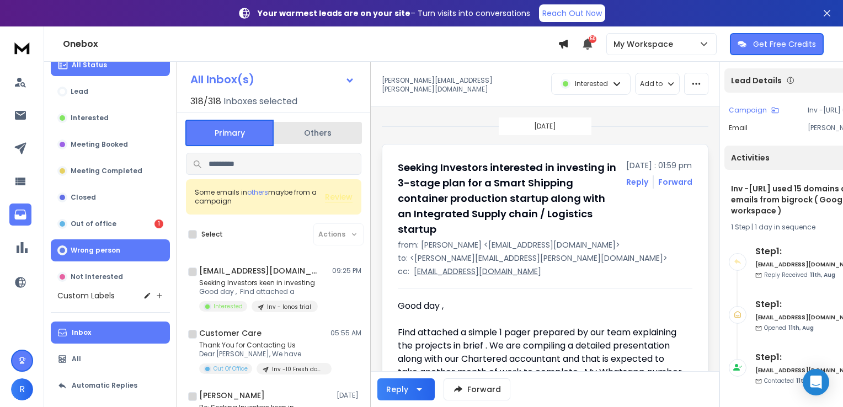
scroll to position [129, 0]
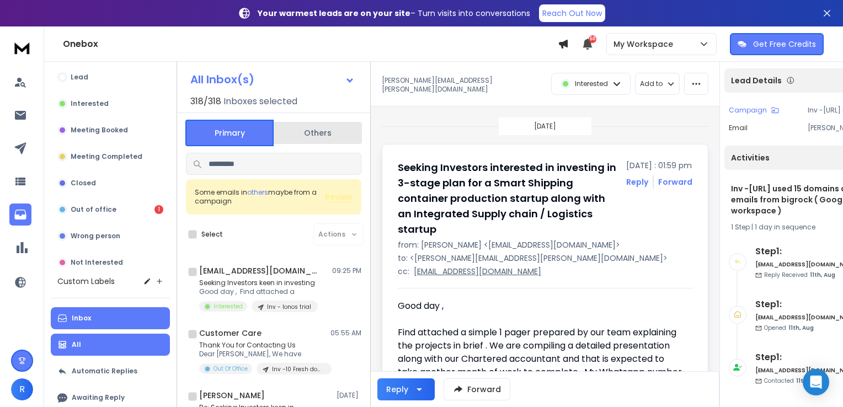
click at [116, 338] on button "All" at bounding box center [110, 345] width 119 height 22
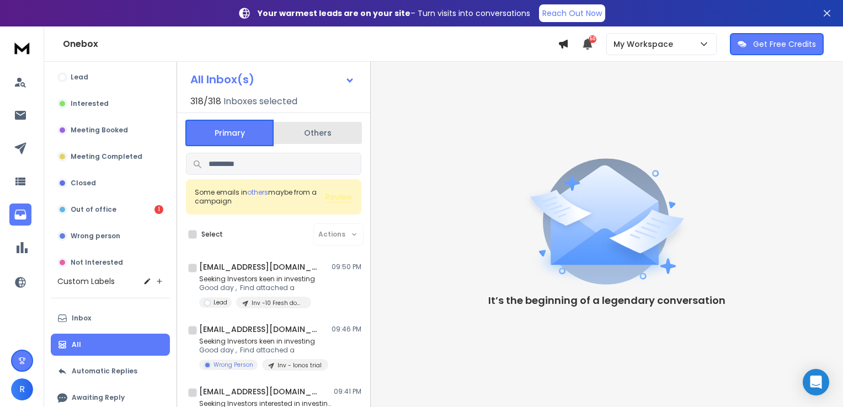
scroll to position [257, 0]
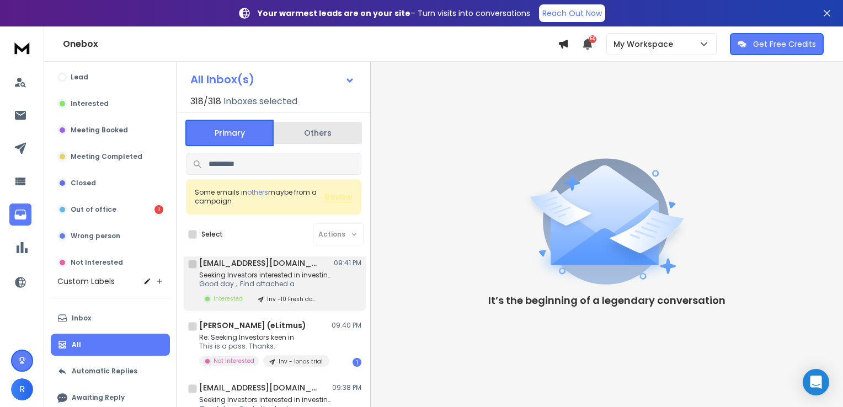
click at [255, 273] on p "Seeking Investors interested in investing" at bounding box center [265, 275] width 132 height 9
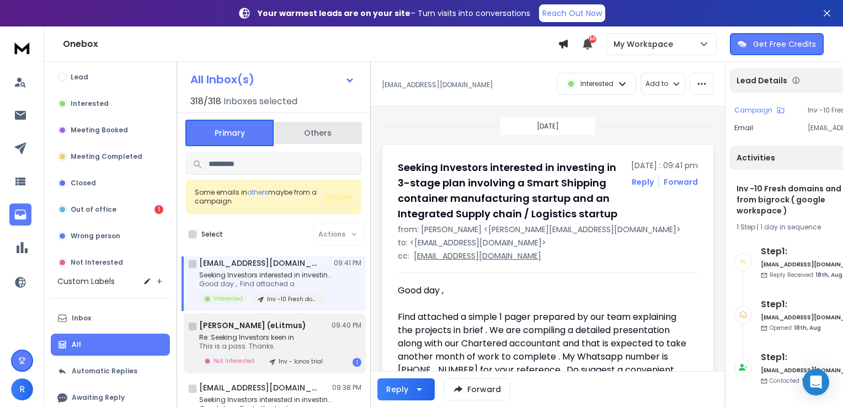
click at [261, 345] on p "This is a pass. Thanks." at bounding box center [264, 346] width 130 height 9
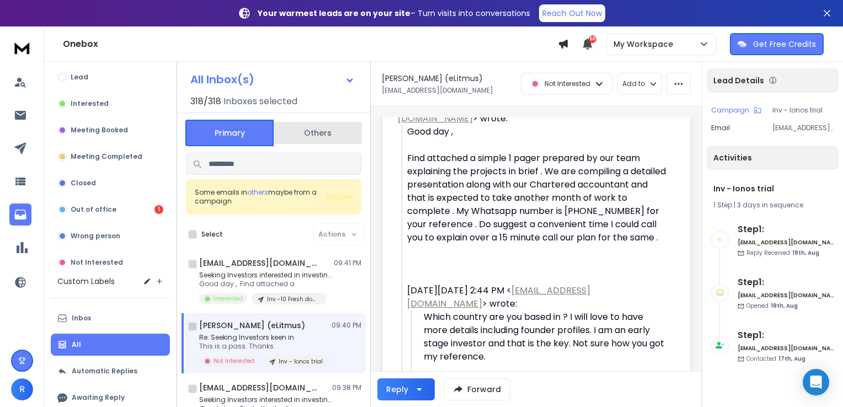
scroll to position [129, 0]
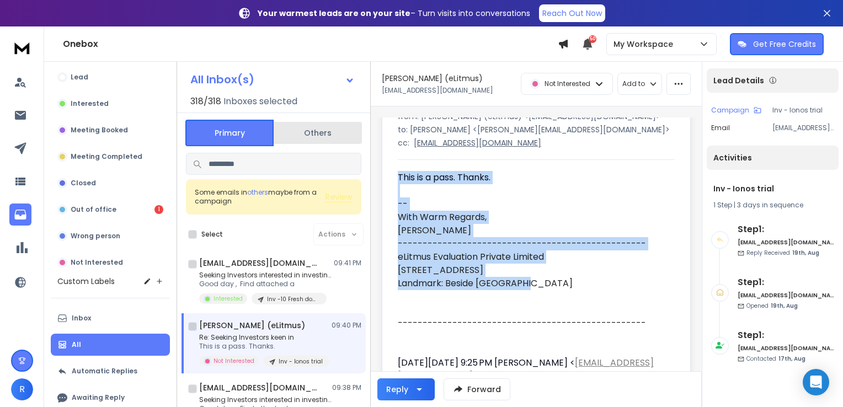
drag, startPoint x: 538, startPoint y: 312, endPoint x: 377, endPoint y: 192, distance: 200.6
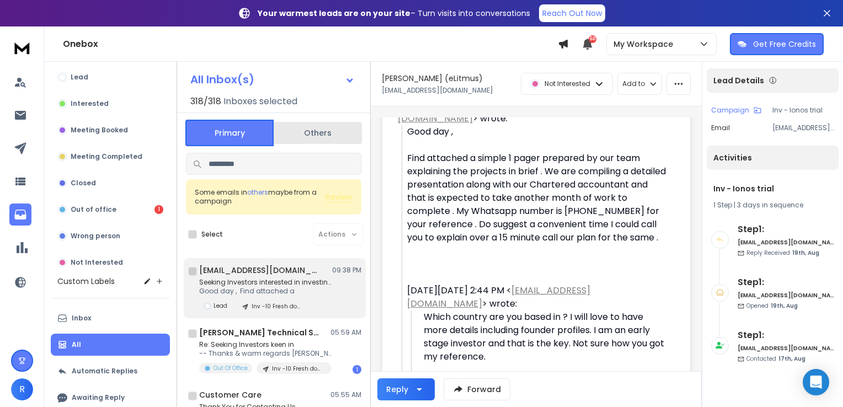
scroll to position [386, 0]
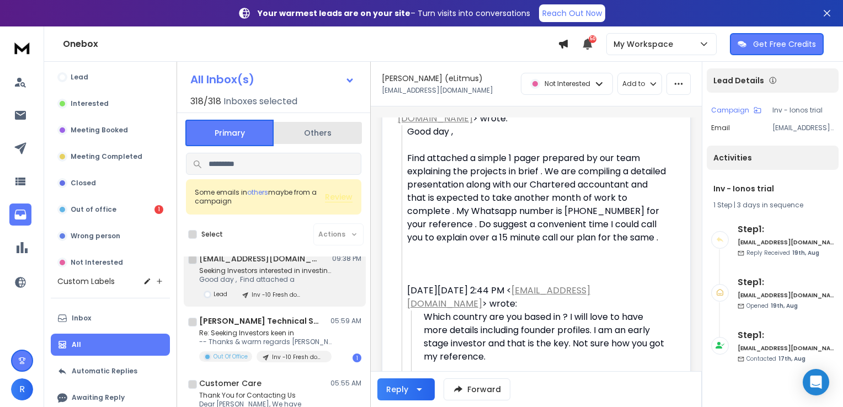
click at [302, 273] on p "Seeking Investors interested in investing" at bounding box center [265, 270] width 132 height 9
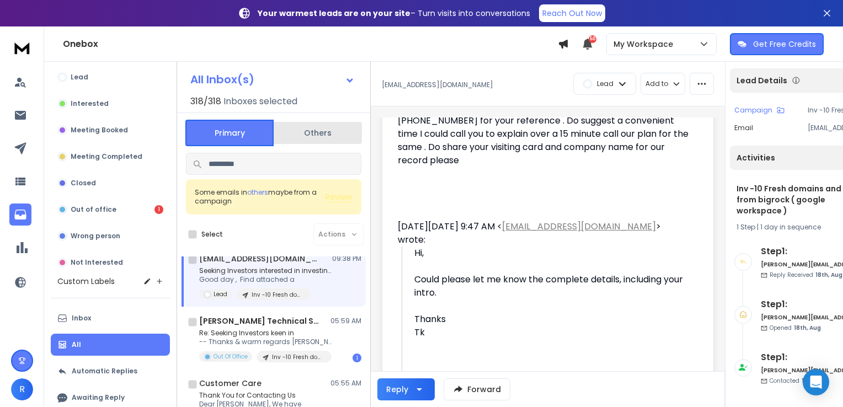
scroll to position [257, 0]
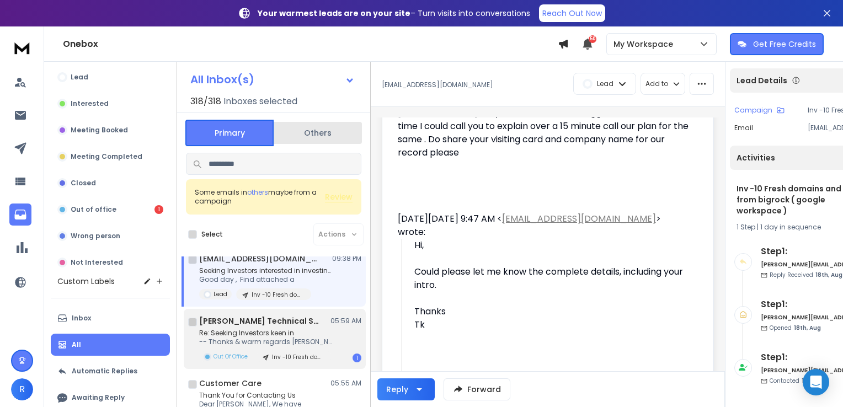
click at [267, 325] on h1 "[PERSON_NAME] Technical Support" at bounding box center [259, 321] width 121 height 11
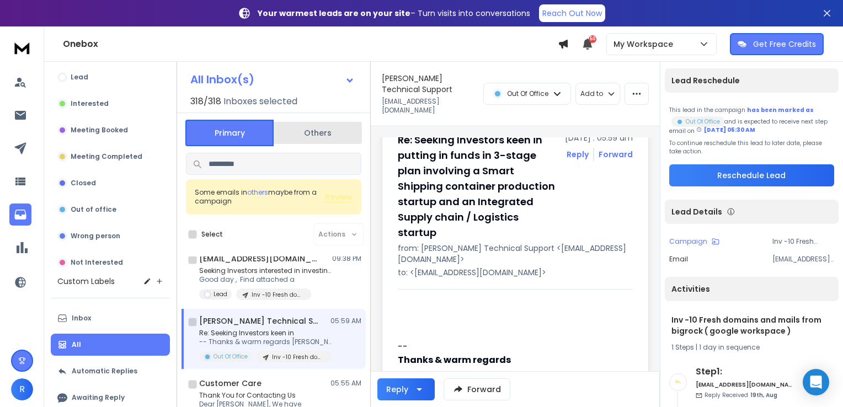
scroll to position [176, 0]
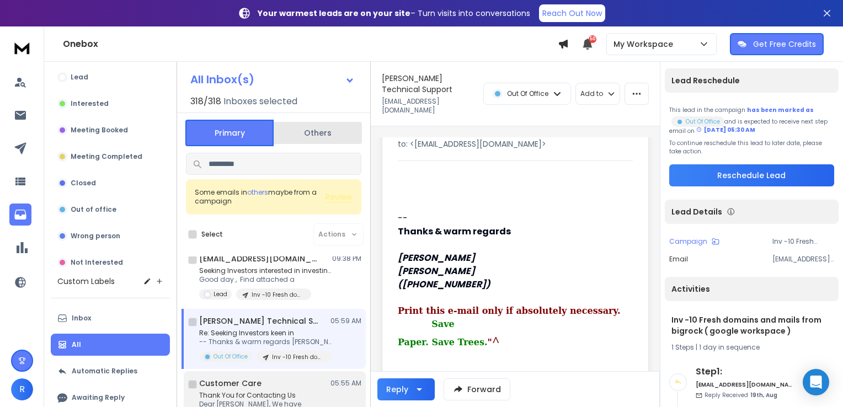
click at [254, 392] on p "Thank You for Contacting Us" at bounding box center [265, 395] width 132 height 9
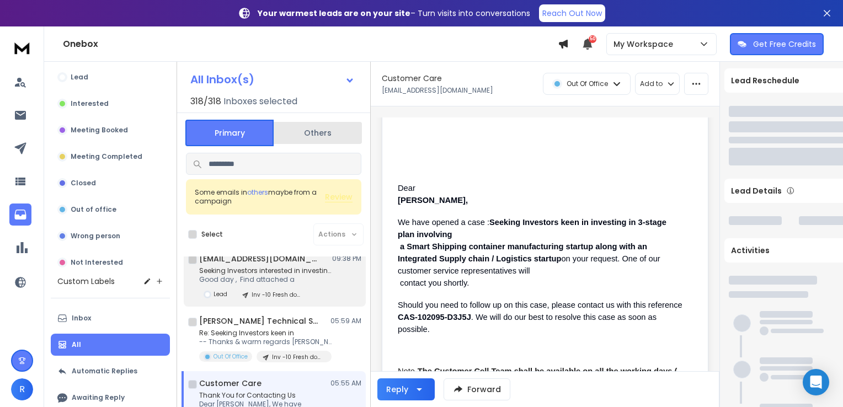
scroll to position [515, 0]
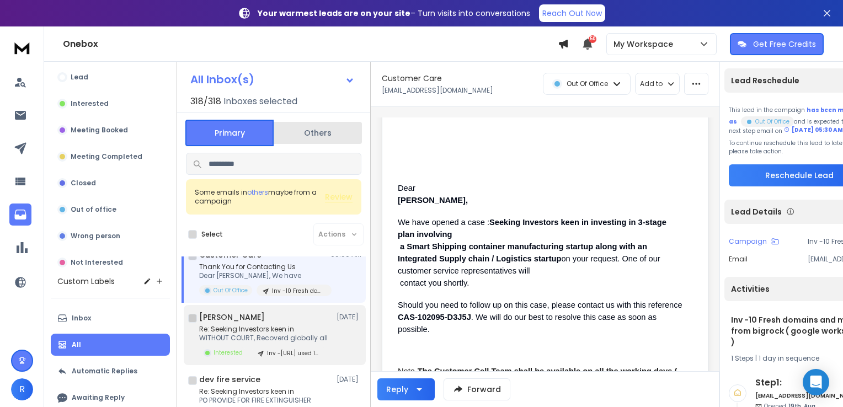
click at [287, 328] on p "Re: Seeking Investors keen in" at bounding box center [263, 329] width 129 height 9
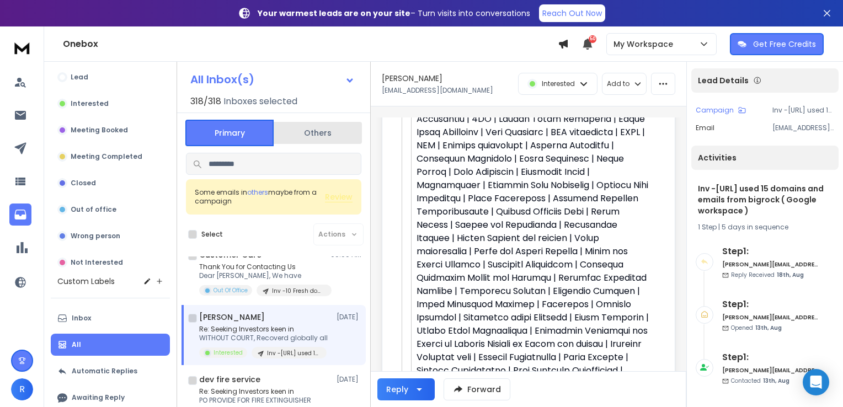
scroll to position [1463, 0]
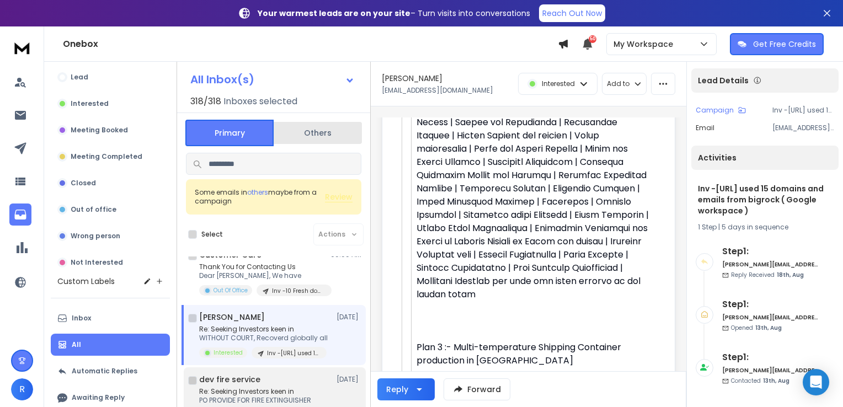
click at [243, 391] on p "Re: Seeking Investors keen in" at bounding box center [262, 391] width 127 height 9
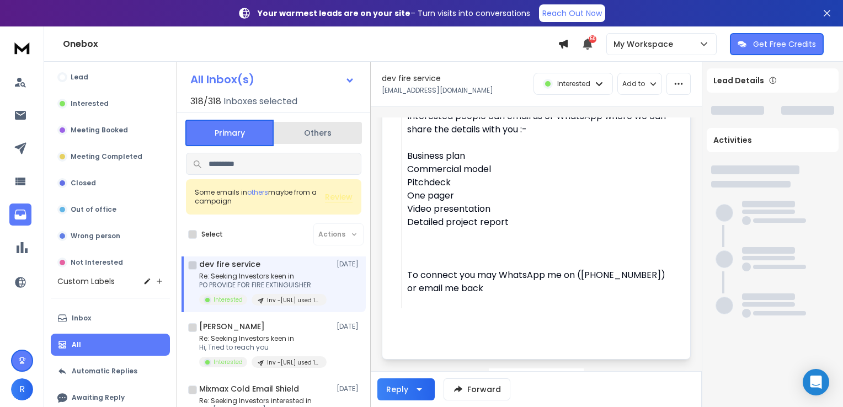
scroll to position [643, 0]
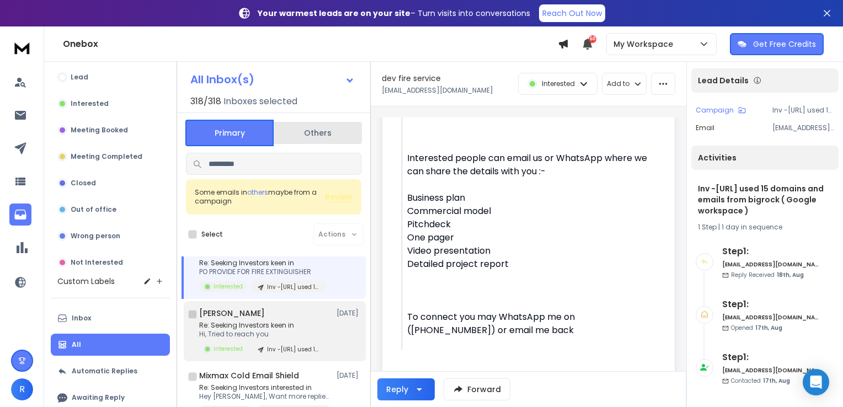
click at [269, 325] on p "Re: Seeking Investors keen in" at bounding box center [262, 325] width 127 height 9
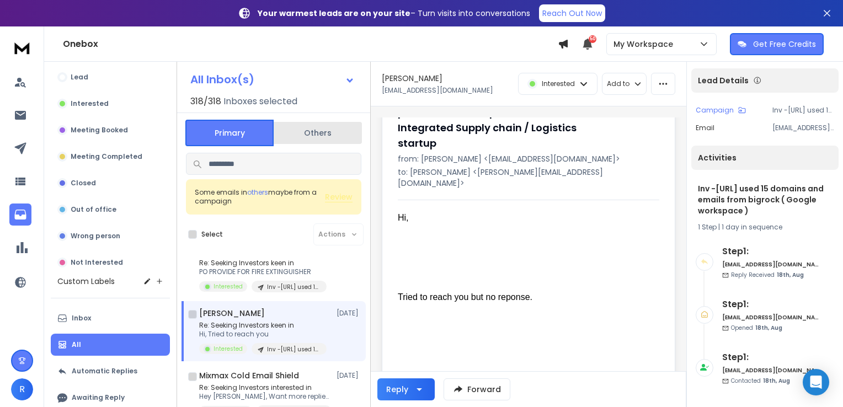
scroll to position [129, 0]
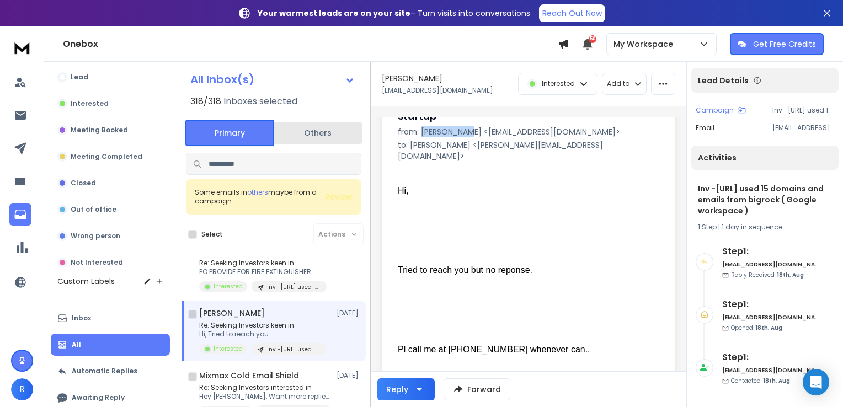
drag, startPoint x: 421, startPoint y: 129, endPoint x: 471, endPoint y: 131, distance: 50.3
click at [471, 131] on p "from: [PERSON_NAME] <[EMAIL_ADDRESS][DOMAIN_NAME]>" at bounding box center [529, 131] width 262 height 11
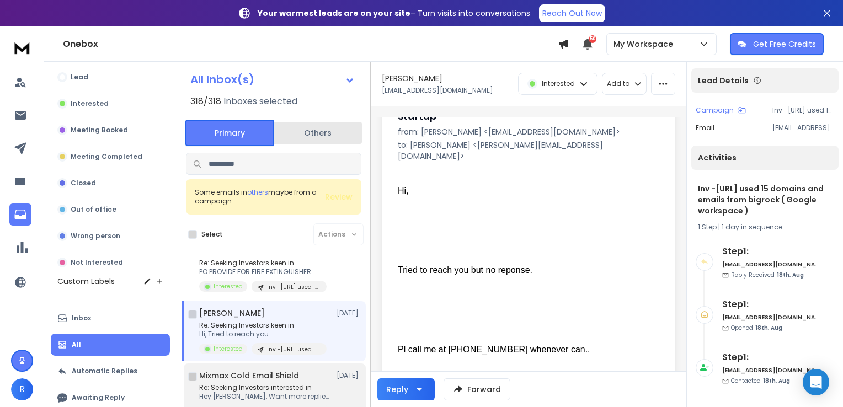
click at [252, 386] on p "Re: Seeking Investors interested in" at bounding box center [265, 387] width 132 height 9
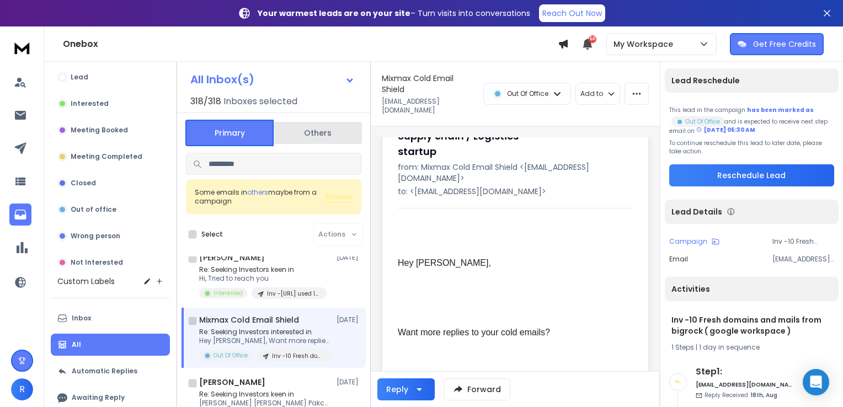
scroll to position [772, 0]
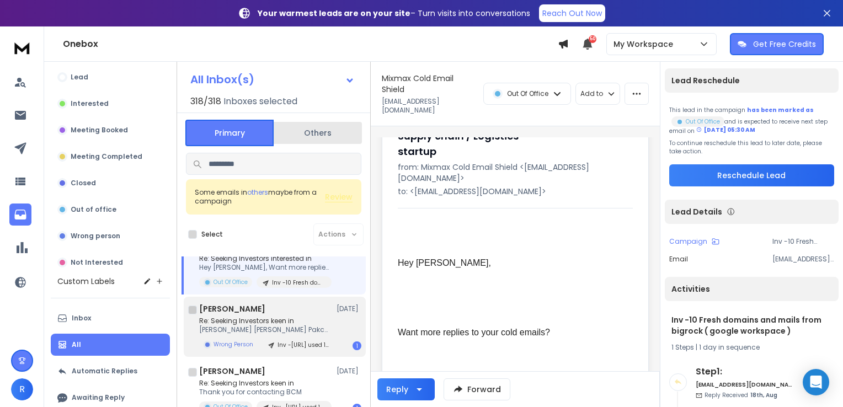
click at [270, 326] on p "[PERSON_NAME] [PERSON_NAME] Pakcaging B 64 sector" at bounding box center [265, 330] width 132 height 9
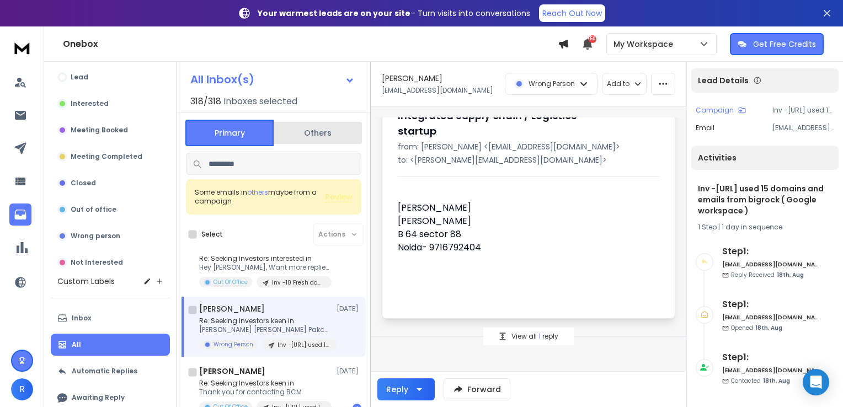
scroll to position [128, 0]
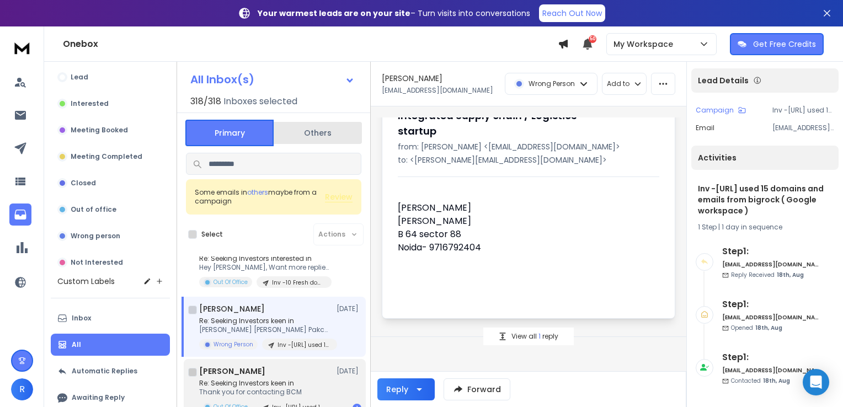
click at [222, 385] on p "Re: Seeking Investors keen in" at bounding box center [265, 383] width 132 height 9
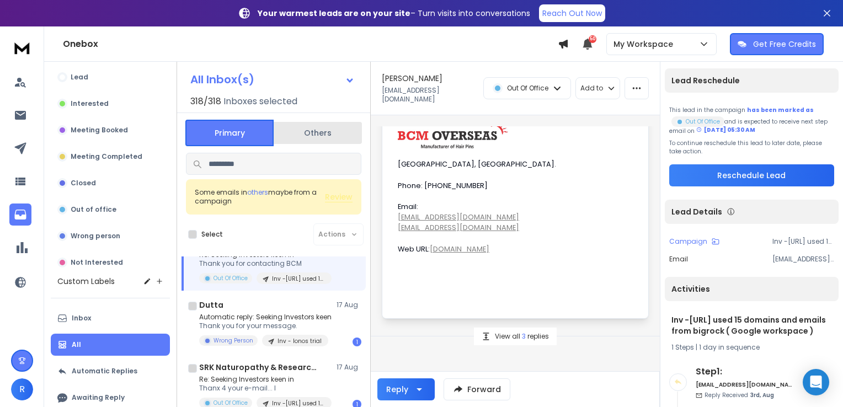
scroll to position [382, 0]
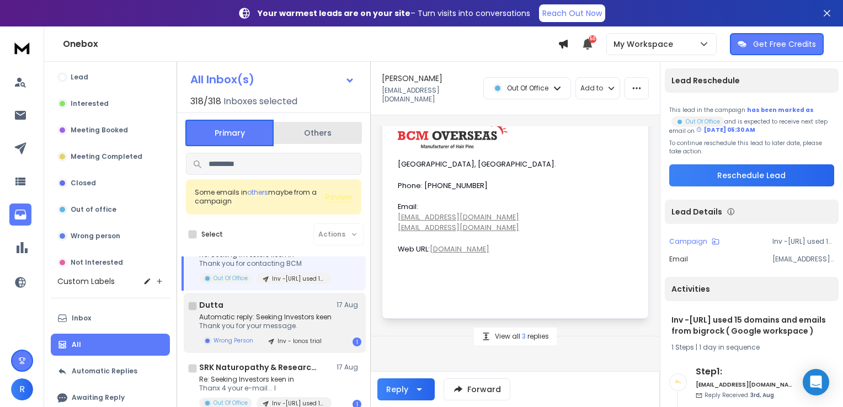
click at [230, 310] on div "Dutta [DATE]" at bounding box center [280, 305] width 162 height 11
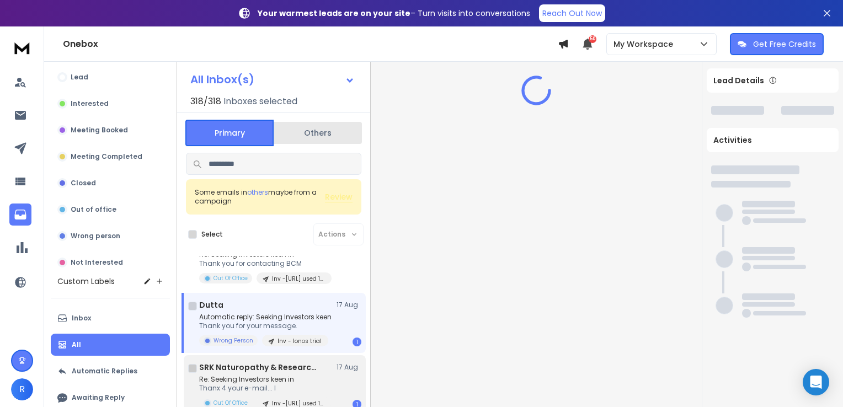
click at [262, 359] on div "SRK Naturopathy & Research Center [DATE] Re: Seeking Investors keen in Thanx 4 …" at bounding box center [275, 385] width 182 height 60
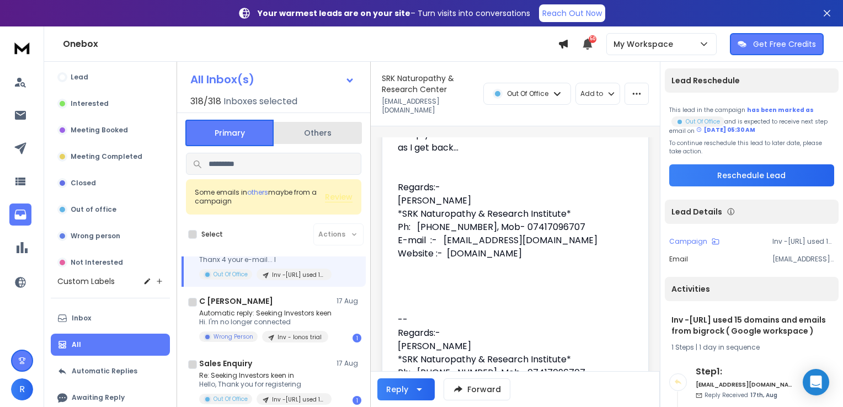
scroll to position [257, 0]
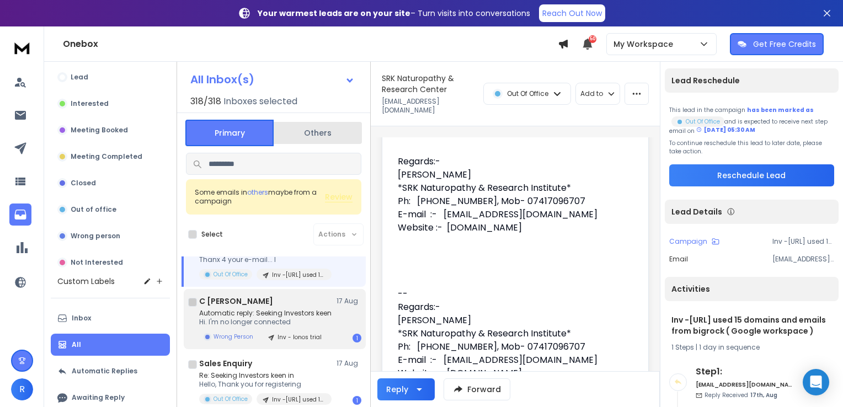
click at [247, 321] on p "Hi. I'm no longer connected" at bounding box center [265, 322] width 132 height 9
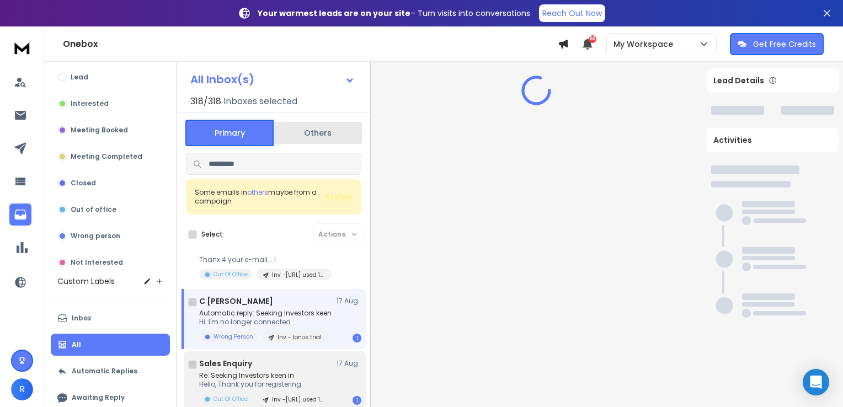
click at [258, 367] on div "Sales Enquiry [DATE]" at bounding box center [280, 363] width 162 height 11
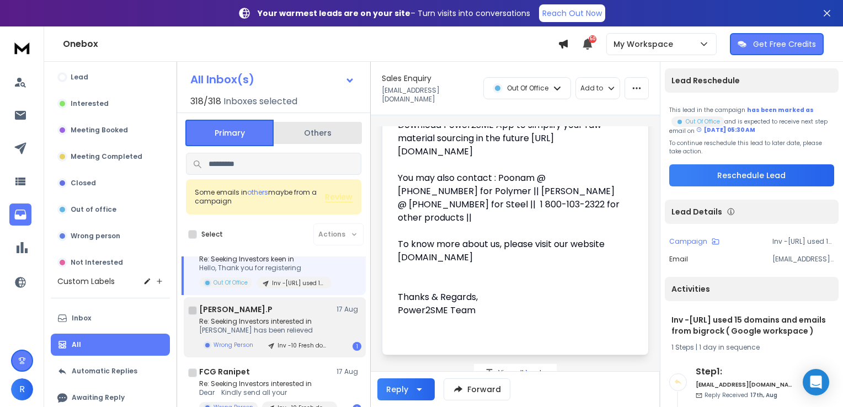
scroll to position [1159, 0]
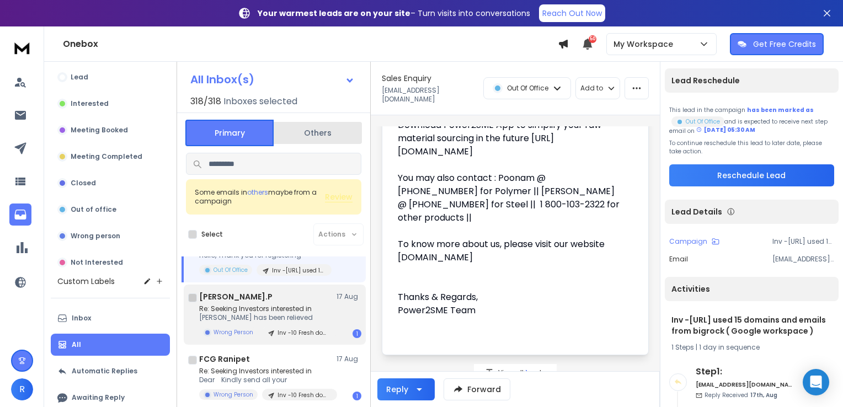
click at [263, 307] on p "Re: Seeking Investors interested in" at bounding box center [265, 309] width 132 height 9
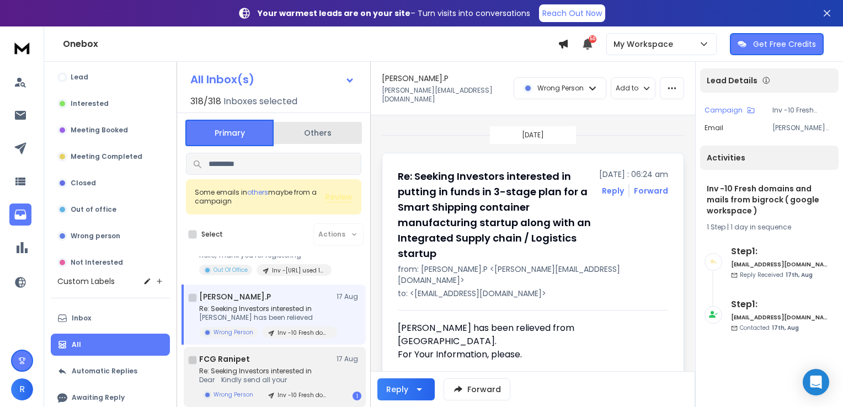
click at [231, 359] on h1 "FCG Ranipet" at bounding box center [224, 359] width 51 height 11
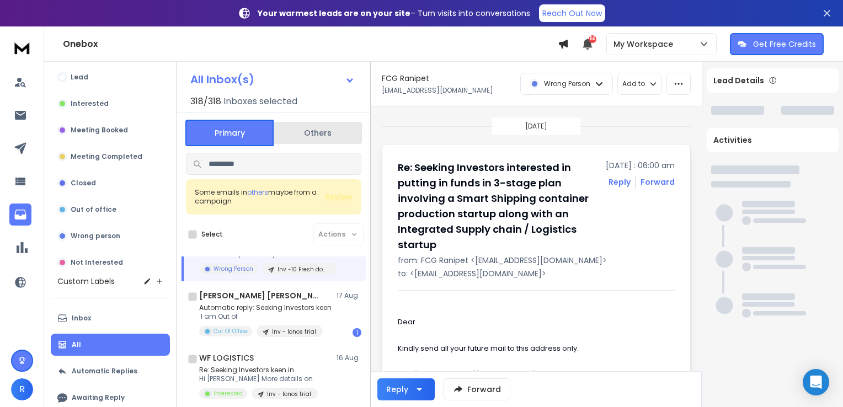
scroll to position [1287, 0]
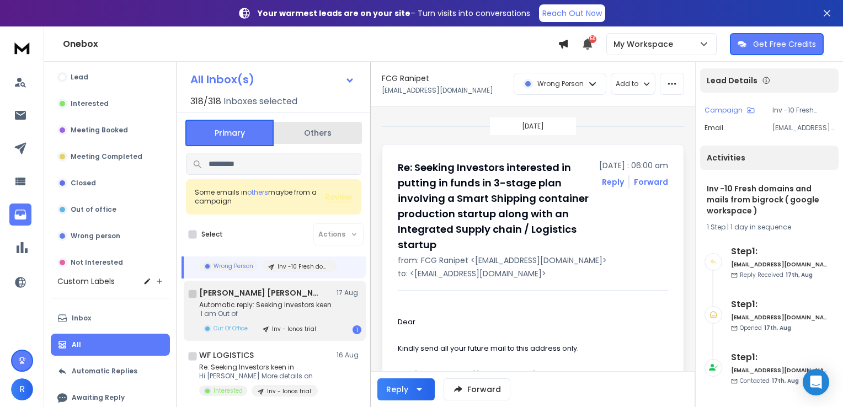
click at [248, 303] on p "Automatic reply: Seeking Investors keen" at bounding box center [265, 305] width 132 height 9
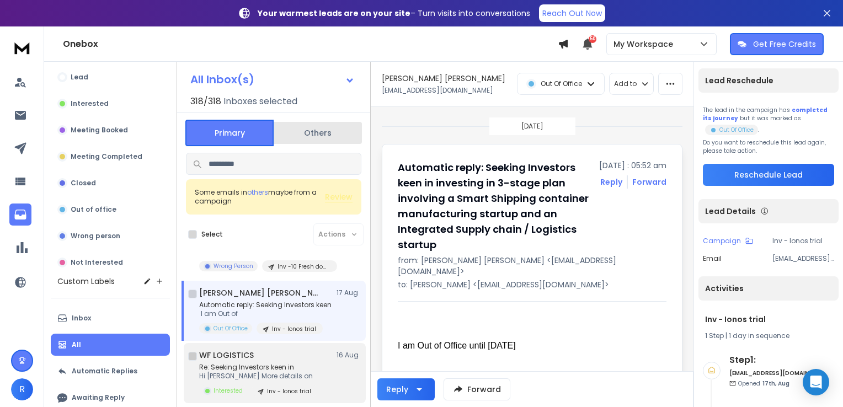
click at [258, 359] on div "WF LOGISTICS [DATE]" at bounding box center [280, 355] width 162 height 11
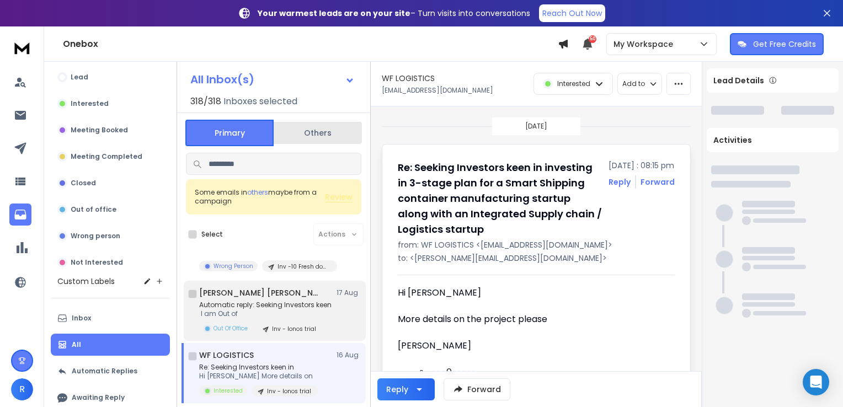
click at [264, 312] on p "﻿ ﻿I am Out of" at bounding box center [265, 314] width 132 height 9
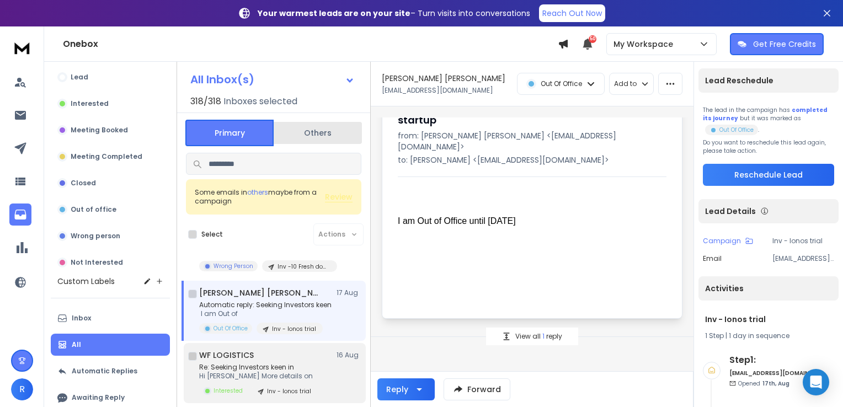
scroll to position [129, 0]
click at [222, 357] on h1 "WF LOGISTICS" at bounding box center [226, 355] width 55 height 11
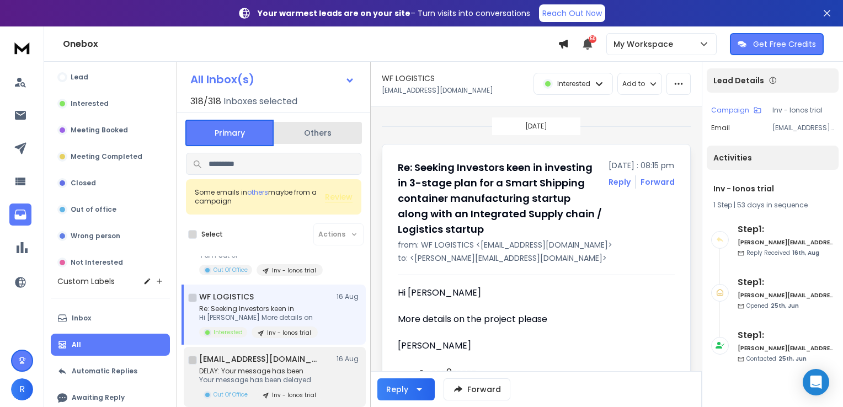
scroll to position [1416, 0]
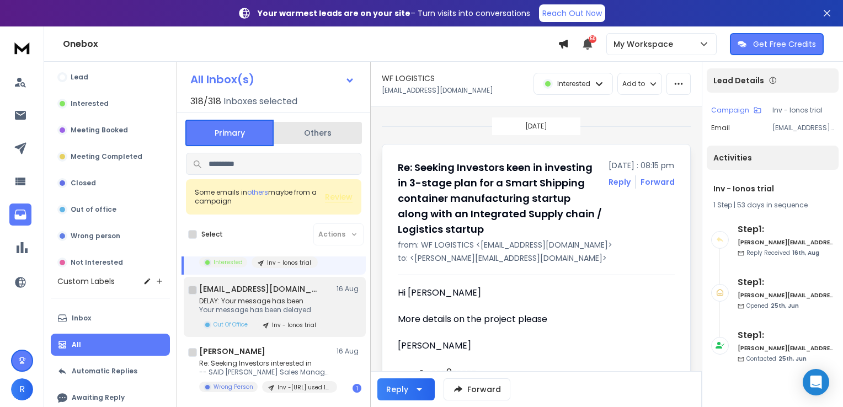
click at [274, 307] on p "Your message has been delayed" at bounding box center [261, 310] width 124 height 9
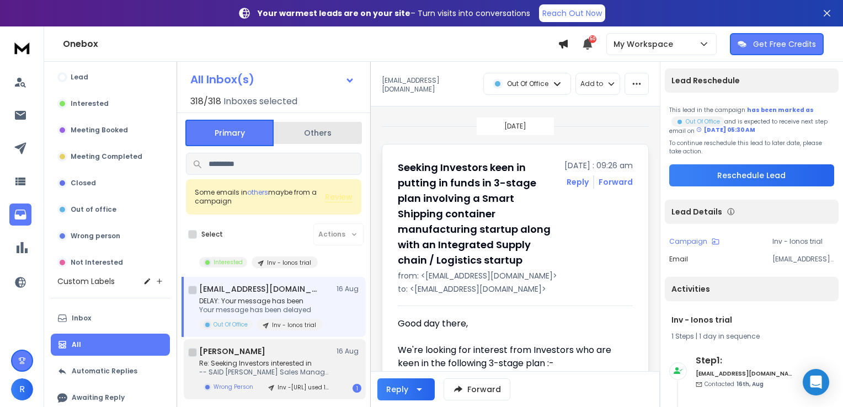
click at [256, 344] on div "[PERSON_NAME] Said [DATE] Re: Seeking Investors interested in -- SAID [PERSON_N…" at bounding box center [275, 369] width 182 height 60
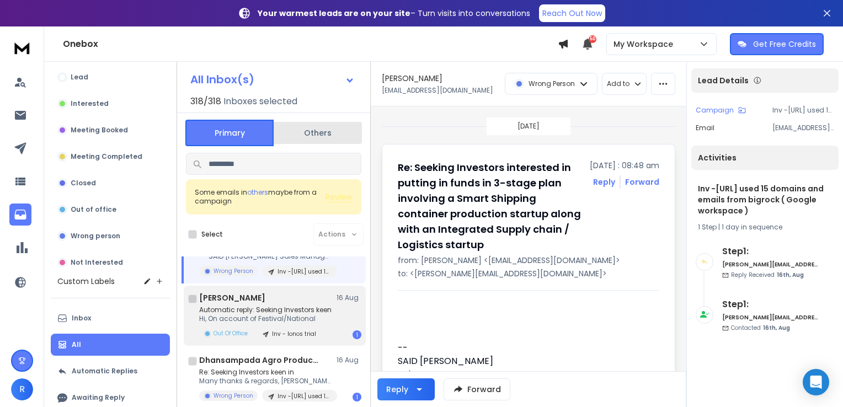
scroll to position [1545, 0]
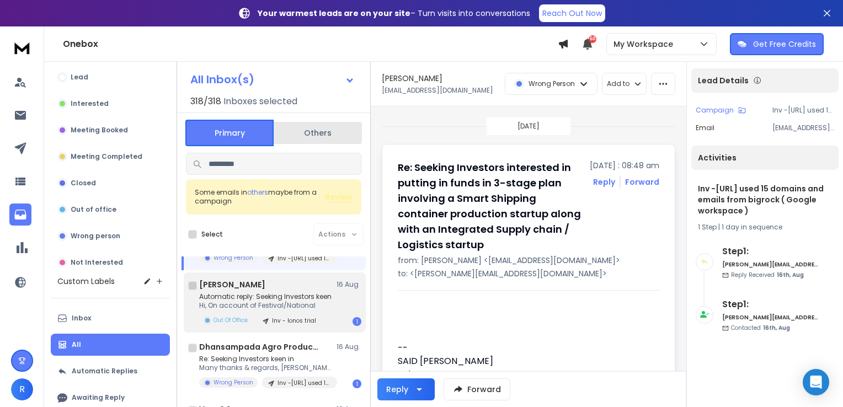
click at [273, 297] on p "Automatic reply: Seeking Investors keen" at bounding box center [265, 296] width 132 height 9
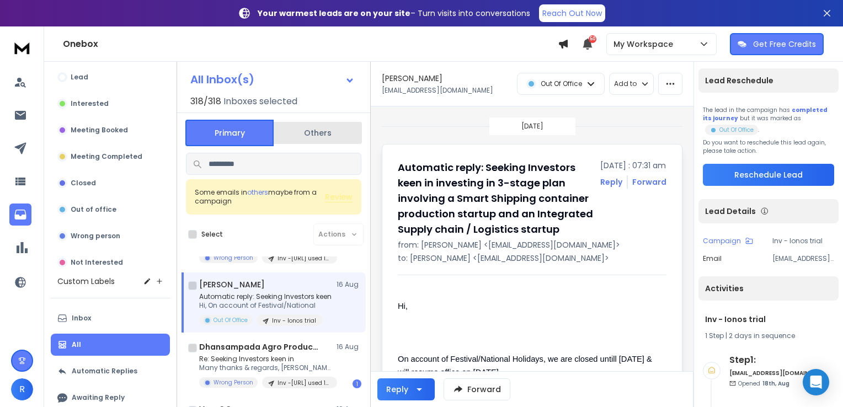
click at [262, 330] on div "[PERSON_NAME] [DATE] Automatic reply: Seeking Investors keen Hi, On account of …" at bounding box center [275, 303] width 182 height 60
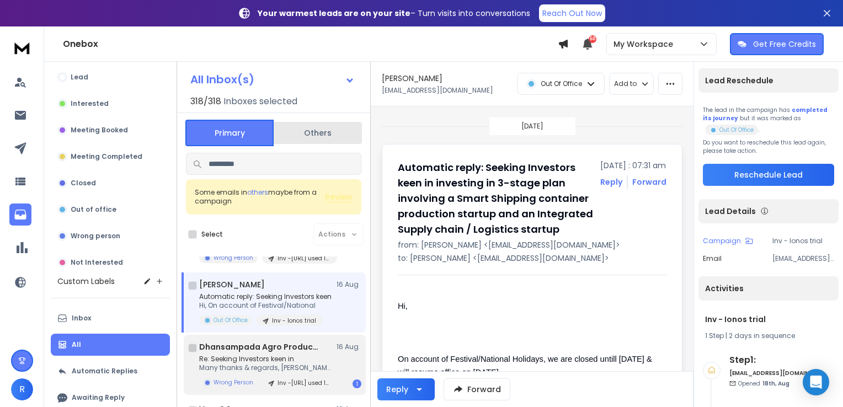
click at [271, 357] on p "Re: Seeking Investors keen in" at bounding box center [265, 359] width 132 height 9
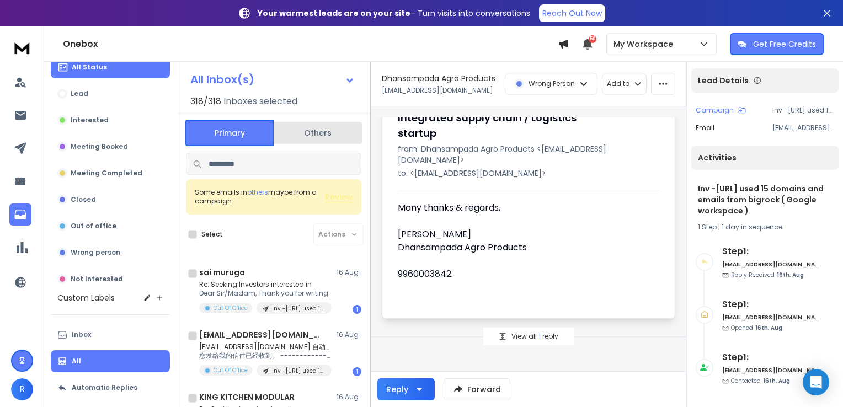
scroll to position [98, 0]
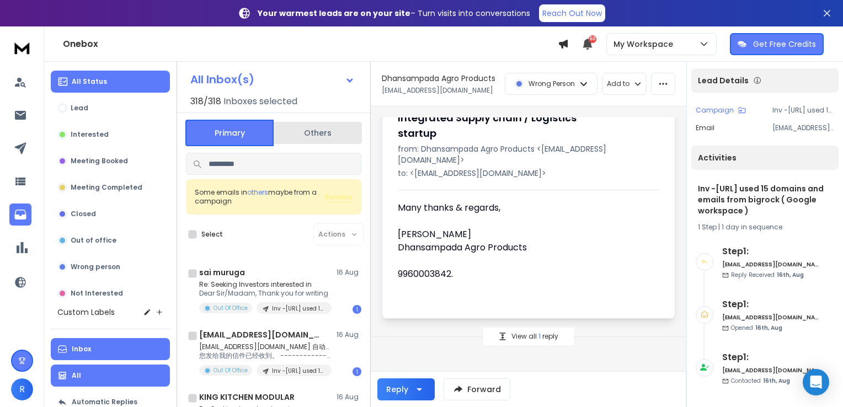
click at [109, 347] on button "Inbox" at bounding box center [110, 349] width 119 height 22
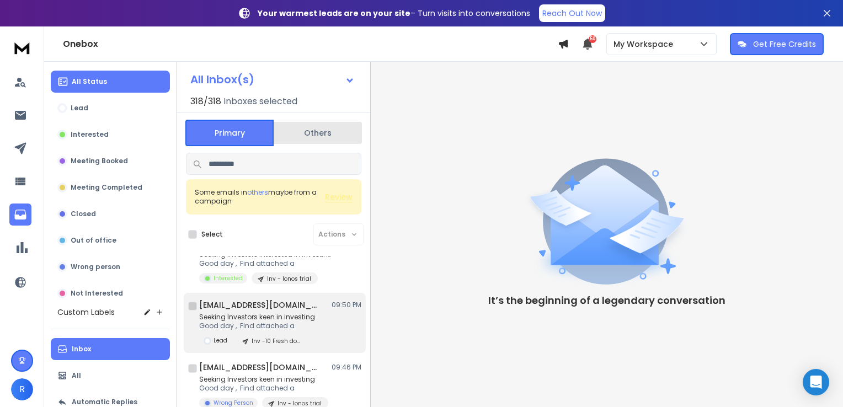
scroll to position [129, 0]
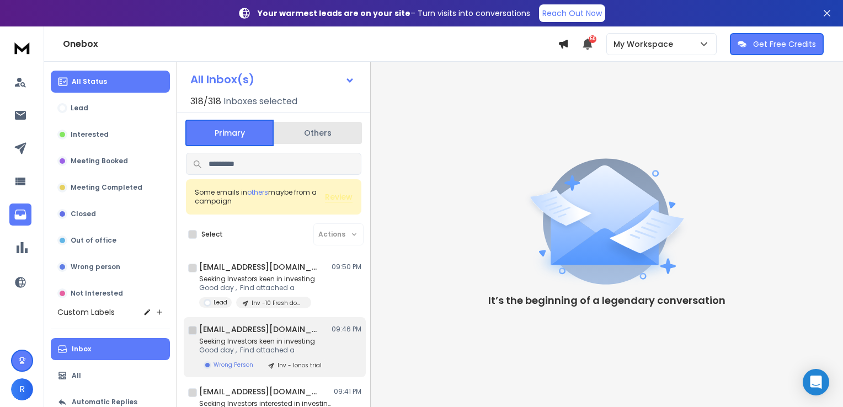
click at [291, 333] on h1 "[EMAIL_ADDRESS][DOMAIN_NAME]" at bounding box center [259, 329] width 121 height 11
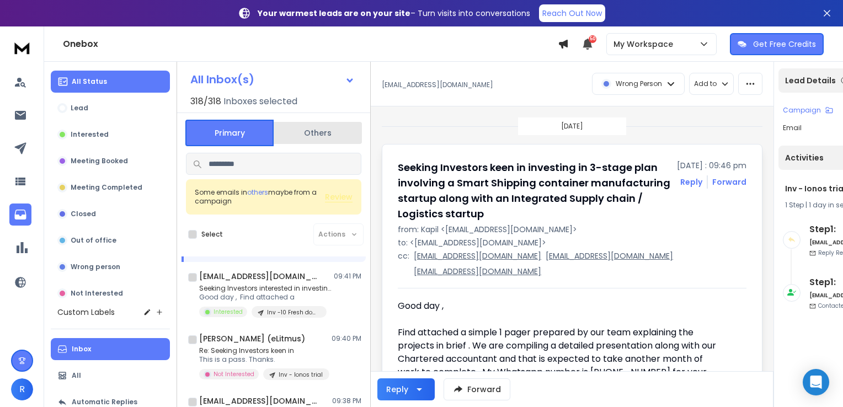
scroll to position [257, 0]
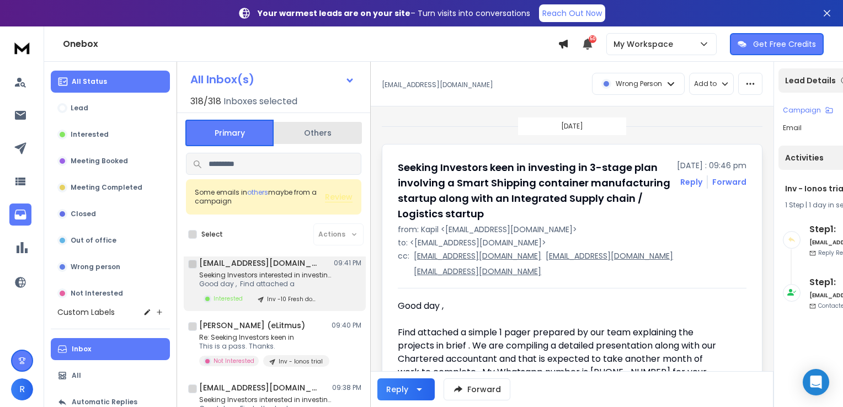
click at [262, 280] on p "Good day , Find attached a" at bounding box center [265, 284] width 132 height 9
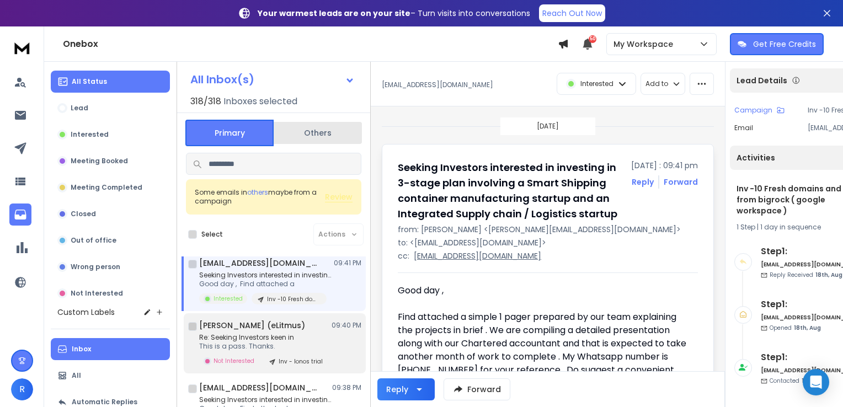
click at [284, 320] on h1 "[PERSON_NAME] (eLitmus)" at bounding box center [252, 325] width 106 height 11
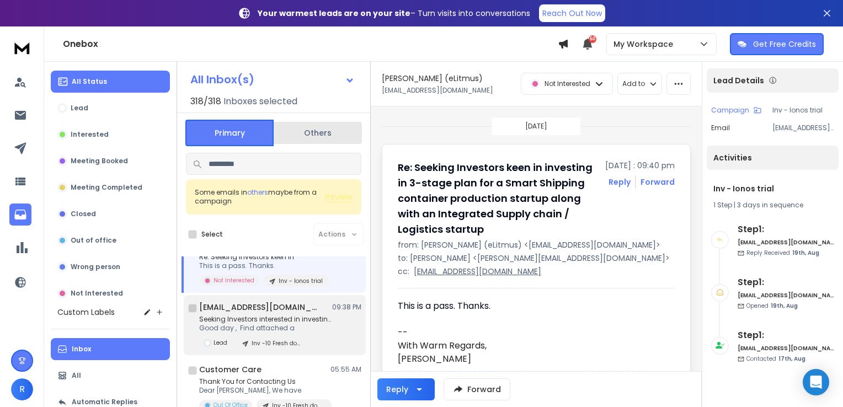
scroll to position [386, 0]
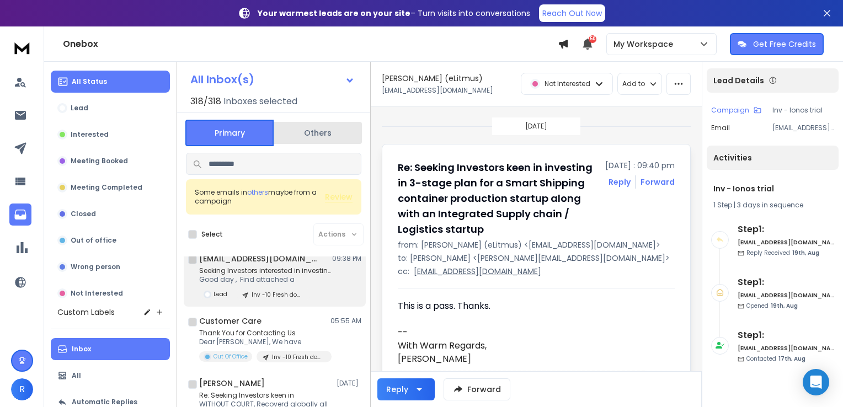
click at [264, 282] on p "Good day , Find attached a" at bounding box center [265, 279] width 132 height 9
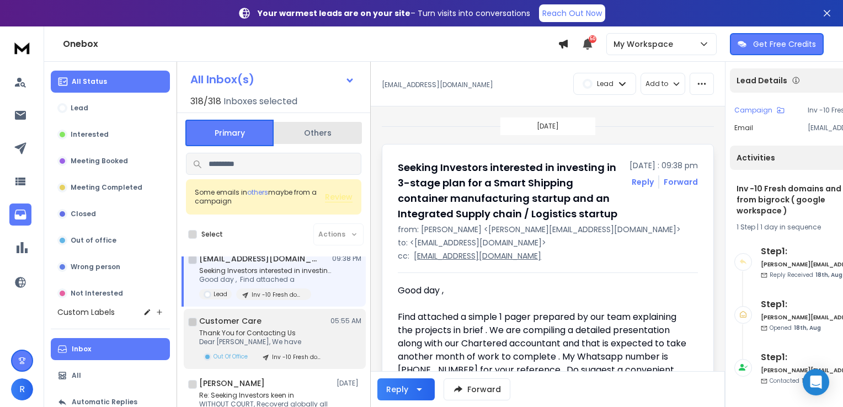
click at [246, 330] on p "Thank You for Contacting Us" at bounding box center [265, 333] width 132 height 9
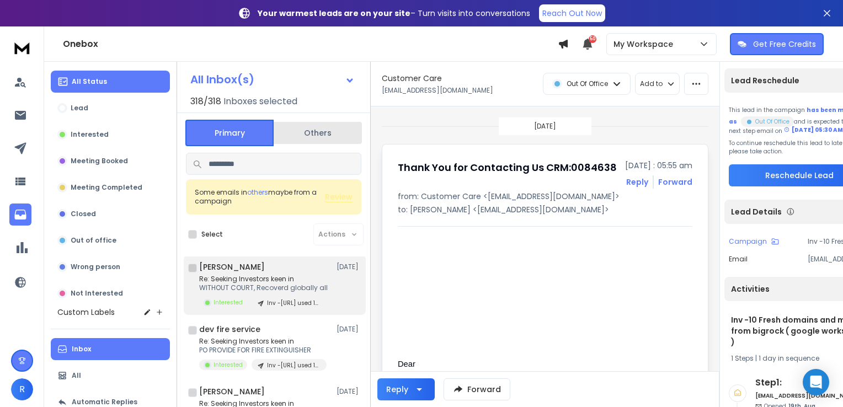
scroll to position [515, 0]
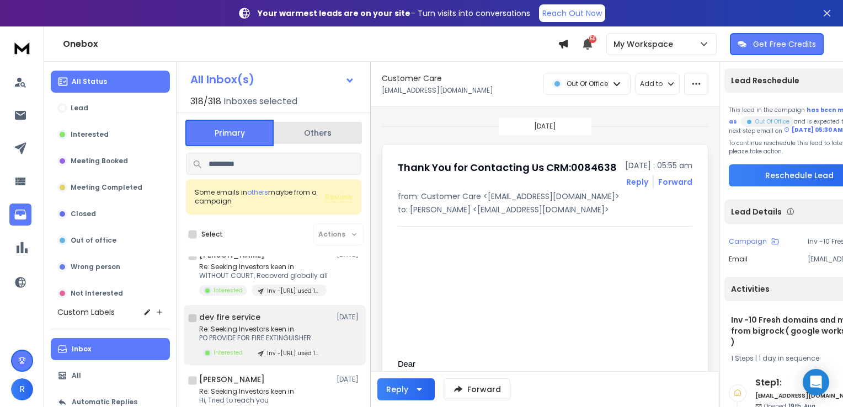
click at [297, 318] on div "dev fire service [DATE]" at bounding box center [280, 317] width 162 height 11
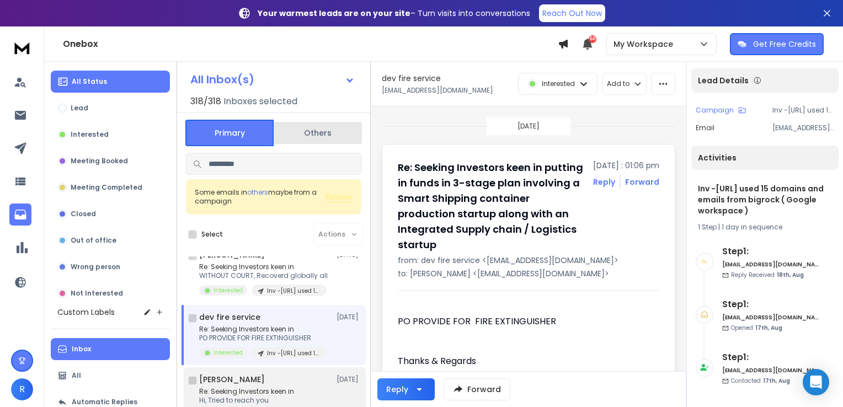
scroll to position [643, 0]
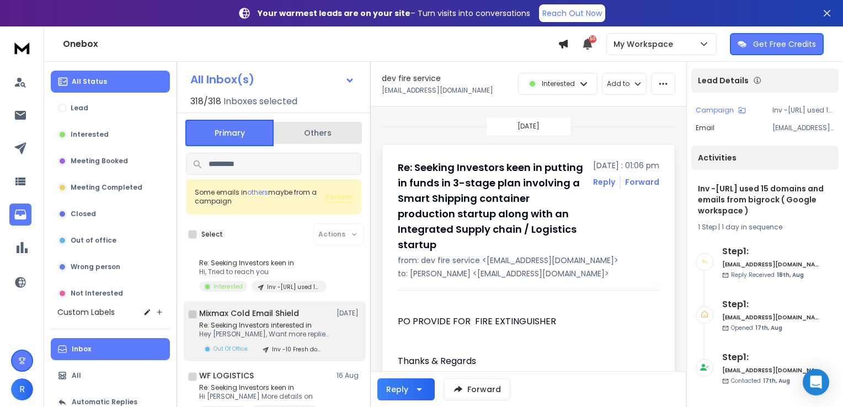
click at [246, 317] on h1 "Mixmax Cold Email Shield" at bounding box center [249, 313] width 100 height 11
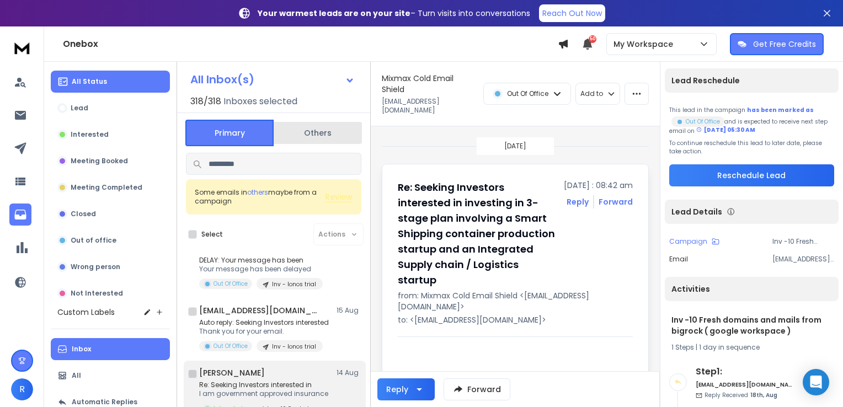
scroll to position [901, 0]
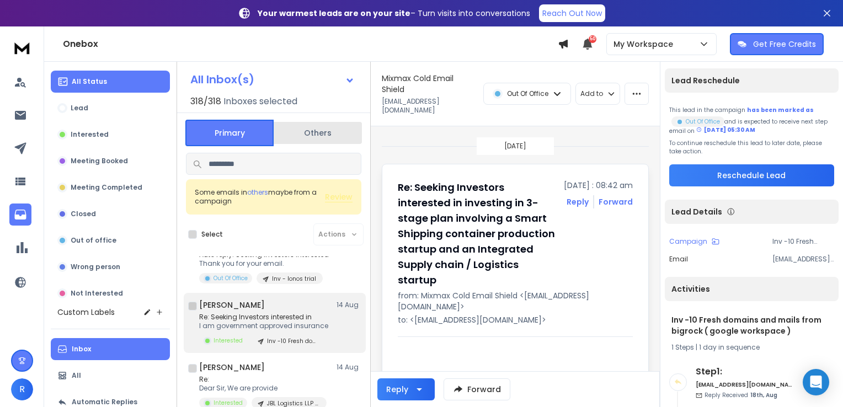
click at [276, 314] on p "Re: Seeking Investors interested in" at bounding box center [263, 317] width 129 height 9
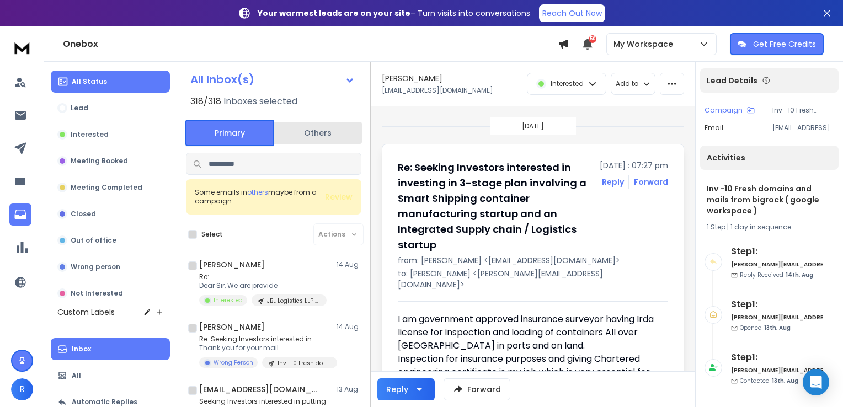
scroll to position [1030, 0]
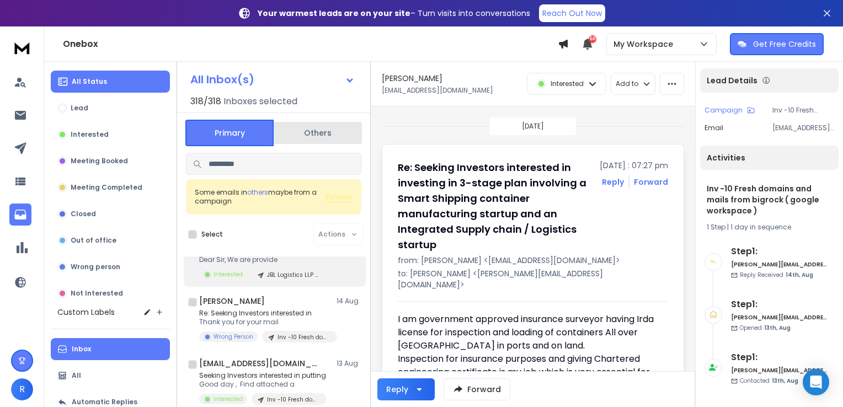
click at [258, 260] on p "Dear Sir, We are provide" at bounding box center [262, 259] width 127 height 9
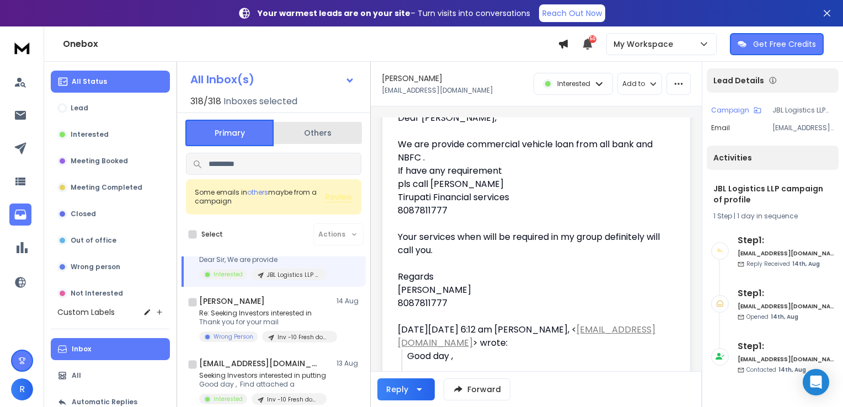
scroll to position [0, 0]
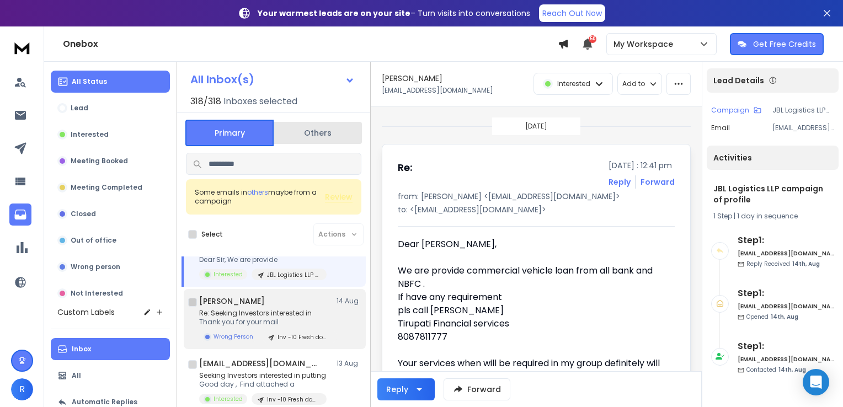
click at [236, 309] on p "Re: Seeking Investors interested in" at bounding box center [265, 313] width 132 height 9
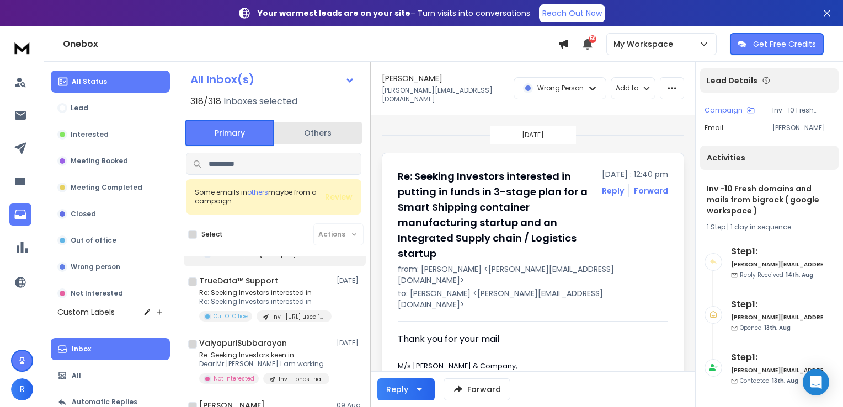
scroll to position [1287, 0]
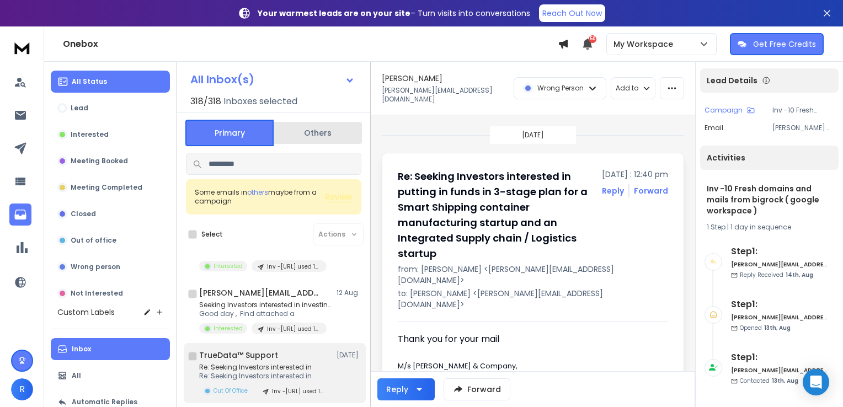
click at [285, 379] on p "Re: Seeking Investors interested in" at bounding box center [265, 376] width 132 height 9
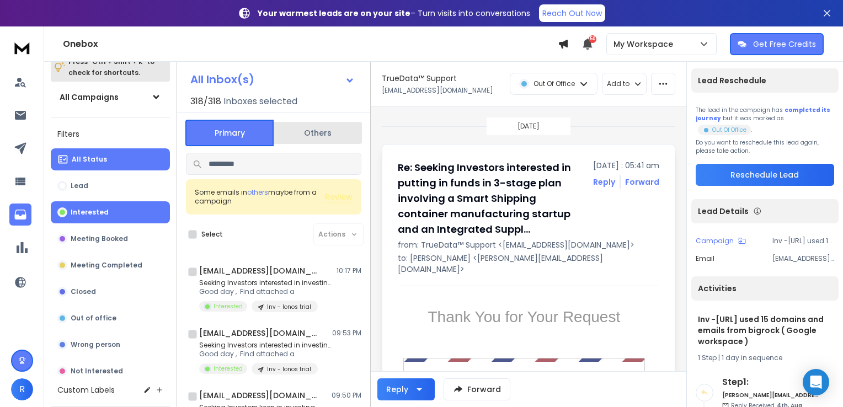
scroll to position [0, 0]
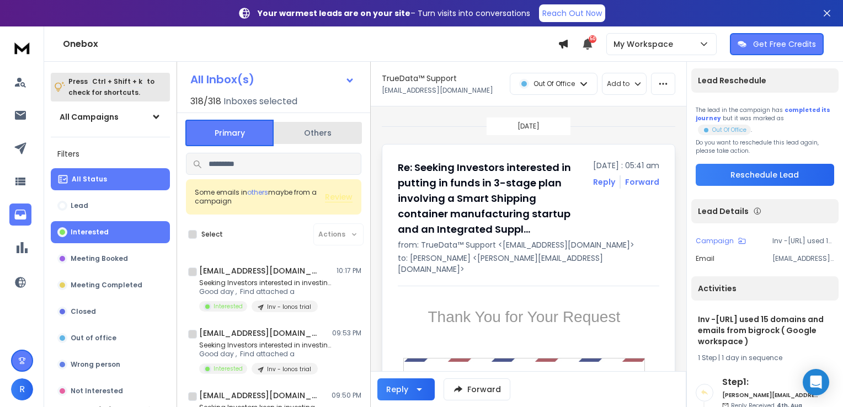
click at [93, 242] on button "Interested" at bounding box center [110, 232] width 119 height 22
